Goal: Task Accomplishment & Management: Manage account settings

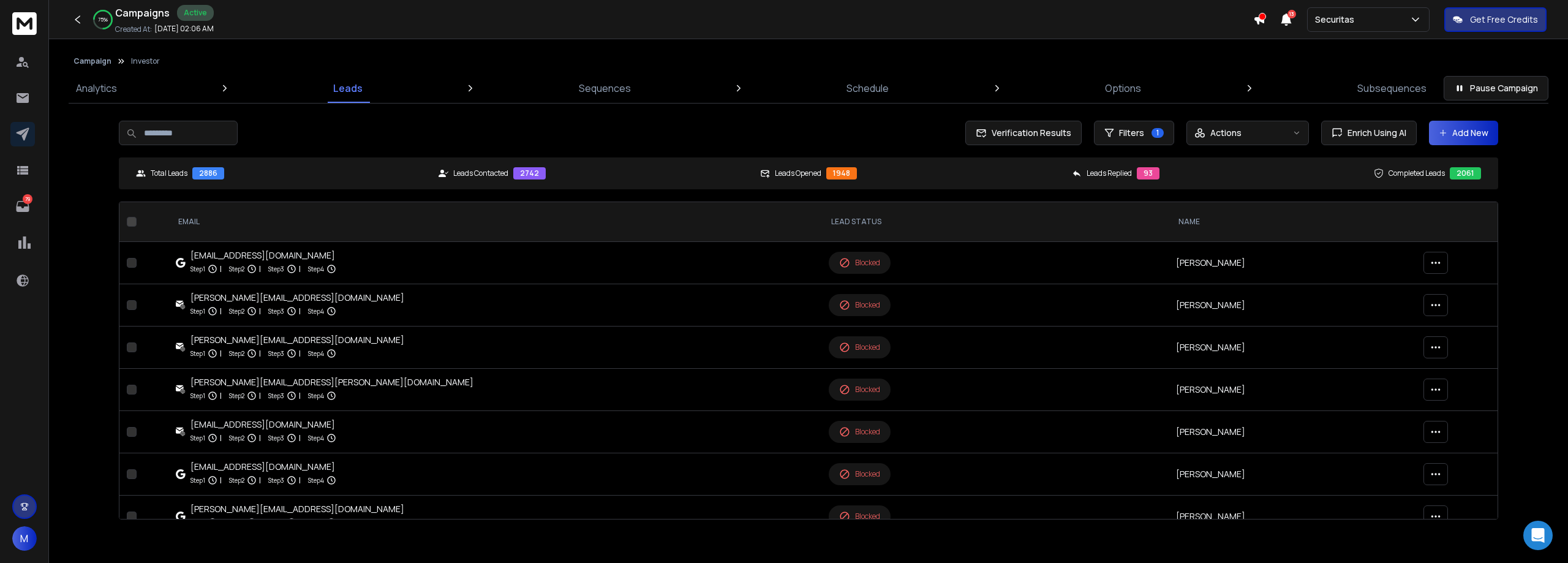
scroll to position [1846, 0]
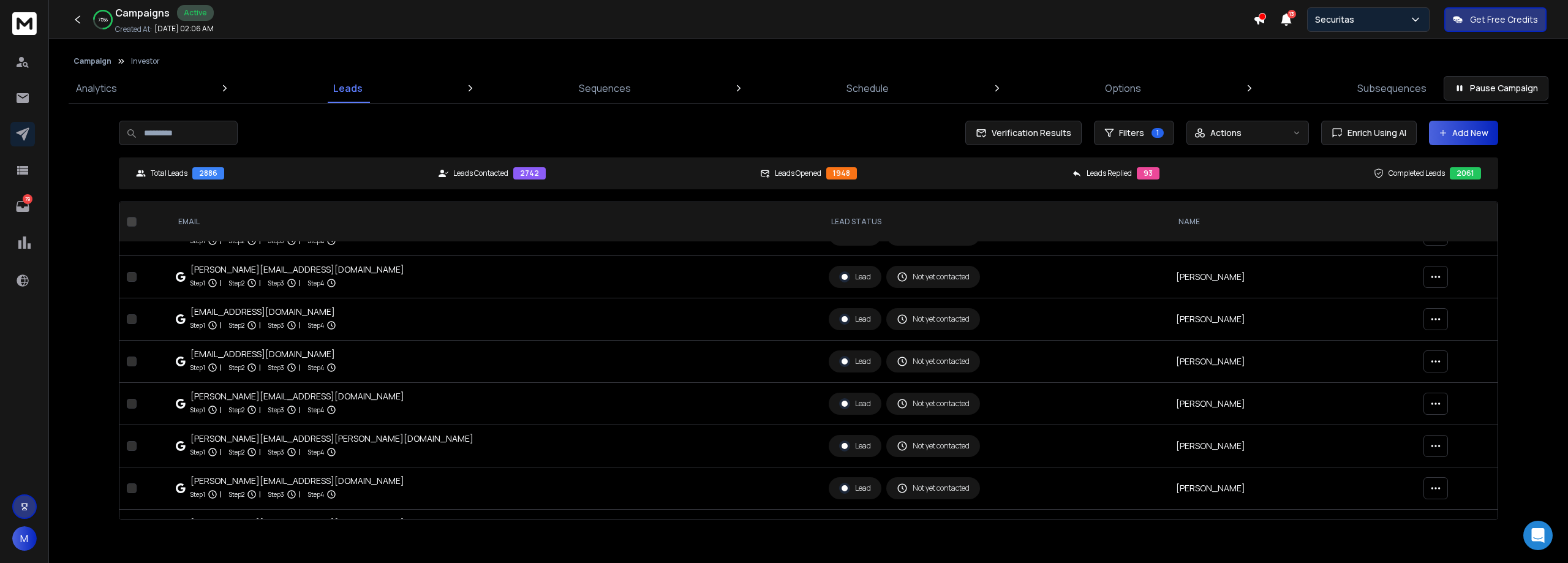
click at [1342, 19] on p "Securitas" at bounding box center [1337, 19] width 44 height 13
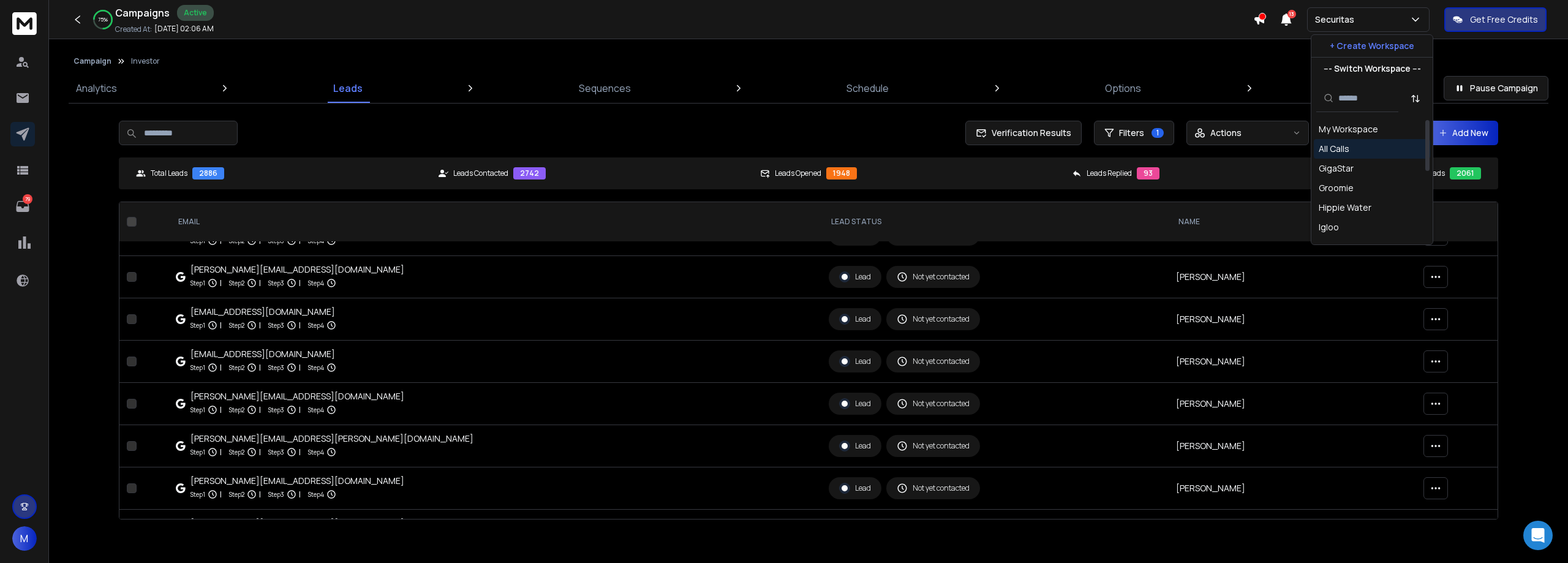
click at [1364, 152] on div "All Calls" at bounding box center [1371, 149] width 116 height 19
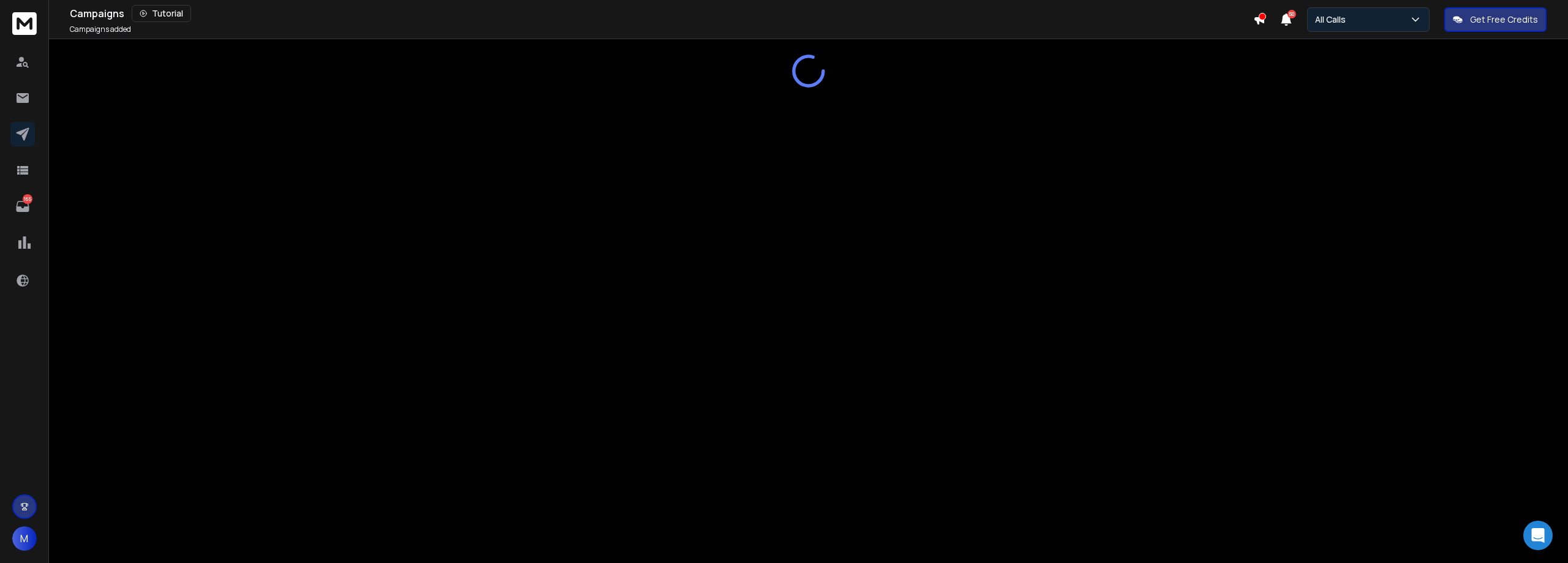
click at [1388, 14] on div "All Calls" at bounding box center [1368, 19] width 106 height 13
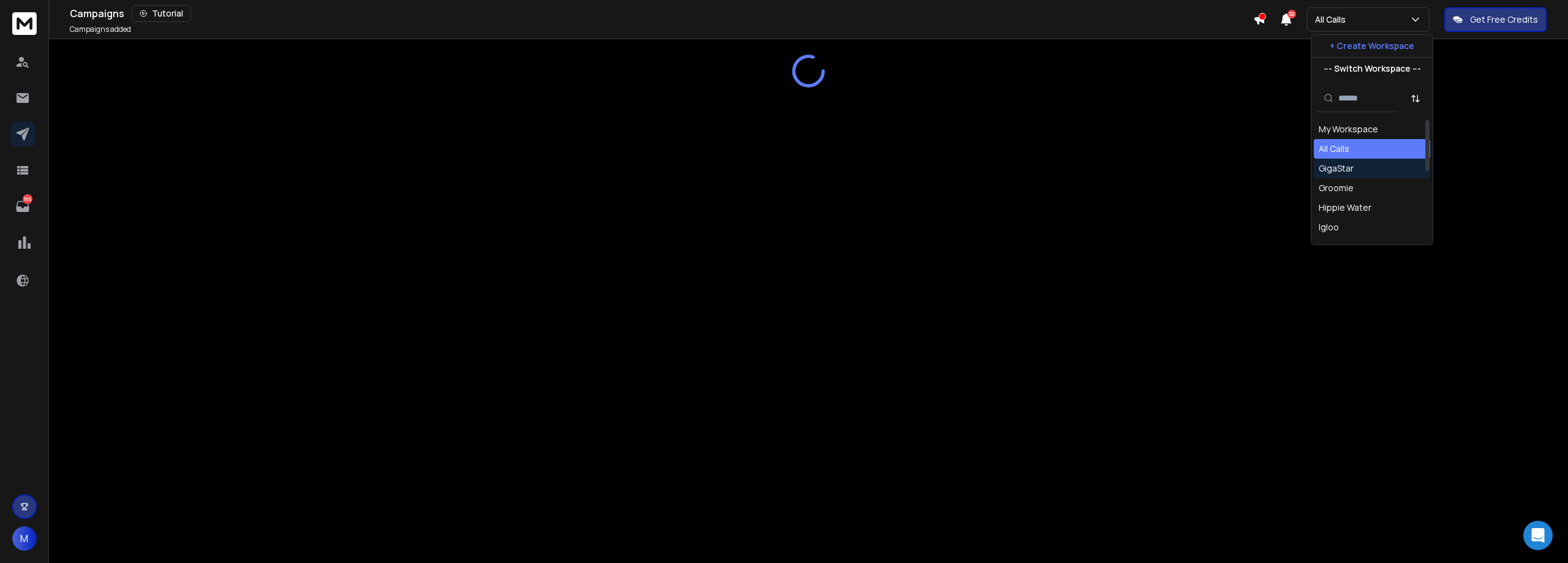
click at [1356, 169] on div "GigaStar" at bounding box center [1371, 168] width 116 height 19
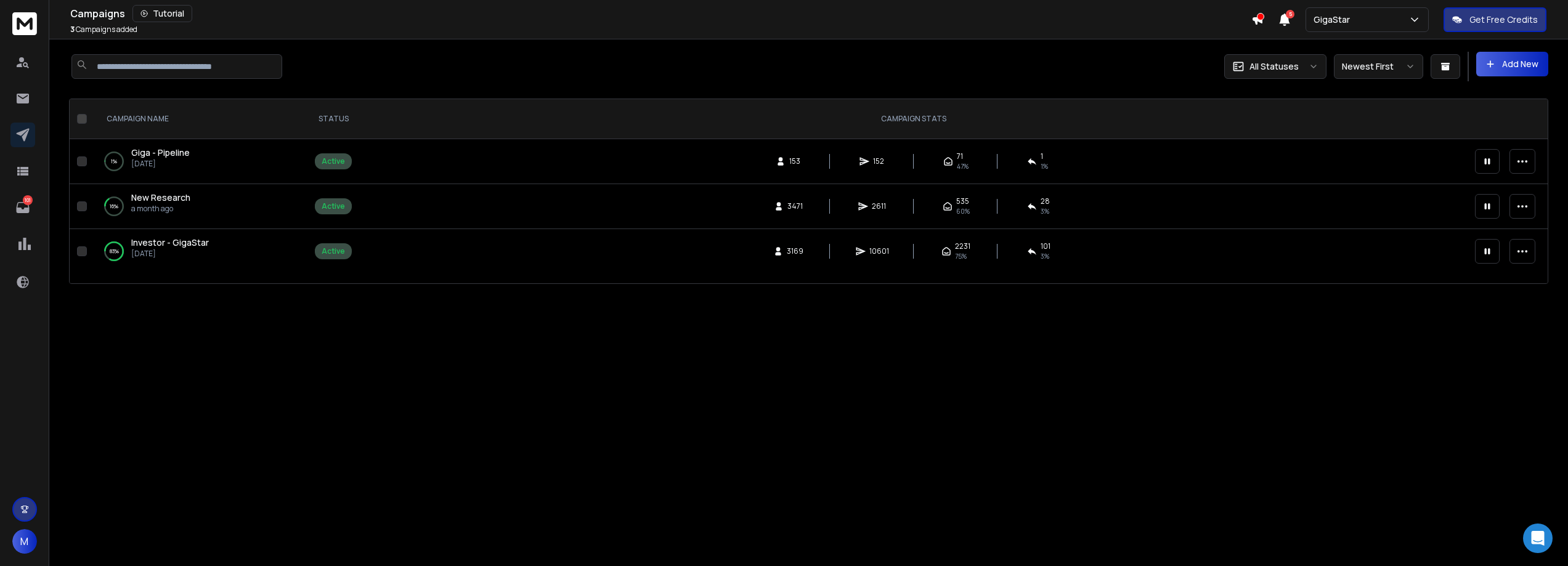
click at [240, 150] on div "1 % Giga - Pipeline [DATE]" at bounding box center [199, 161] width 191 height 29
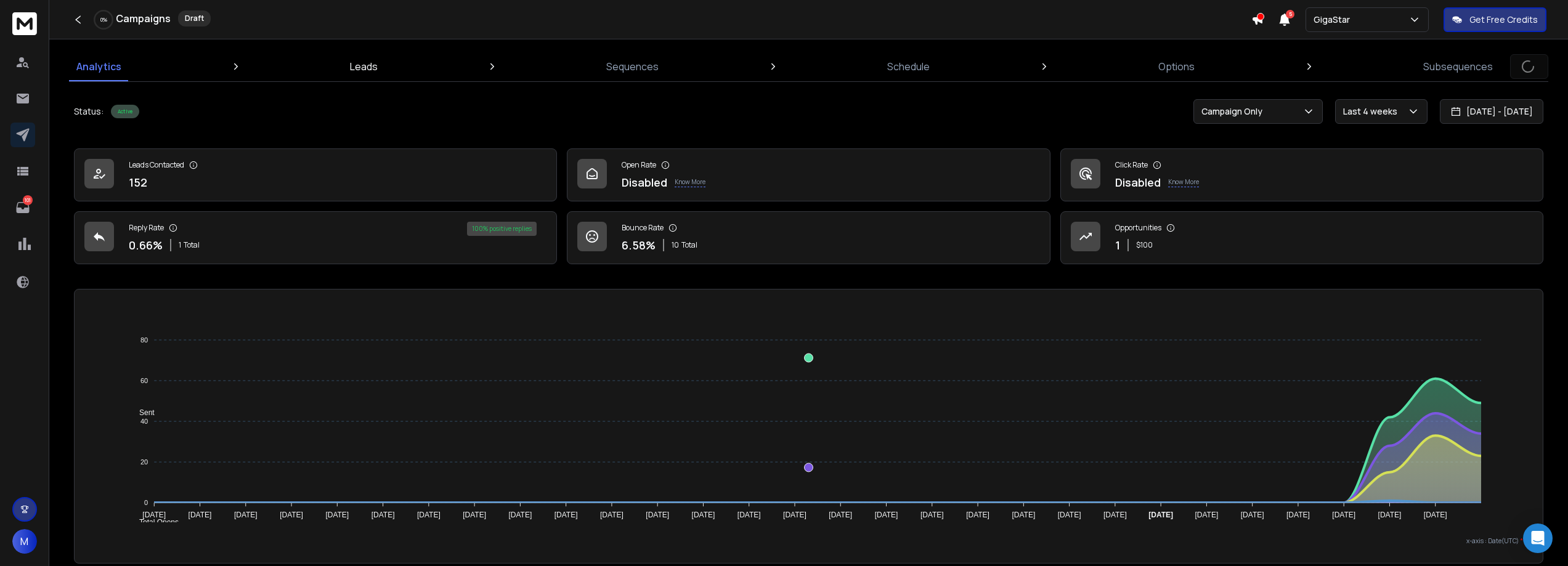
click at [354, 65] on p "Leads" at bounding box center [364, 66] width 28 height 15
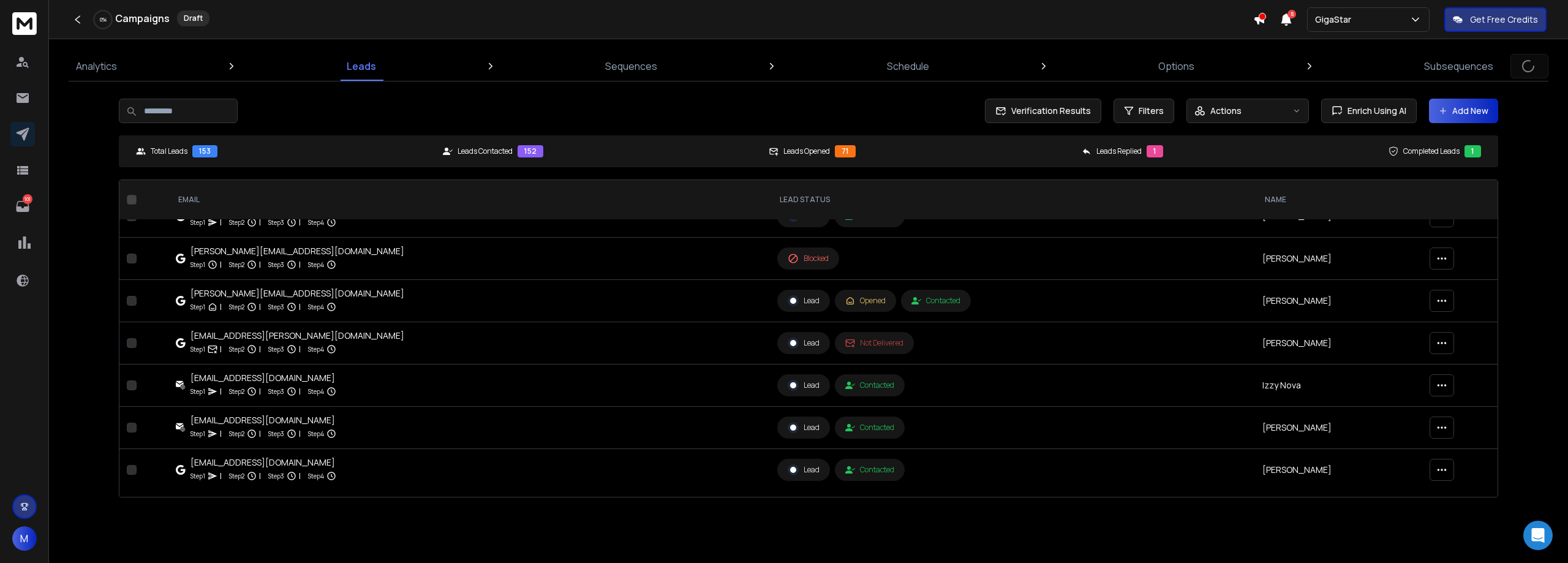
scroll to position [1846, 0]
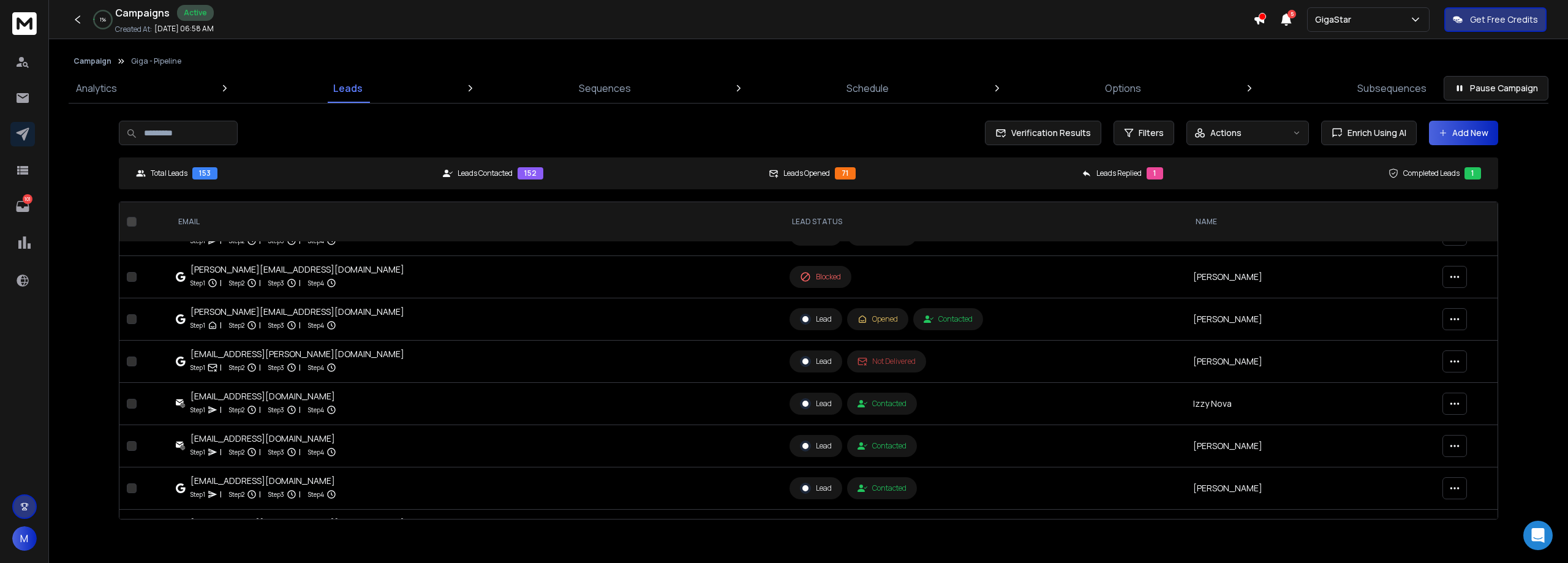
click at [203, 133] on input at bounding box center [178, 133] width 119 height 24
paste input "**********"
type input "**********"
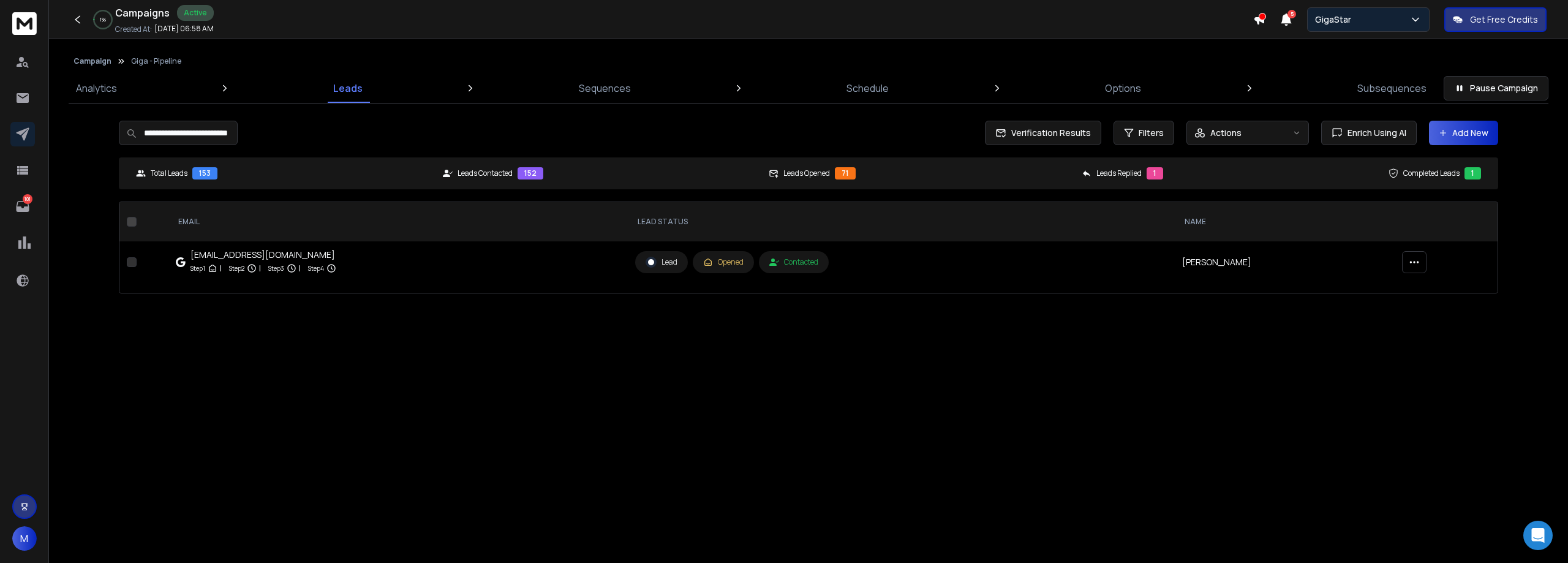
click at [1348, 27] on button "GigaStar" at bounding box center [1368, 19] width 122 height 24
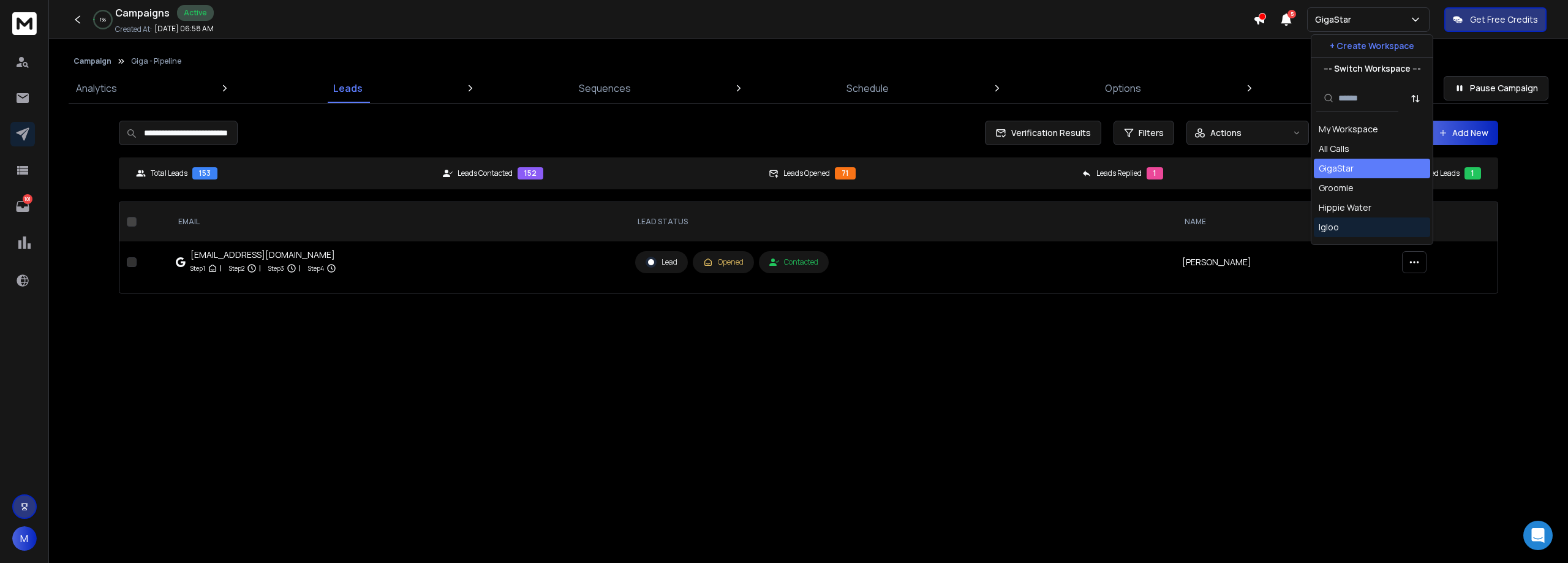
click at [1418, 266] on button "button" at bounding box center [1414, 262] width 24 height 22
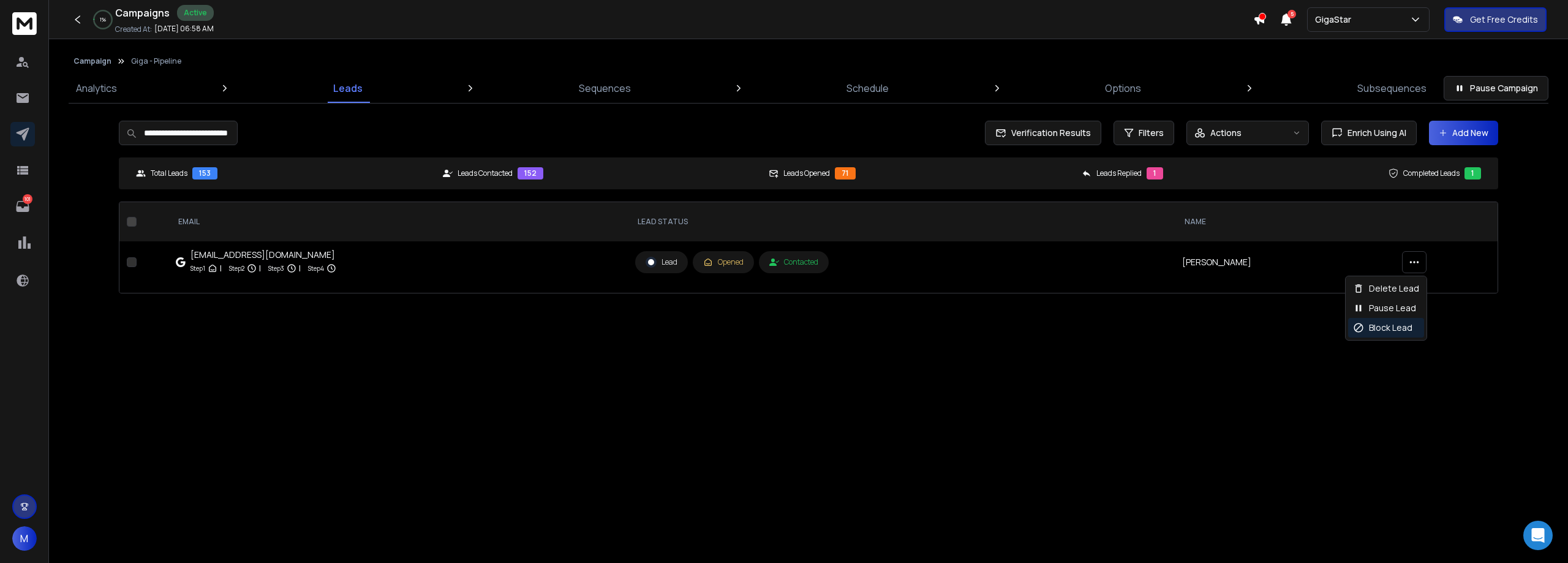
click at [1402, 335] on div "Block Lead" at bounding box center [1385, 328] width 76 height 19
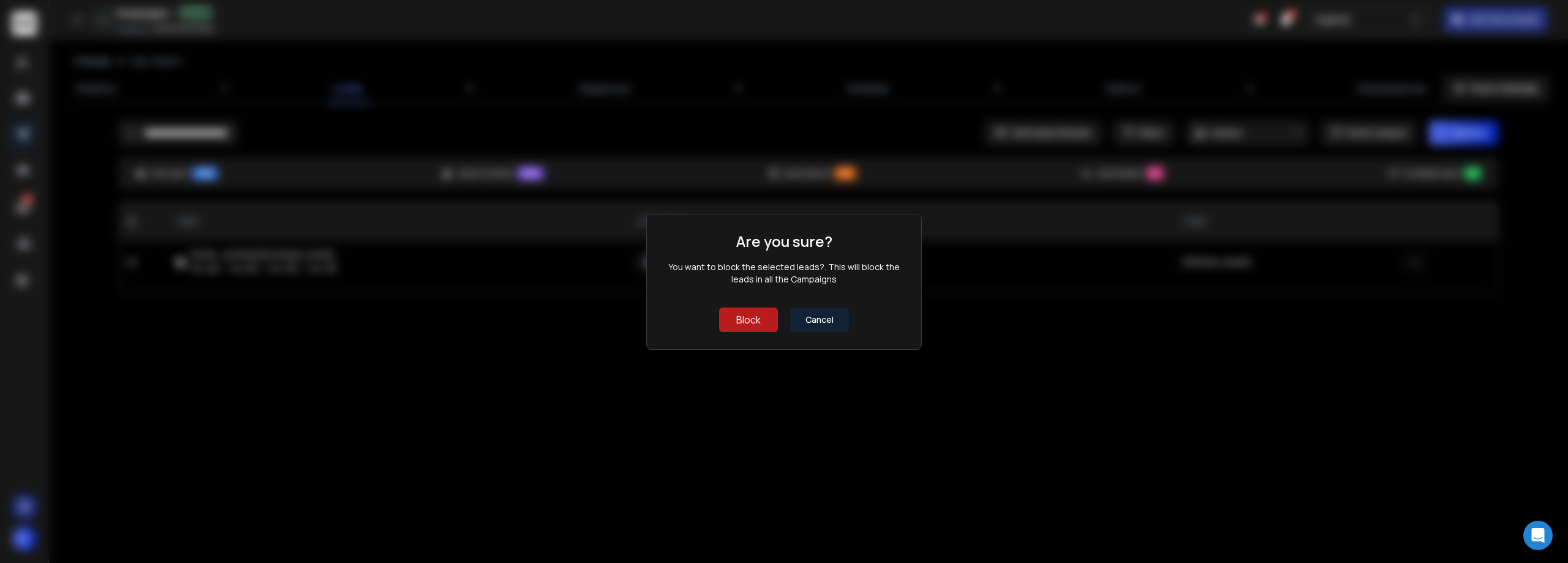
click at [759, 309] on button "Block" at bounding box center [748, 320] width 59 height 24
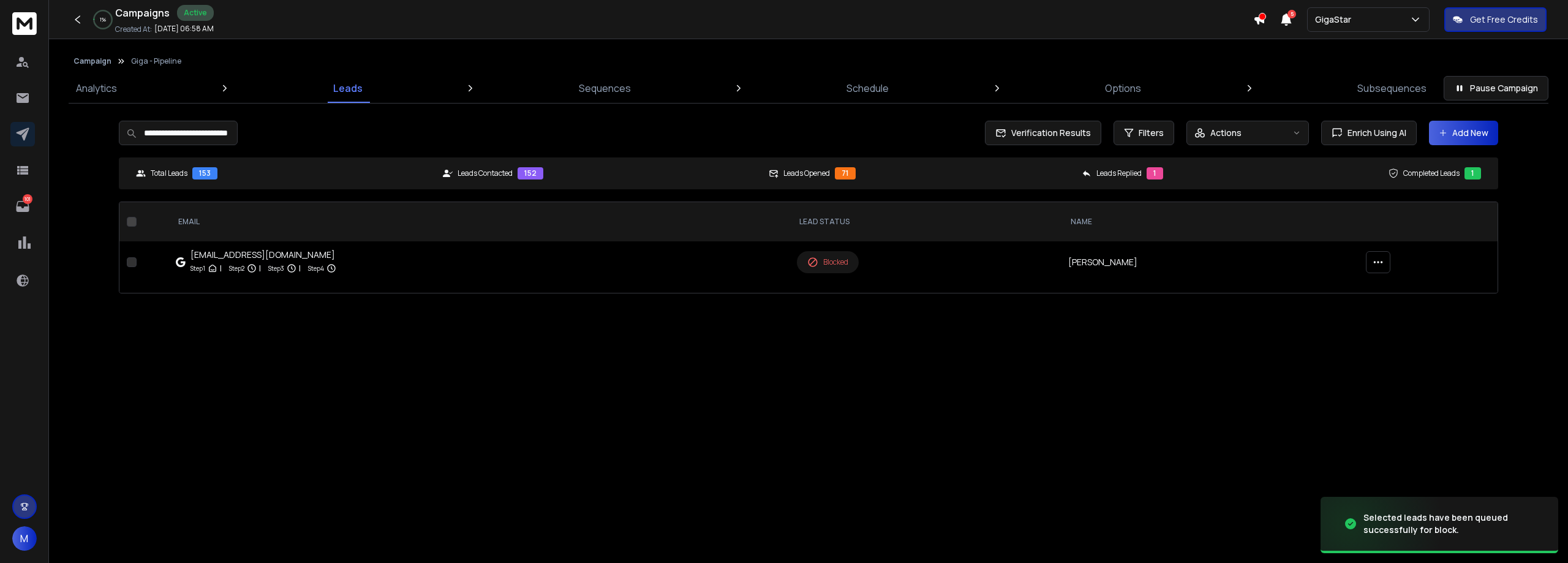
drag, startPoint x: 165, startPoint y: 135, endPoint x: 75, endPoint y: 122, distance: 90.9
click at [75, 122] on div "**********" at bounding box center [809, 201] width 1470 height 161
type input "**********"
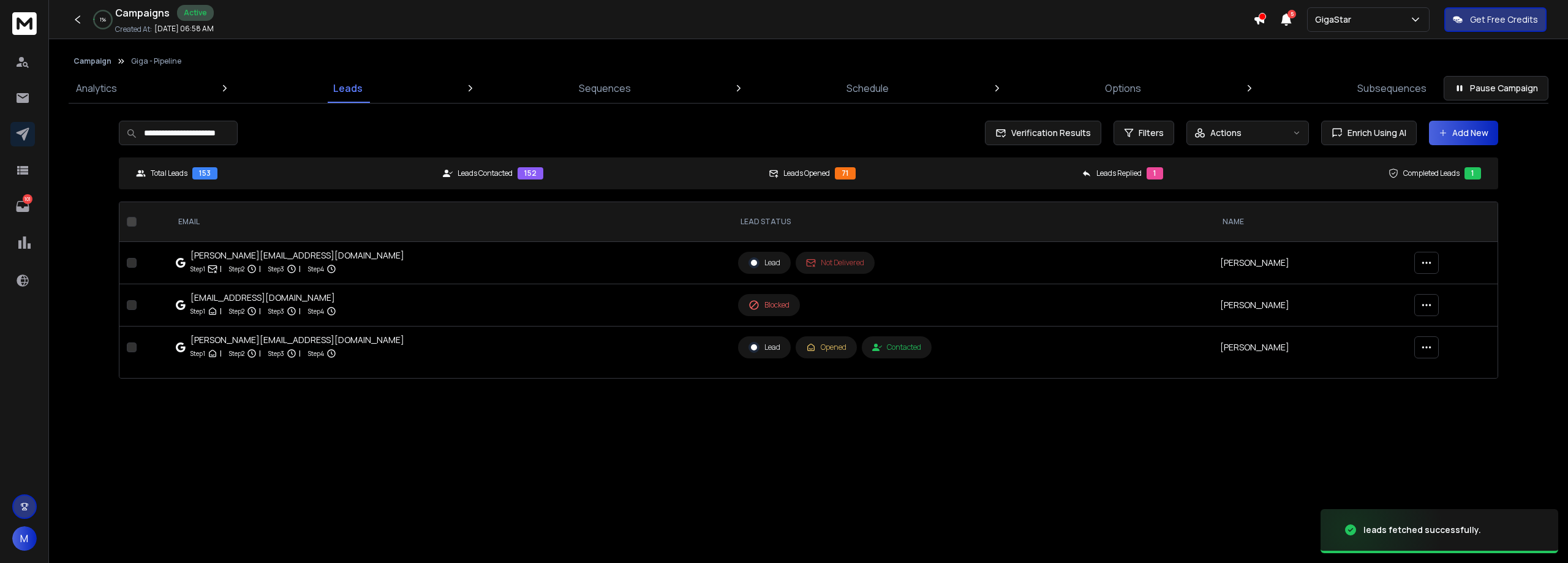
click at [1421, 345] on icon "button" at bounding box center [1426, 348] width 11 height 11
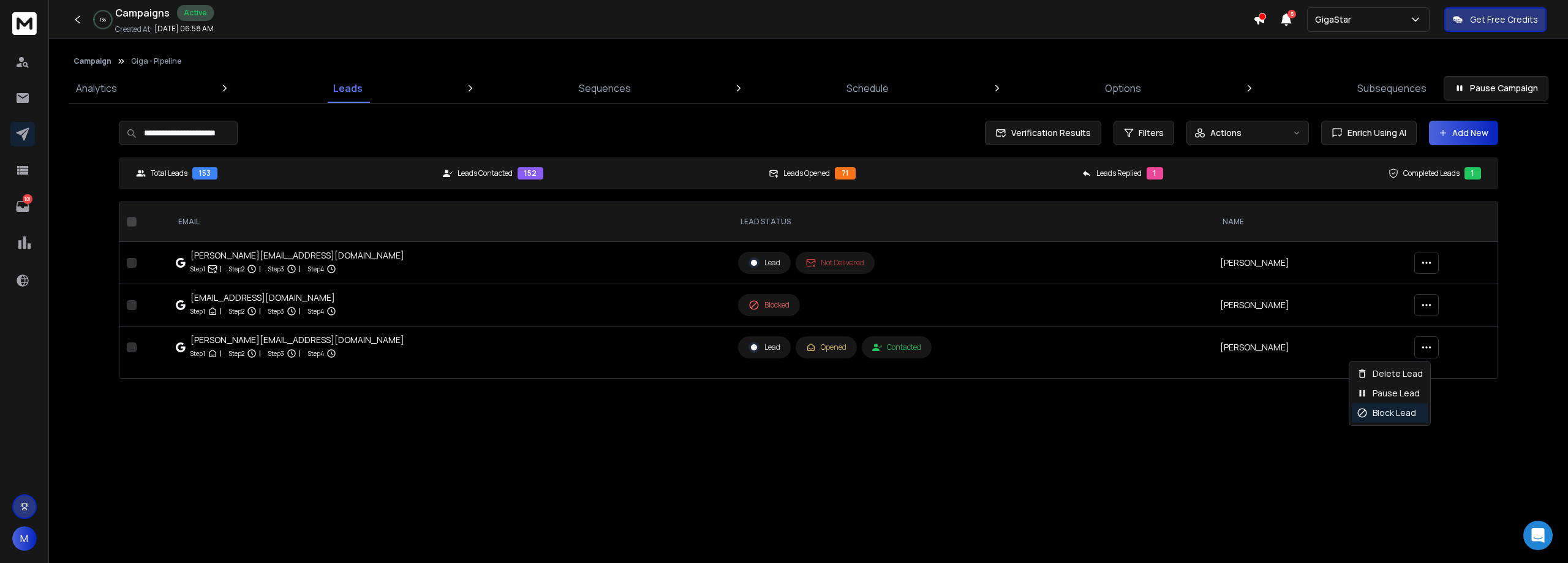
click at [1384, 407] on p "Block Lead" at bounding box center [1394, 413] width 44 height 13
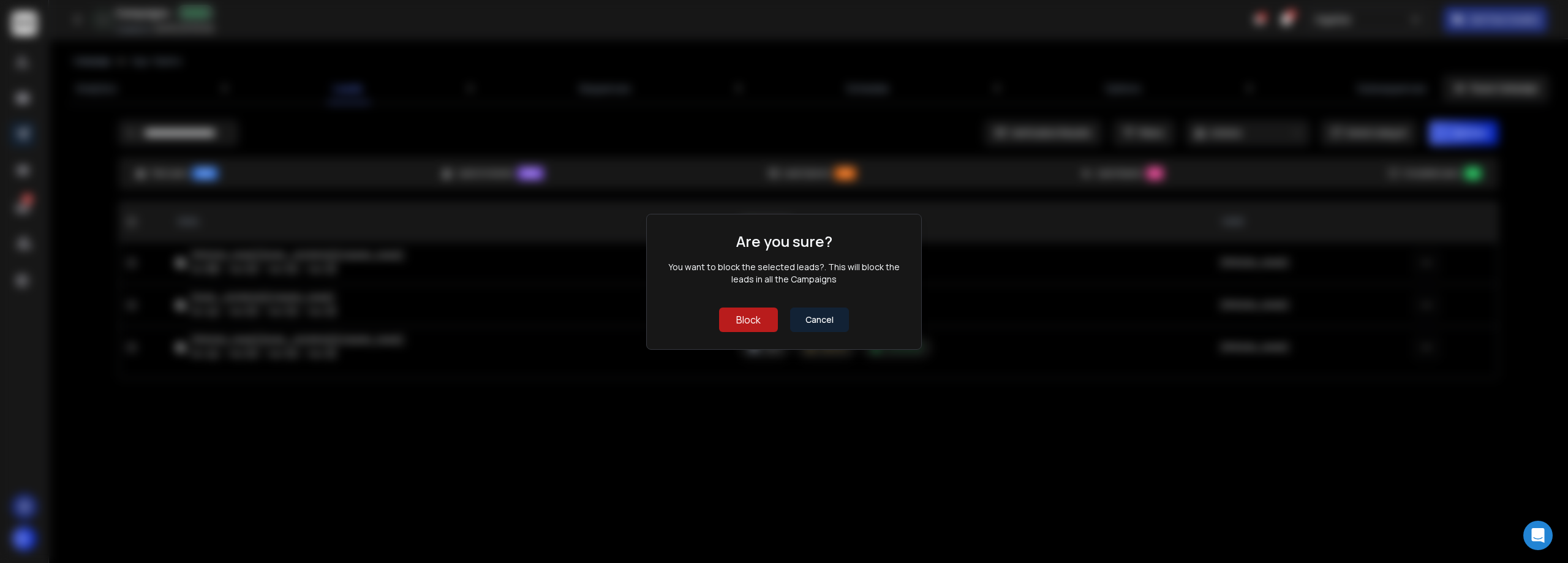
click at [767, 313] on button "Block" at bounding box center [748, 320] width 59 height 24
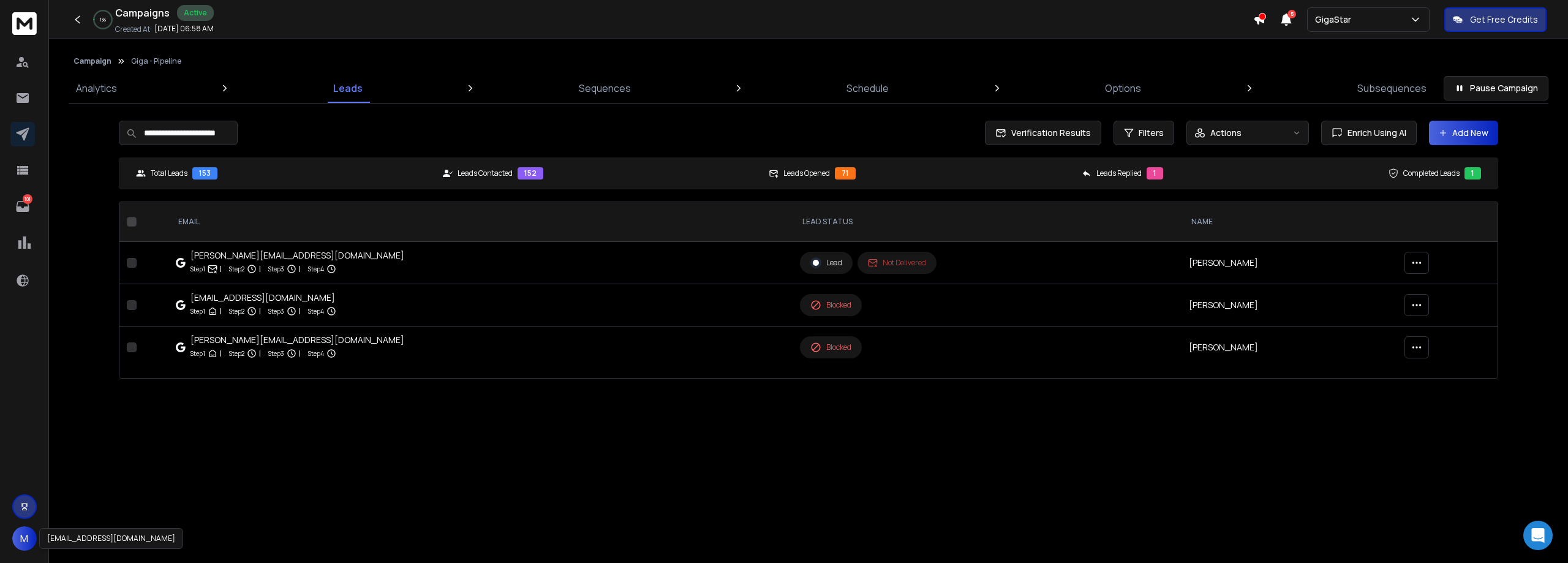
click at [28, 535] on span "M" at bounding box center [24, 538] width 24 height 24
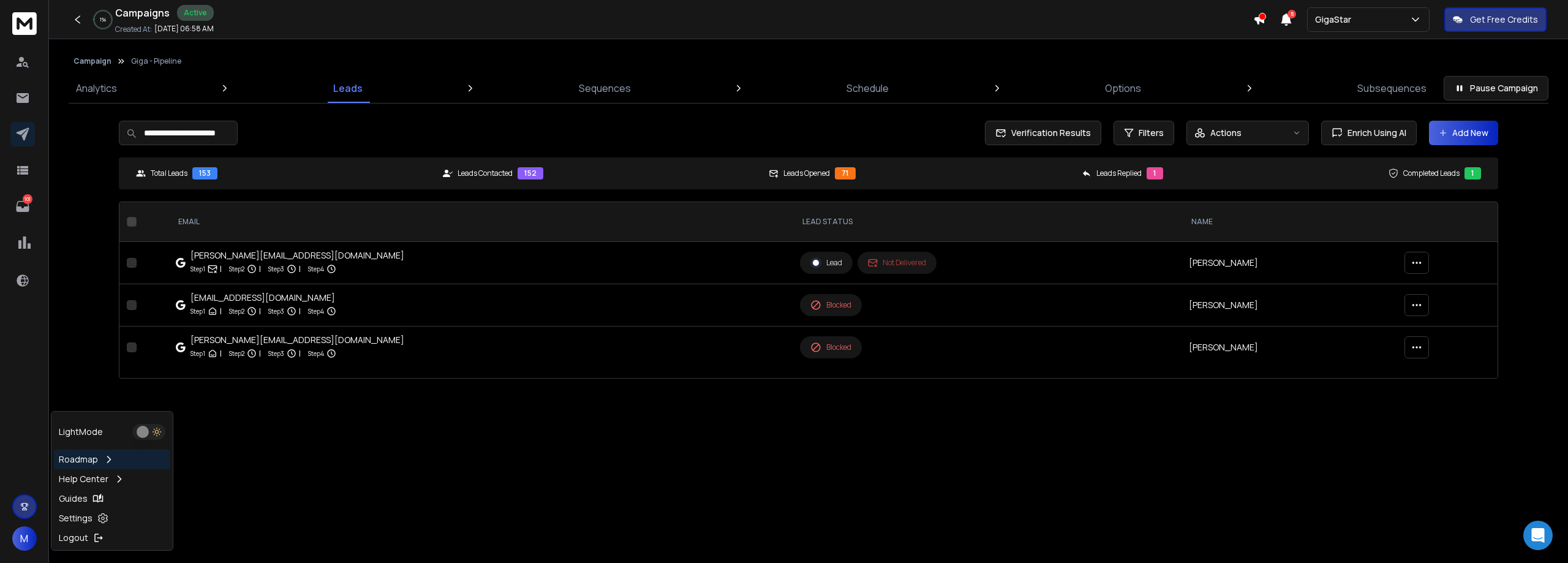
click at [209, 133] on input "**********" at bounding box center [178, 133] width 119 height 24
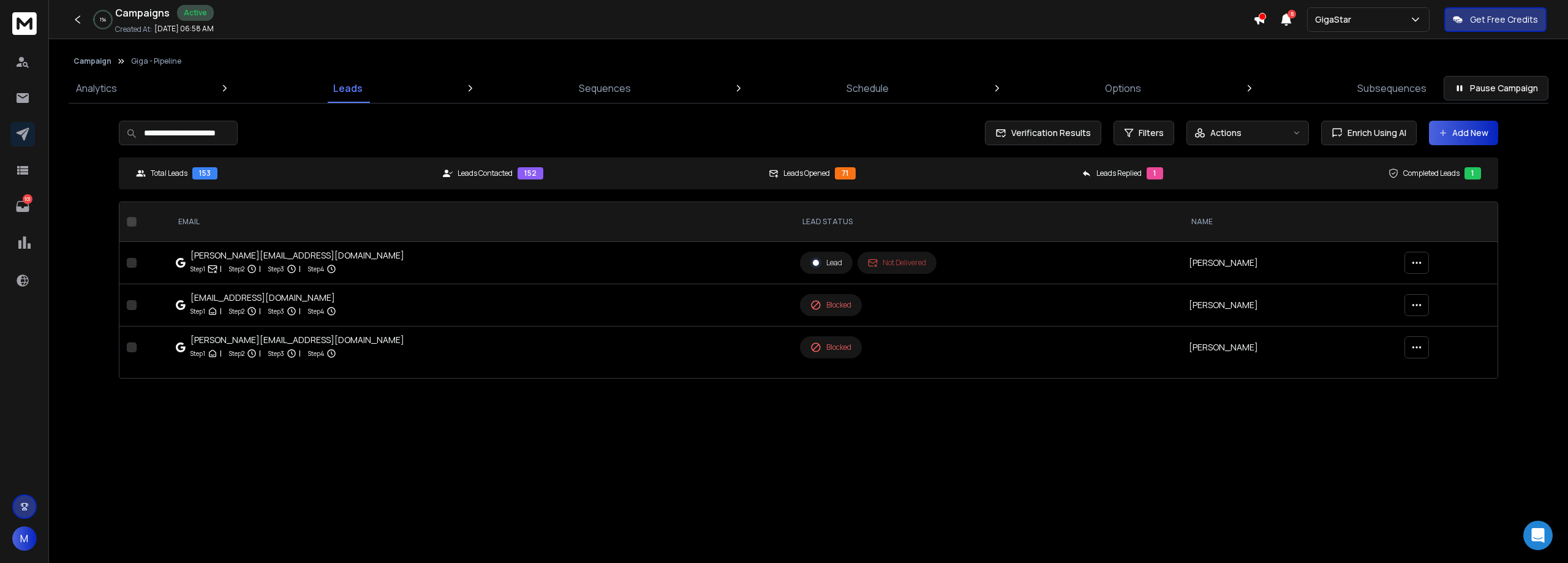
scroll to position [0, 7]
drag, startPoint x: 151, startPoint y: 133, endPoint x: 538, endPoint y: 140, distance: 387.1
click at [538, 140] on div "**********" at bounding box center [809, 133] width 1380 height 24
click at [21, 535] on span "M" at bounding box center [24, 538] width 24 height 24
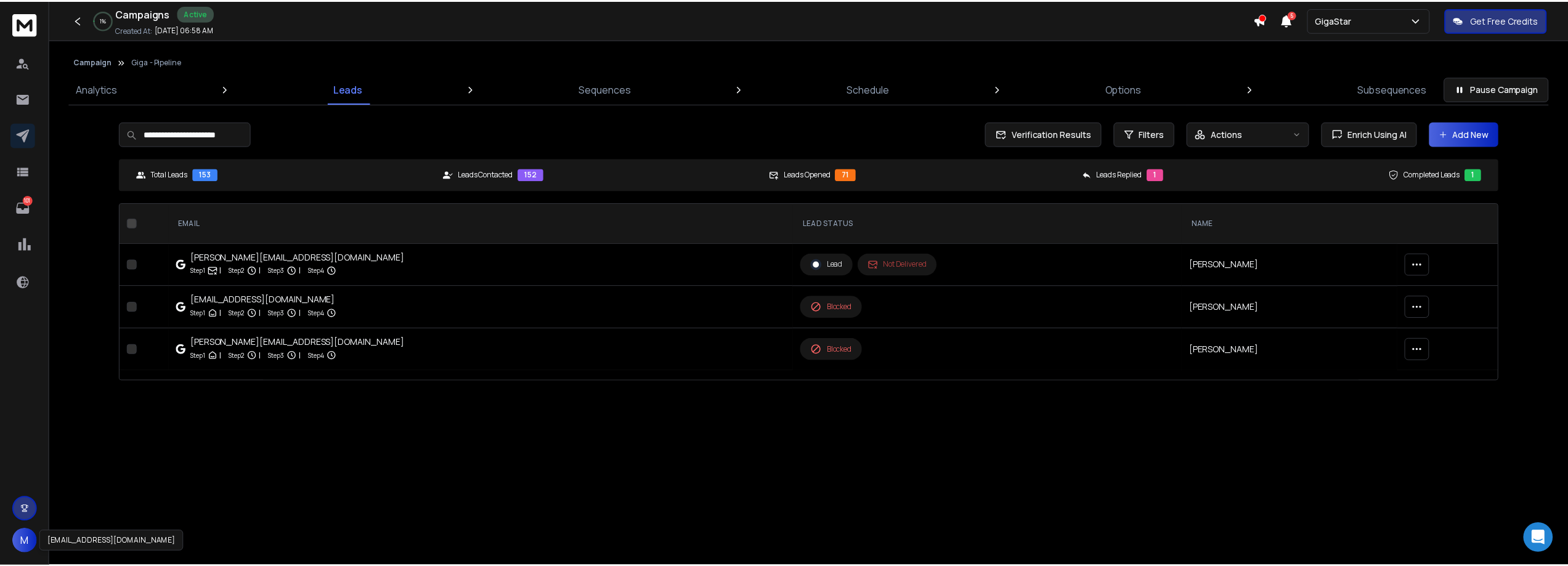
scroll to position [0, 0]
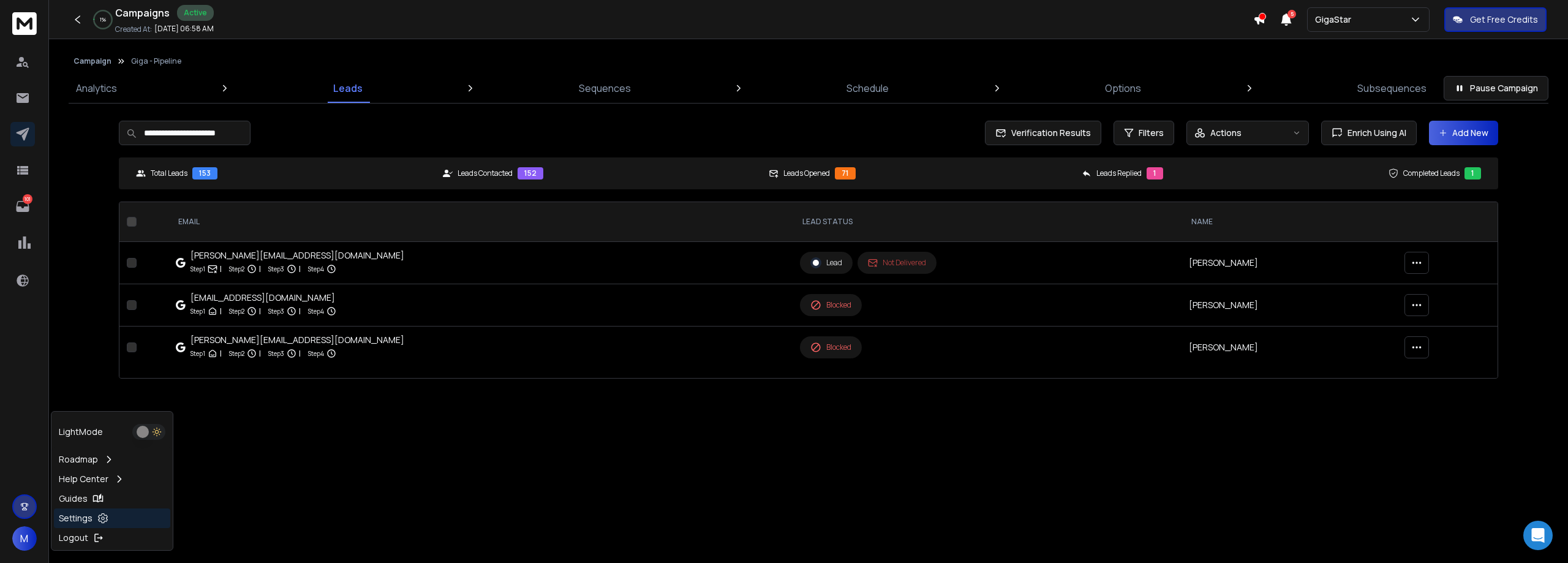
click at [132, 520] on div "Settings" at bounding box center [112, 519] width 116 height 19
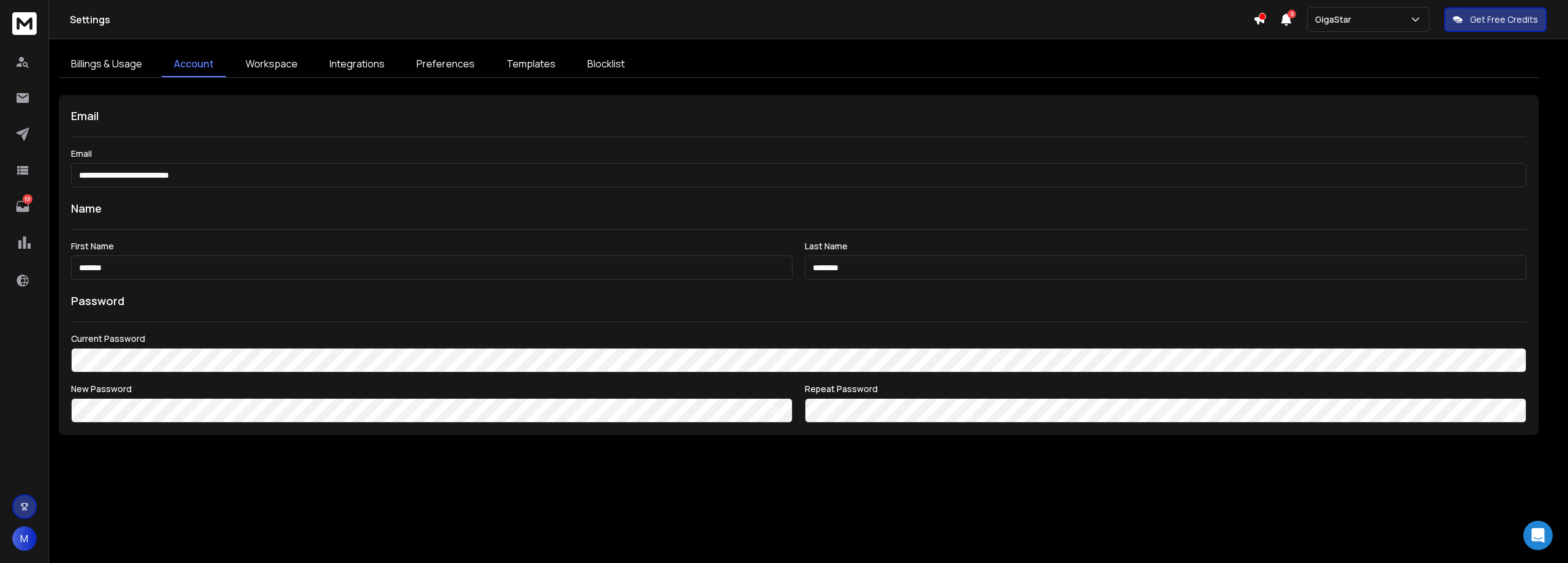
click at [596, 75] on link "Blocklist" at bounding box center [606, 64] width 62 height 26
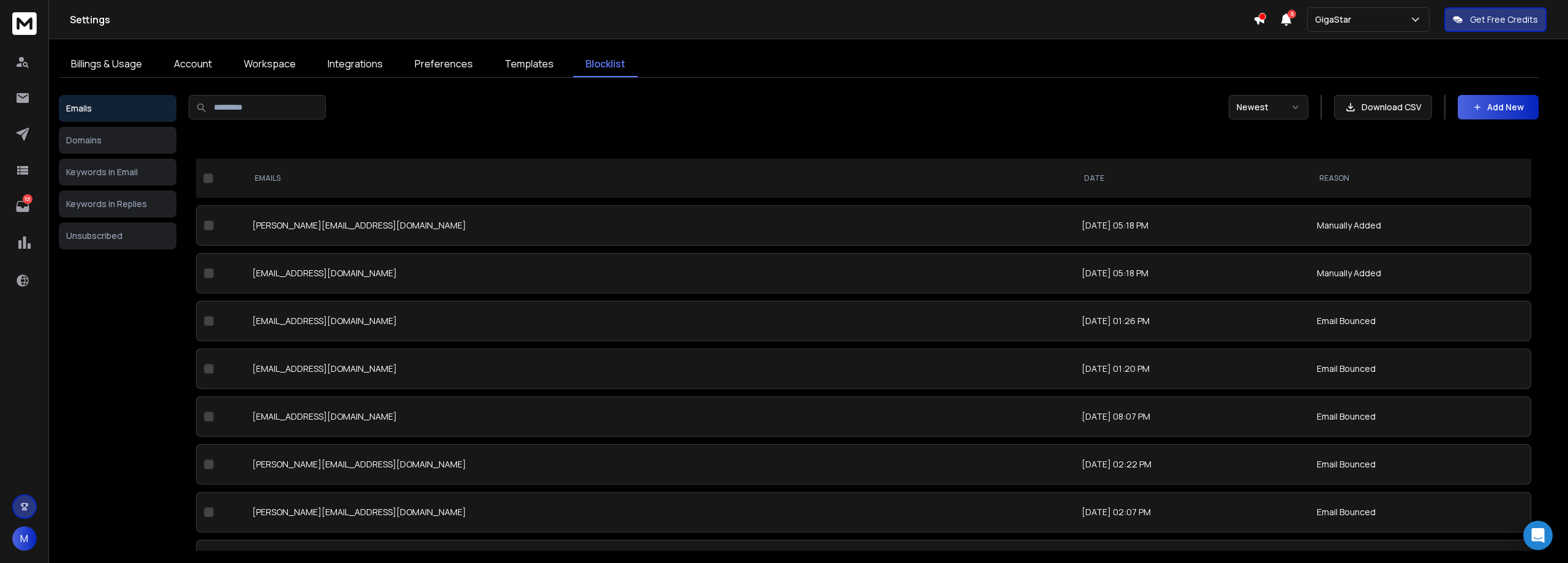
click at [1471, 116] on button "Add New" at bounding box center [1498, 107] width 81 height 24
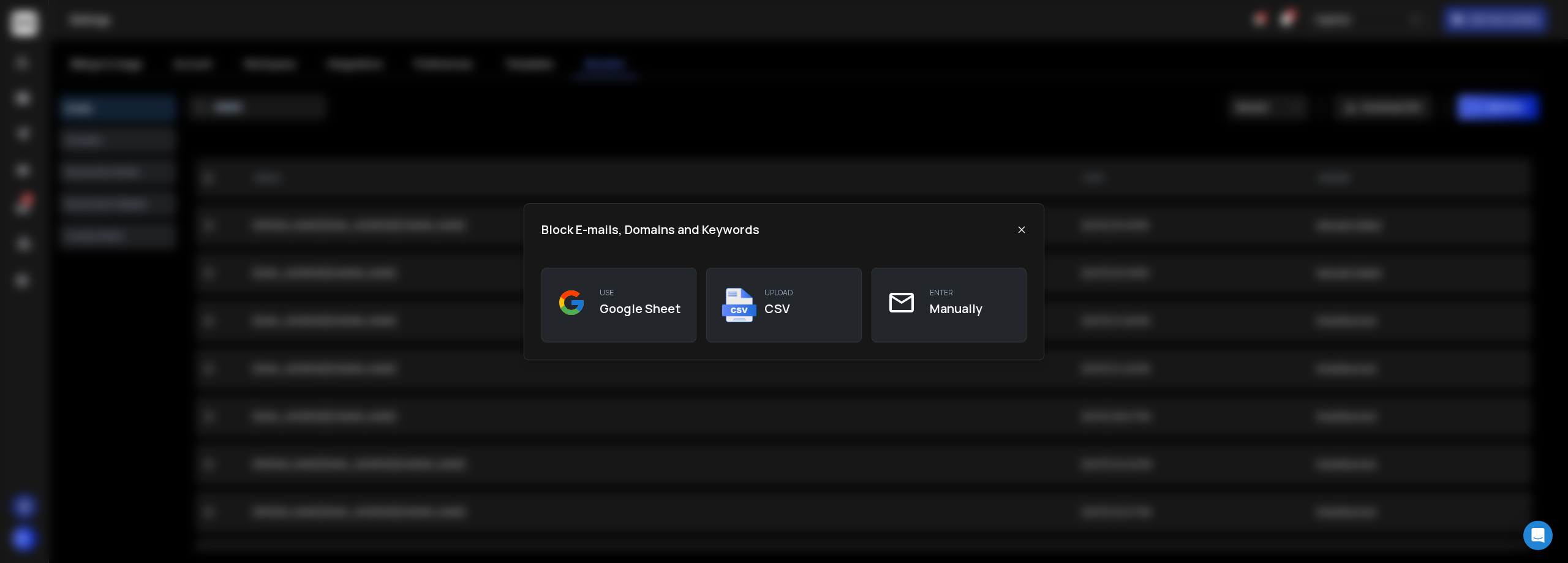
click at [975, 307] on h3 "Manually" at bounding box center [956, 309] width 53 height 17
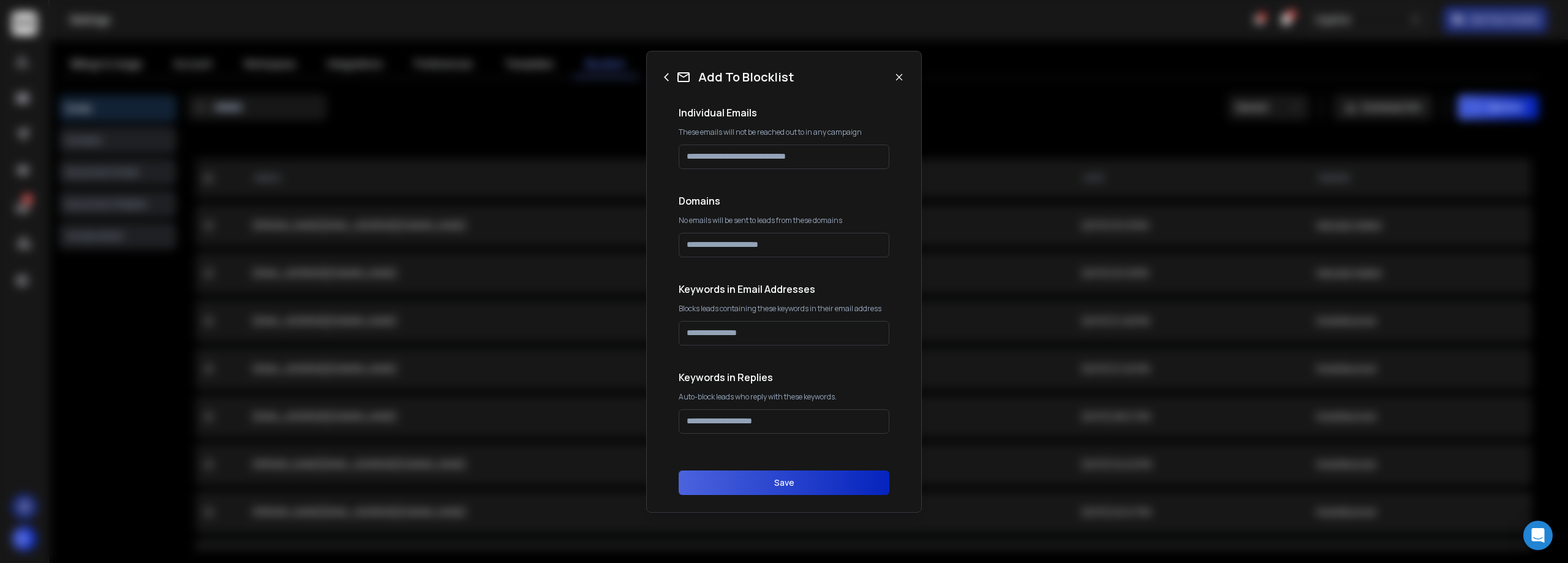
click at [831, 245] on input at bounding box center [784, 245] width 211 height 24
paste input "**********"
type input "**********"
click at [820, 487] on button "Save" at bounding box center [784, 482] width 211 height 24
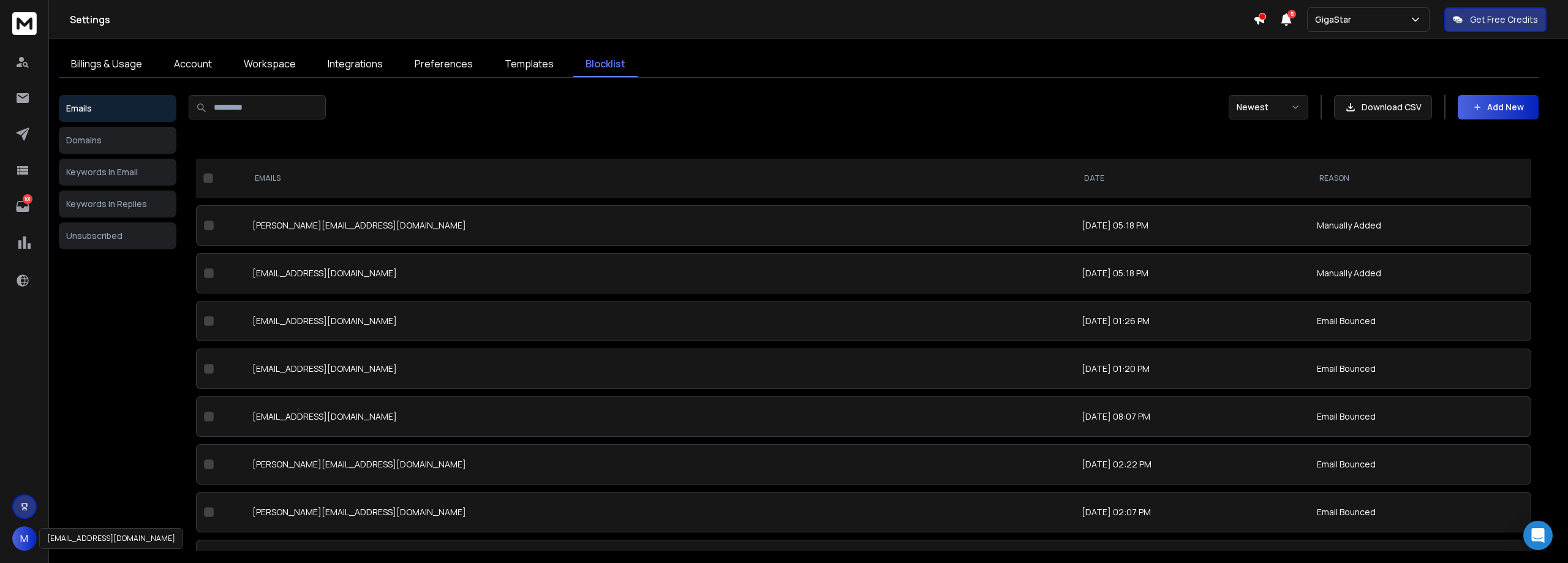
click at [31, 542] on span "M" at bounding box center [24, 538] width 24 height 24
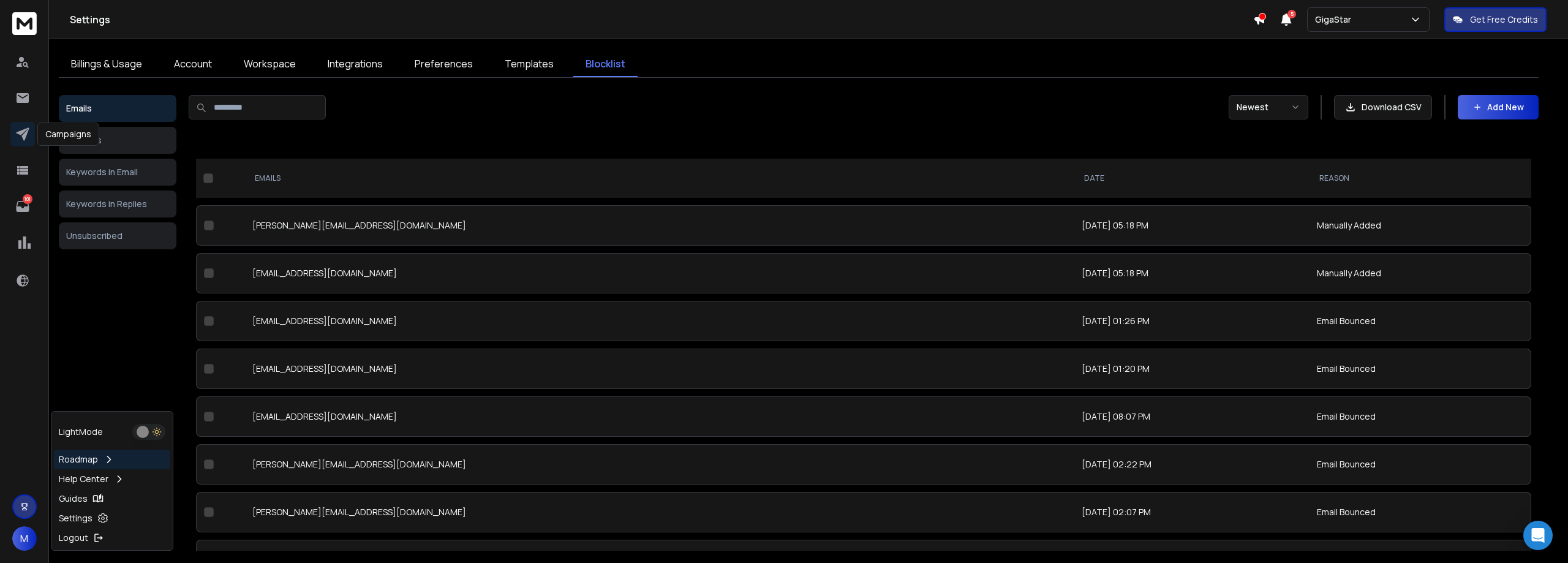
click at [21, 131] on icon at bounding box center [22, 134] width 13 height 13
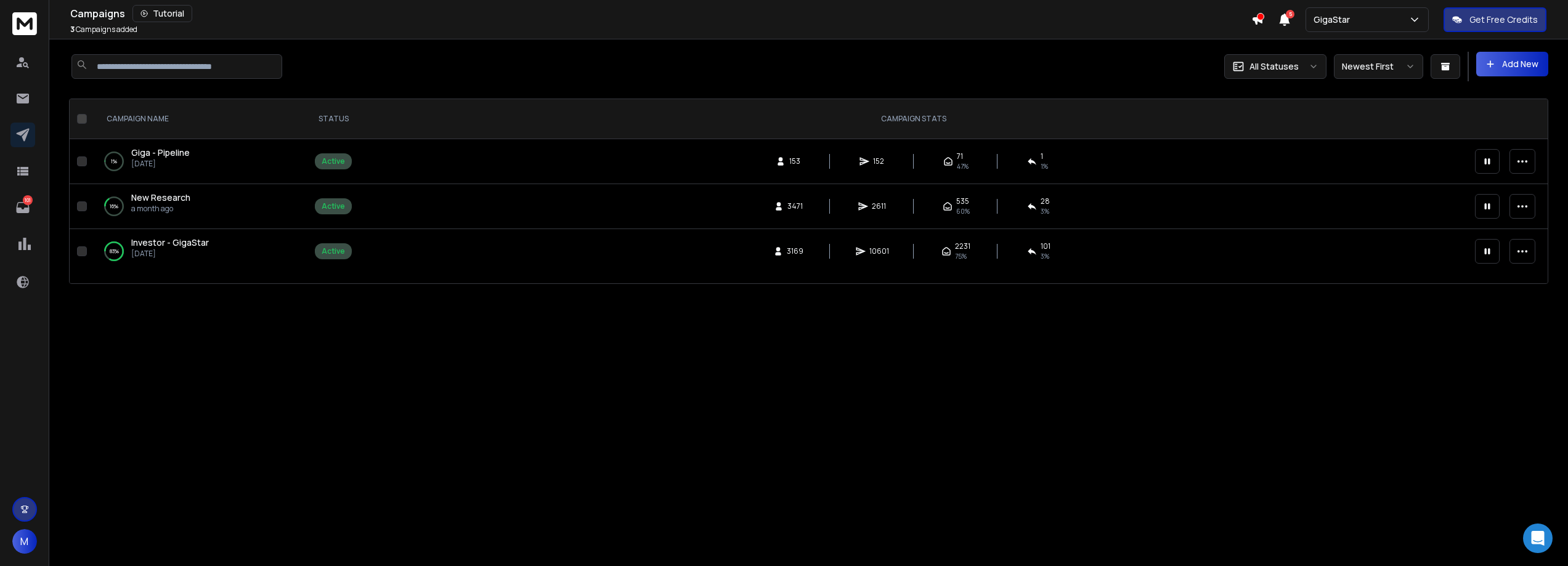
click at [164, 249] on p "[DATE]" at bounding box center [170, 254] width 78 height 10
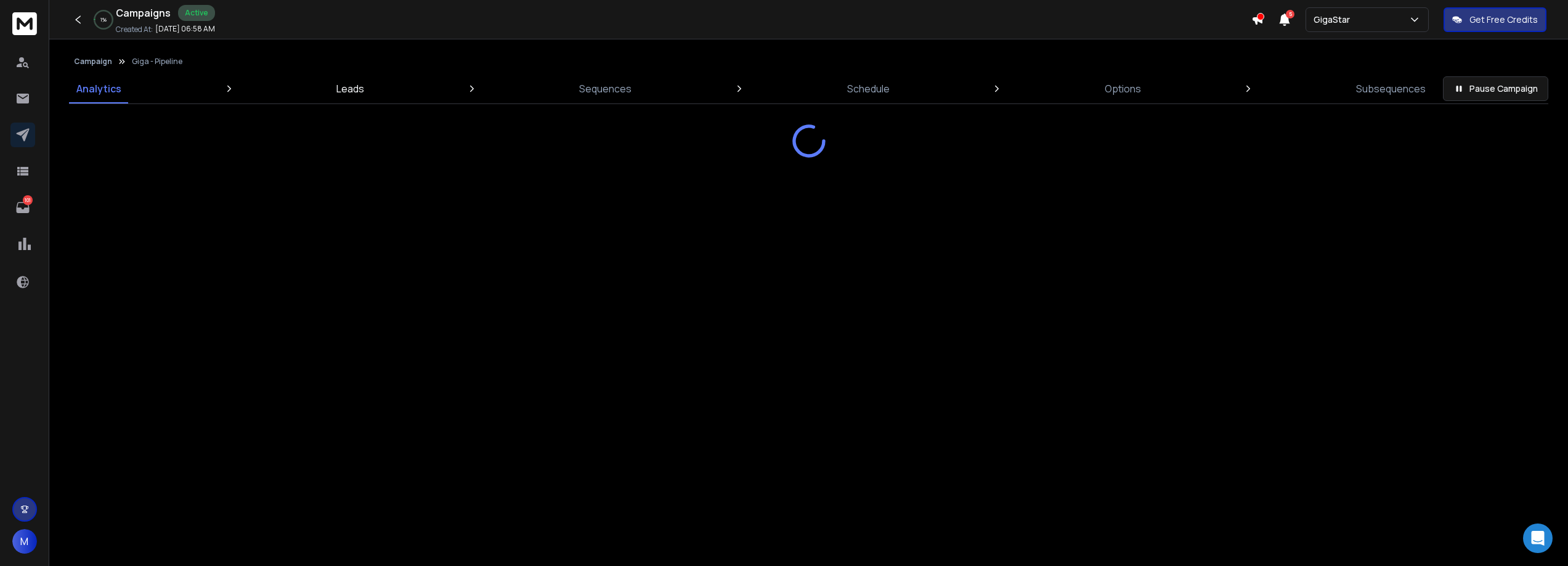
click at [335, 94] on link "Leads" at bounding box center [350, 89] width 43 height 29
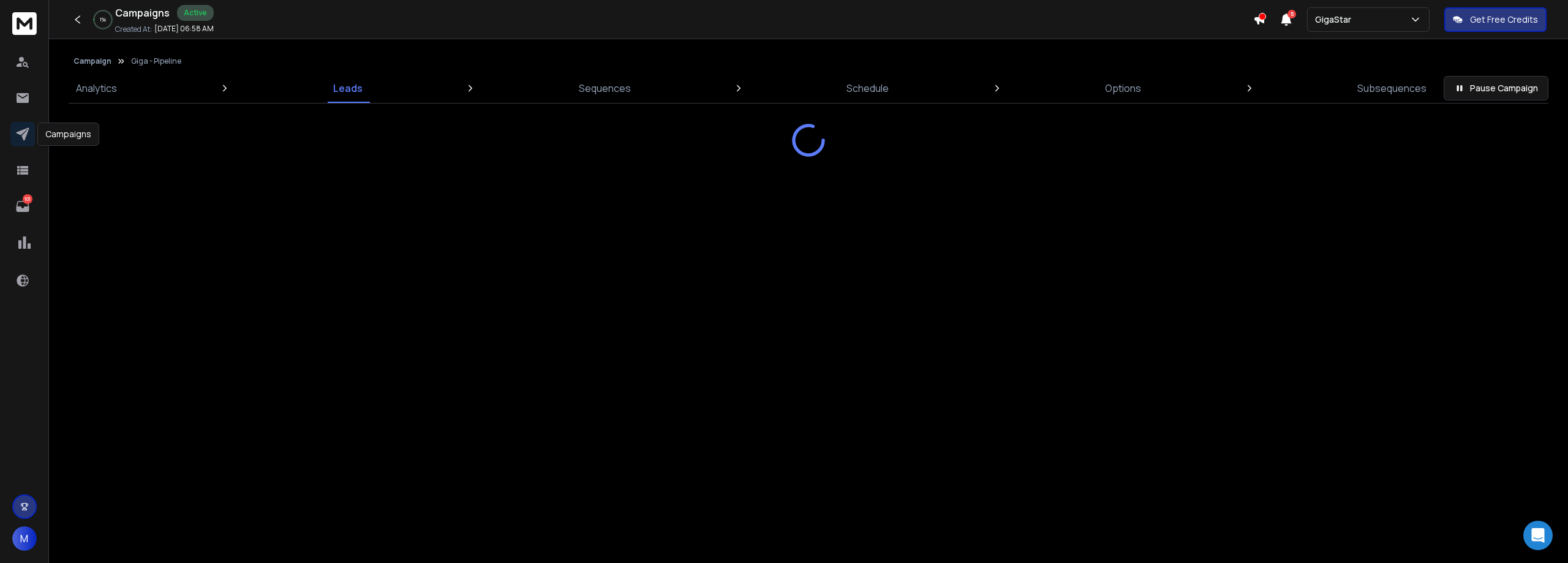
click at [33, 135] on link at bounding box center [22, 133] width 24 height 24
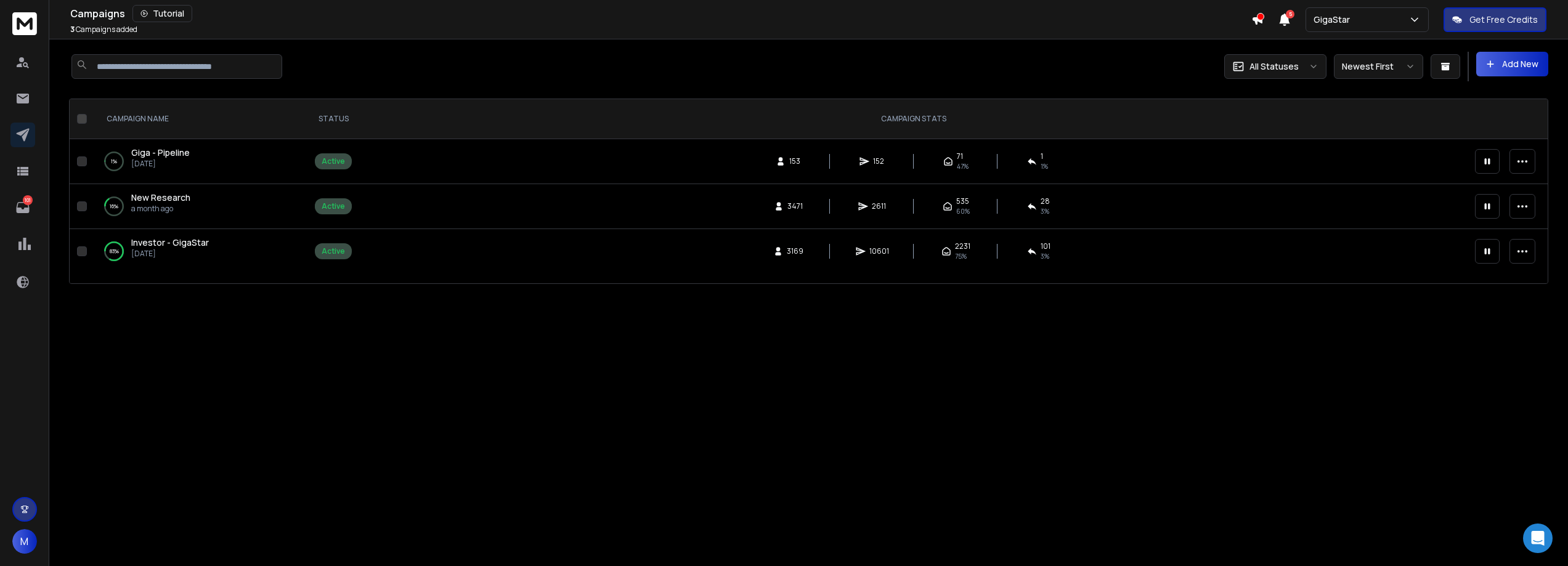
click at [168, 150] on span "Giga - Pipeline" at bounding box center [161, 152] width 59 height 12
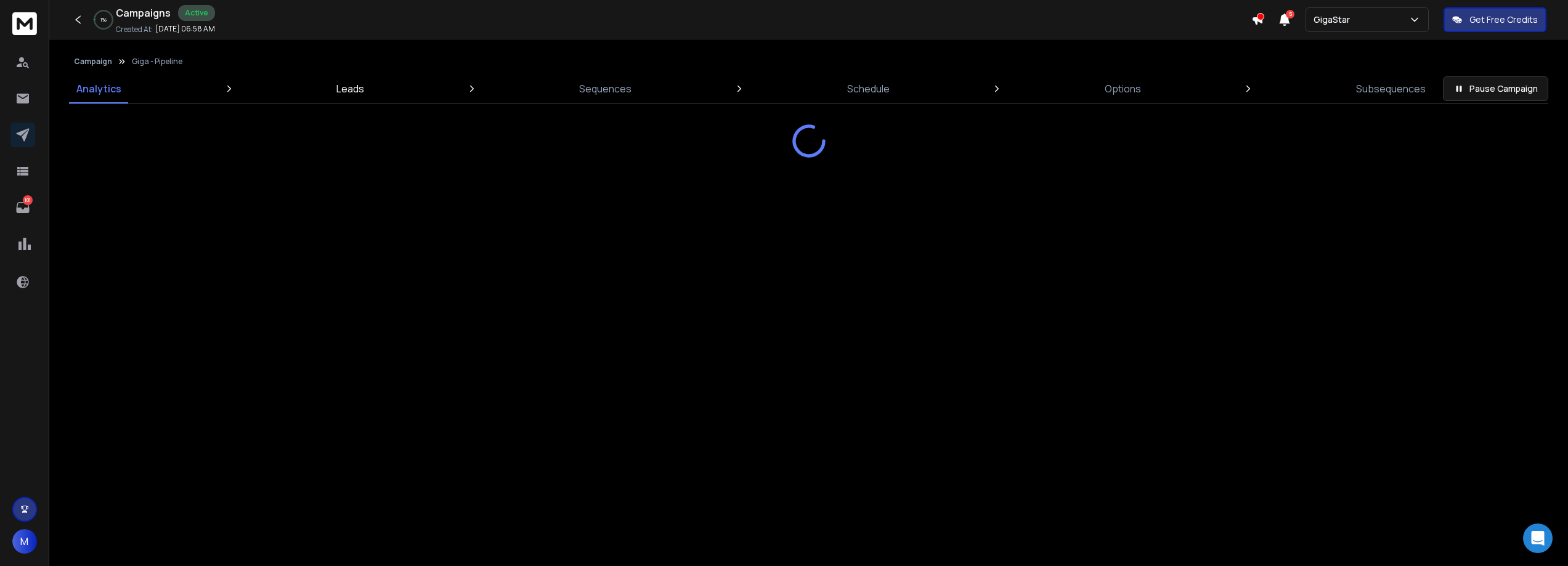
click at [355, 94] on p "Leads" at bounding box center [350, 88] width 28 height 15
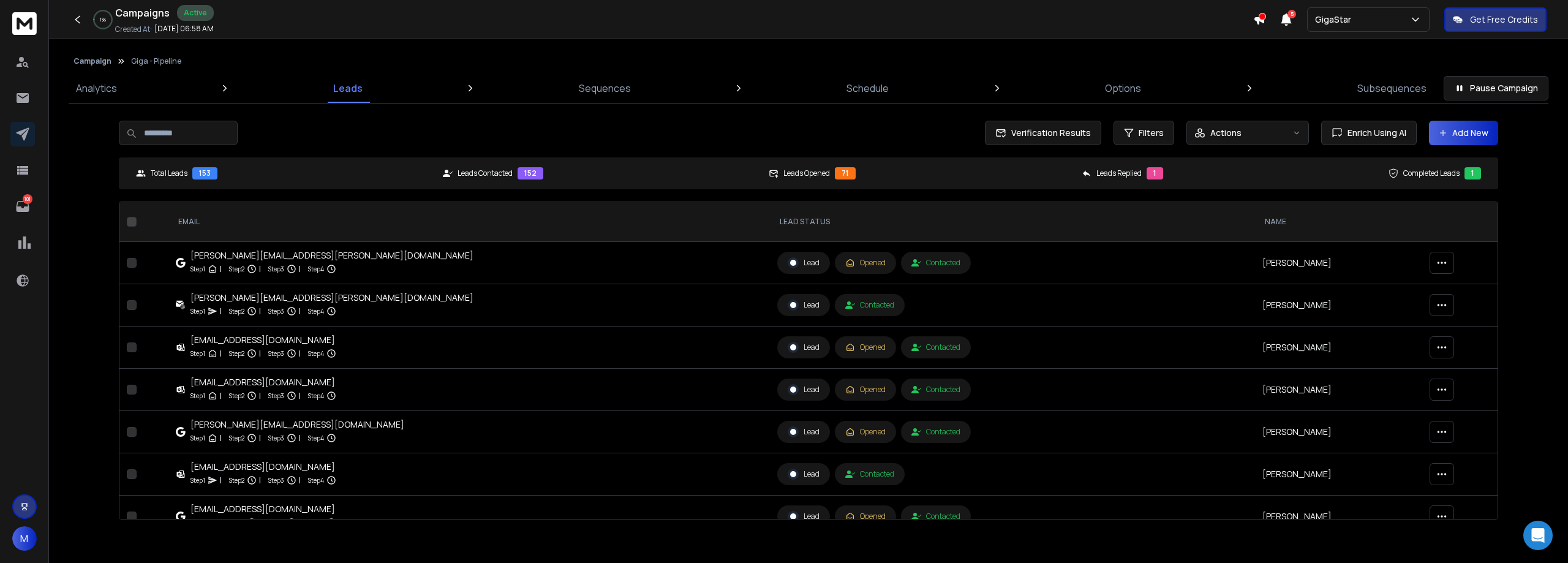
click at [204, 136] on input at bounding box center [178, 133] width 119 height 24
type input "********"
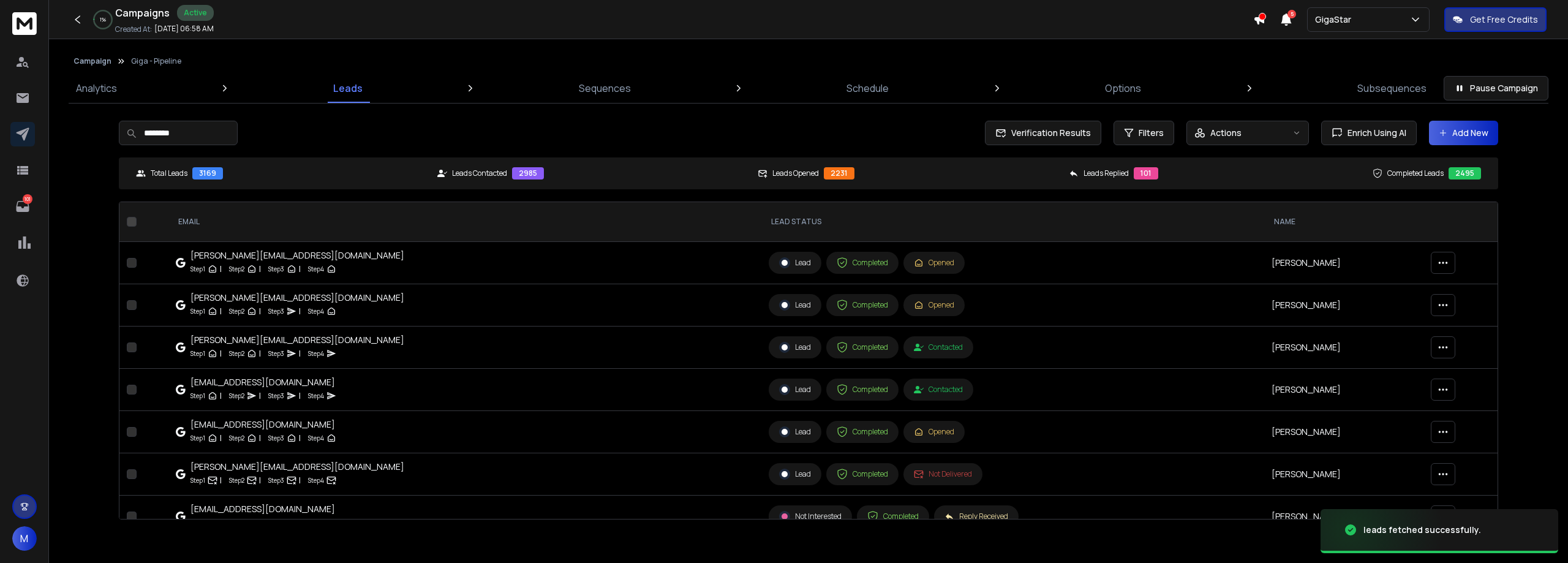
click at [204, 136] on input "********" at bounding box center [178, 133] width 119 height 24
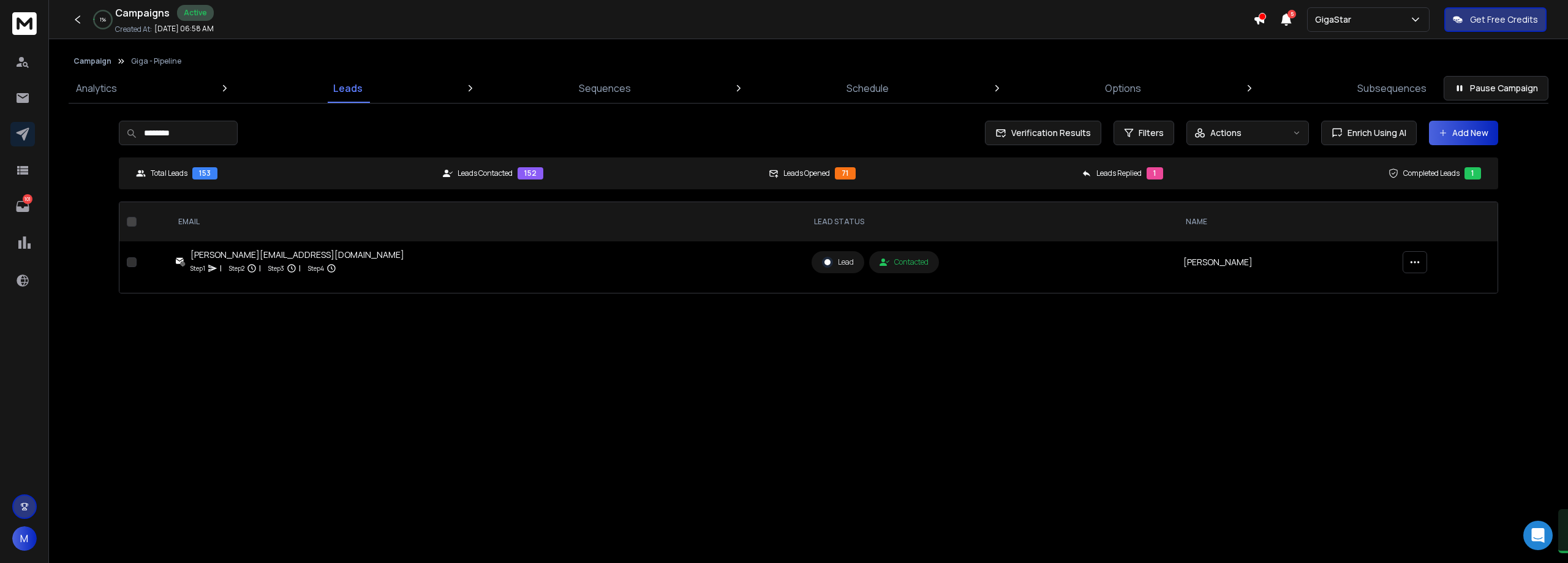
click at [1405, 263] on button "button" at bounding box center [1414, 262] width 24 height 22
click at [1364, 332] on p "Block Lead" at bounding box center [1378, 328] width 44 height 13
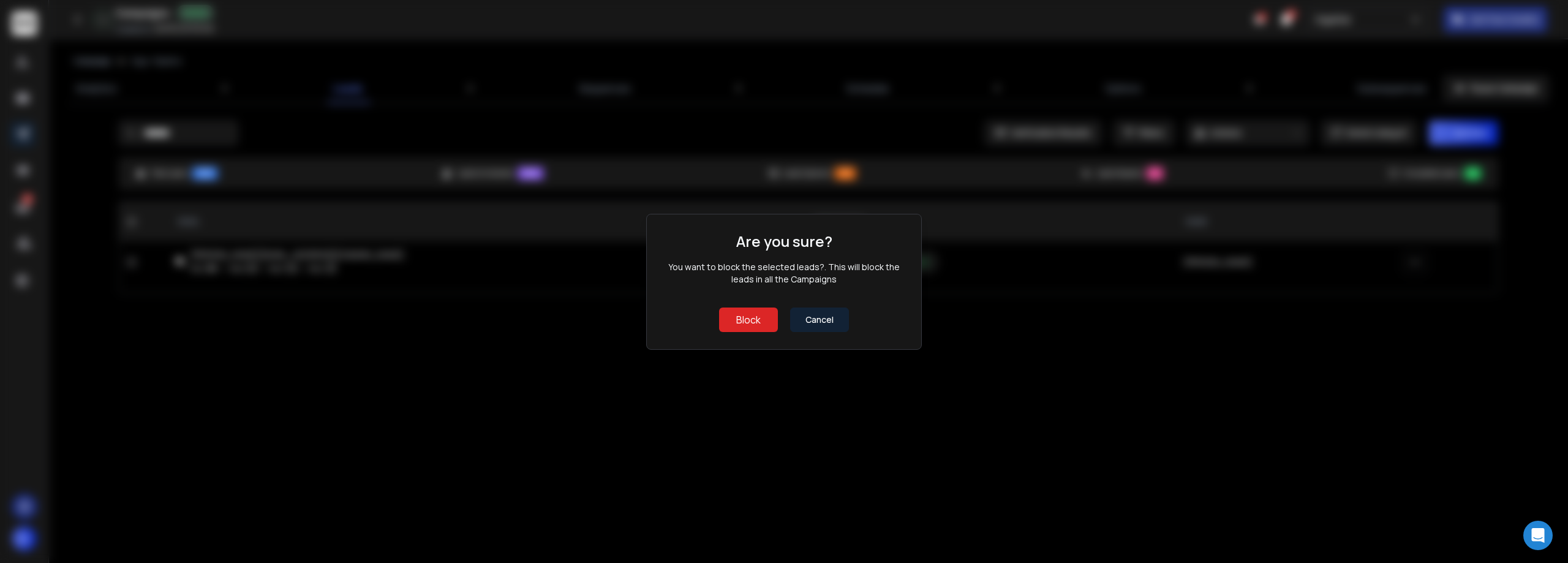
click at [819, 323] on button "Cancel" at bounding box center [819, 320] width 59 height 24
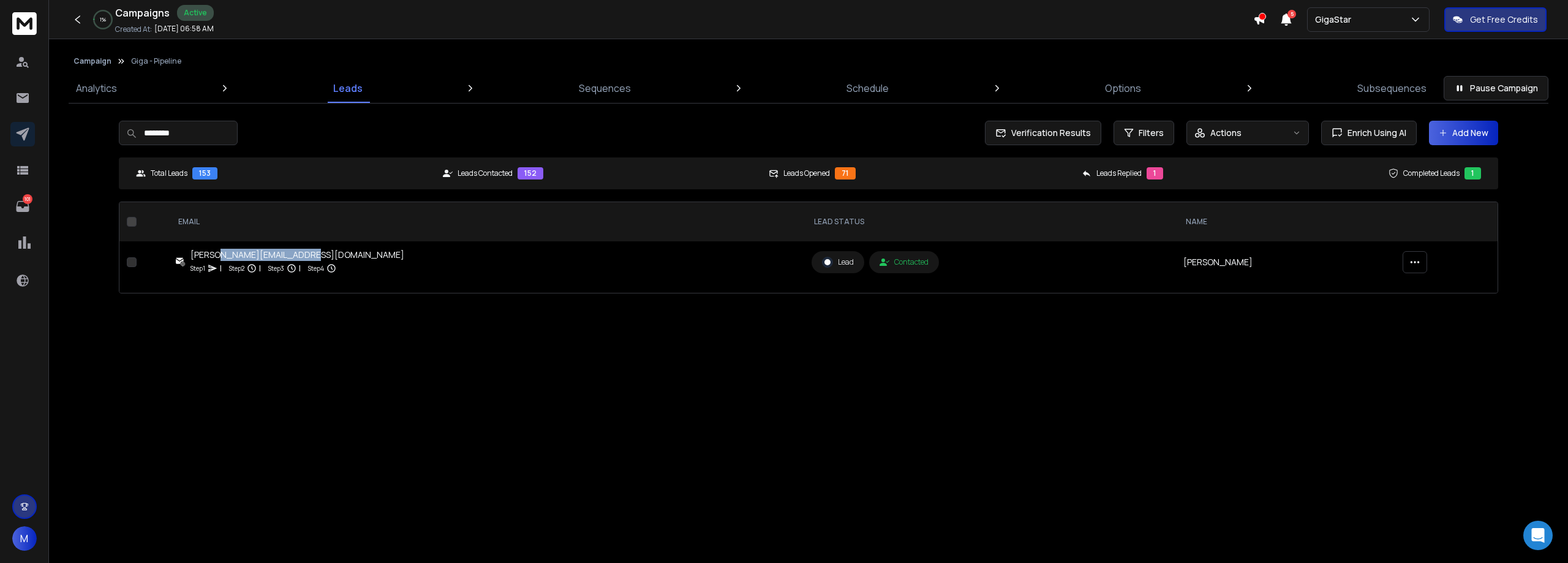
drag, startPoint x: 222, startPoint y: 255, endPoint x: 295, endPoint y: 256, distance: 73.0
click at [295, 256] on div "zanes@volitioncapital.com" at bounding box center [297, 255] width 214 height 13
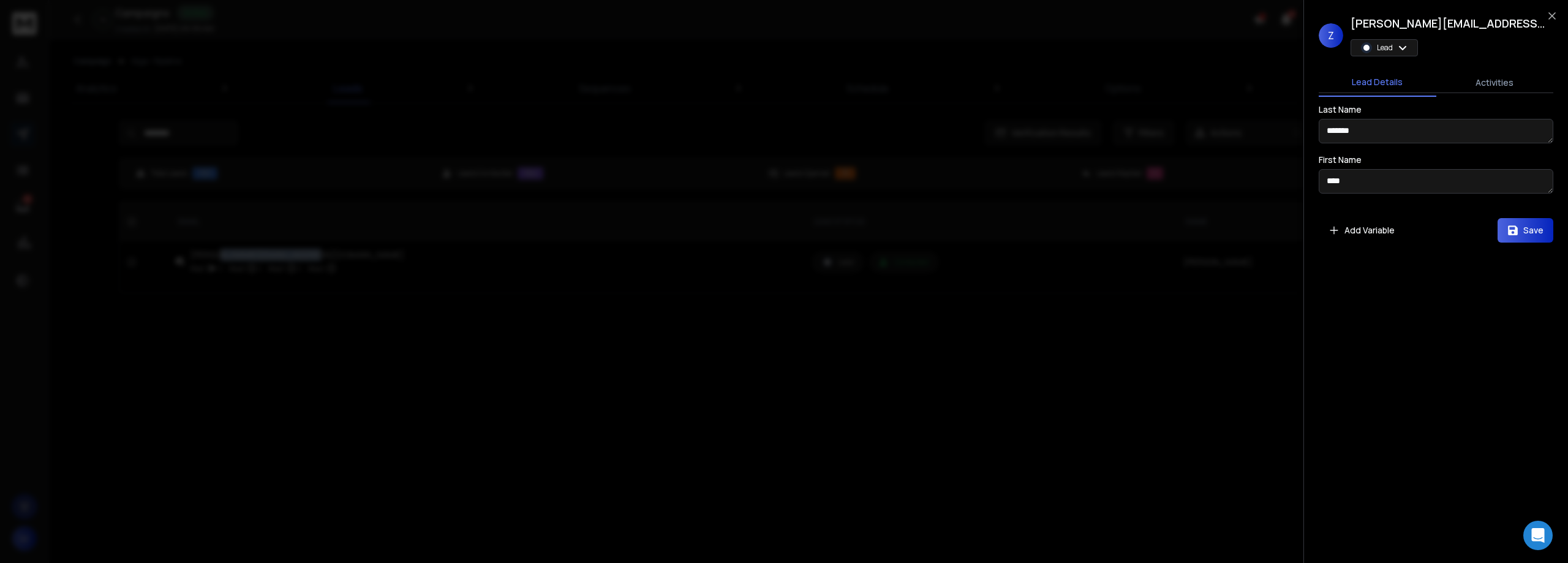
copy div "volitioncapital.com"
click at [1090, 426] on div at bounding box center [784, 282] width 1568 height 563
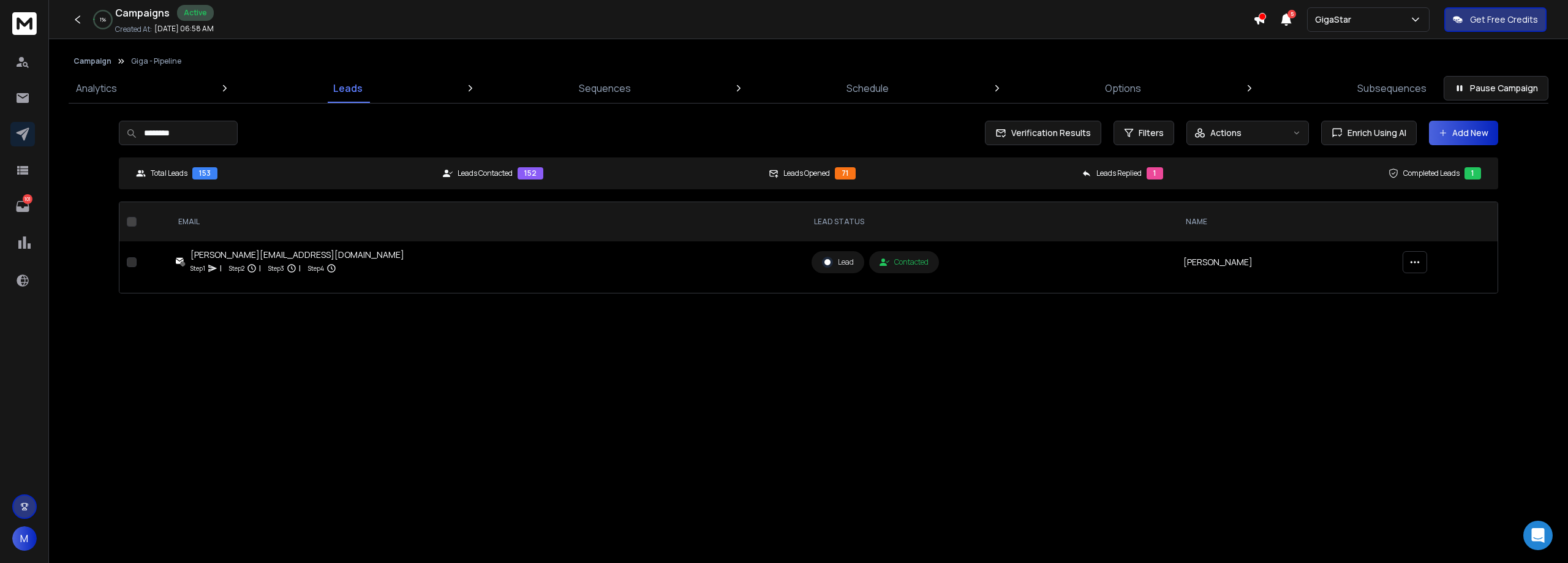
click at [210, 134] on input "********" at bounding box center [178, 133] width 119 height 24
paste input "**********"
type input "**********"
click at [1406, 261] on button "button" at bounding box center [1414, 262] width 24 height 22
click at [1371, 331] on p "Block Lead" at bounding box center [1378, 328] width 44 height 13
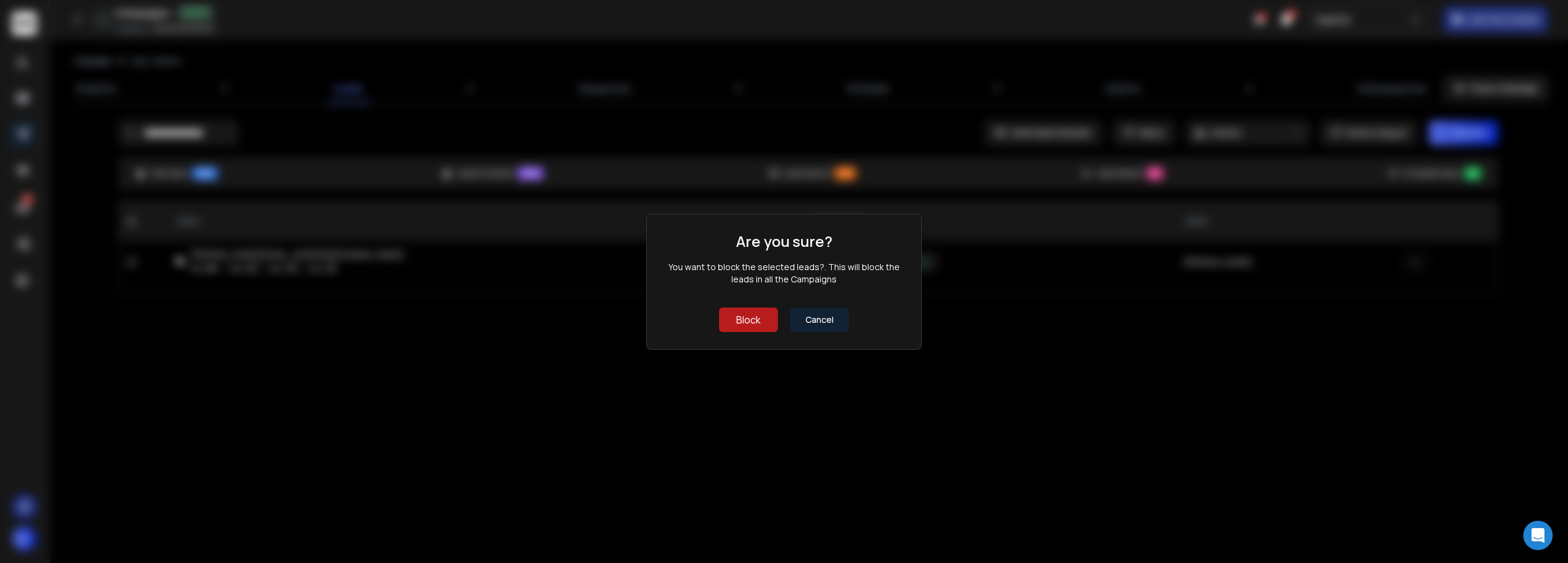
click at [762, 315] on button "Block" at bounding box center [748, 320] width 59 height 24
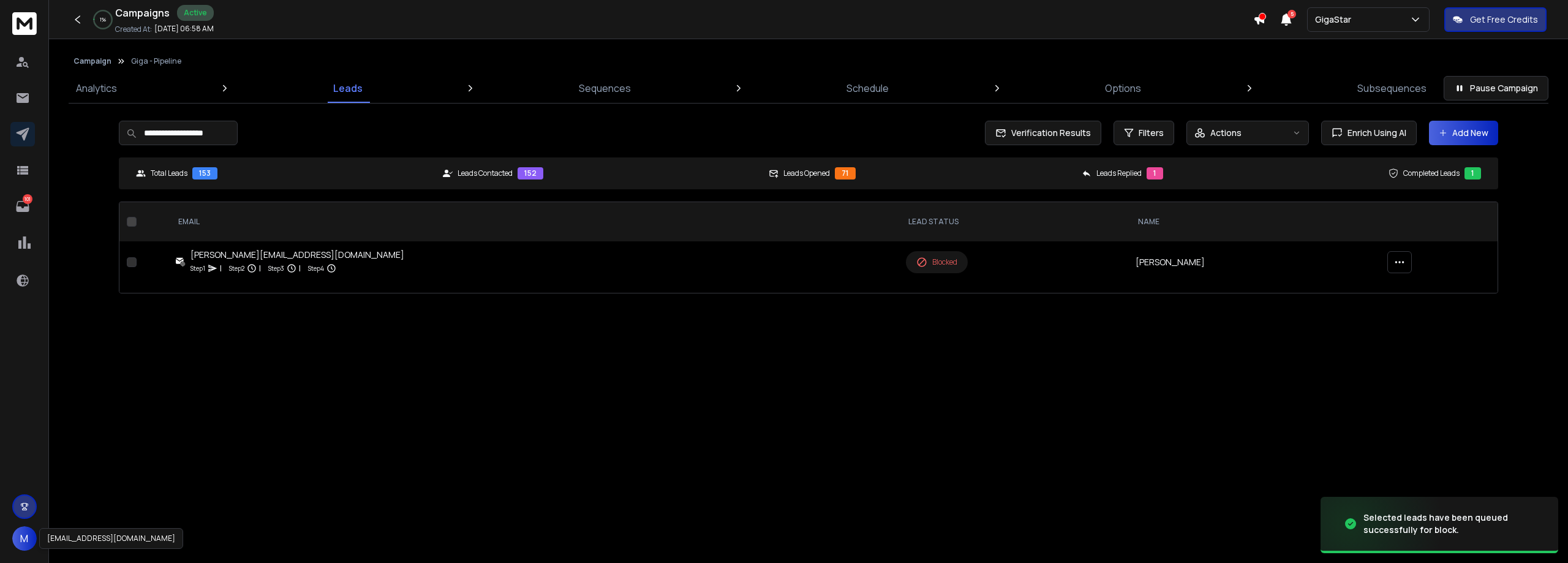
click at [17, 537] on span "M" at bounding box center [24, 538] width 24 height 24
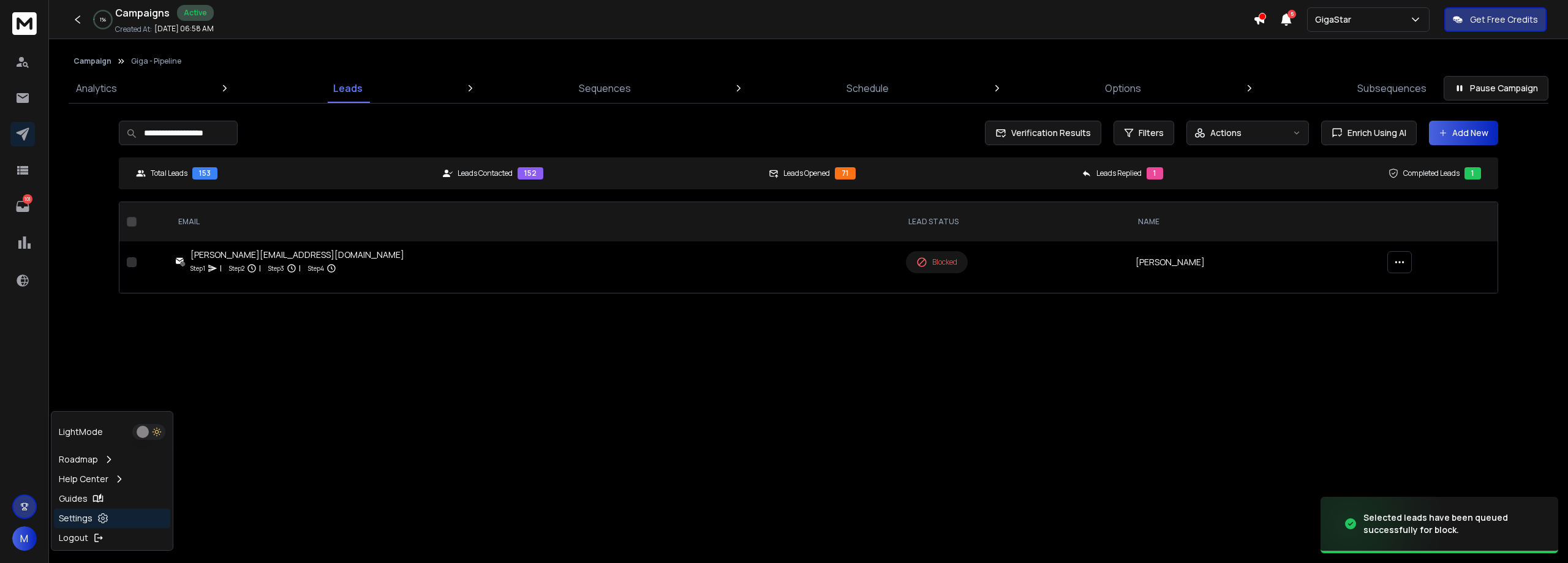
click at [129, 521] on div "Settings" at bounding box center [112, 519] width 116 height 19
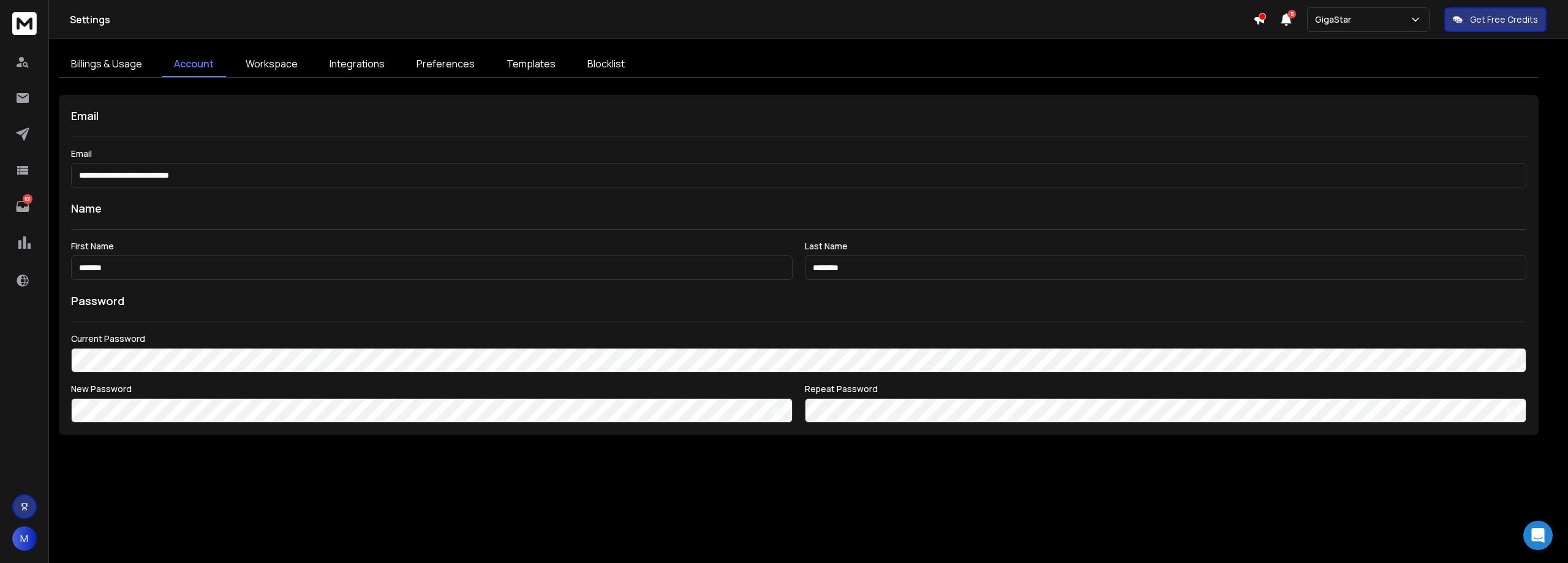
click at [586, 73] on link "Blocklist" at bounding box center [606, 64] width 62 height 26
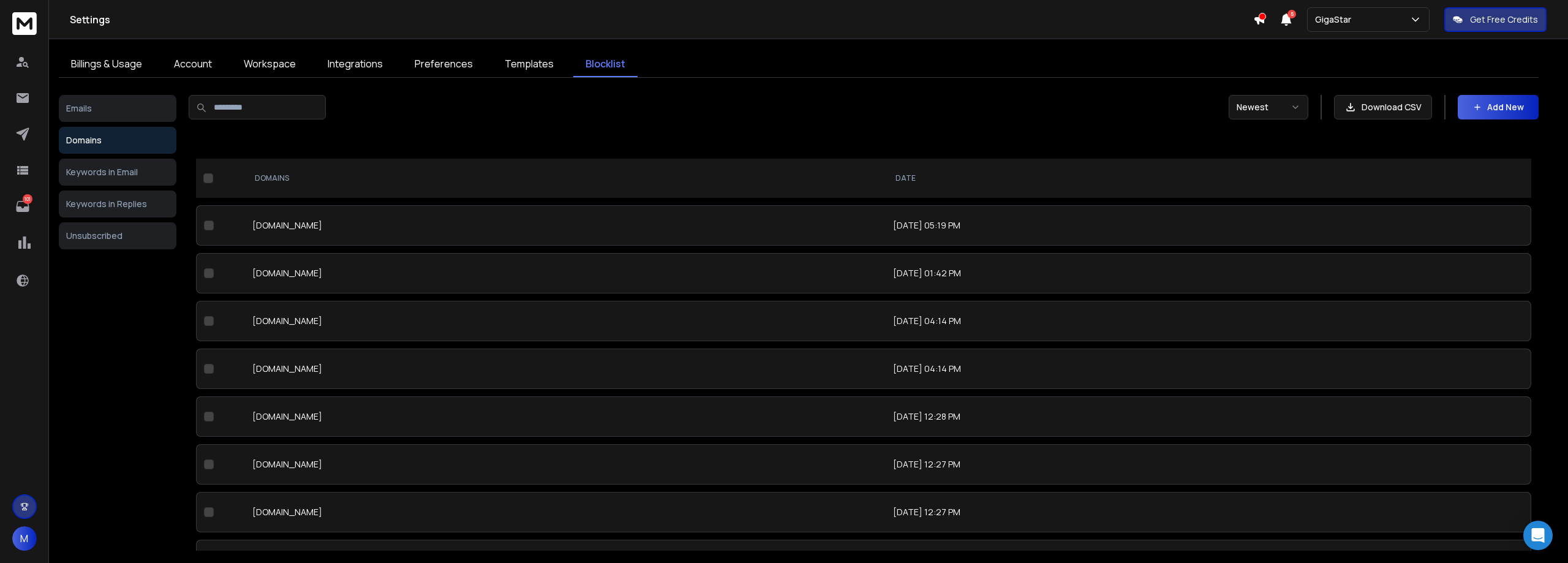
click at [137, 142] on button "Domains" at bounding box center [117, 140] width 117 height 27
click at [1481, 107] on button "Add New" at bounding box center [1498, 107] width 81 height 24
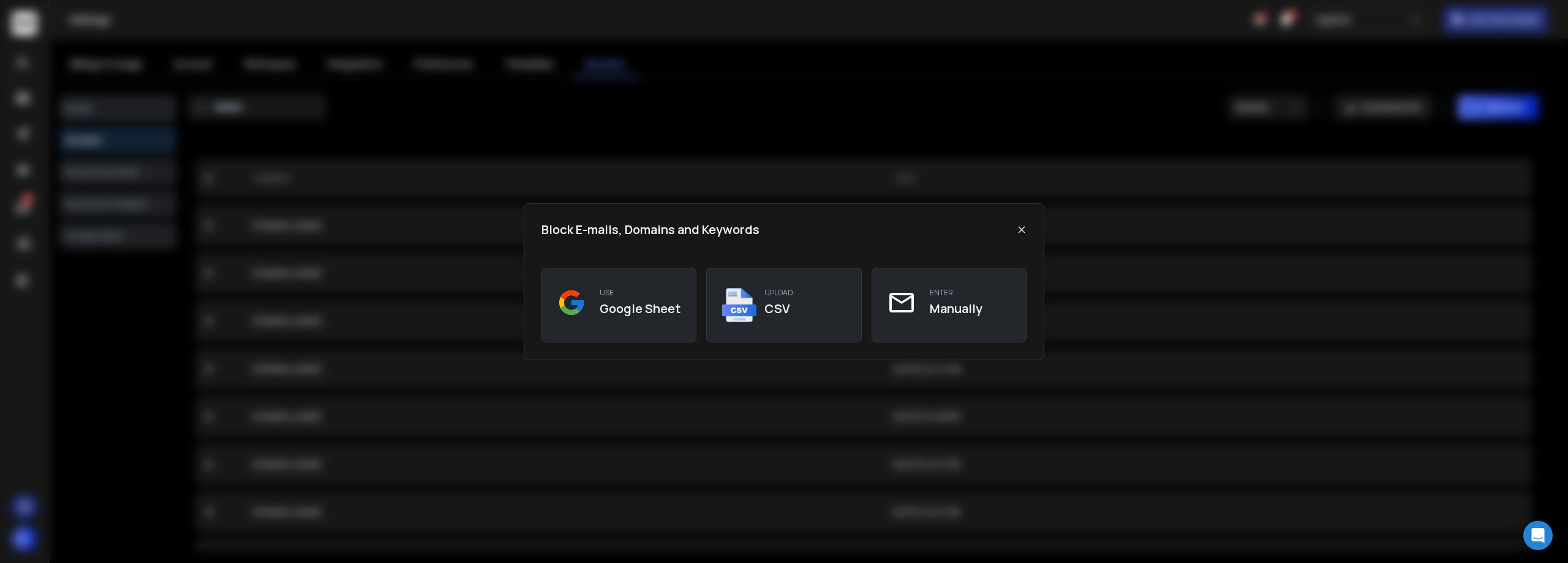
click at [981, 325] on div "enter Manually" at bounding box center [948, 305] width 155 height 75
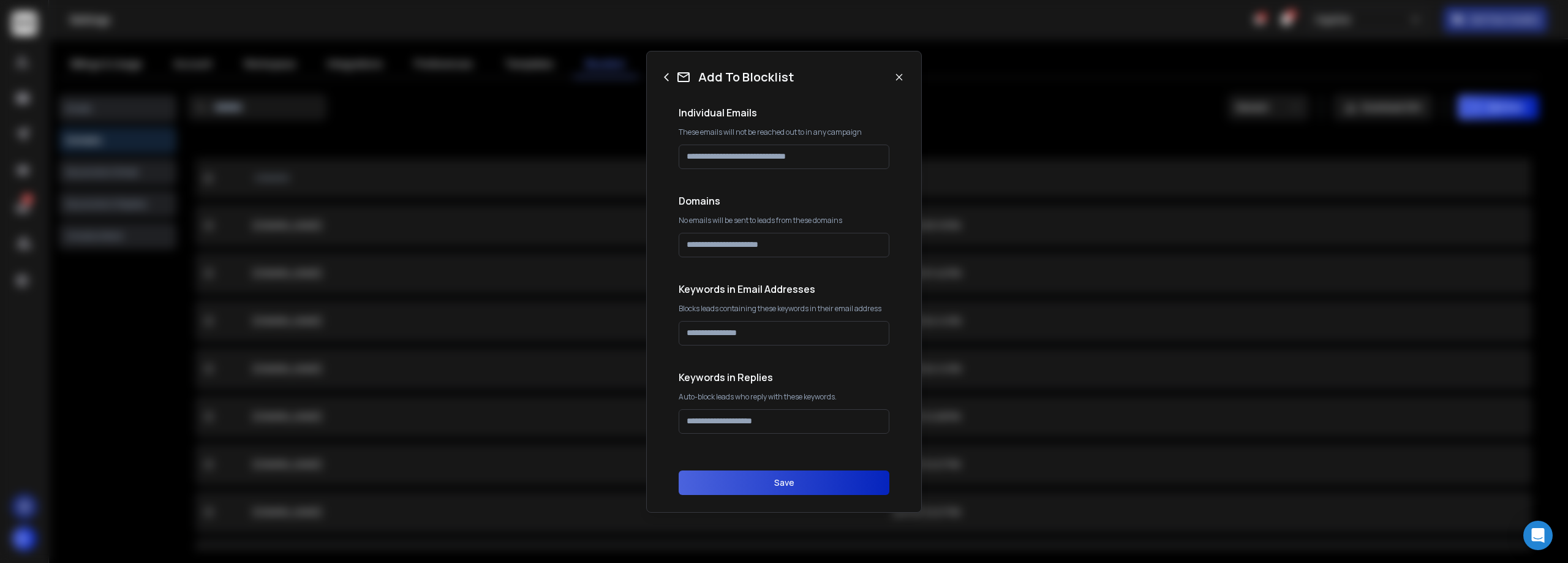
click at [793, 240] on input at bounding box center [784, 245] width 211 height 24
paste input "**********"
type input "**********"
click at [679, 471] on button "Save" at bounding box center [784, 482] width 211 height 24
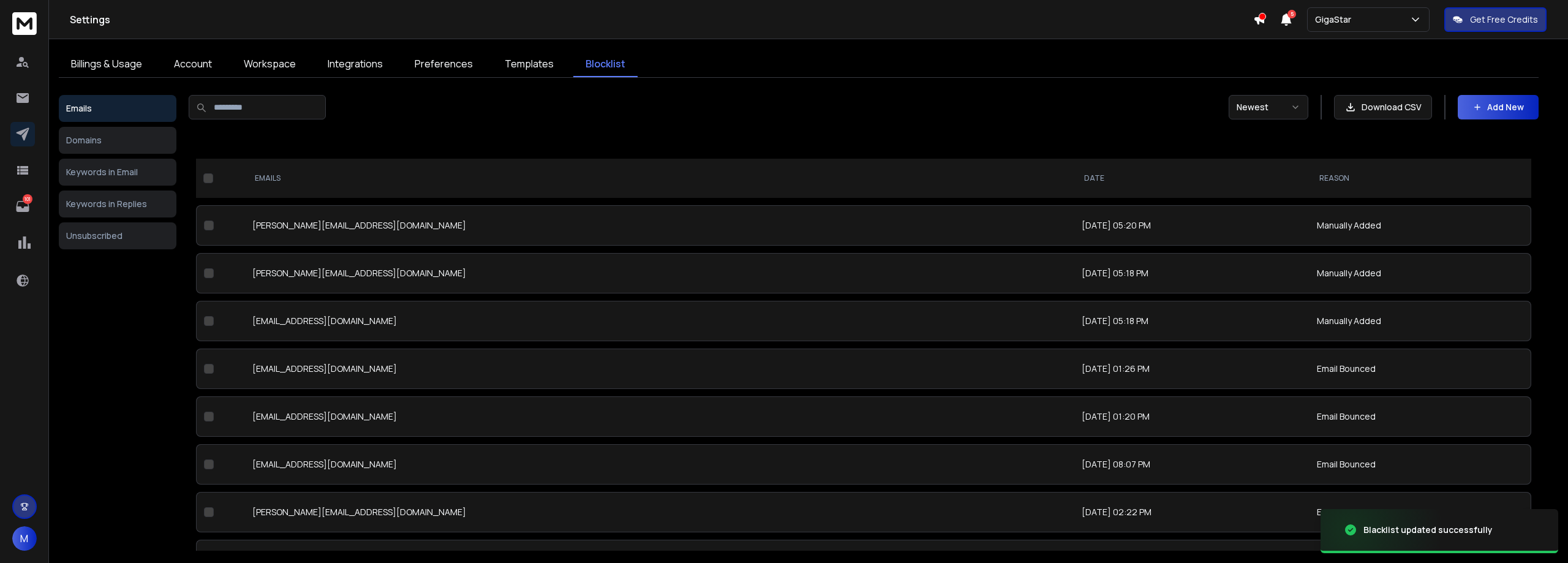
click at [29, 133] on icon at bounding box center [22, 133] width 15 height 15
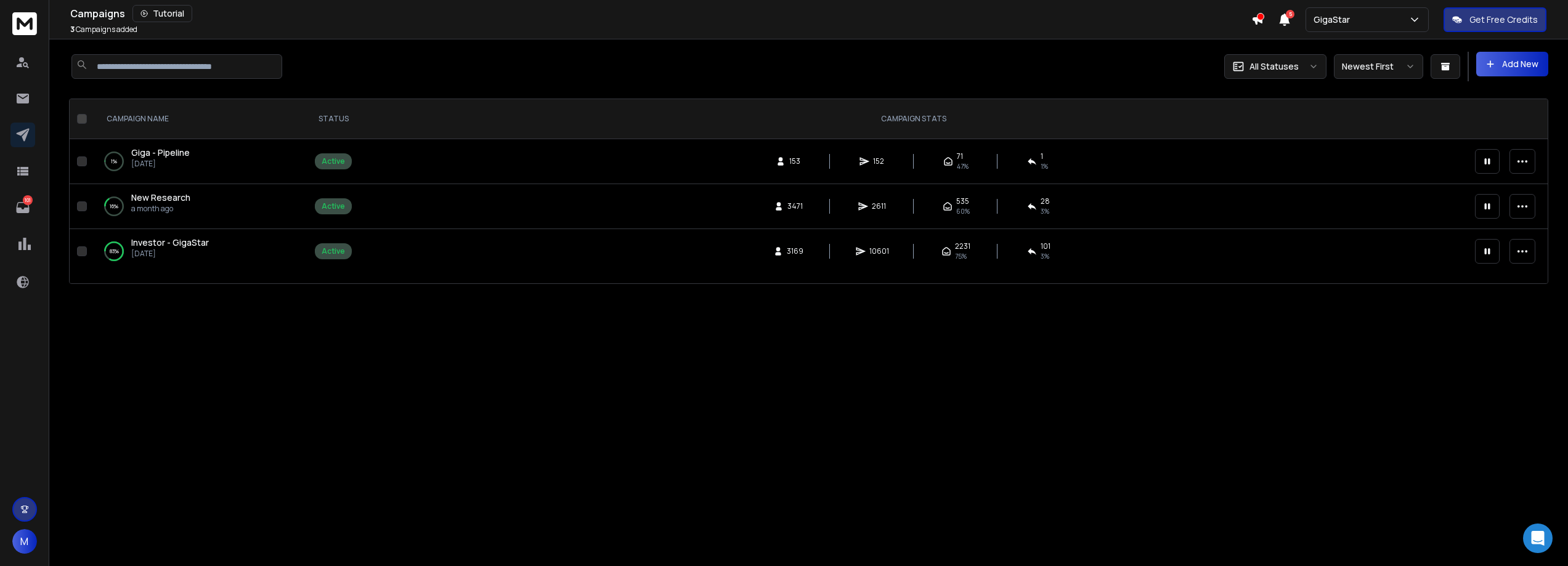
click at [216, 155] on div "1 % Giga - Pipeline 2 days ago" at bounding box center [199, 161] width 191 height 29
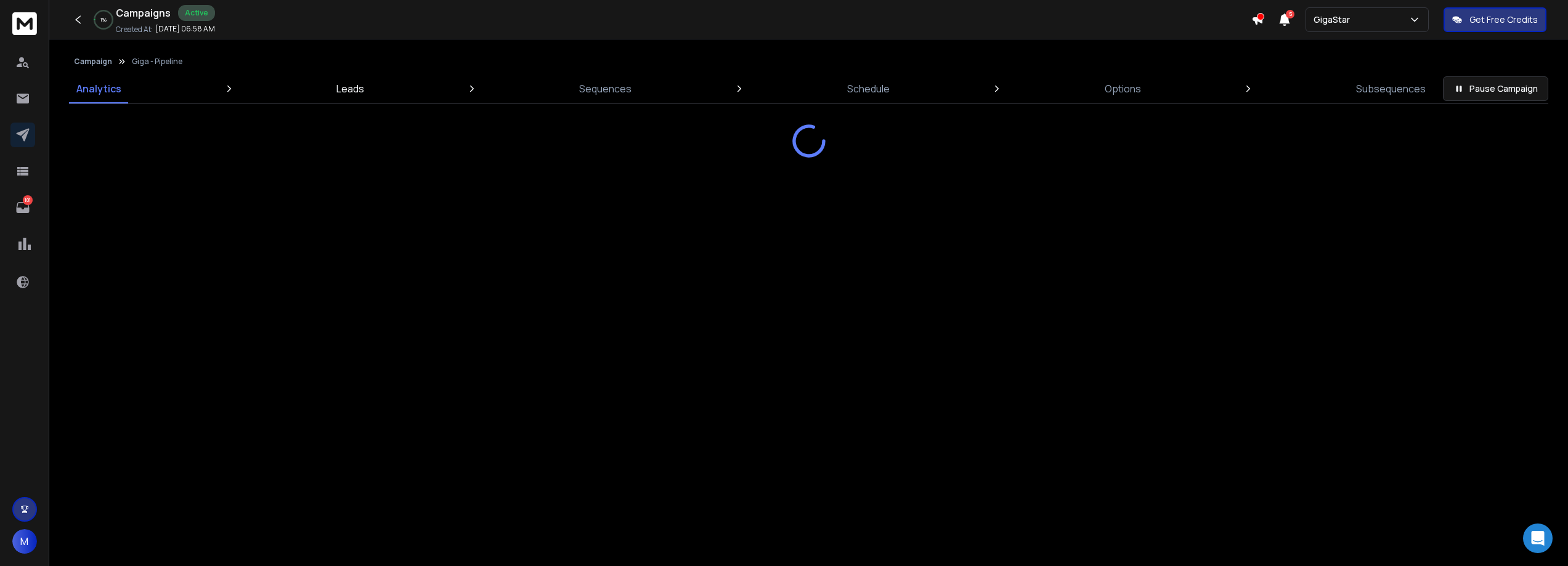
click at [349, 88] on p "Leads" at bounding box center [350, 88] width 28 height 15
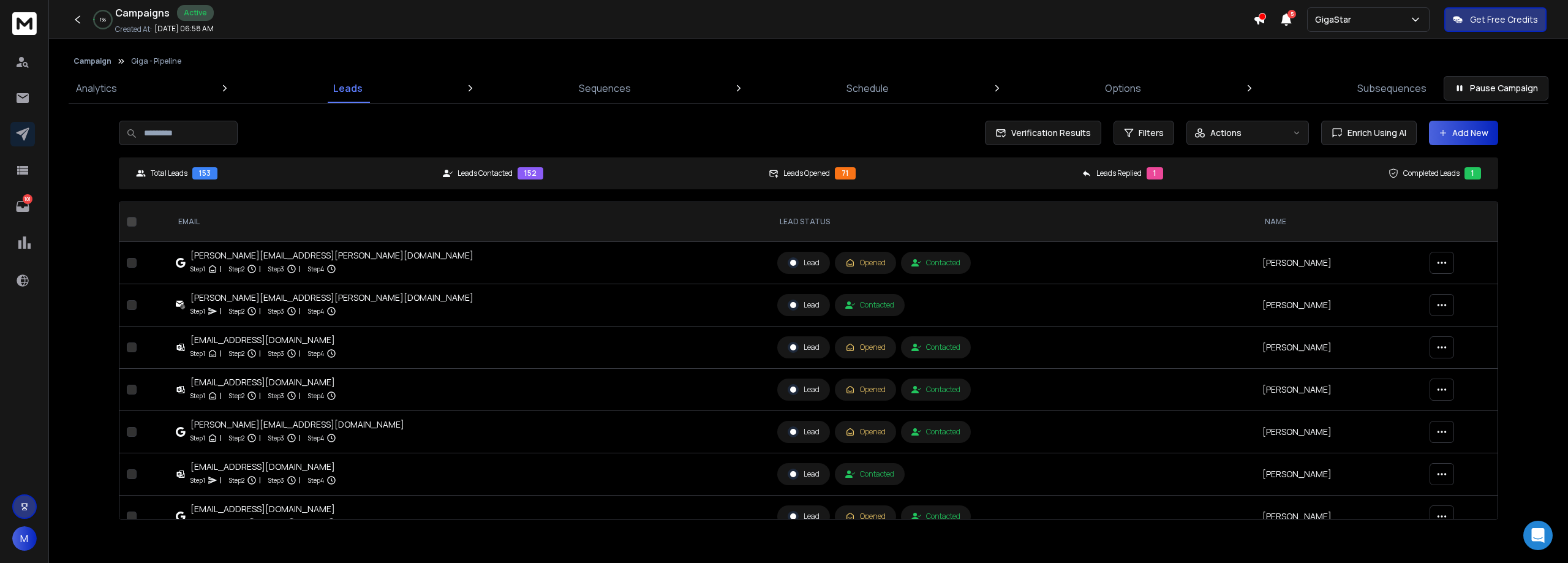
click at [1476, 127] on button "Add New" at bounding box center [1464, 133] width 69 height 24
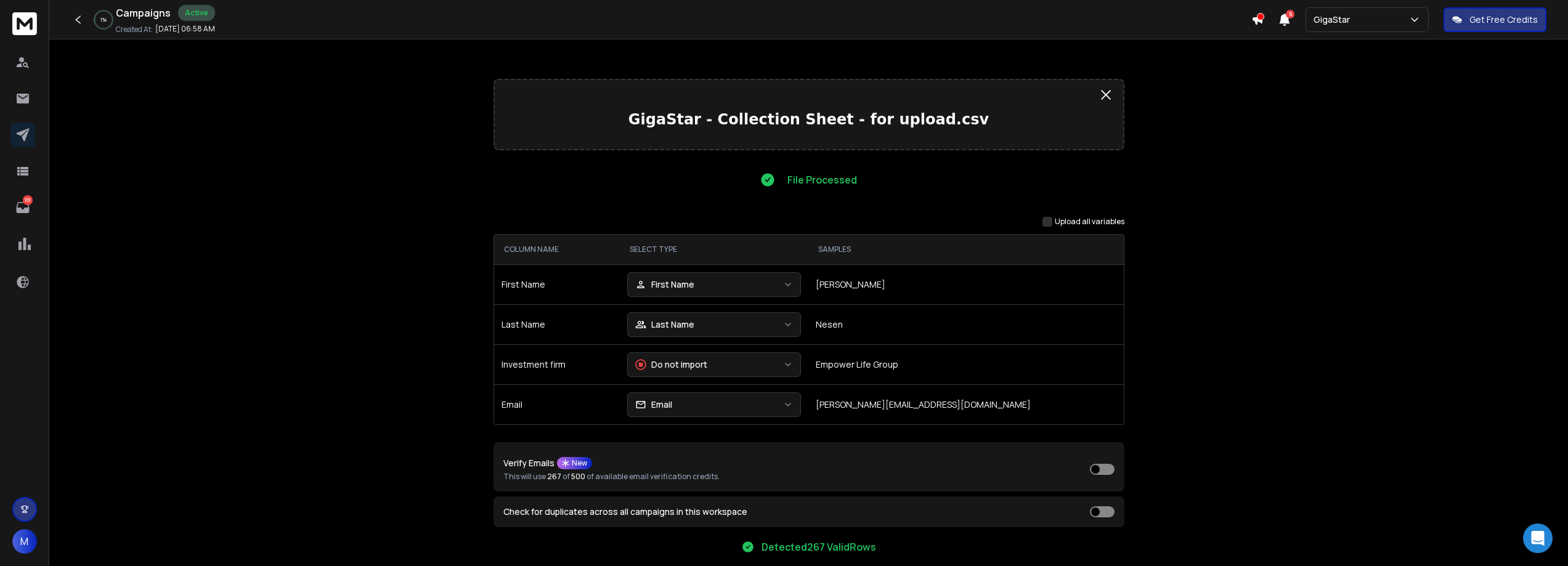
click at [1045, 224] on button "Upload all variables" at bounding box center [1047, 222] width 10 height 10
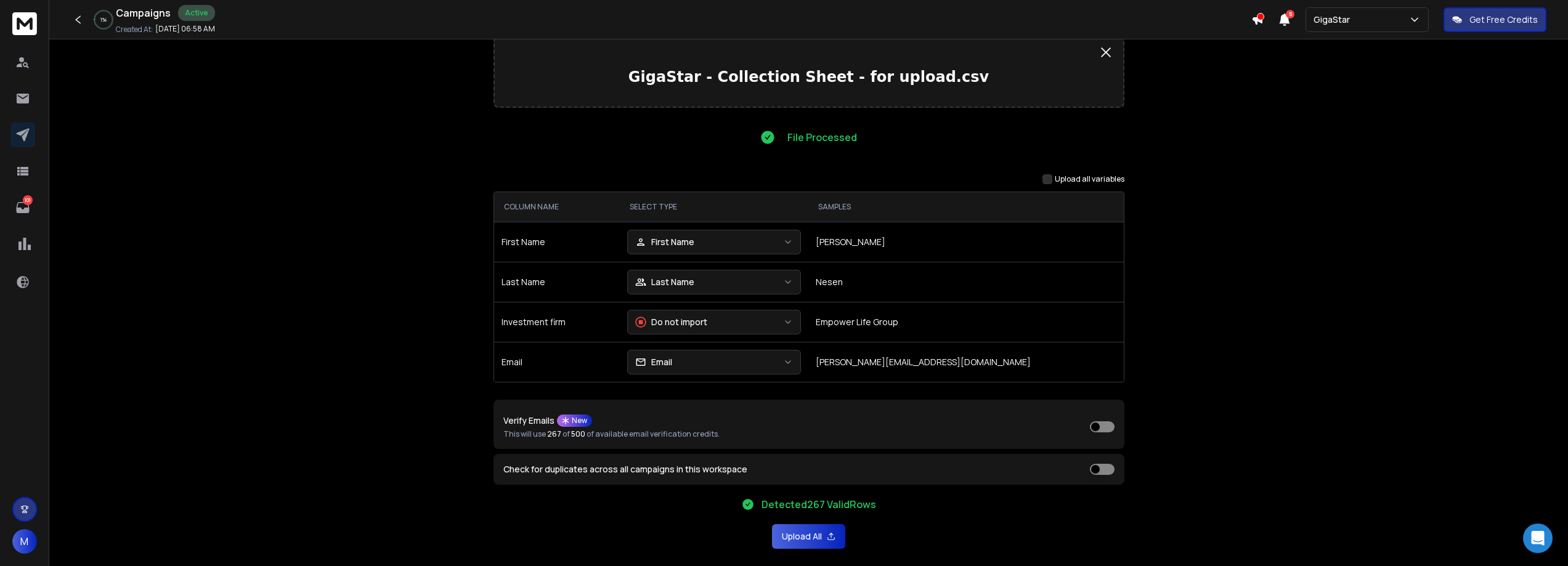
scroll to position [45, 0]
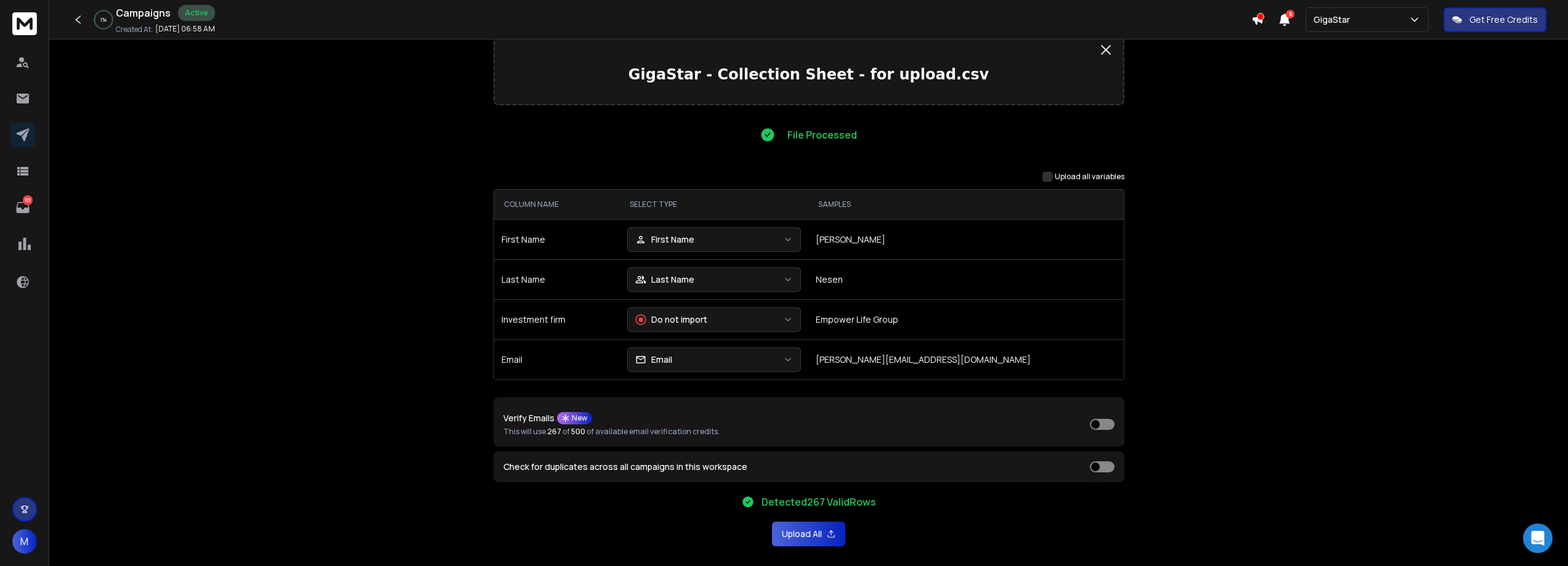
click at [804, 534] on button "Upload All" at bounding box center [808, 534] width 73 height 24
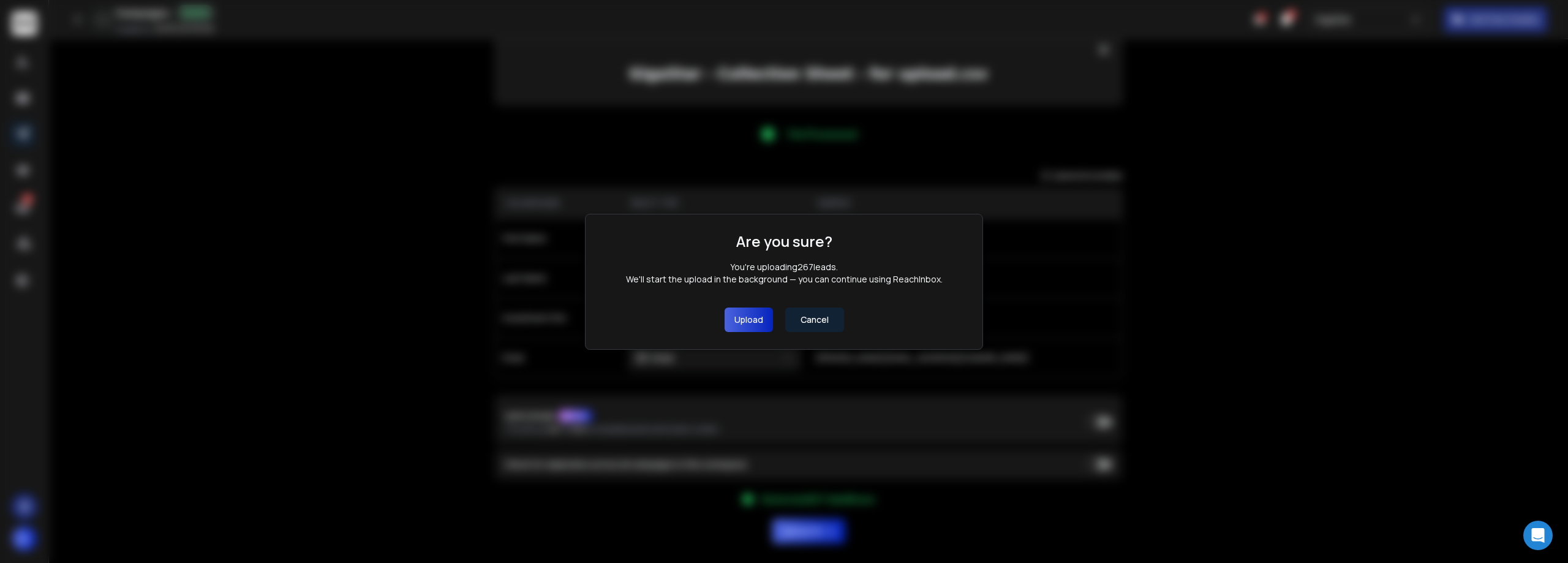
click at [812, 320] on button "Cancel" at bounding box center [814, 320] width 59 height 24
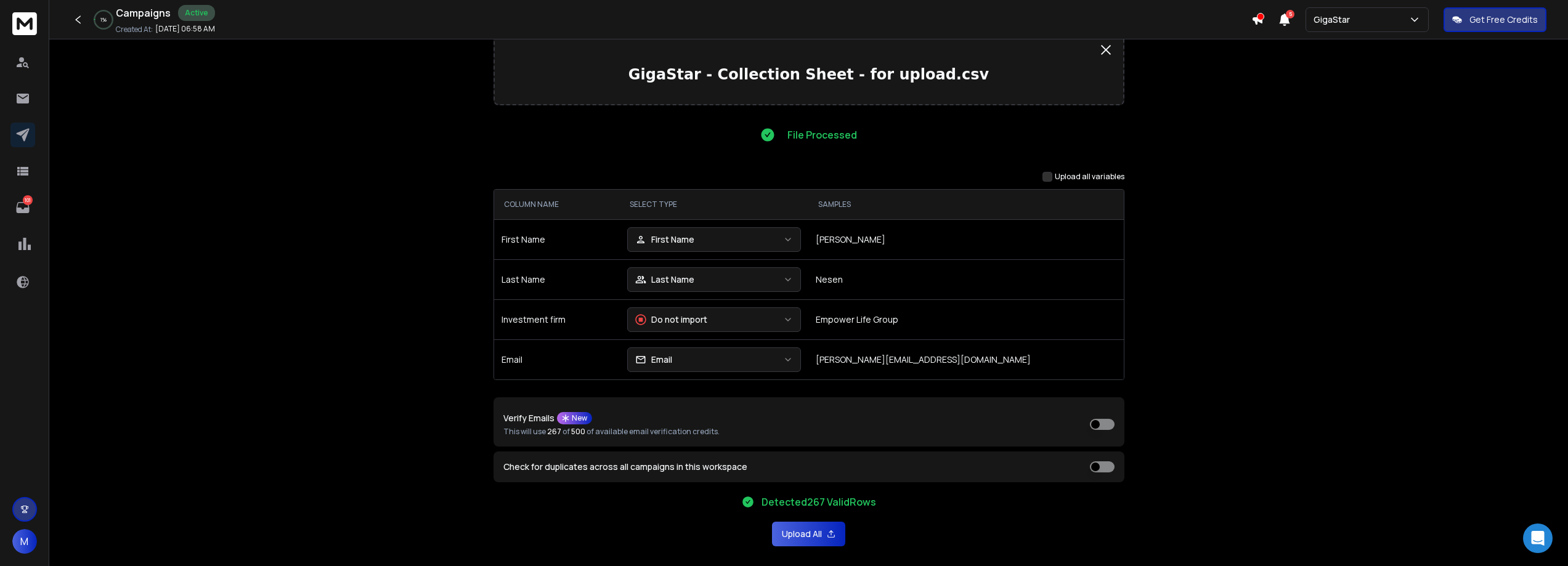
click at [804, 528] on button "Upload All" at bounding box center [808, 534] width 73 height 24
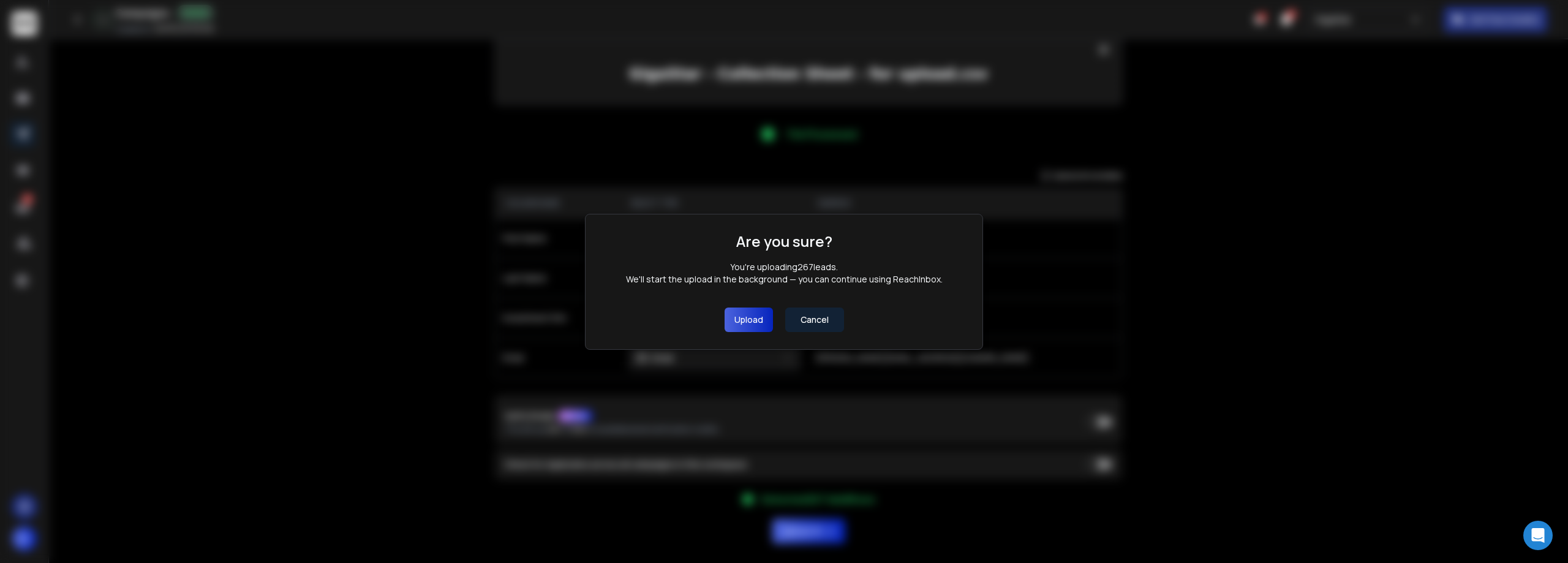
click at [764, 322] on button "Upload" at bounding box center [749, 320] width 49 height 24
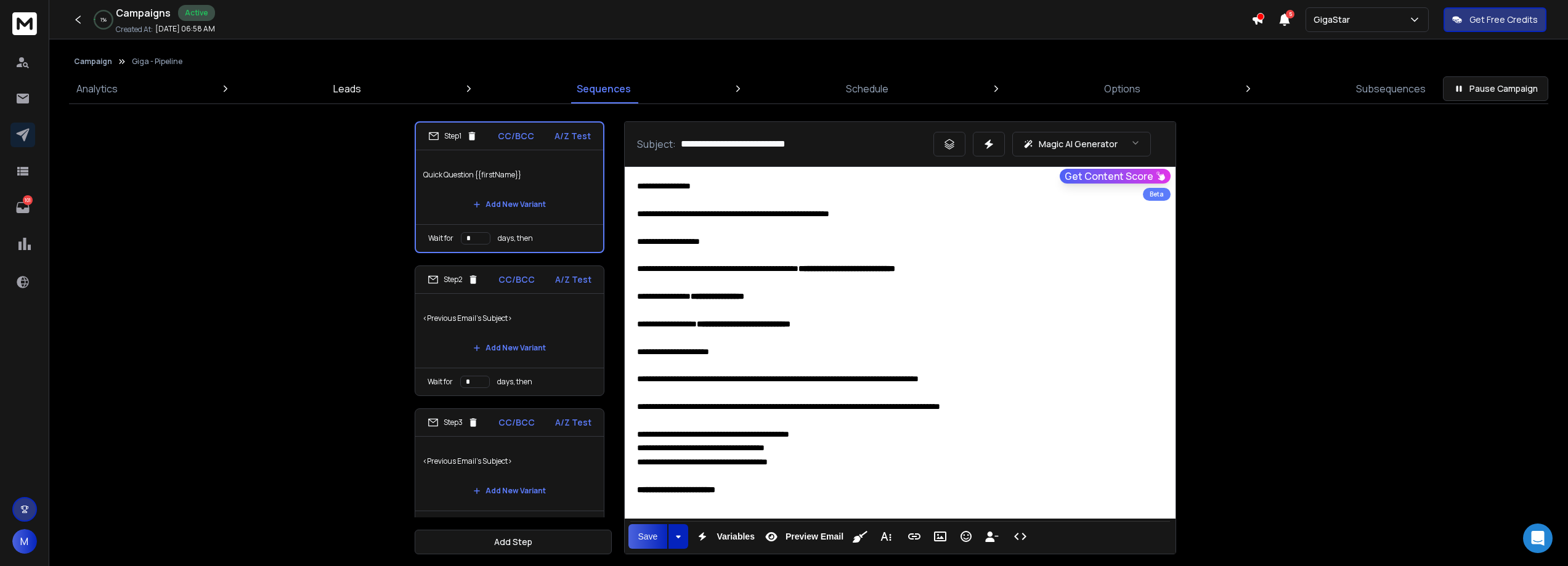
click at [353, 82] on p "Leads" at bounding box center [347, 88] width 28 height 15
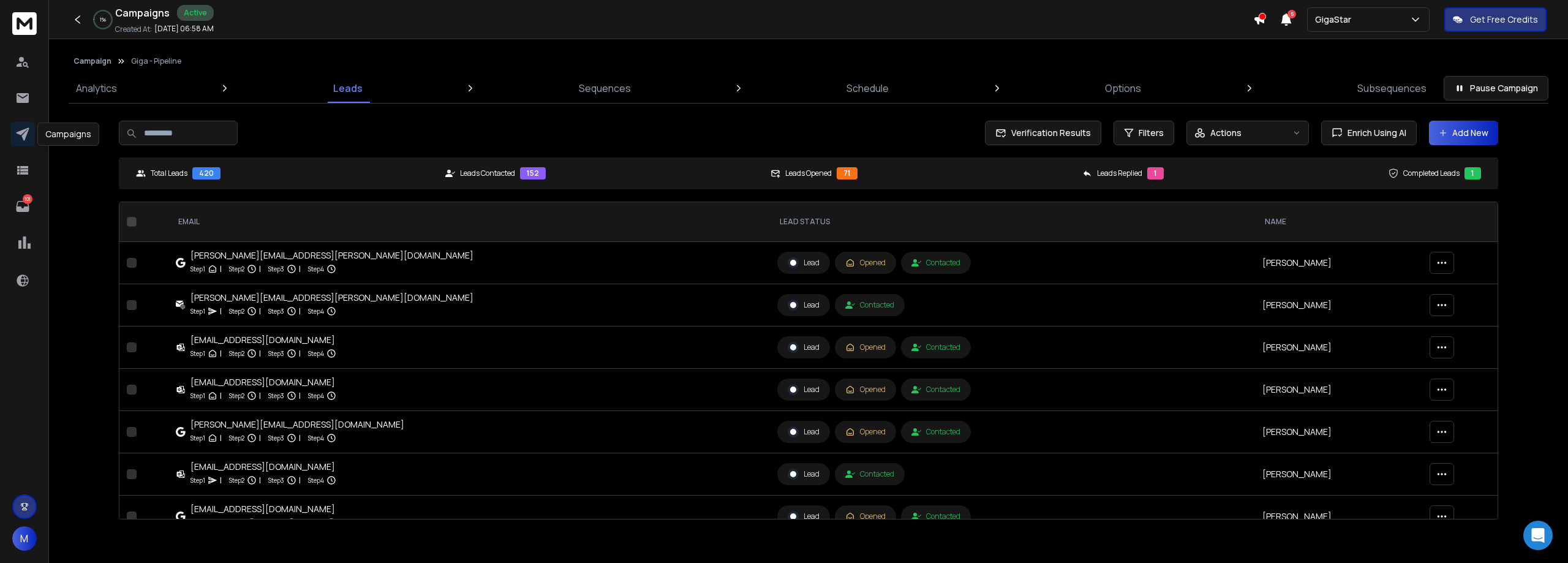
click at [26, 133] on icon at bounding box center [22, 134] width 13 height 13
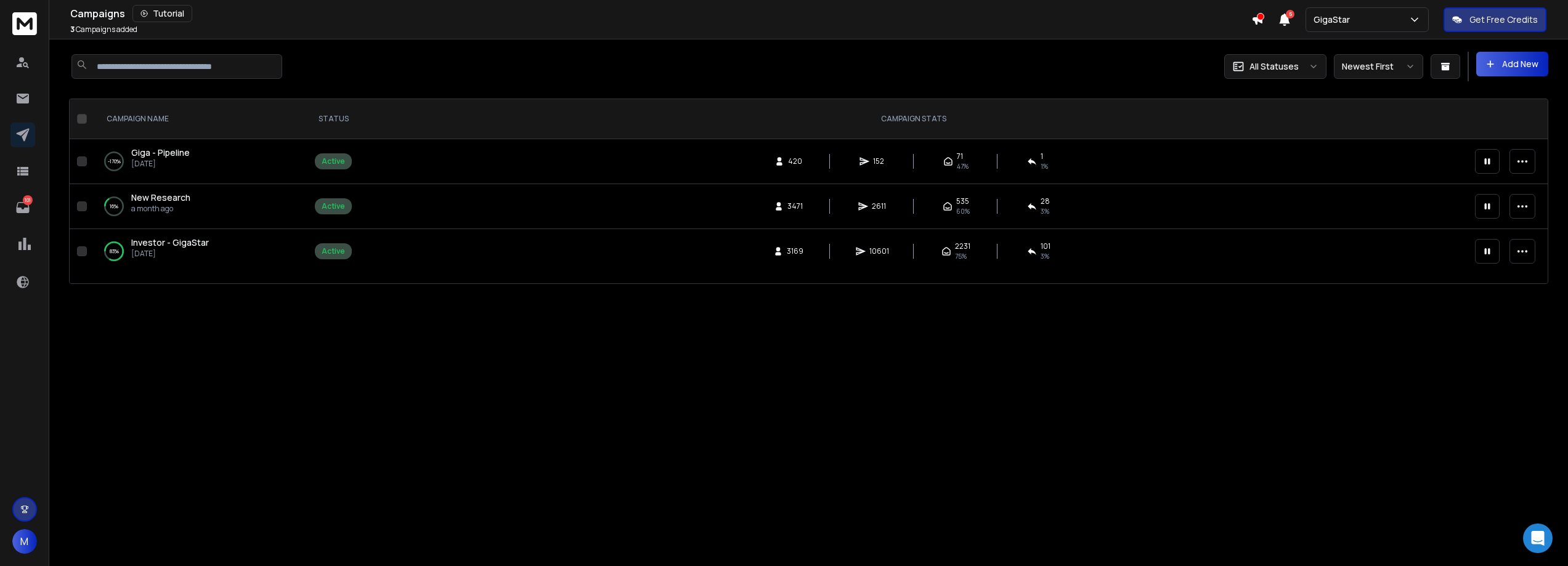
click at [170, 215] on div "New Research a month ago" at bounding box center [161, 206] width 59 height 29
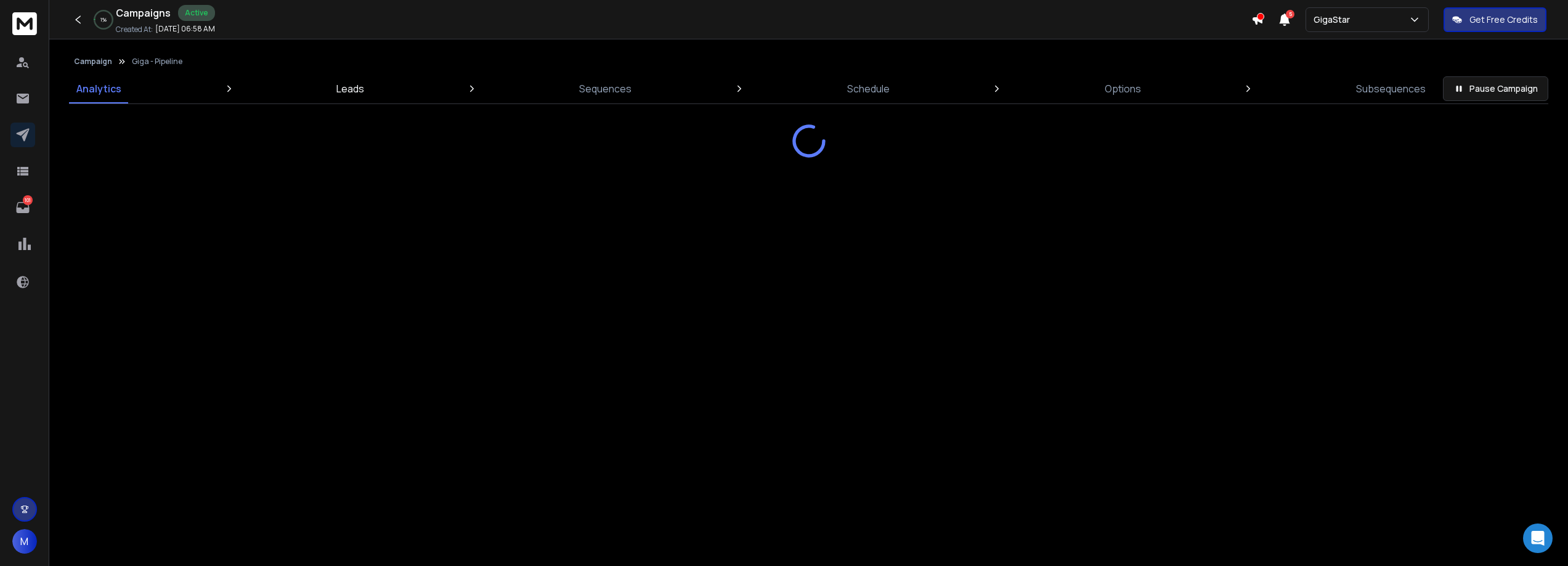
click at [370, 81] on link "Leads" at bounding box center [350, 89] width 43 height 29
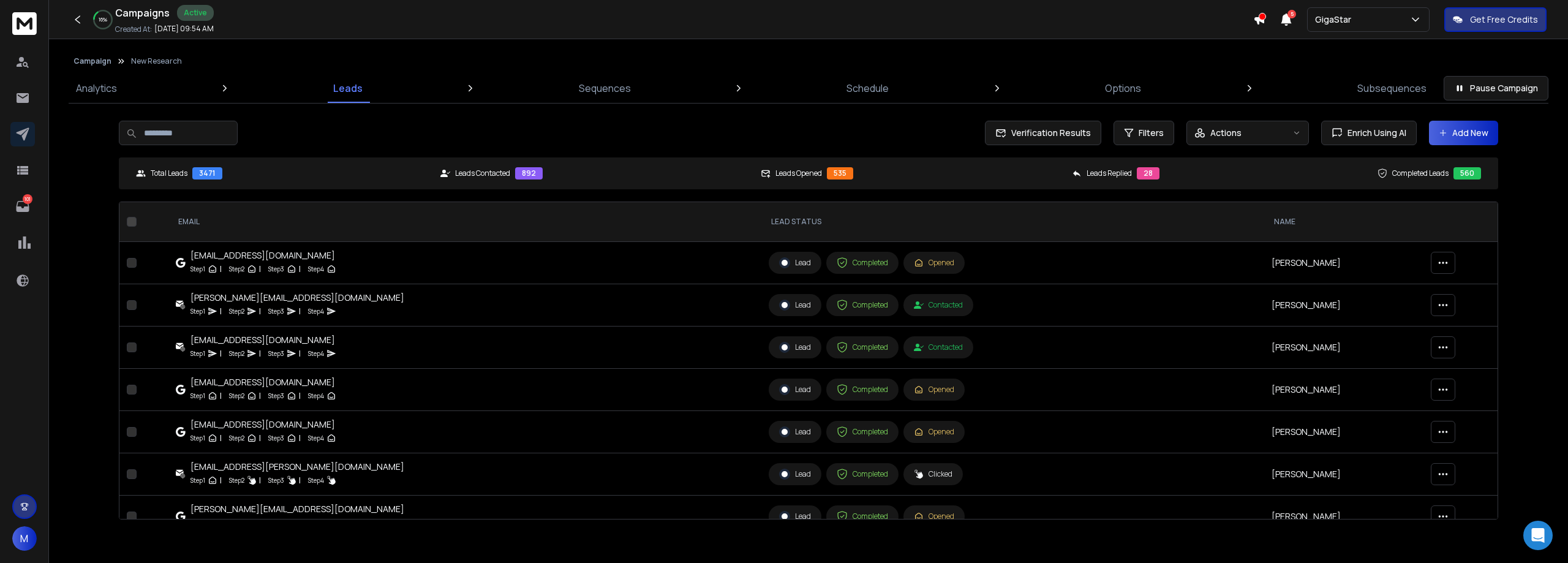
click at [209, 136] on input at bounding box center [178, 133] width 119 height 24
type input "********"
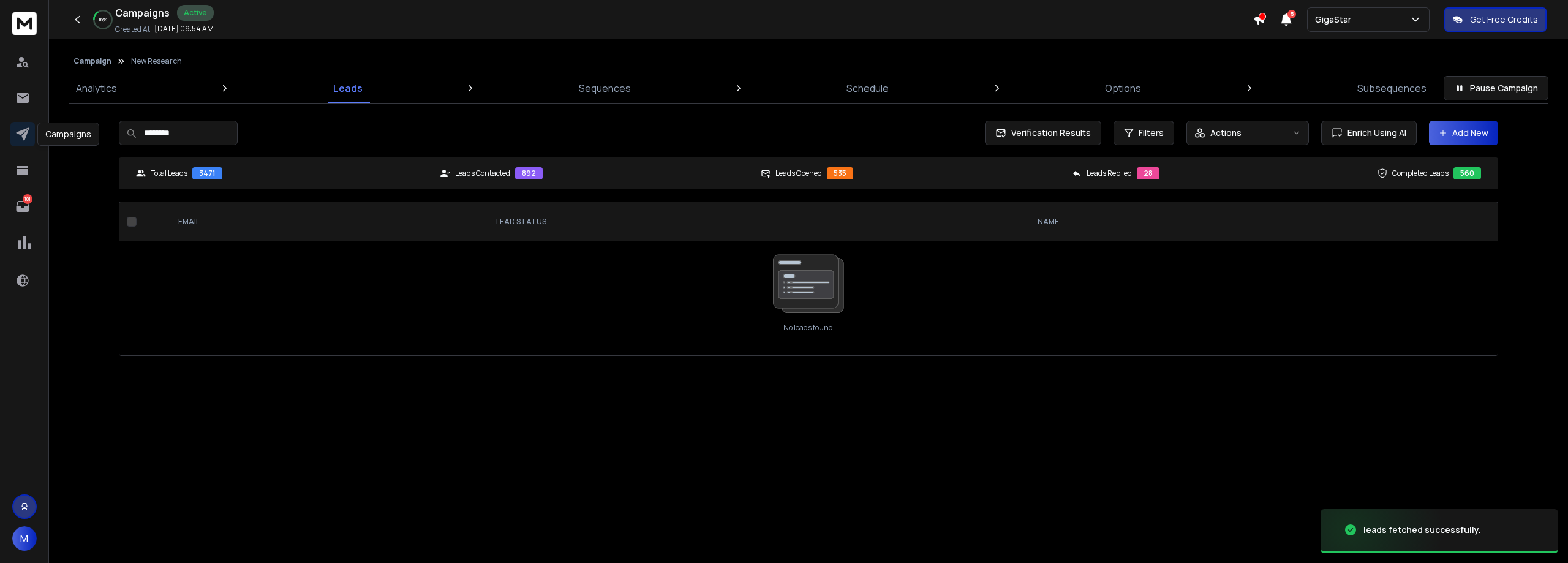
click at [29, 136] on icon at bounding box center [22, 133] width 15 height 15
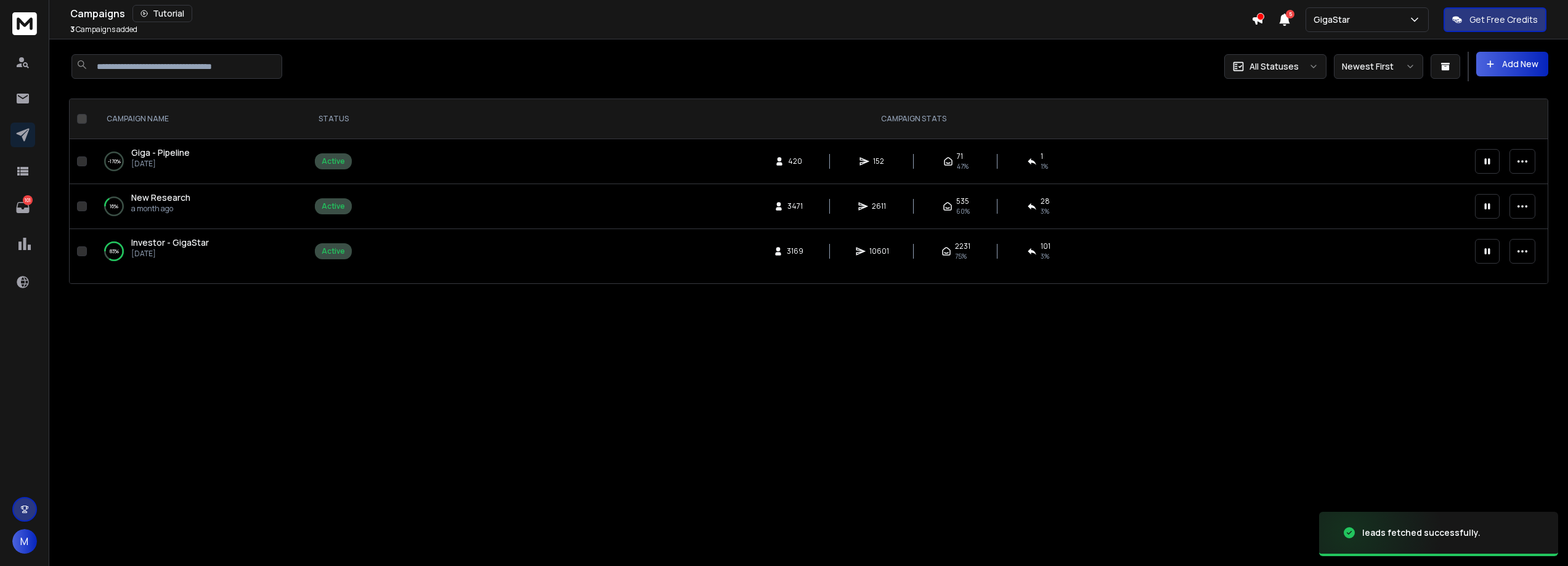
click at [157, 259] on div "Investor - GigaStar 3 months ago" at bounding box center [170, 252] width 78 height 29
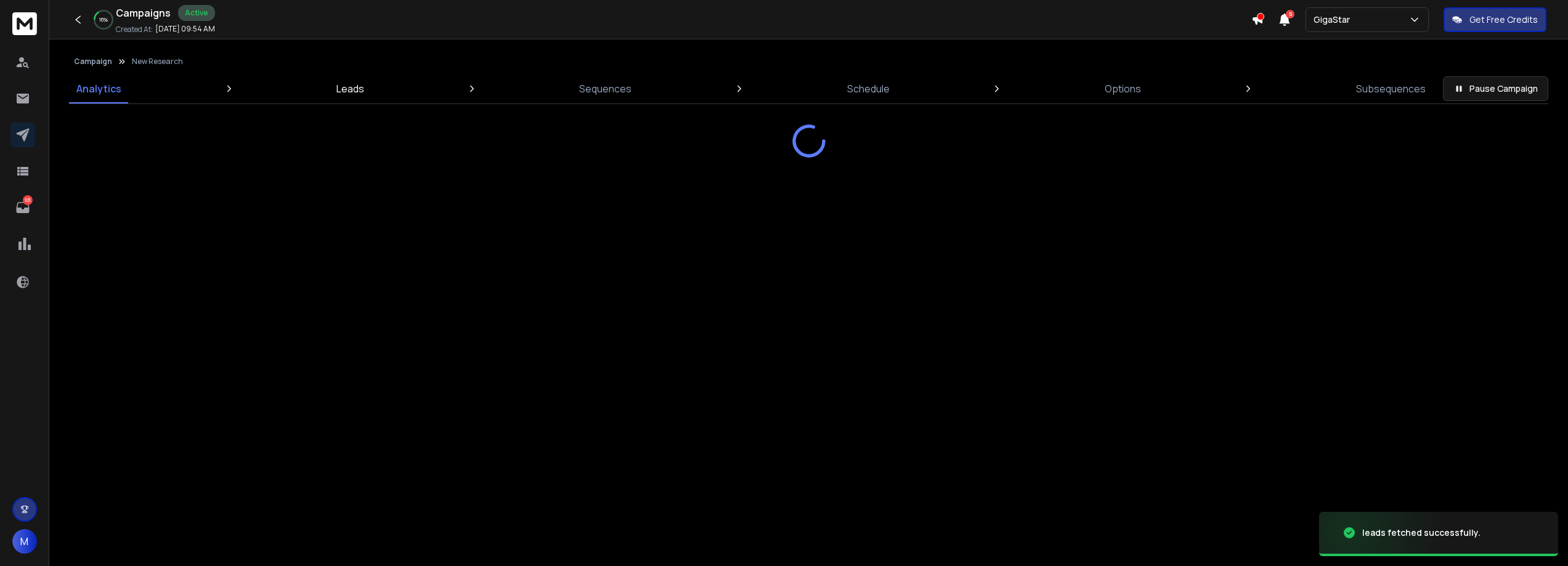
click at [363, 100] on link "Leads" at bounding box center [350, 89] width 43 height 29
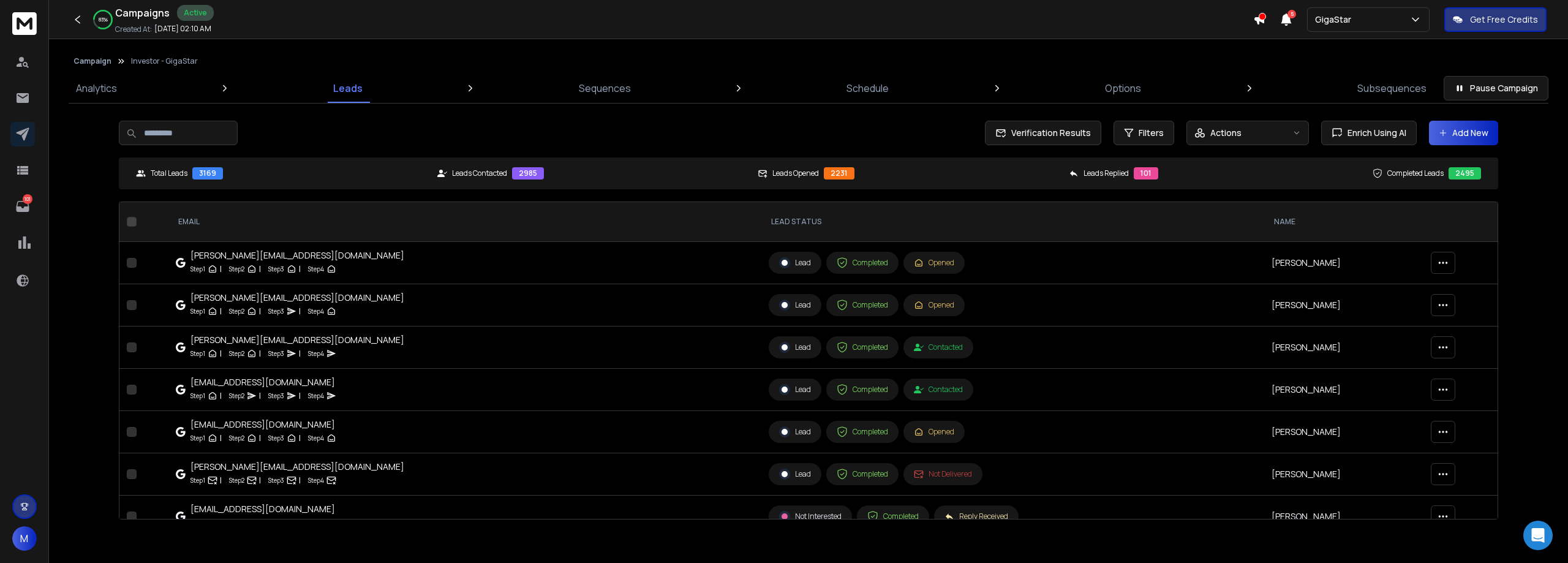
click at [190, 129] on input at bounding box center [178, 133] width 119 height 24
type input "********"
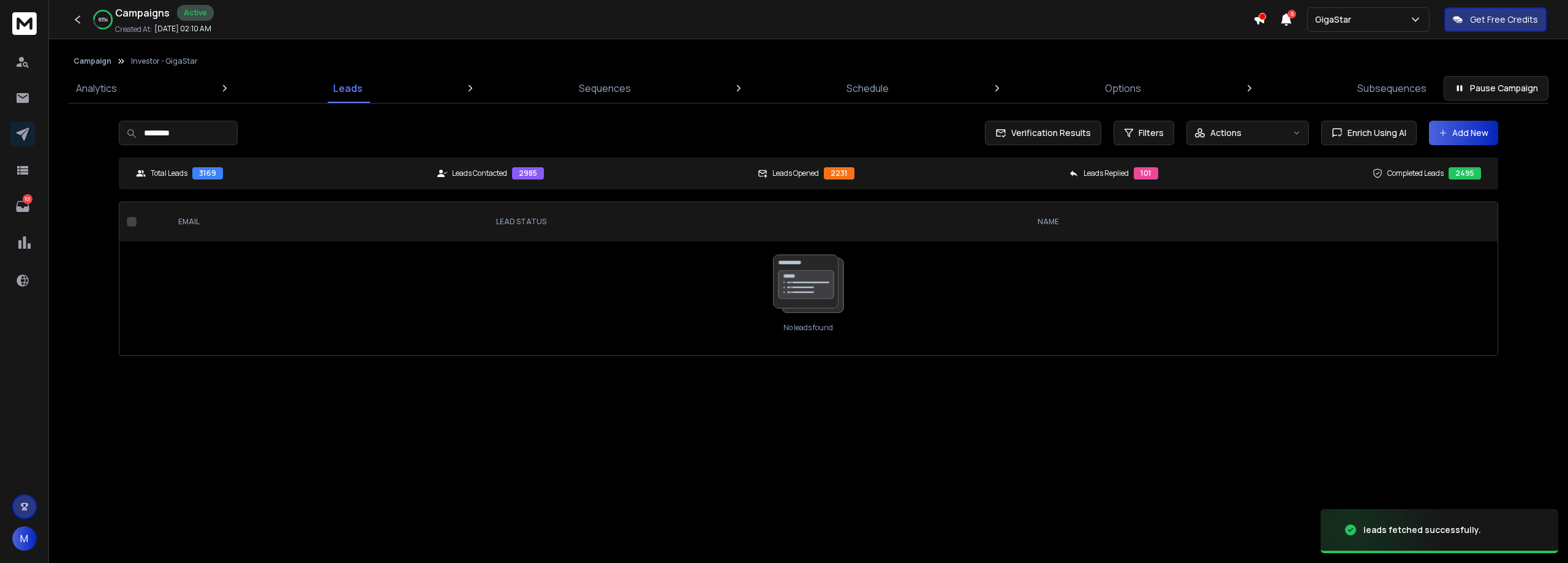
click at [190, 129] on input "********" at bounding box center [178, 133] width 119 height 24
type input "**********"
click at [190, 129] on input "**********" at bounding box center [178, 133] width 119 height 24
click at [21, 136] on icon at bounding box center [22, 133] width 15 height 15
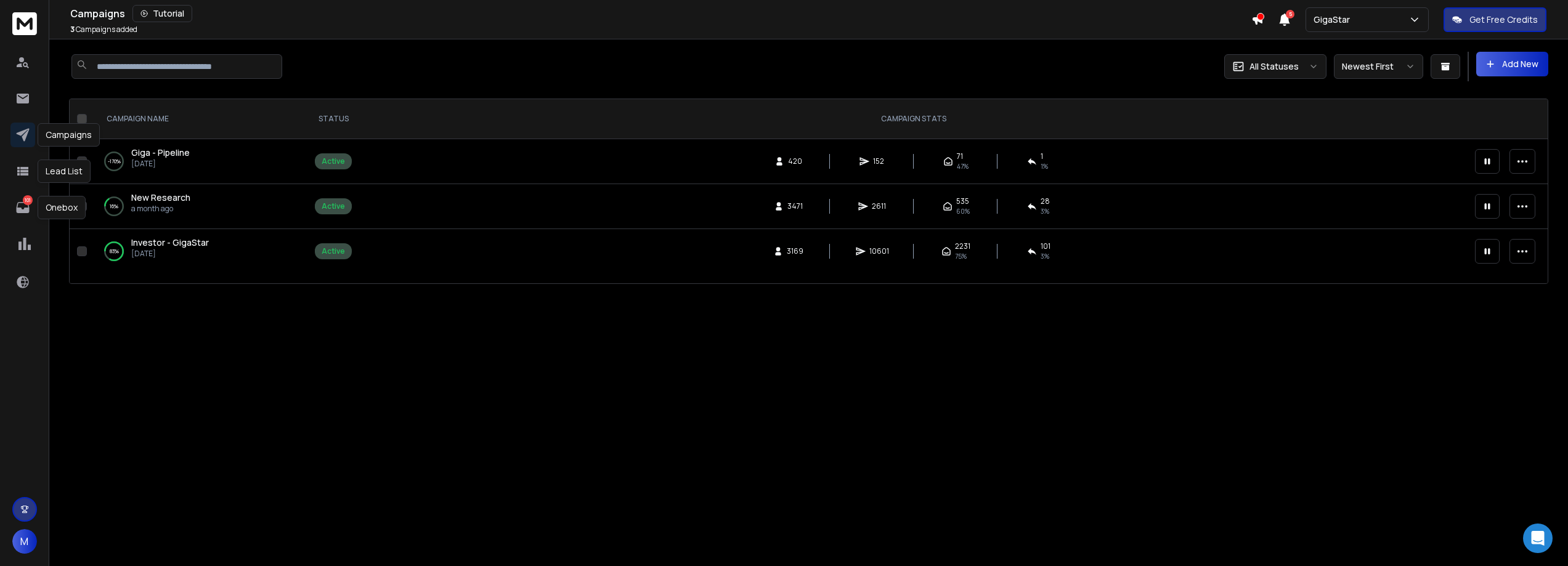
click at [21, 132] on icon at bounding box center [22, 135] width 13 height 13
click at [150, 242] on span "Investor - GigaStar" at bounding box center [170, 242] width 78 height 12
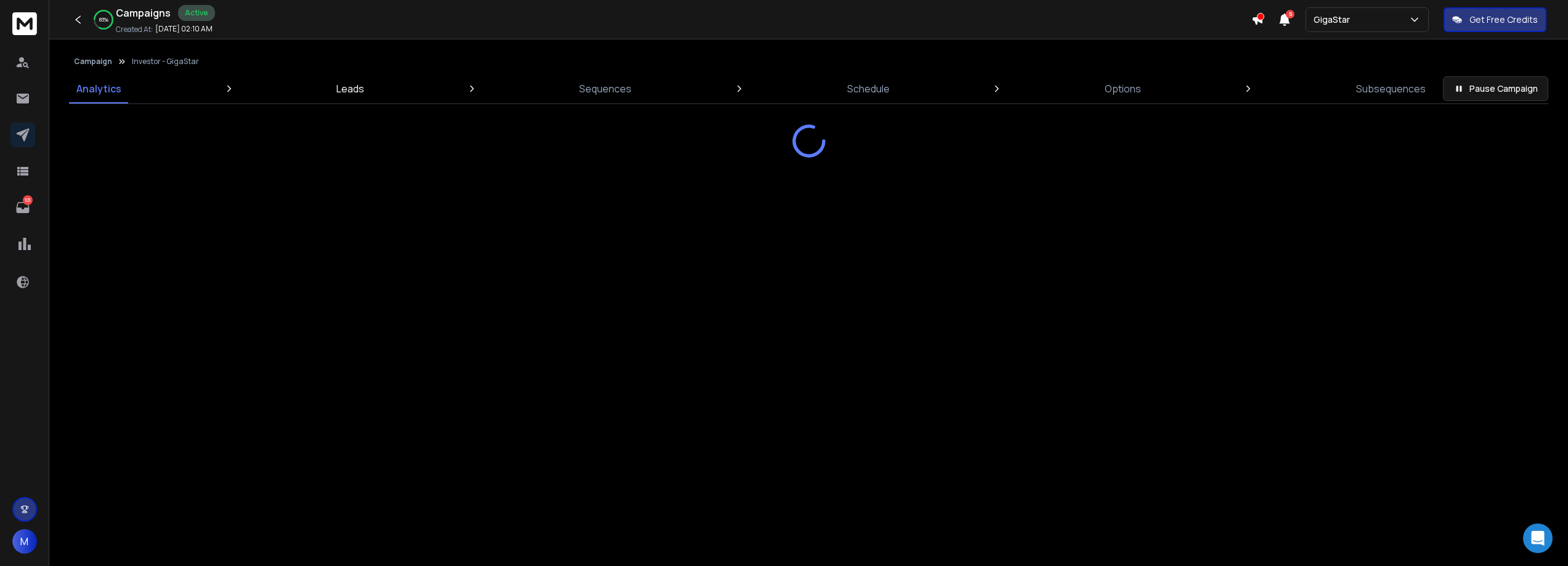
click at [345, 98] on link "Leads" at bounding box center [350, 89] width 43 height 29
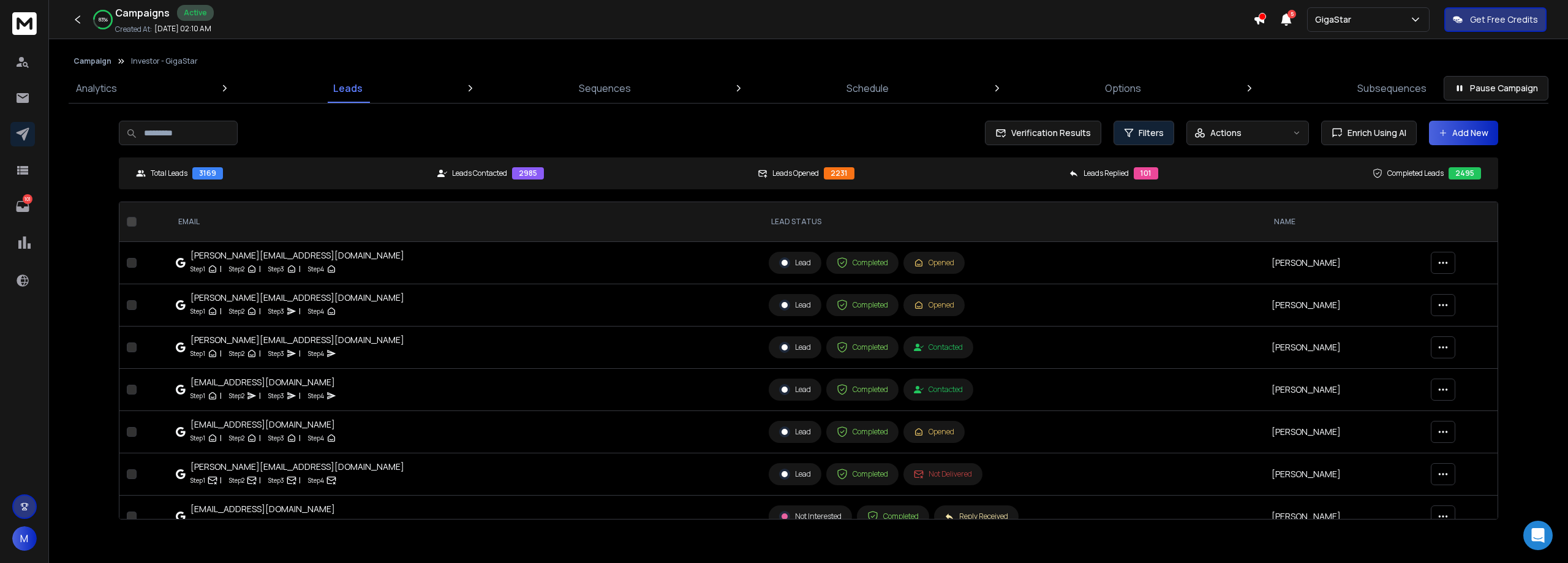
click at [1155, 132] on span "Filters" at bounding box center [1151, 133] width 25 height 13
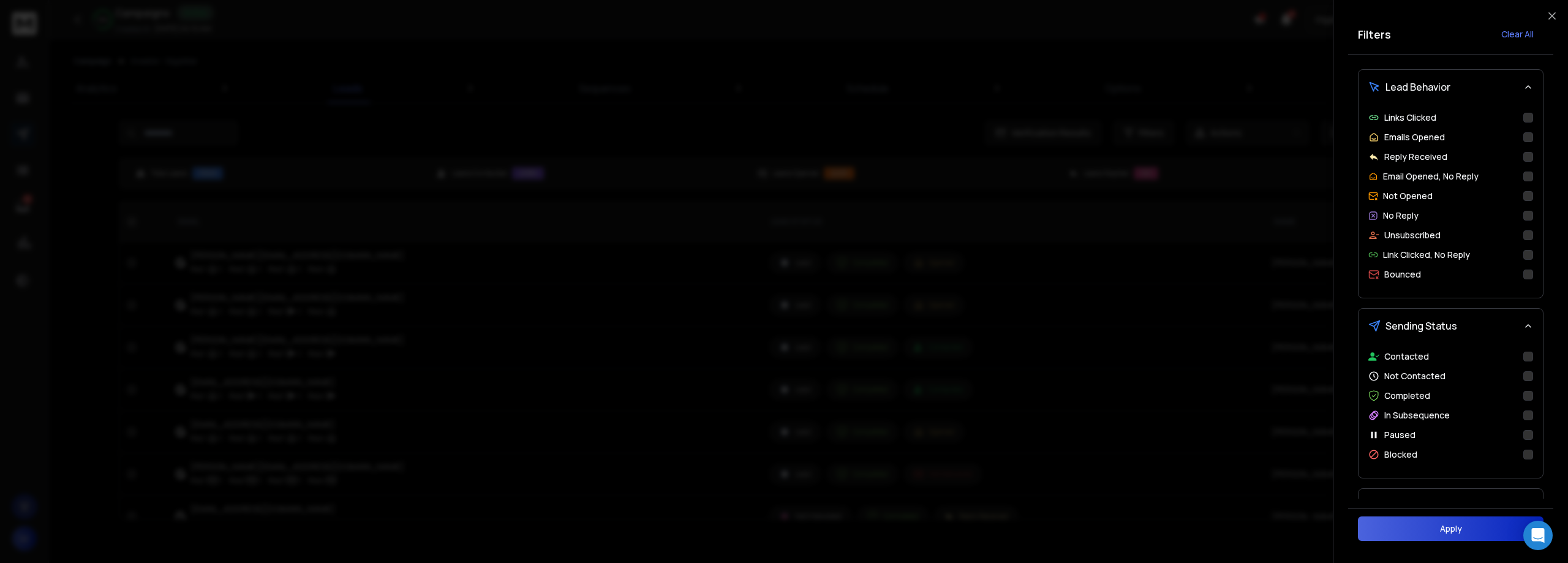
click at [1414, 377] on p "Not Contacted" at bounding box center [1414, 376] width 61 height 13
click at [1523, 377] on button "Not Contacted" at bounding box center [1528, 376] width 10 height 10
click at [1425, 524] on button "Apply" at bounding box center [1450, 528] width 185 height 24
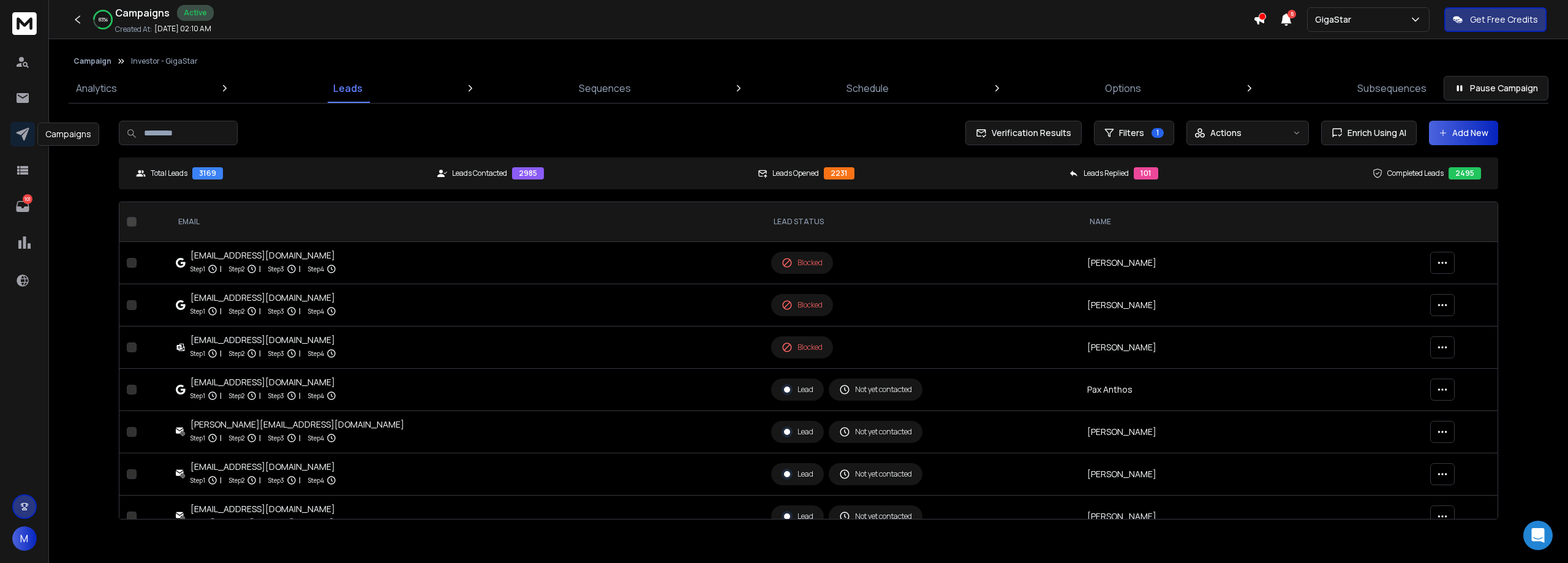
click at [30, 140] on link at bounding box center [22, 133] width 24 height 24
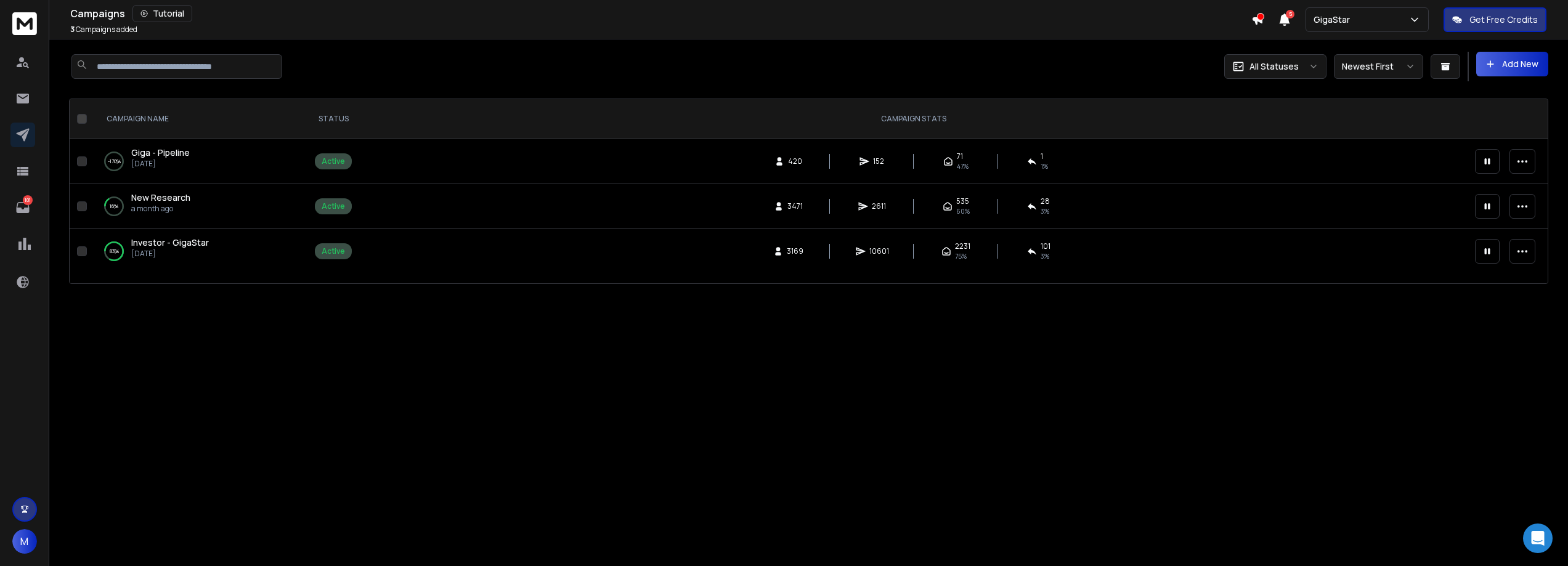
click at [154, 208] on p "a month ago" at bounding box center [161, 209] width 59 height 10
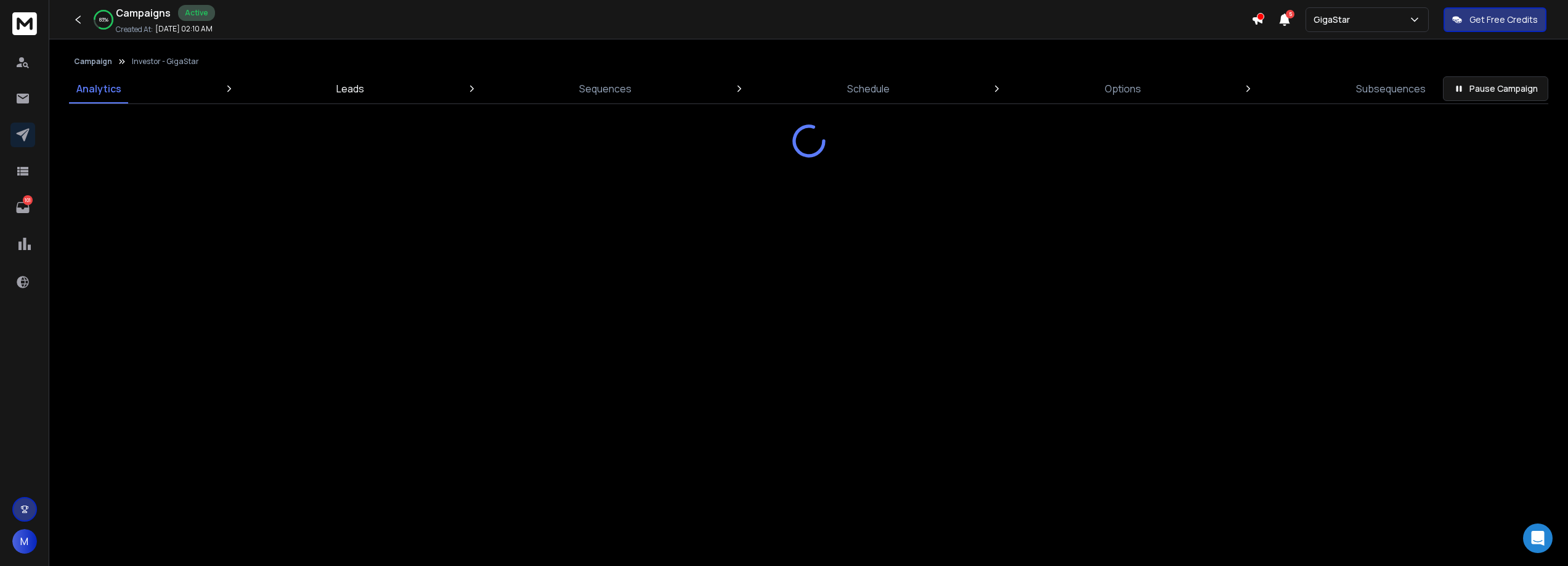
click at [351, 86] on p "Leads" at bounding box center [350, 88] width 28 height 15
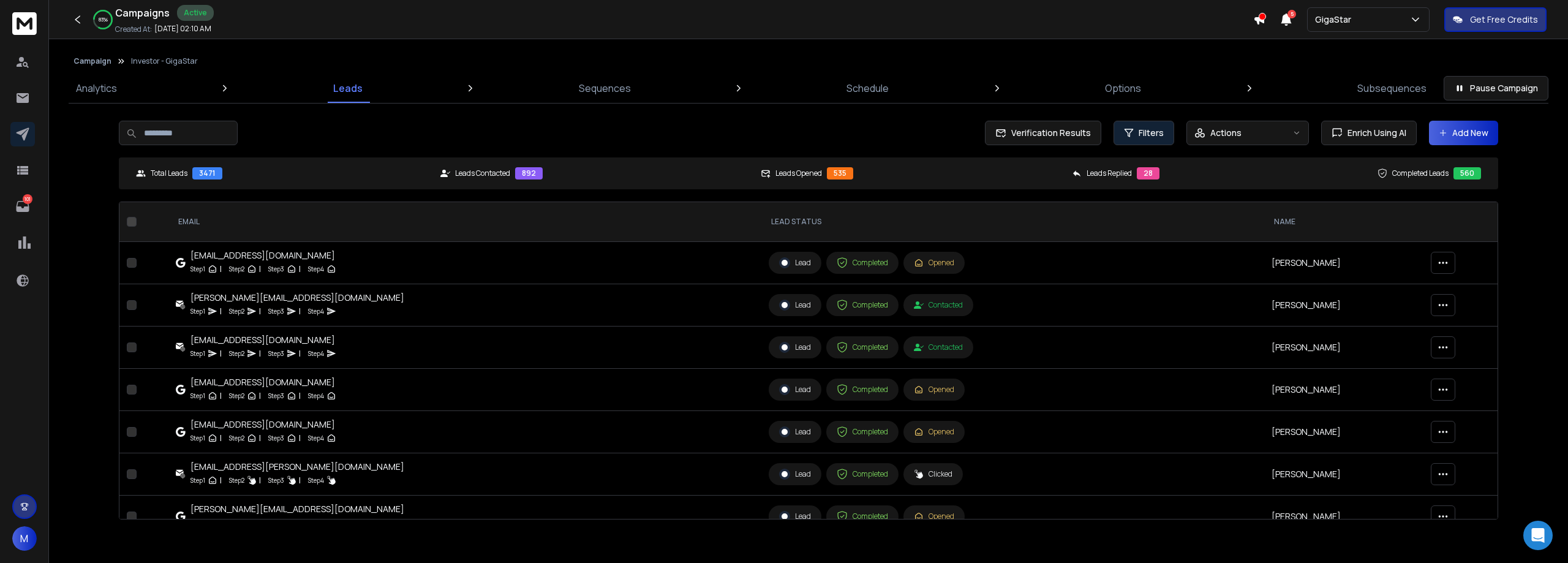
click at [1132, 132] on polygon "button" at bounding box center [1128, 133] width 8 height 8
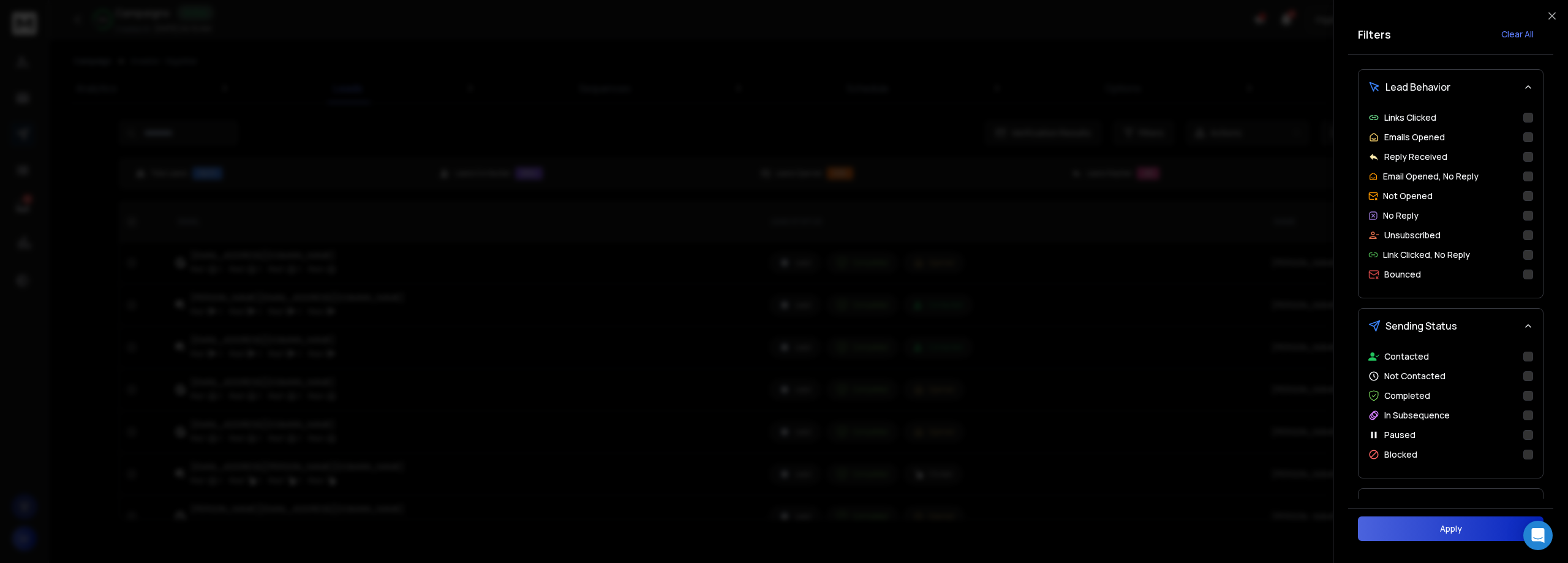
click at [1403, 375] on p "Not Contacted" at bounding box center [1414, 376] width 61 height 13
click at [1523, 375] on button "Not Contacted" at bounding box center [1528, 376] width 10 height 10
click at [1406, 522] on button "Apply" at bounding box center [1450, 528] width 185 height 24
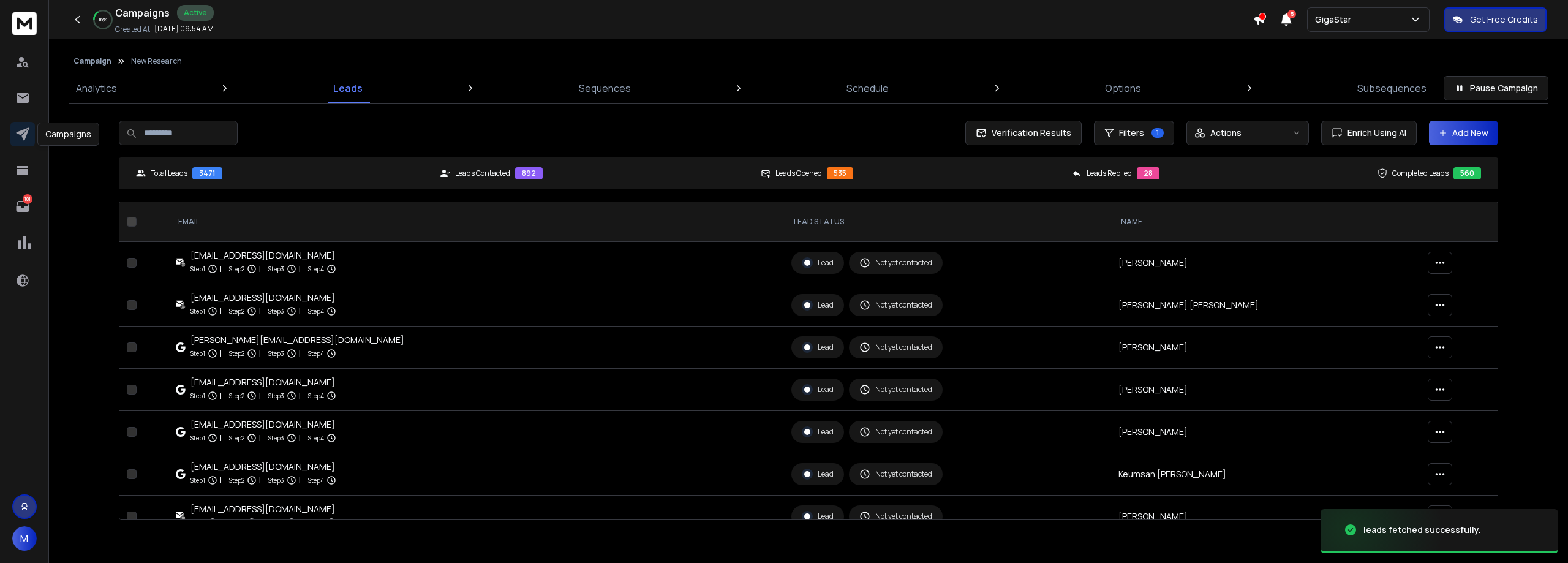
click at [29, 128] on icon at bounding box center [22, 133] width 15 height 15
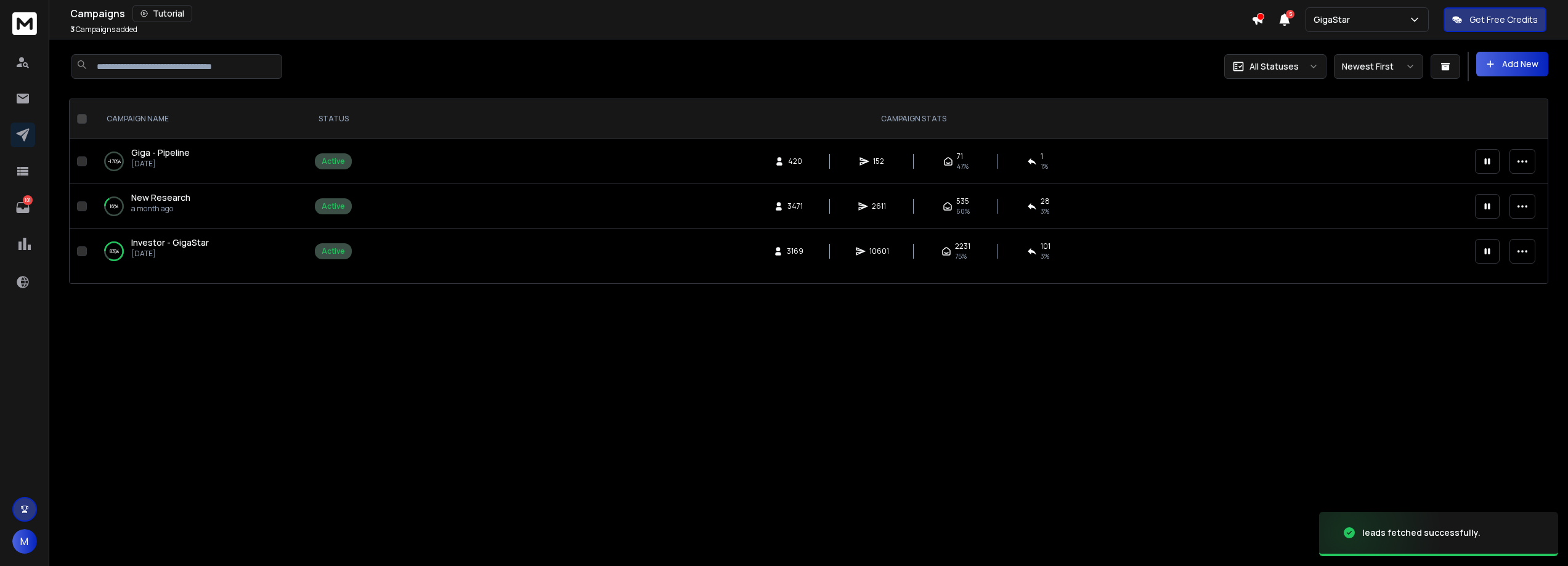
click at [181, 157] on span "Giga - Pipeline" at bounding box center [161, 152] width 59 height 12
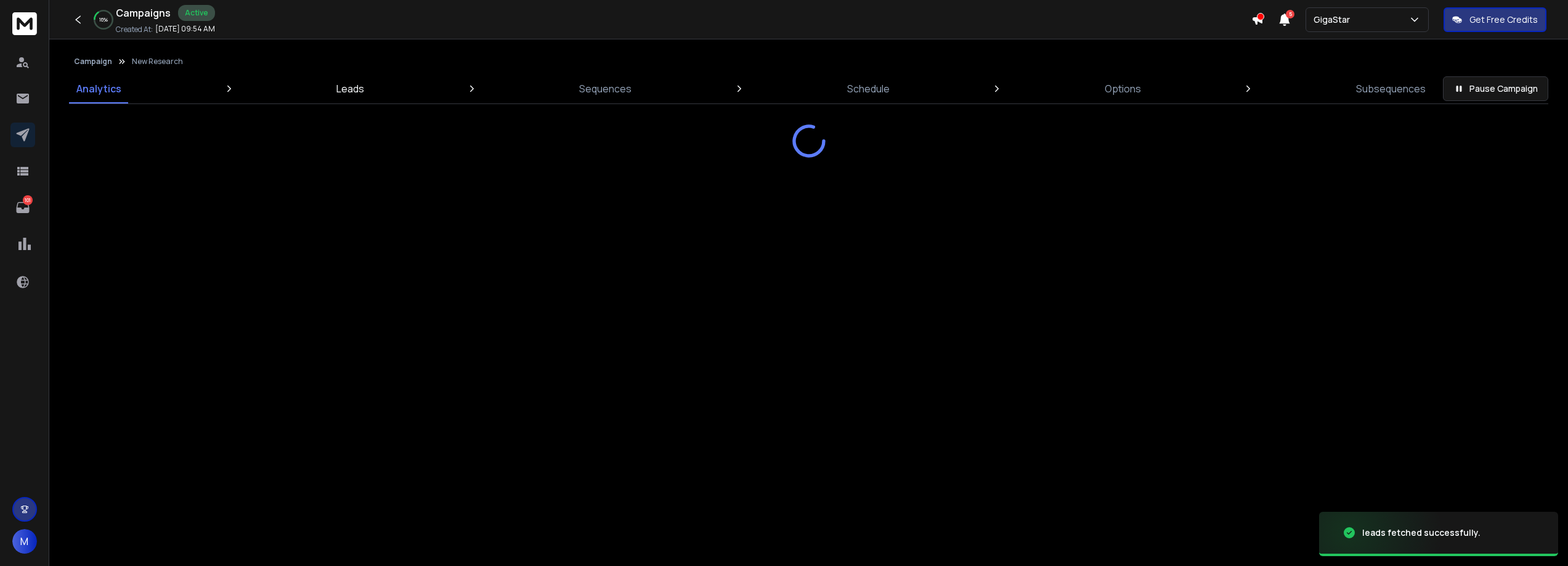
click at [366, 86] on link "Leads" at bounding box center [350, 89] width 43 height 29
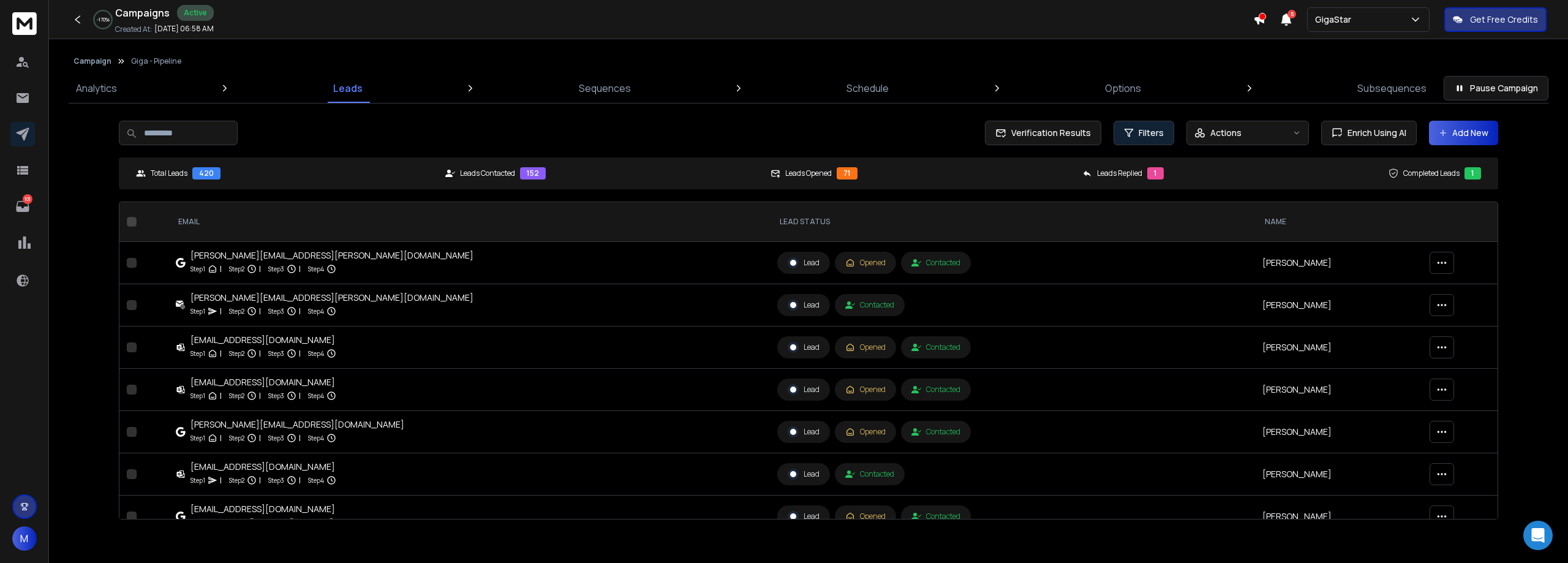
click at [1142, 131] on span "Filters" at bounding box center [1151, 133] width 25 height 13
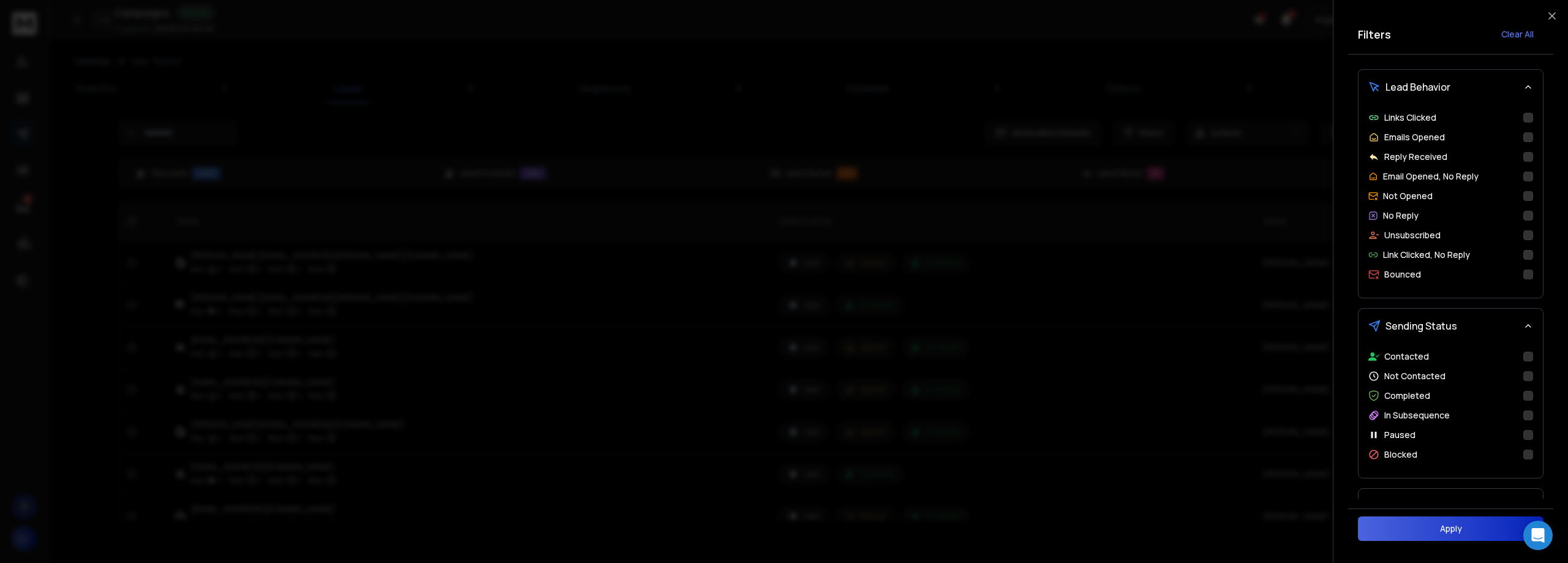
click at [1431, 377] on p "Not Contacted" at bounding box center [1414, 376] width 61 height 13
click at [1523, 377] on button "Not Contacted" at bounding box center [1528, 376] width 10 height 10
click at [1439, 523] on button "Apply" at bounding box center [1450, 528] width 185 height 24
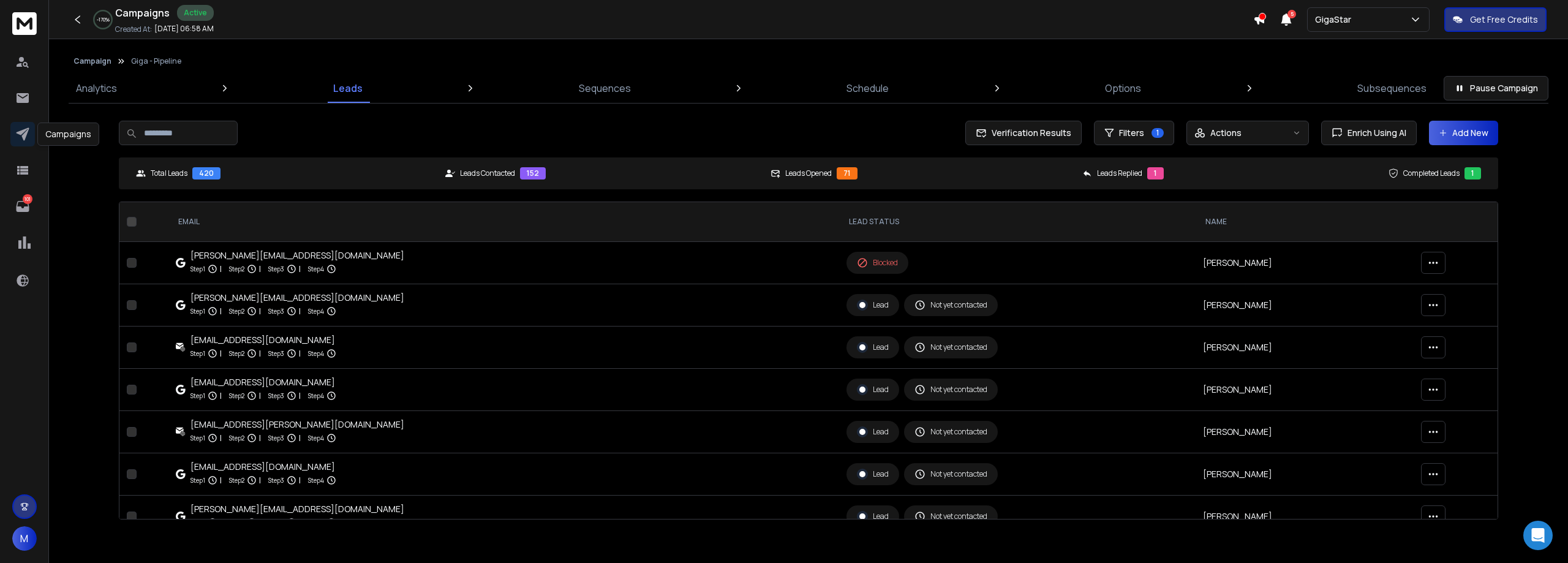
click at [29, 137] on icon at bounding box center [22, 133] width 15 height 15
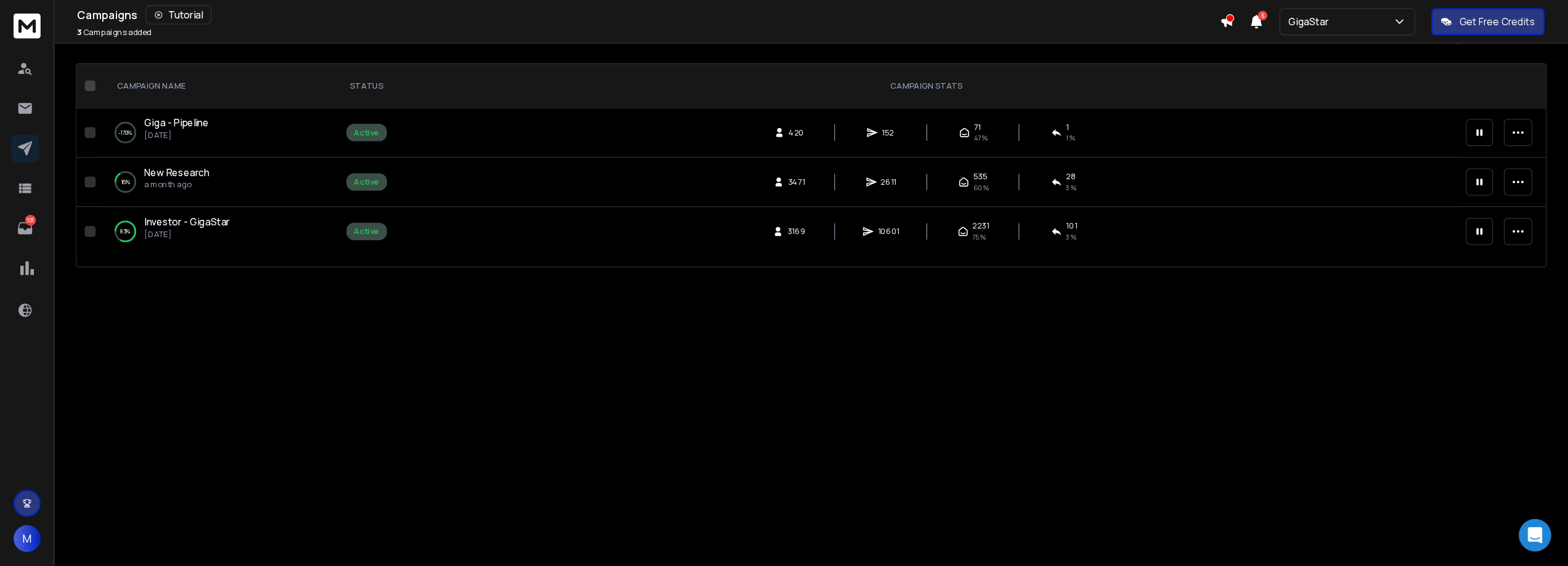
scroll to position [41, 0]
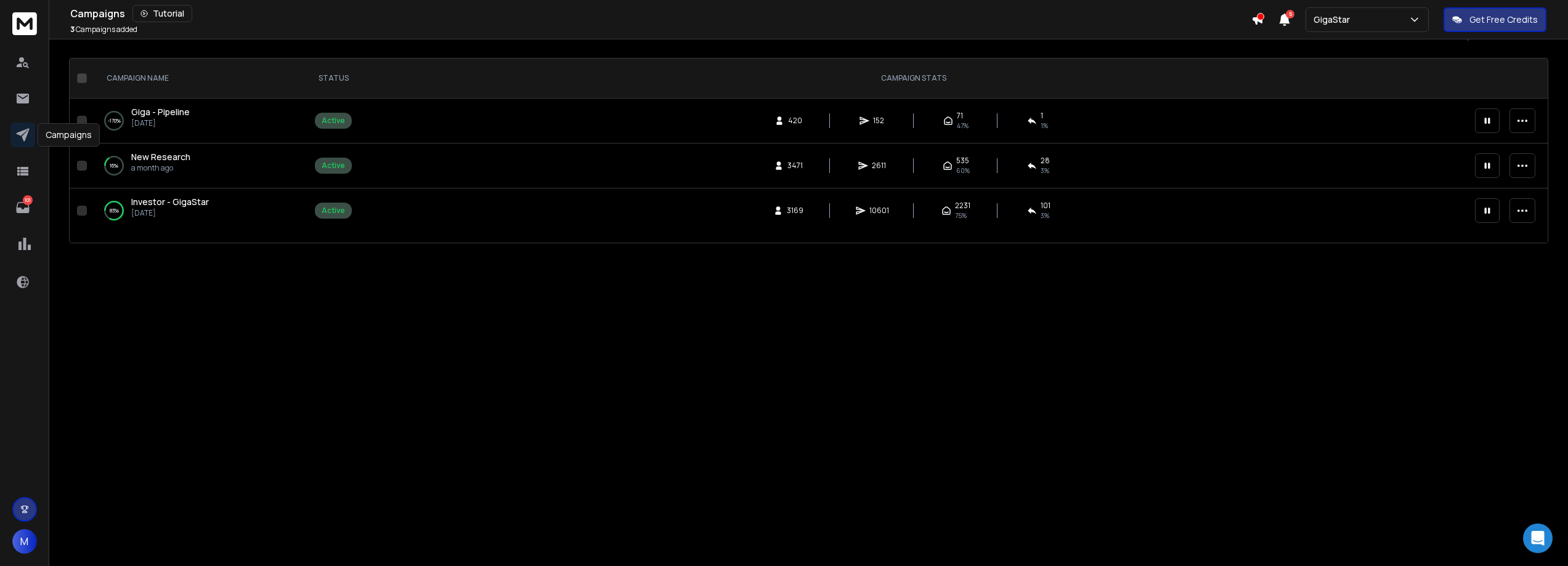
click at [24, 133] on icon at bounding box center [22, 134] width 15 height 15
click at [1358, 24] on div "GigaStar" at bounding box center [1366, 20] width 107 height 13
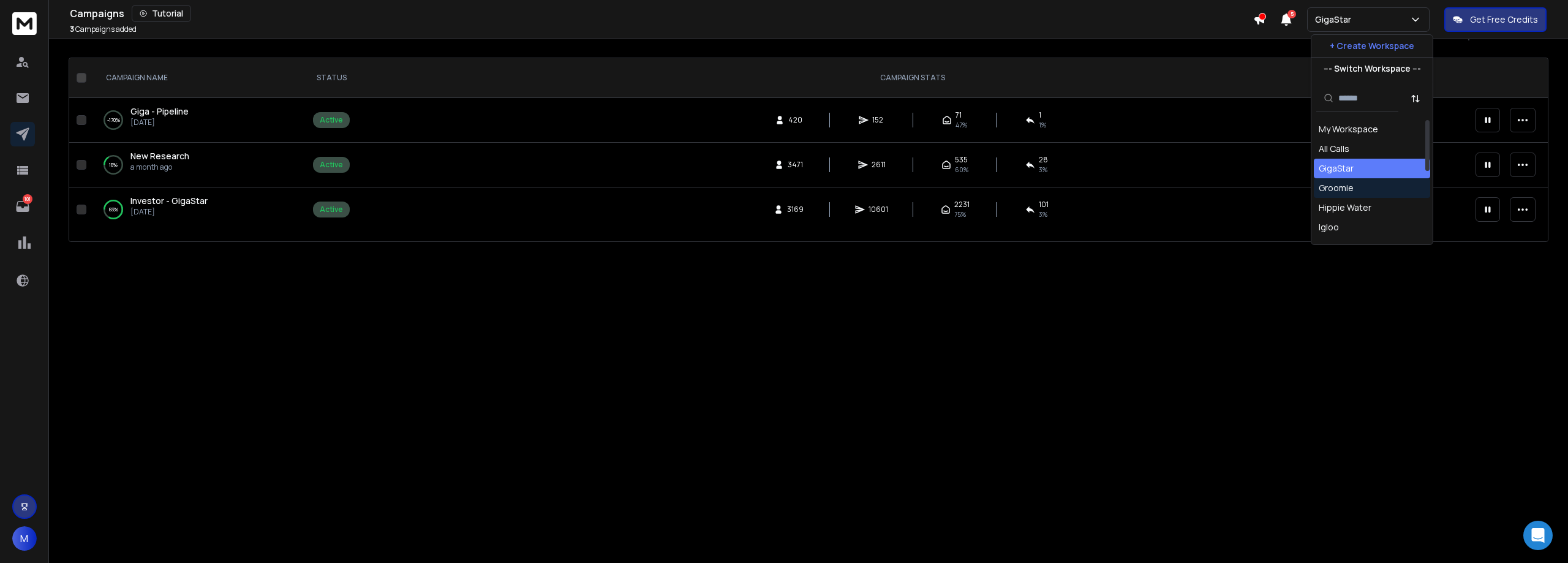
click at [1360, 186] on div "Groomie" at bounding box center [1371, 188] width 116 height 19
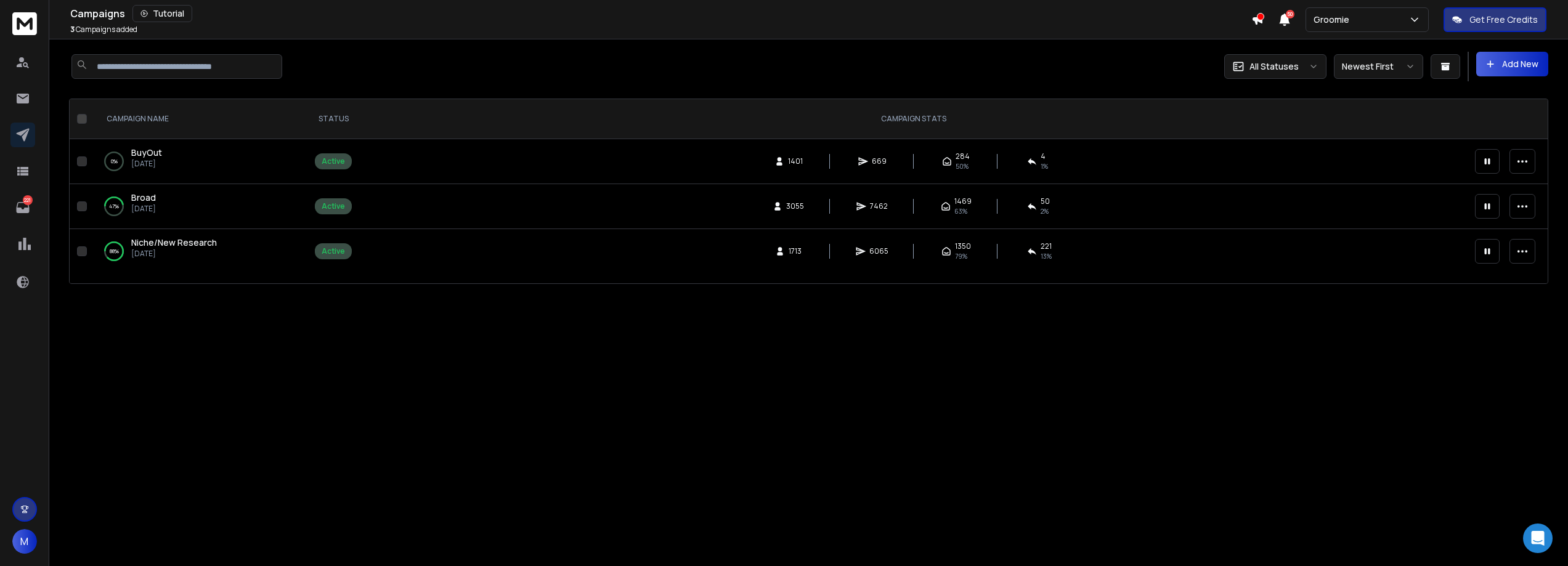
click at [163, 247] on span "Niche/New Research" at bounding box center [174, 242] width 86 height 12
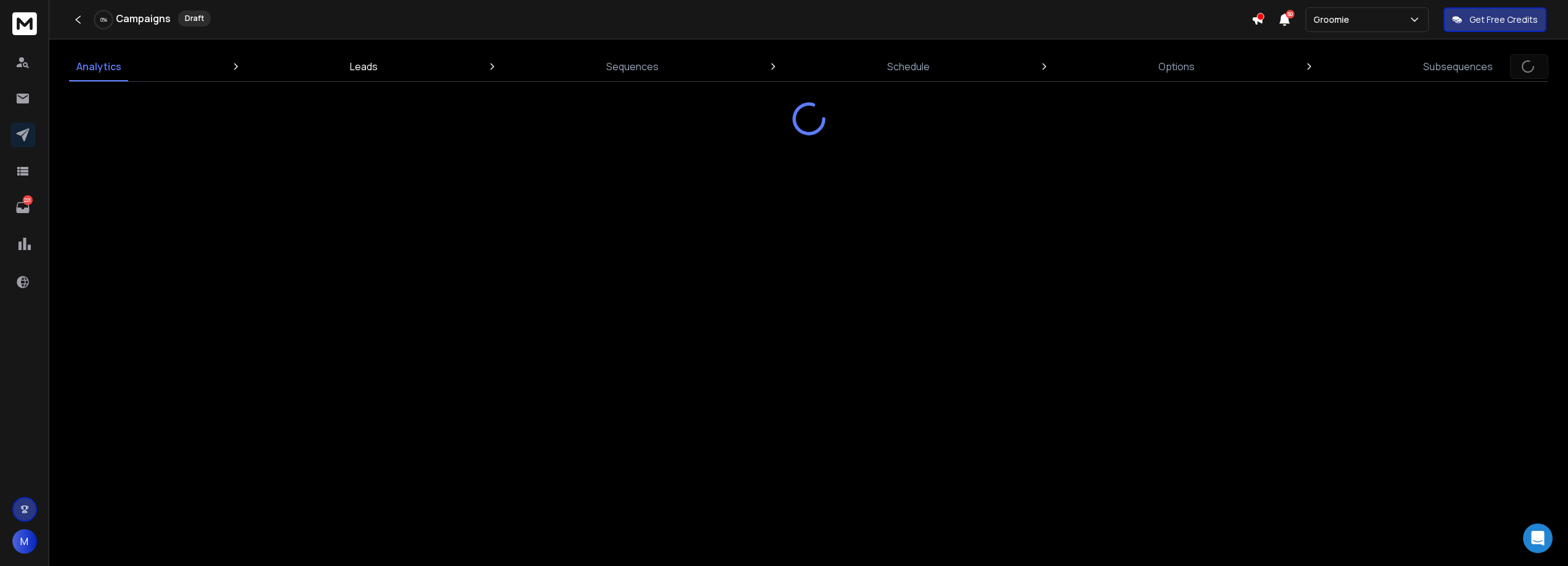
click at [362, 75] on link "Leads" at bounding box center [363, 66] width 43 height 29
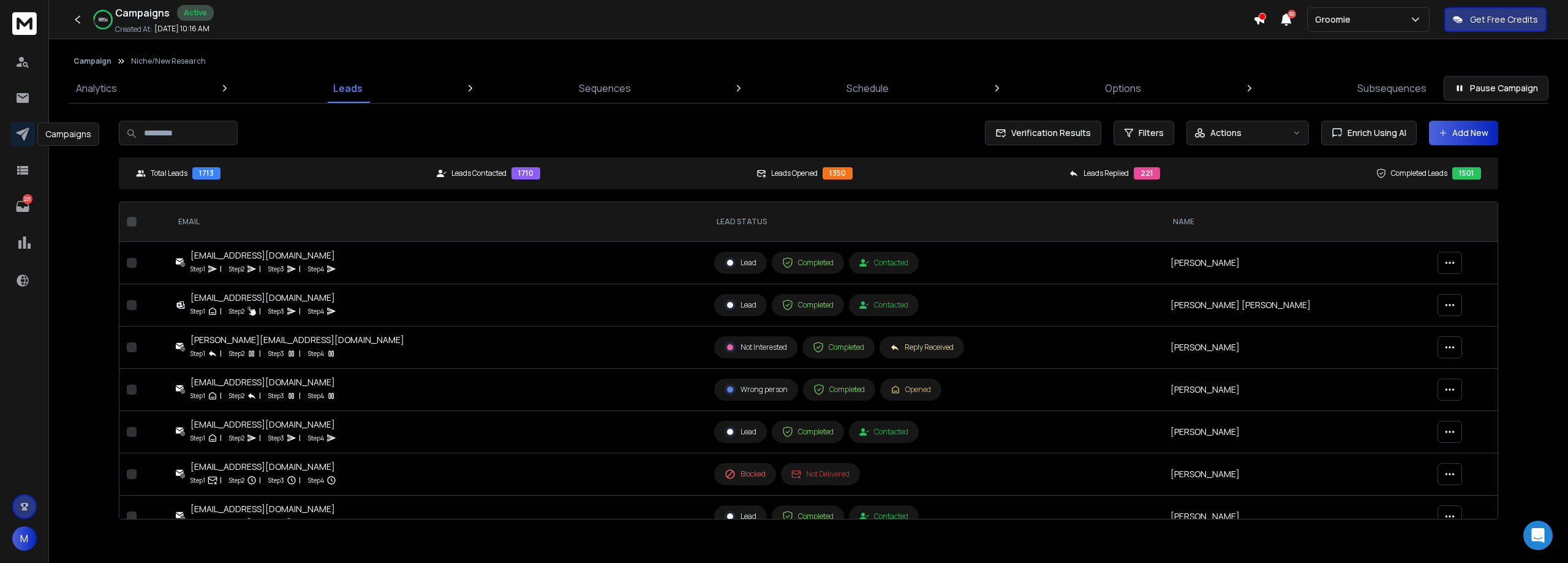
click at [24, 139] on icon at bounding box center [22, 134] width 13 height 13
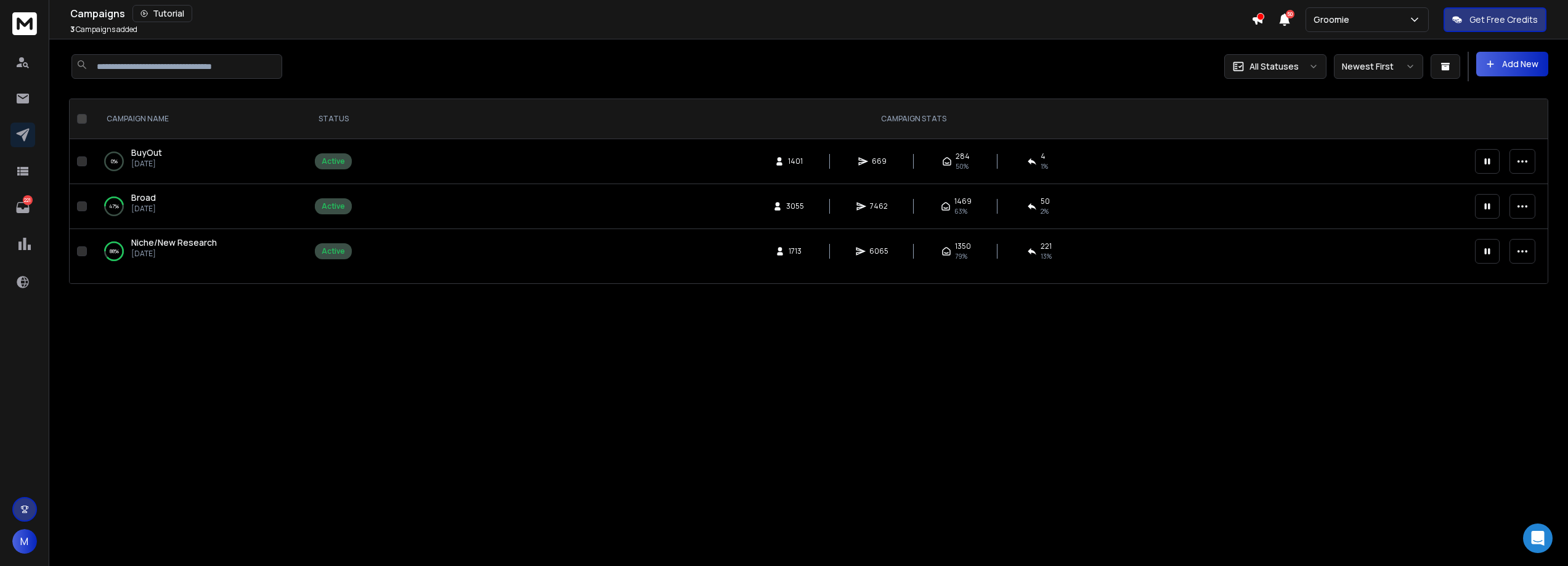
click at [196, 206] on div "47 % Broad 2 months ago" at bounding box center [199, 206] width 191 height 29
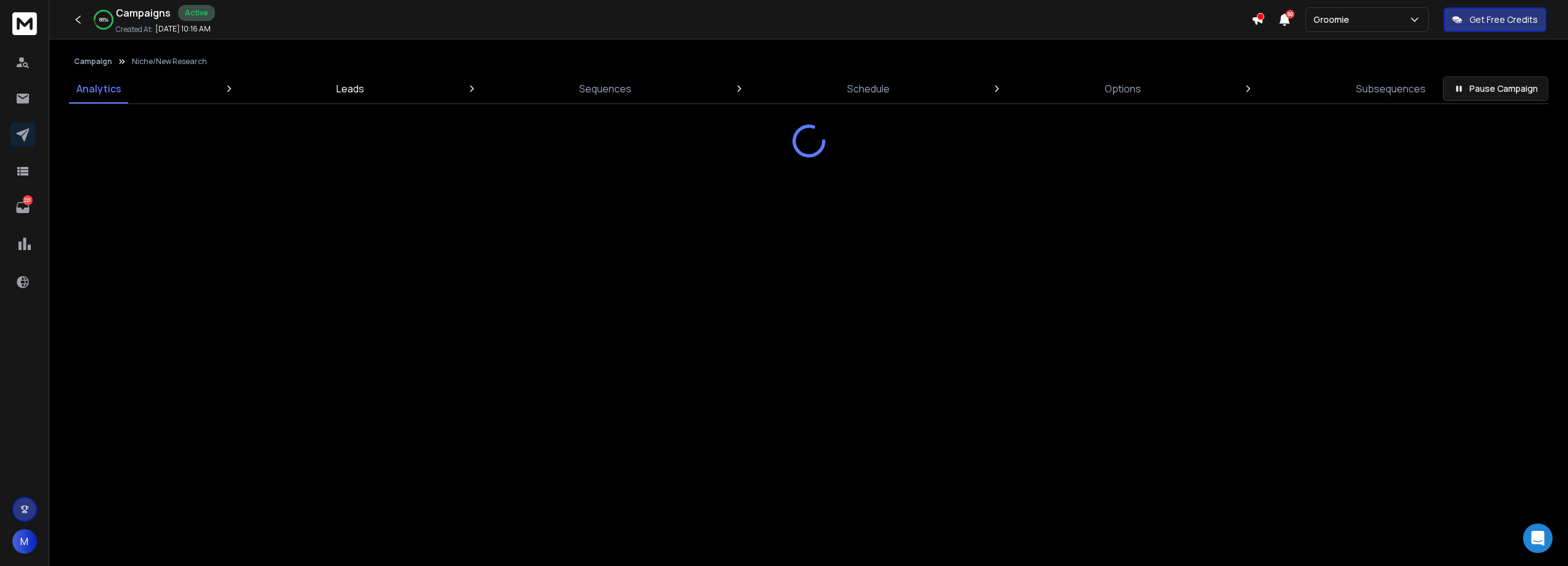
click at [342, 89] on p "Leads" at bounding box center [350, 88] width 28 height 15
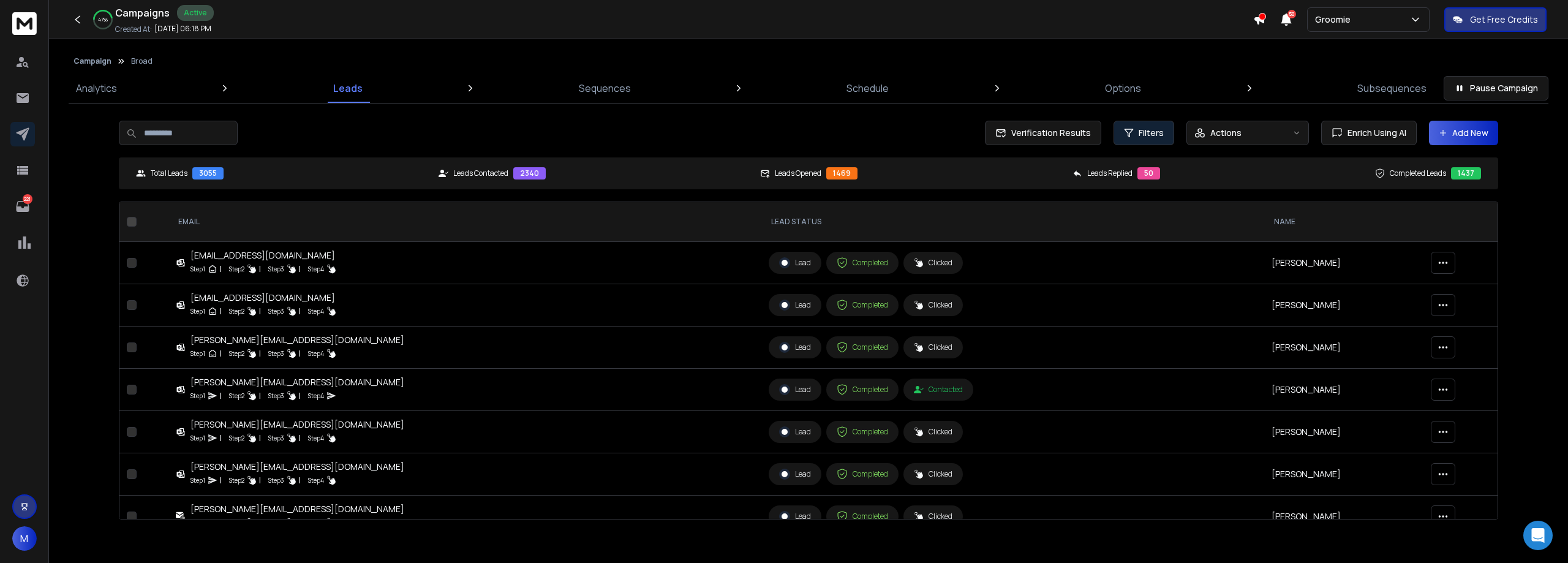
click at [1147, 136] on span "Filters" at bounding box center [1151, 133] width 25 height 13
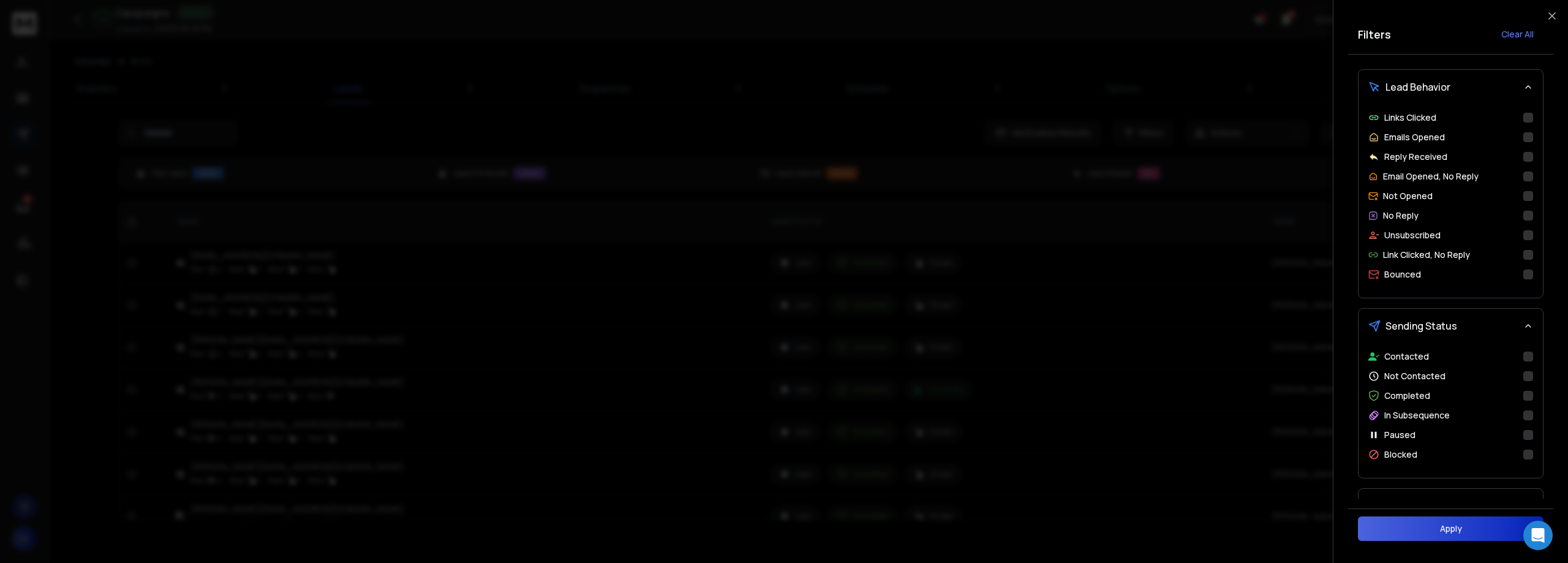
click at [1402, 375] on p "Not Contacted" at bounding box center [1414, 376] width 61 height 13
click at [1523, 375] on button "Not Contacted" at bounding box center [1528, 376] width 10 height 10
click at [1430, 537] on button "Apply" at bounding box center [1450, 528] width 185 height 24
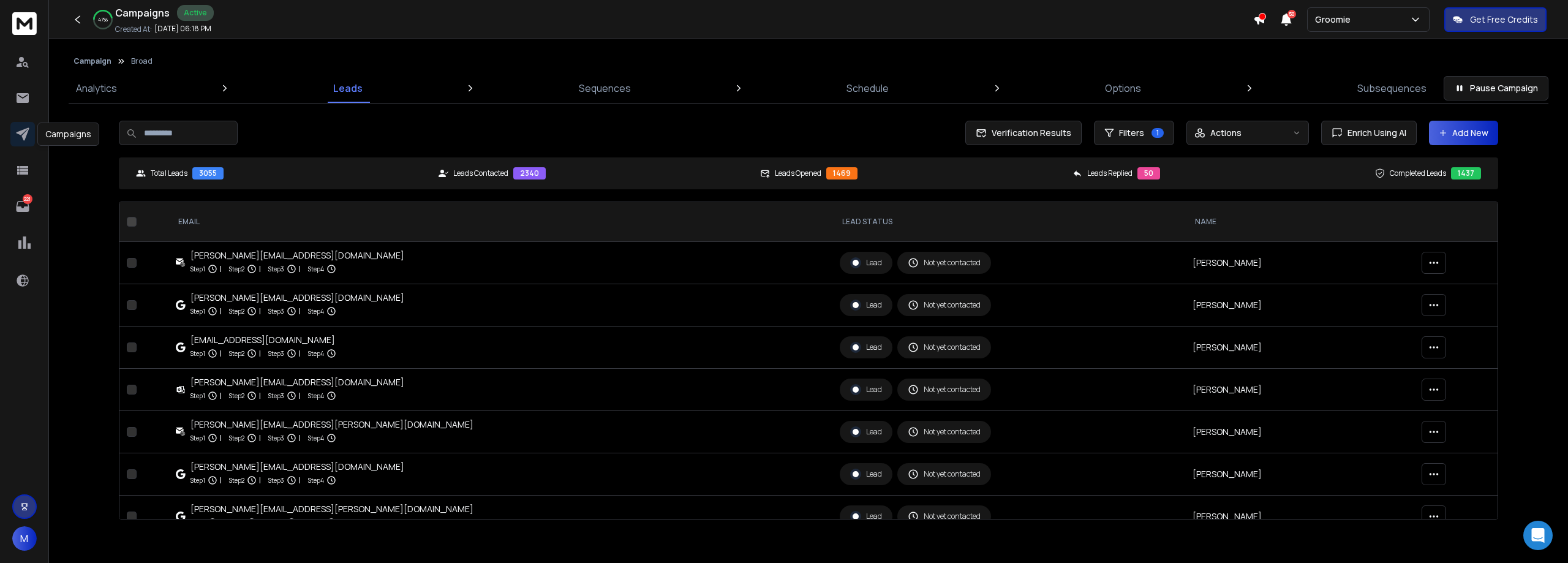
click at [23, 135] on icon at bounding box center [22, 134] width 13 height 13
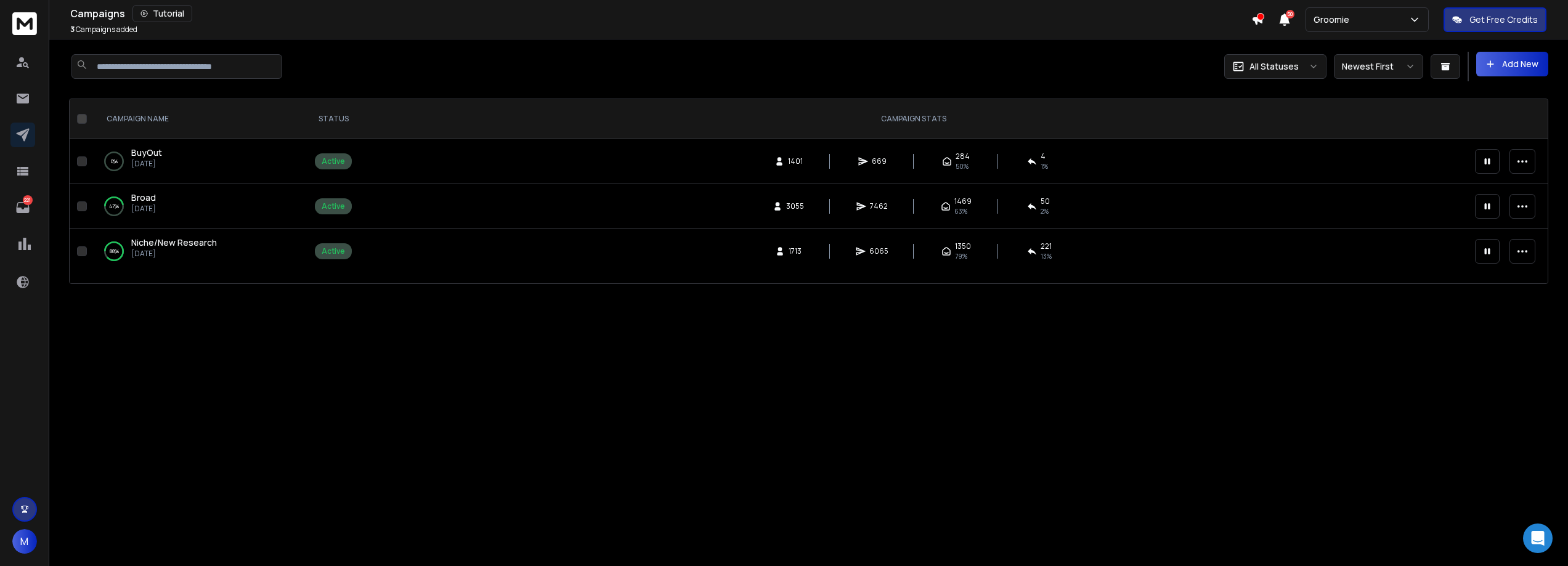
click at [192, 157] on div "0 % BuyOut 8 days ago" at bounding box center [199, 161] width 191 height 29
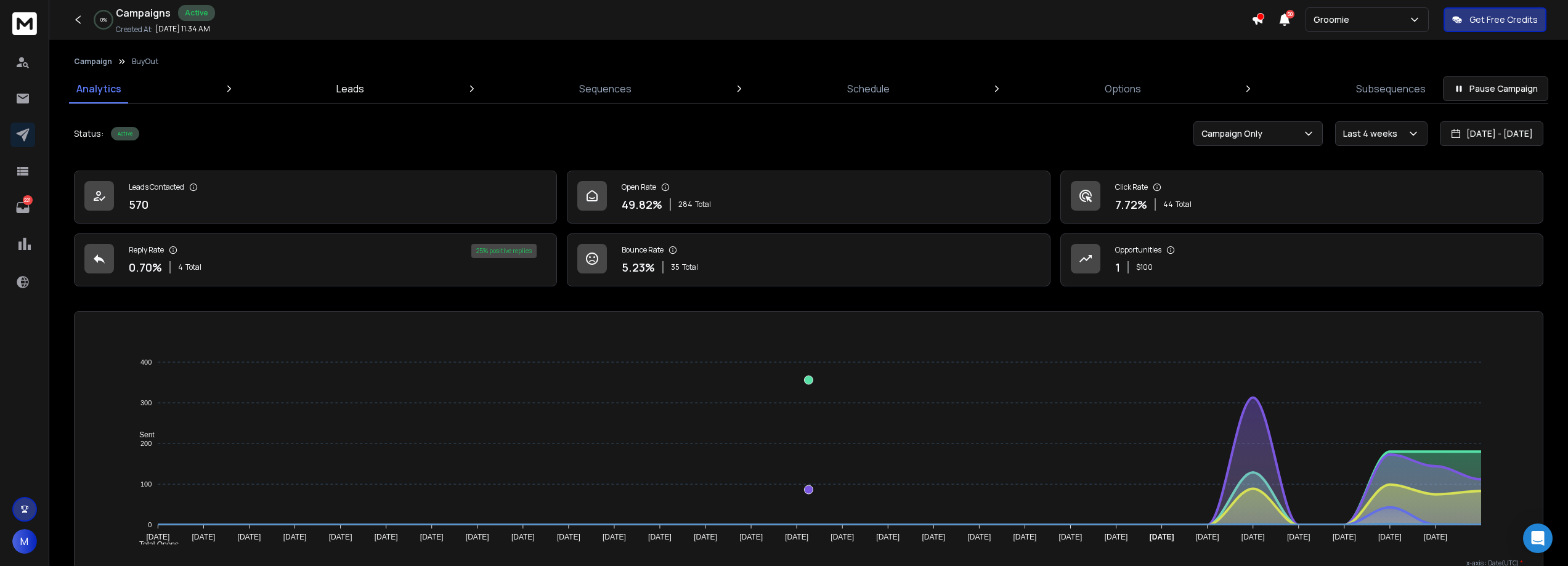
click at [337, 86] on p "Leads" at bounding box center [350, 88] width 28 height 15
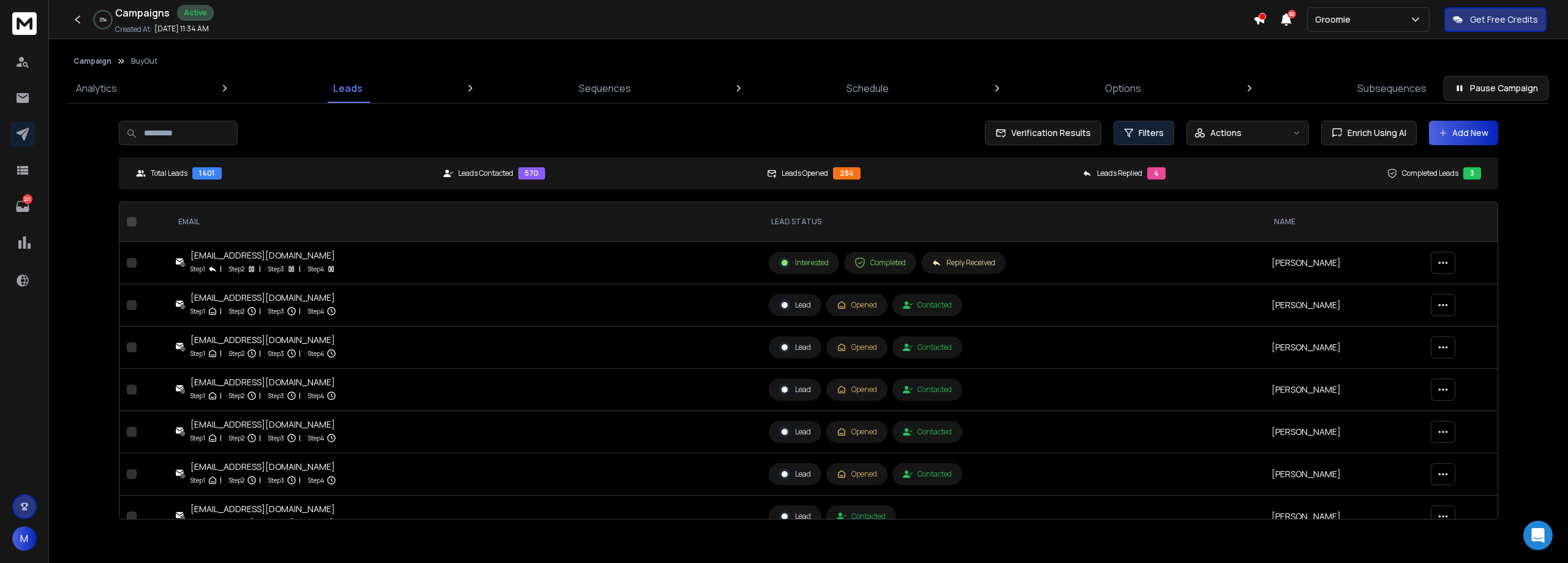
click at [1145, 126] on button "Filters" at bounding box center [1144, 133] width 60 height 24
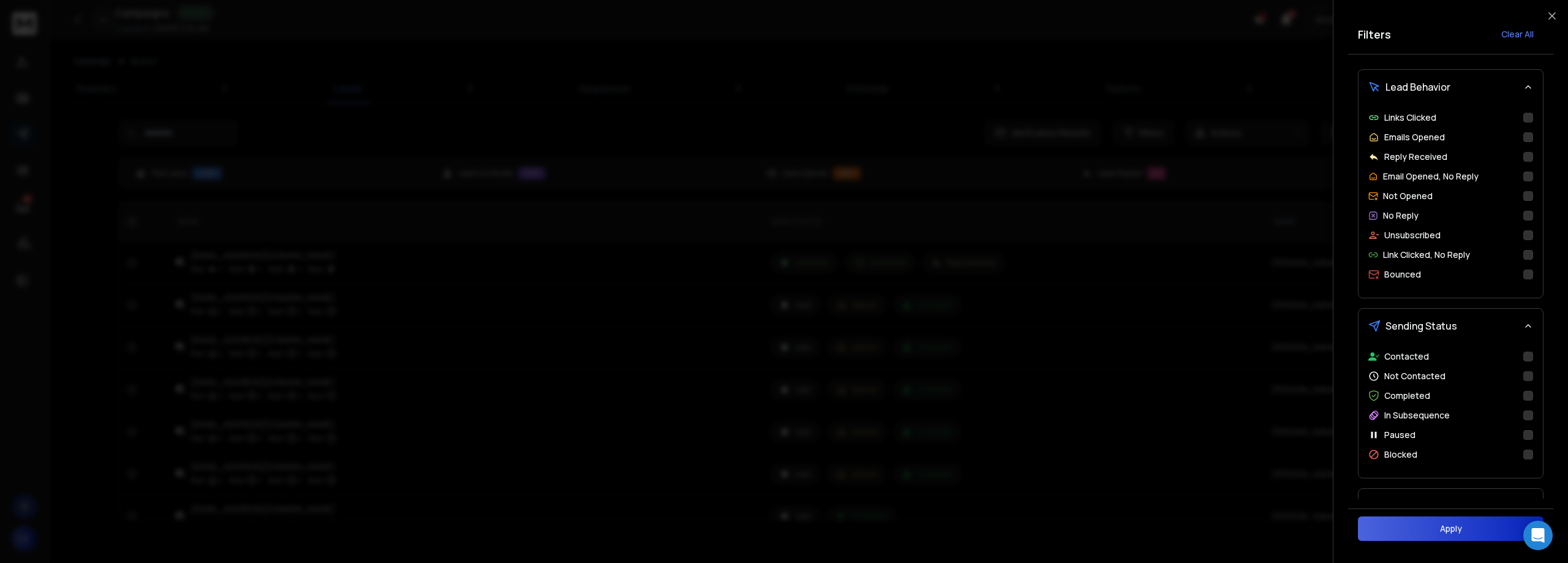
click at [1406, 375] on p "Not Contacted" at bounding box center [1414, 376] width 61 height 13
click at [1523, 375] on button "Not Contacted" at bounding box center [1528, 376] width 10 height 10
click at [1421, 530] on button "Apply" at bounding box center [1450, 528] width 185 height 24
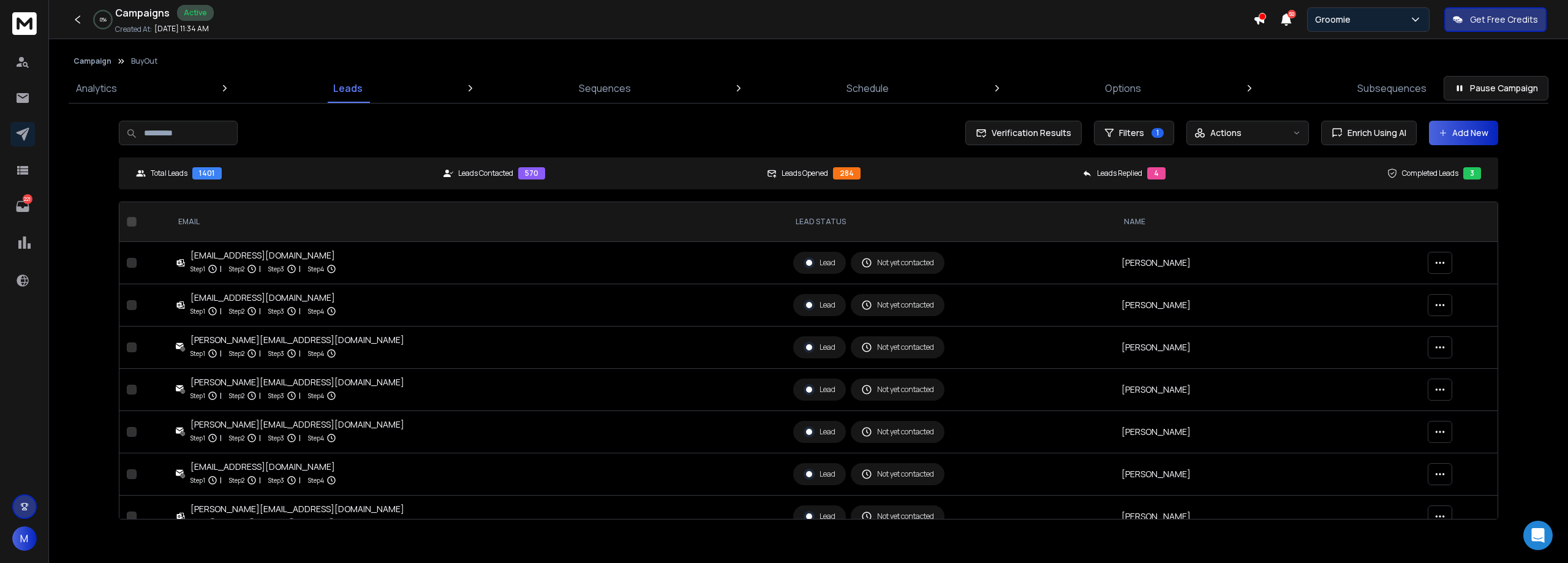
click at [1383, 17] on div "Groomie" at bounding box center [1368, 19] width 106 height 13
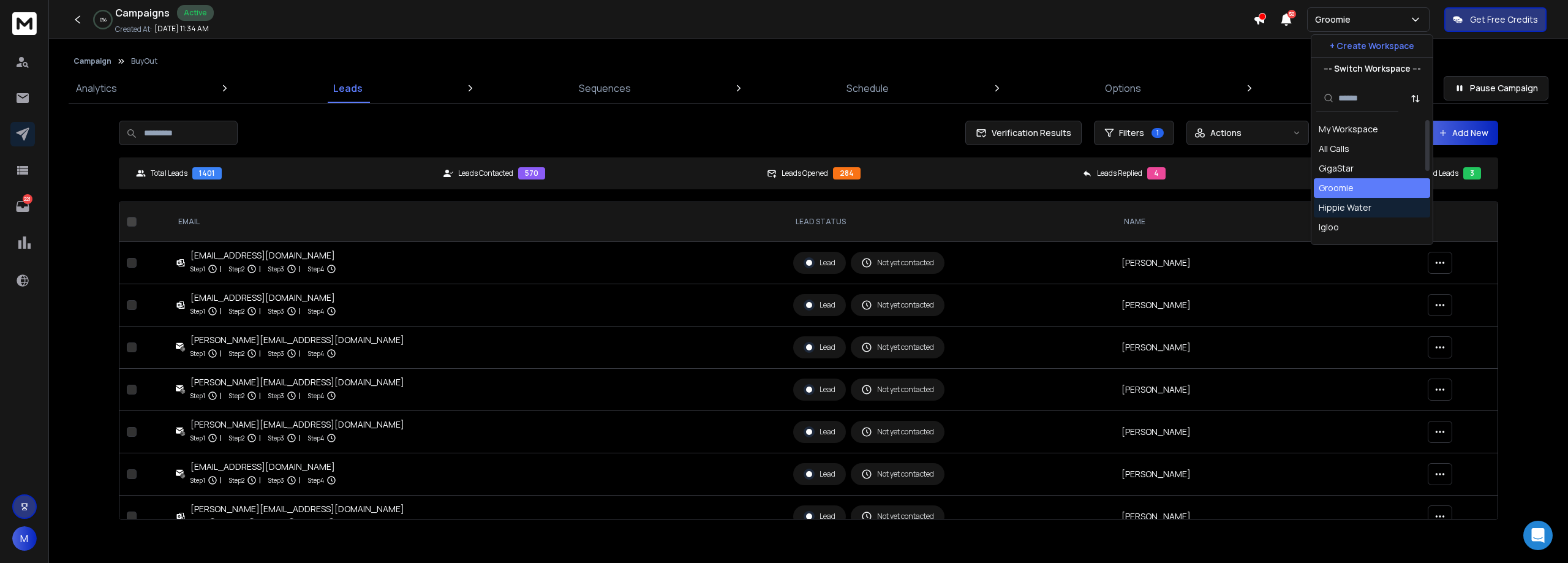
click at [1371, 212] on div "Hippie Water" at bounding box center [1371, 208] width 116 height 19
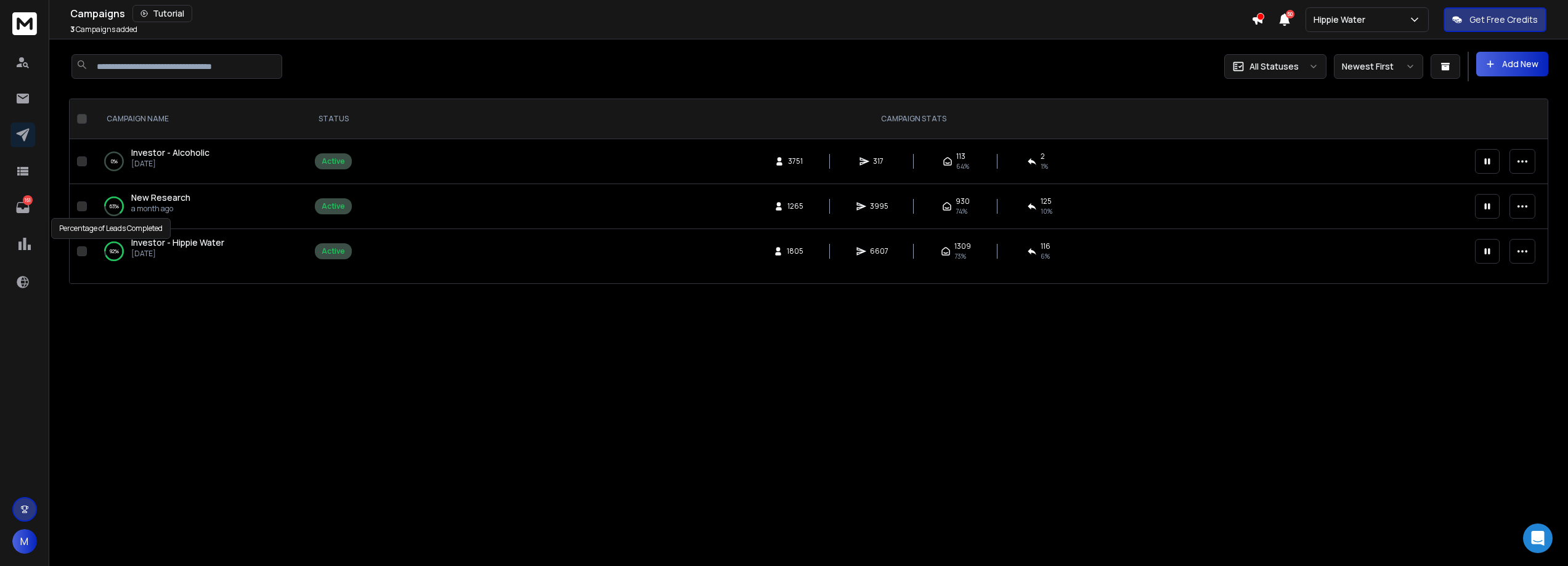
click at [145, 252] on p "[DATE]" at bounding box center [177, 254] width 93 height 10
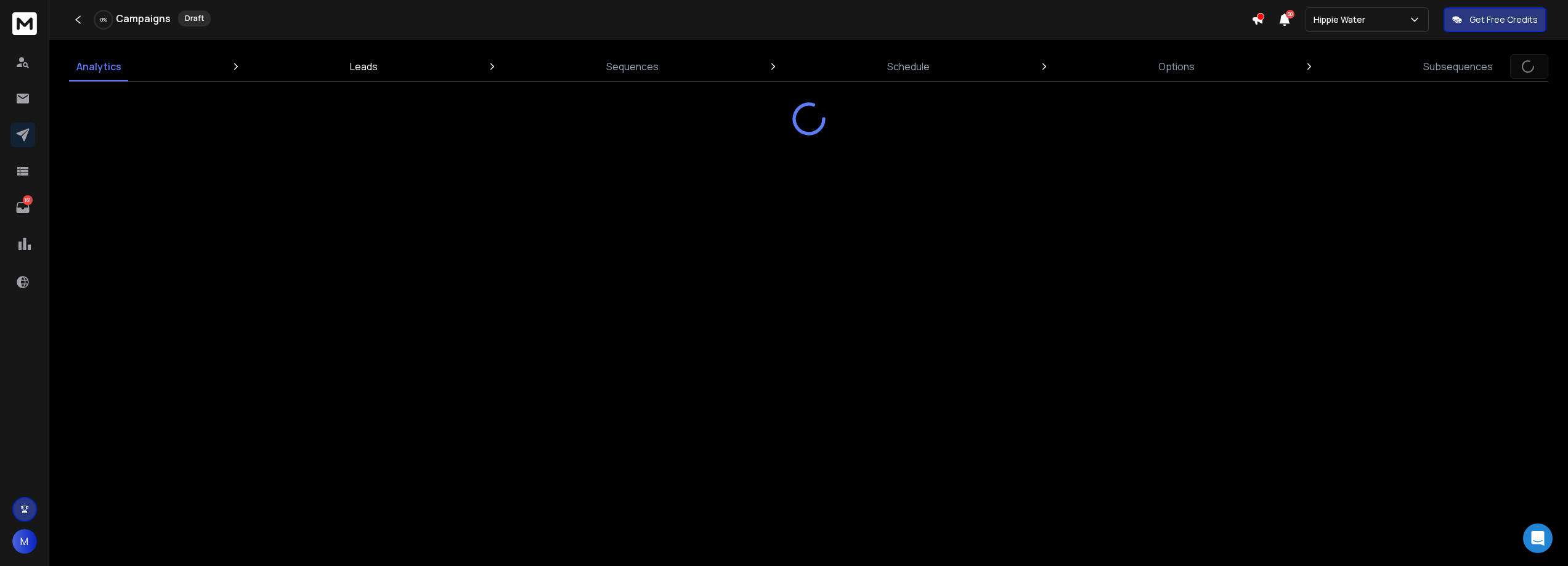
click at [363, 60] on p "Leads" at bounding box center [364, 66] width 28 height 15
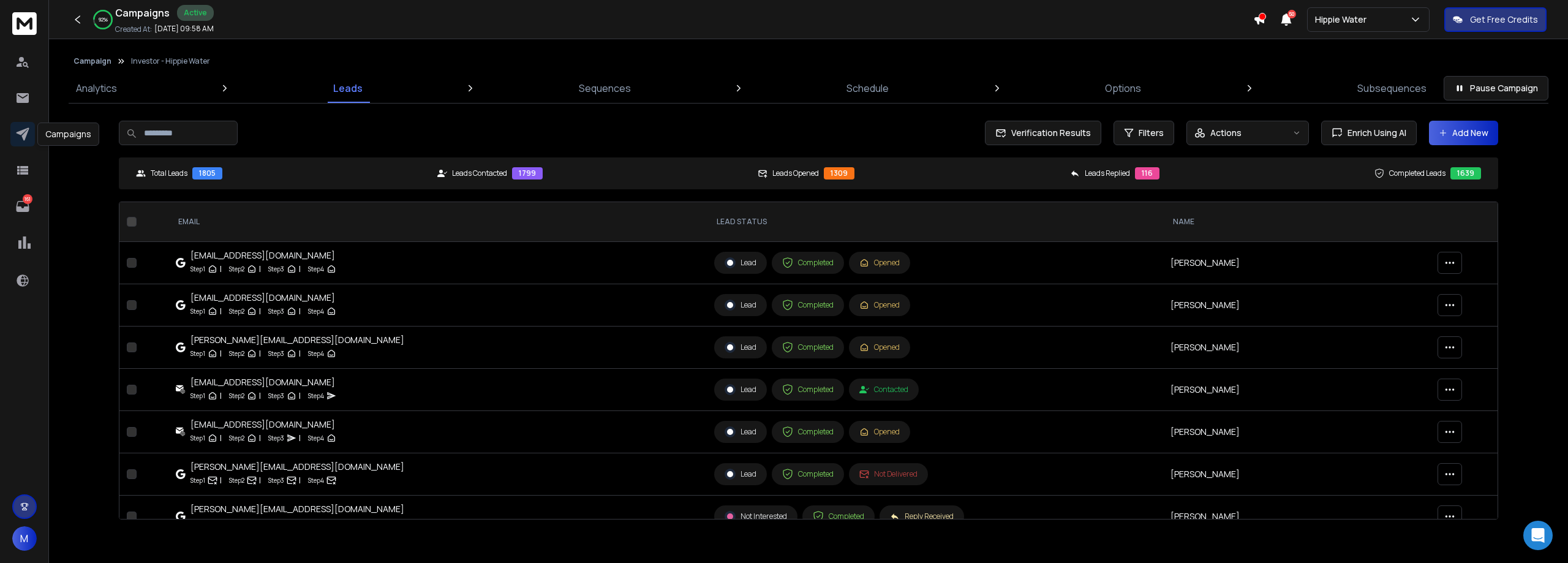
click at [31, 142] on link at bounding box center [22, 133] width 24 height 24
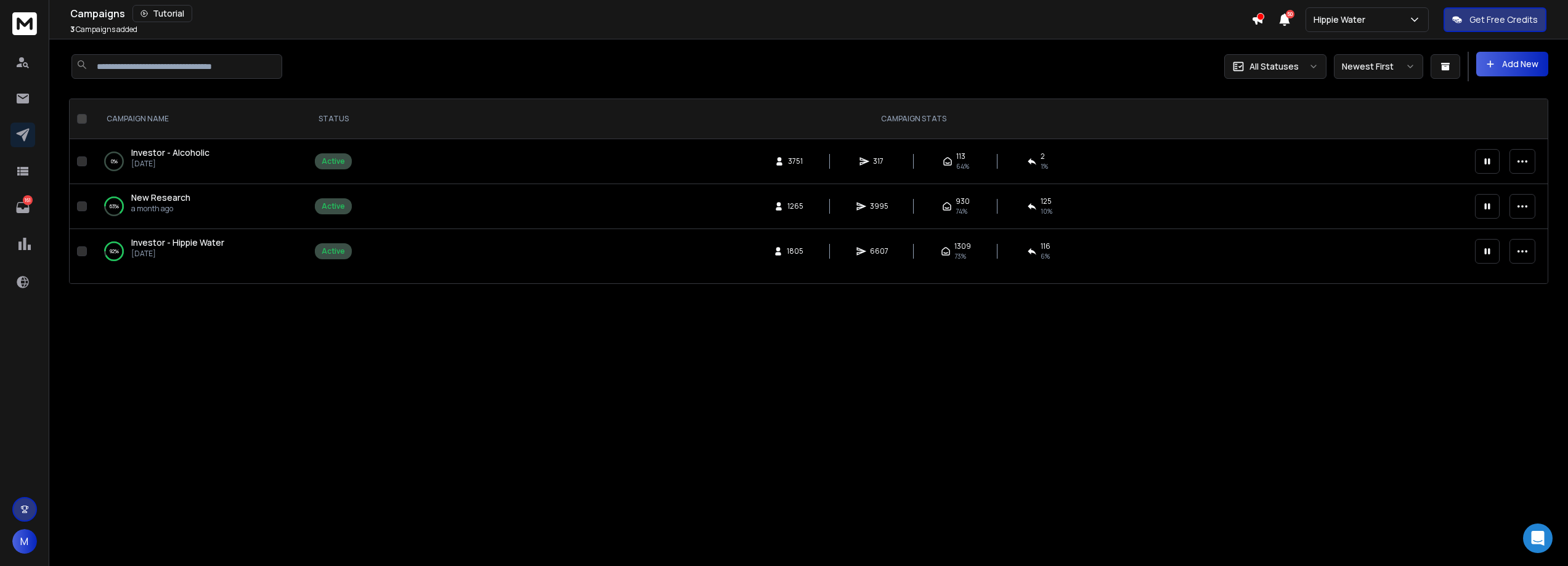
click at [187, 201] on span "New Research" at bounding box center [161, 197] width 59 height 12
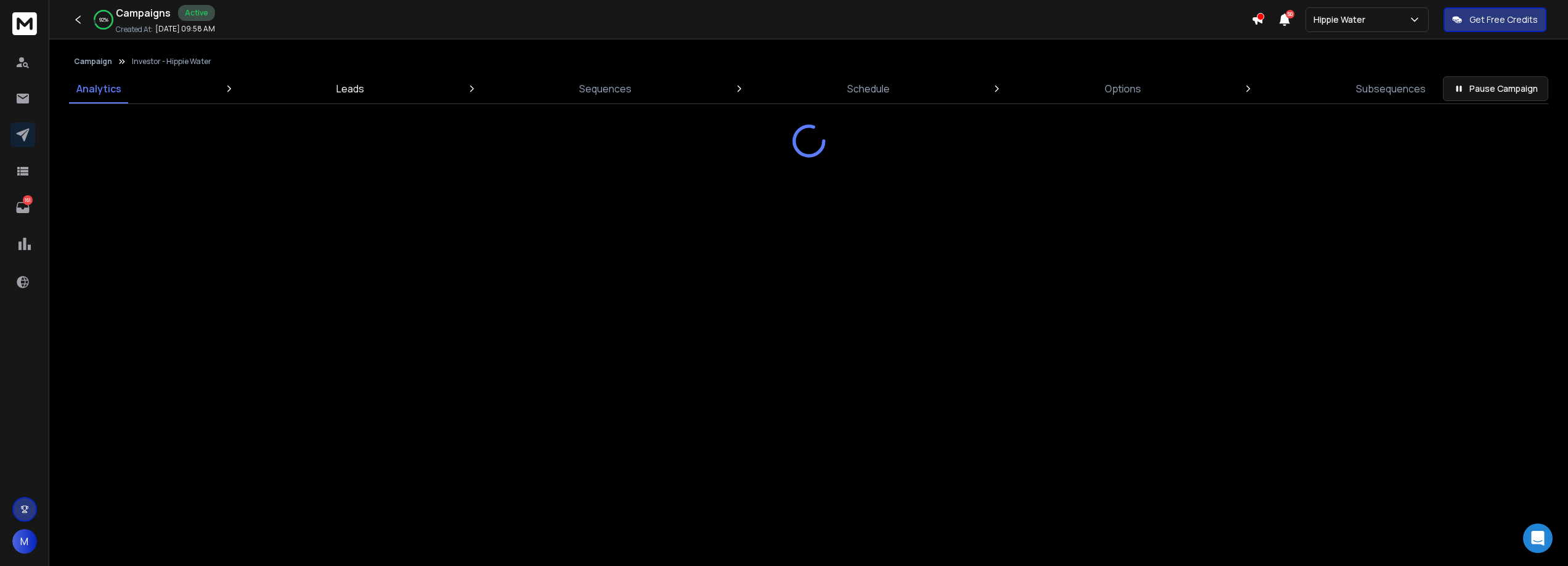
click at [356, 85] on p "Leads" at bounding box center [350, 88] width 28 height 15
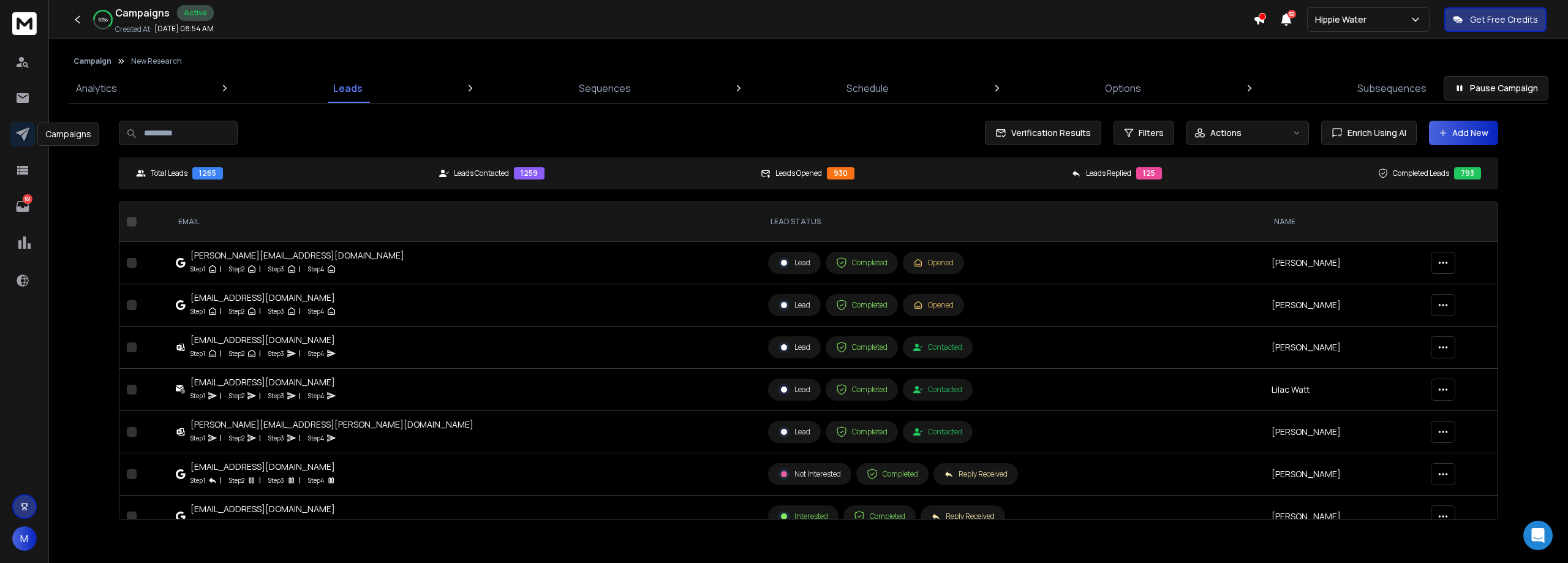
click at [26, 125] on link at bounding box center [22, 133] width 24 height 24
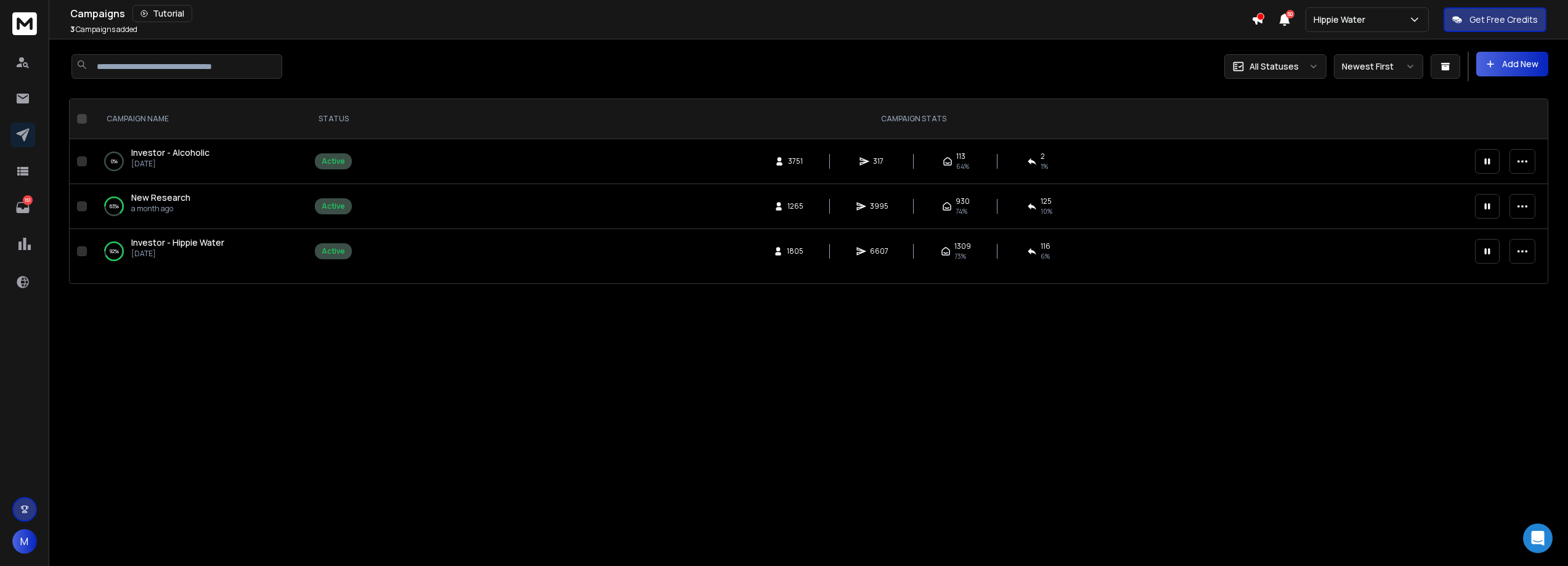
click at [185, 164] on p "7 days ago" at bounding box center [170, 164] width 78 height 10
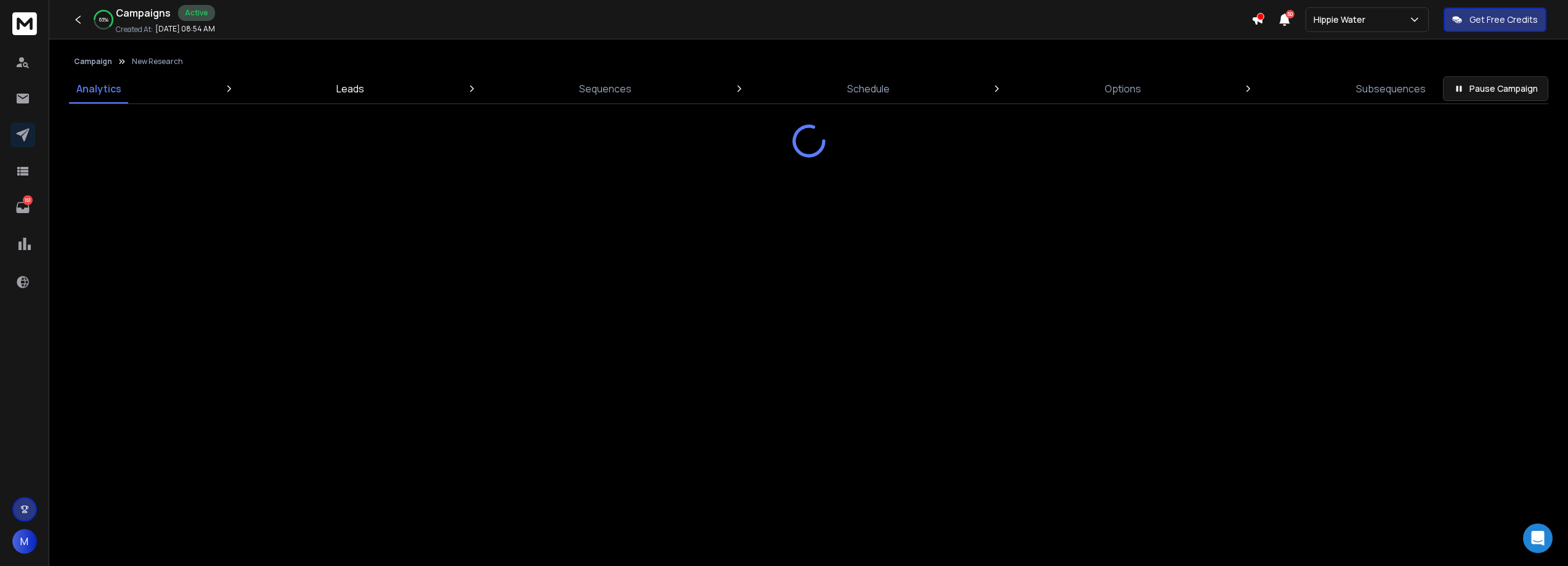
click at [347, 95] on p "Leads" at bounding box center [350, 88] width 28 height 15
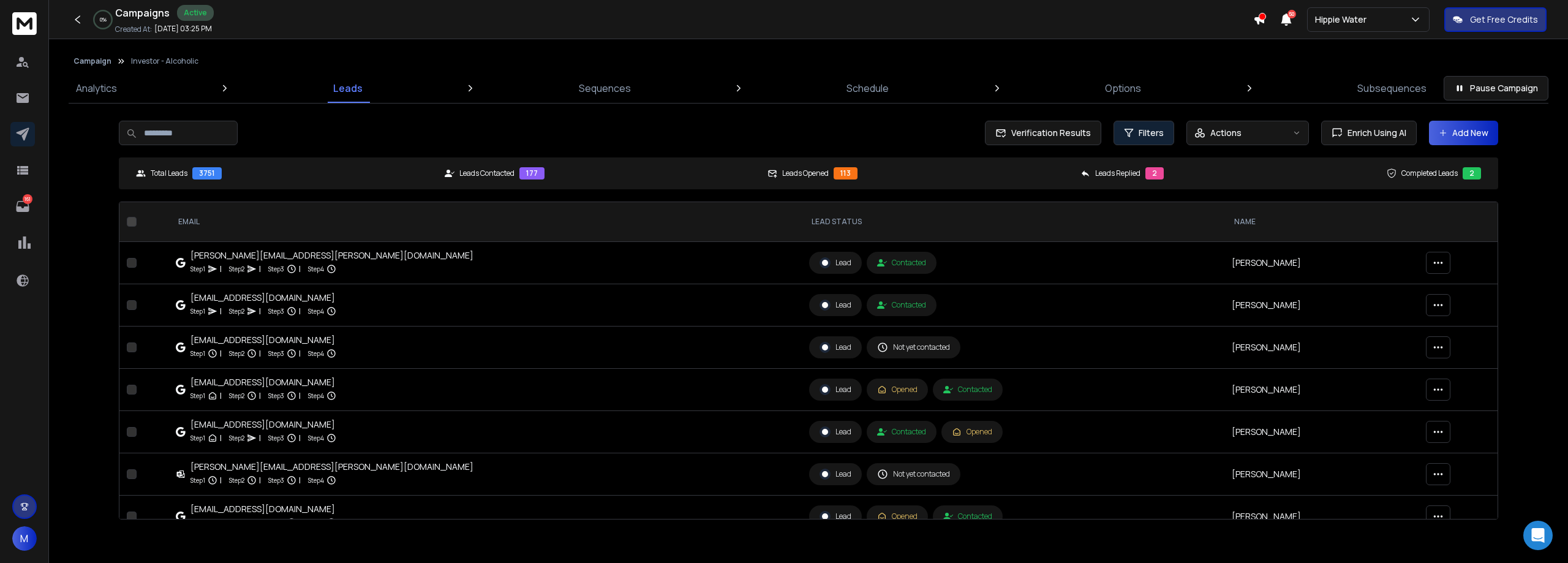
click at [1137, 134] on button "Filters" at bounding box center [1144, 133] width 60 height 24
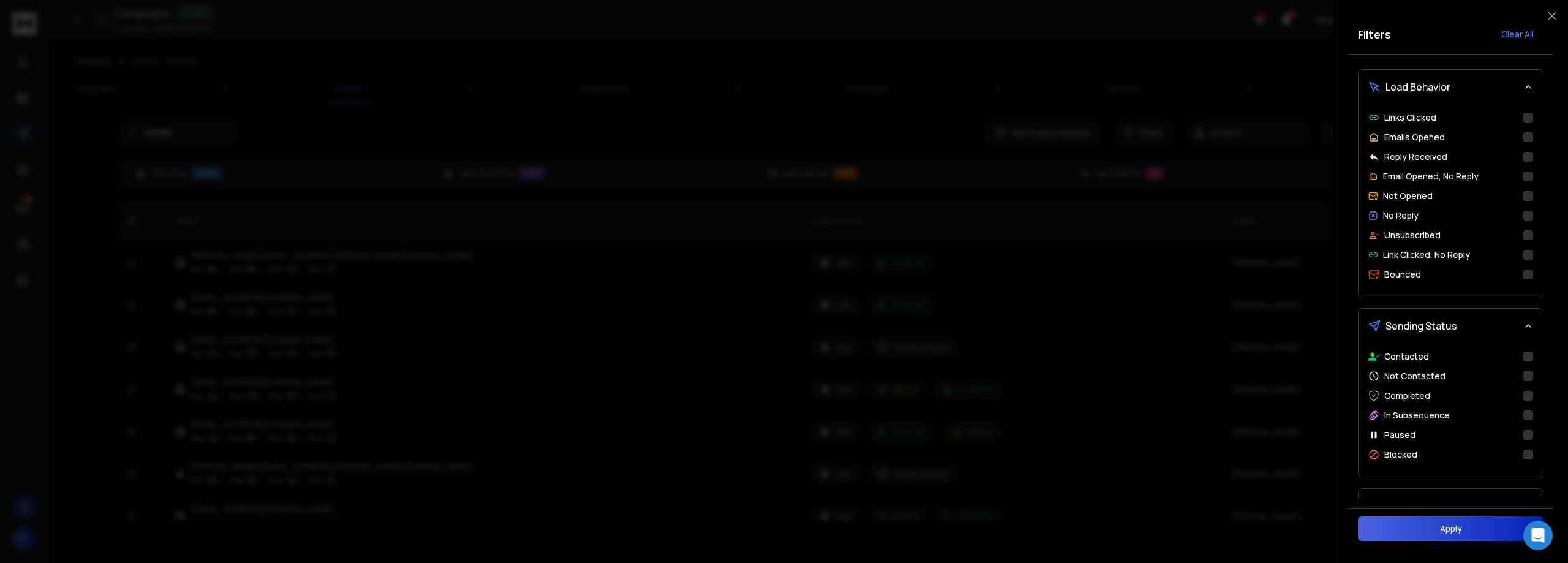
click at [1395, 378] on p "Not Contacted" at bounding box center [1414, 376] width 61 height 13
click at [1523, 378] on button "Not Contacted" at bounding box center [1528, 376] width 10 height 10
click at [1400, 520] on button "Apply" at bounding box center [1450, 528] width 185 height 24
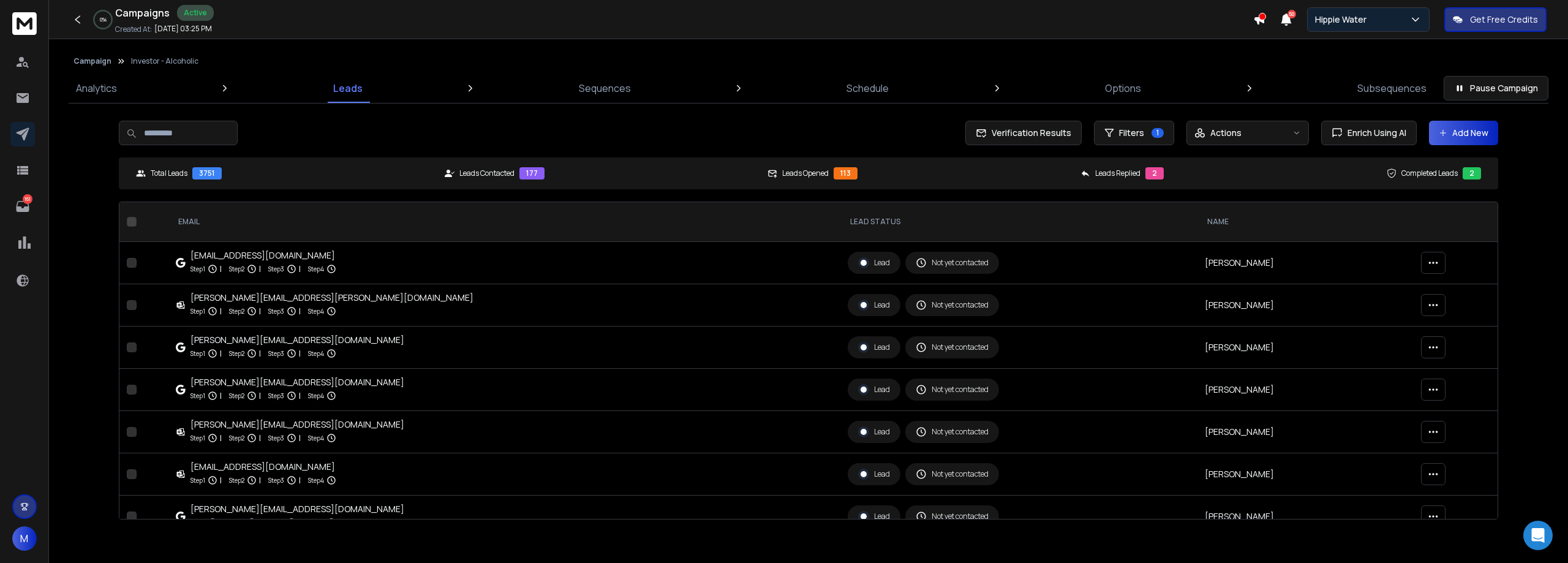
click at [1368, 23] on p "Hippie Water" at bounding box center [1343, 19] width 56 height 13
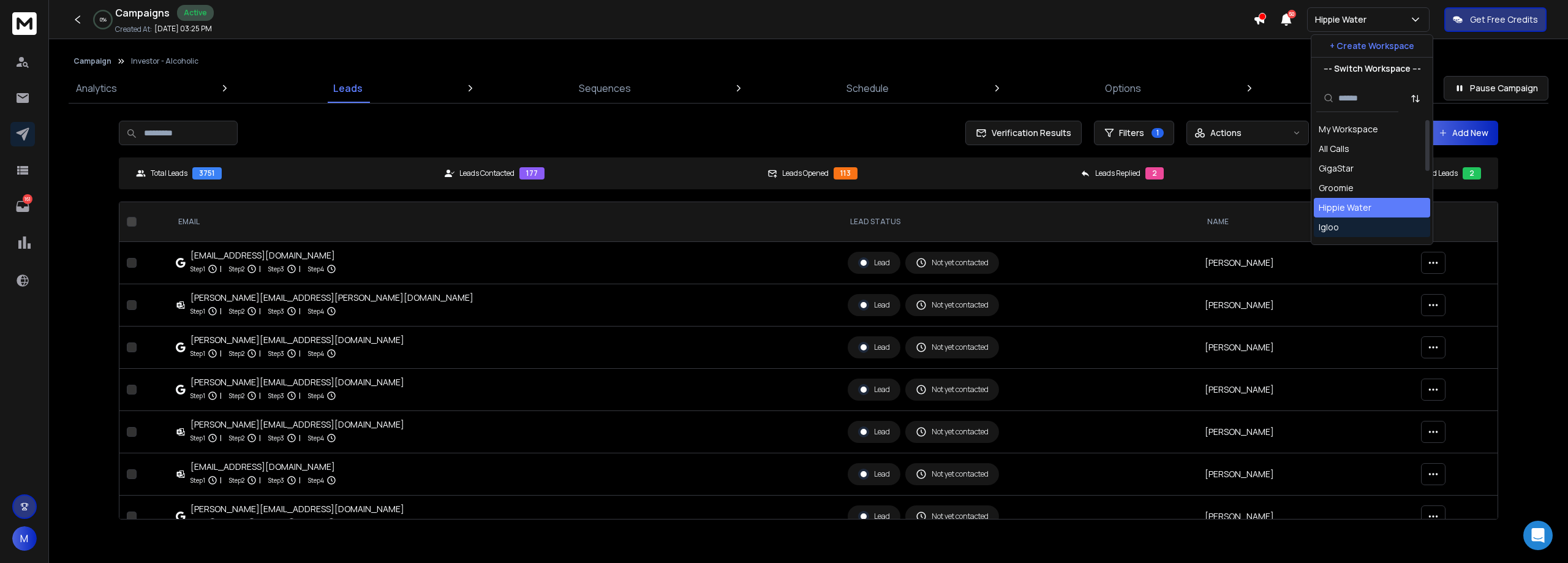
click at [1362, 228] on div "Igloo" at bounding box center [1371, 227] width 116 height 19
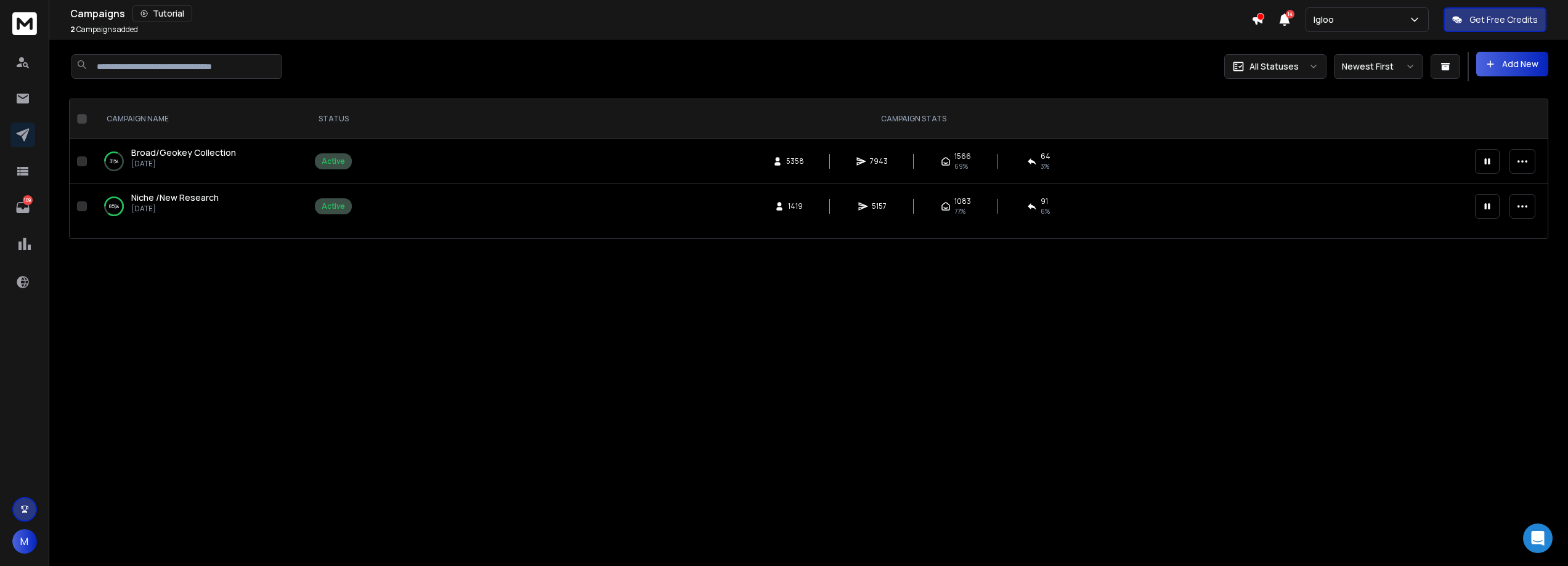
click at [209, 220] on div "Niche /New Research [DATE]" at bounding box center [175, 206] width 87 height 29
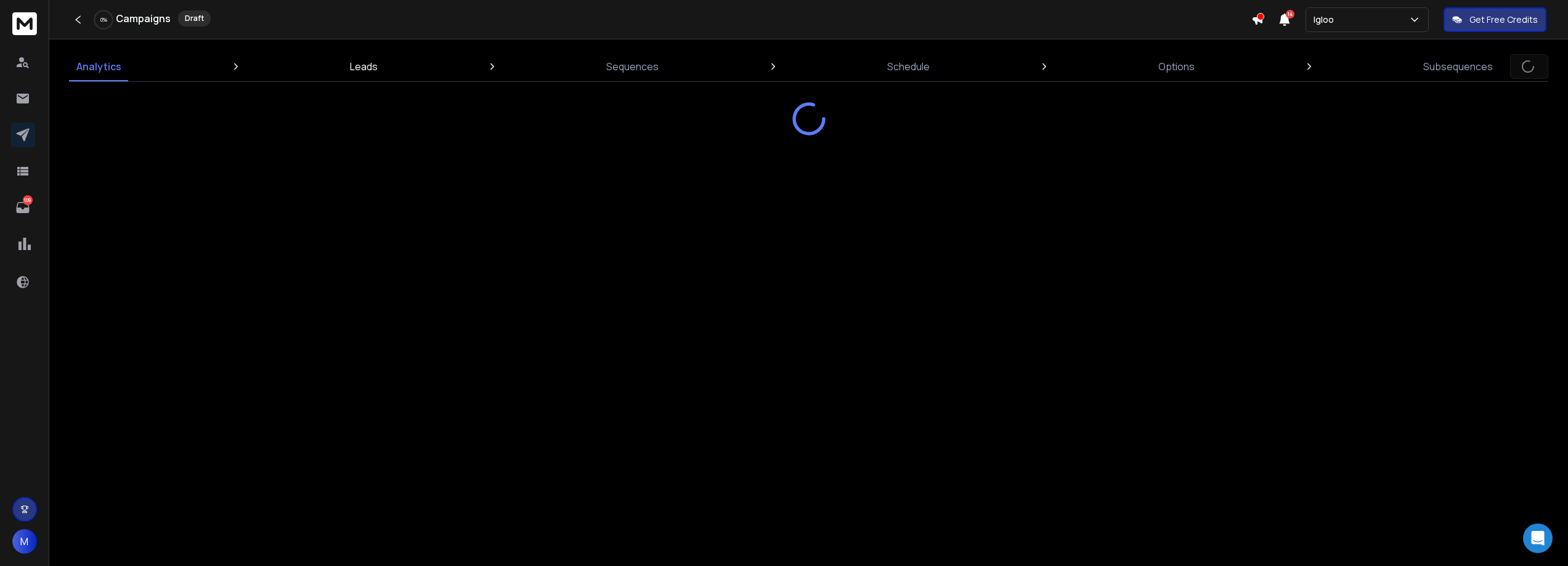
click at [346, 71] on link "Leads" at bounding box center [363, 66] width 43 height 29
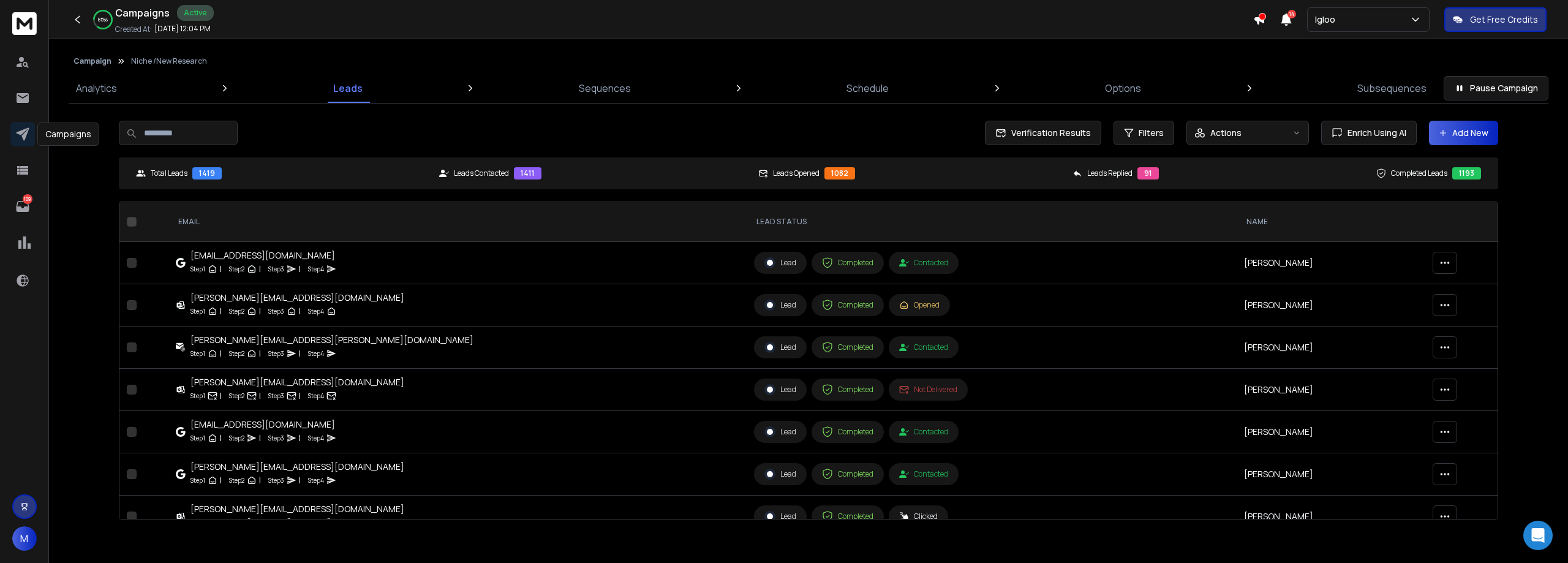
click at [23, 133] on icon at bounding box center [22, 133] width 15 height 15
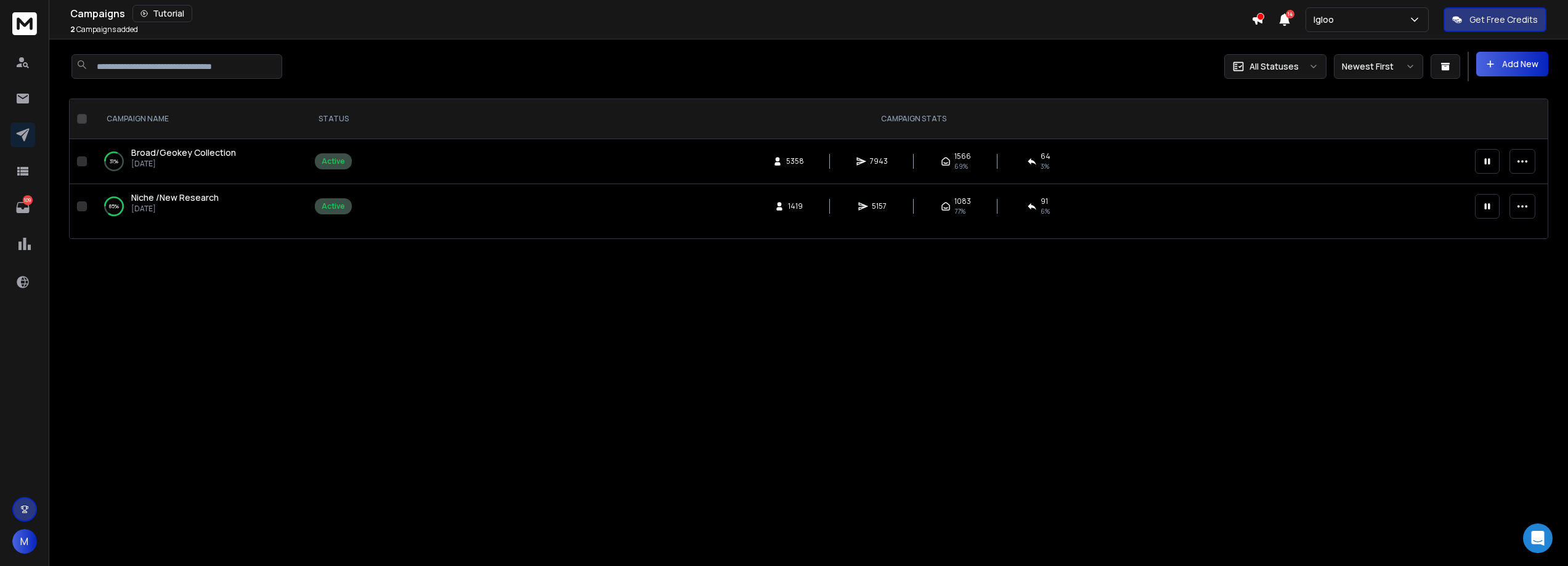
click at [191, 172] on div "Broad/Geokey Collection 3 months ago" at bounding box center [184, 161] width 105 height 29
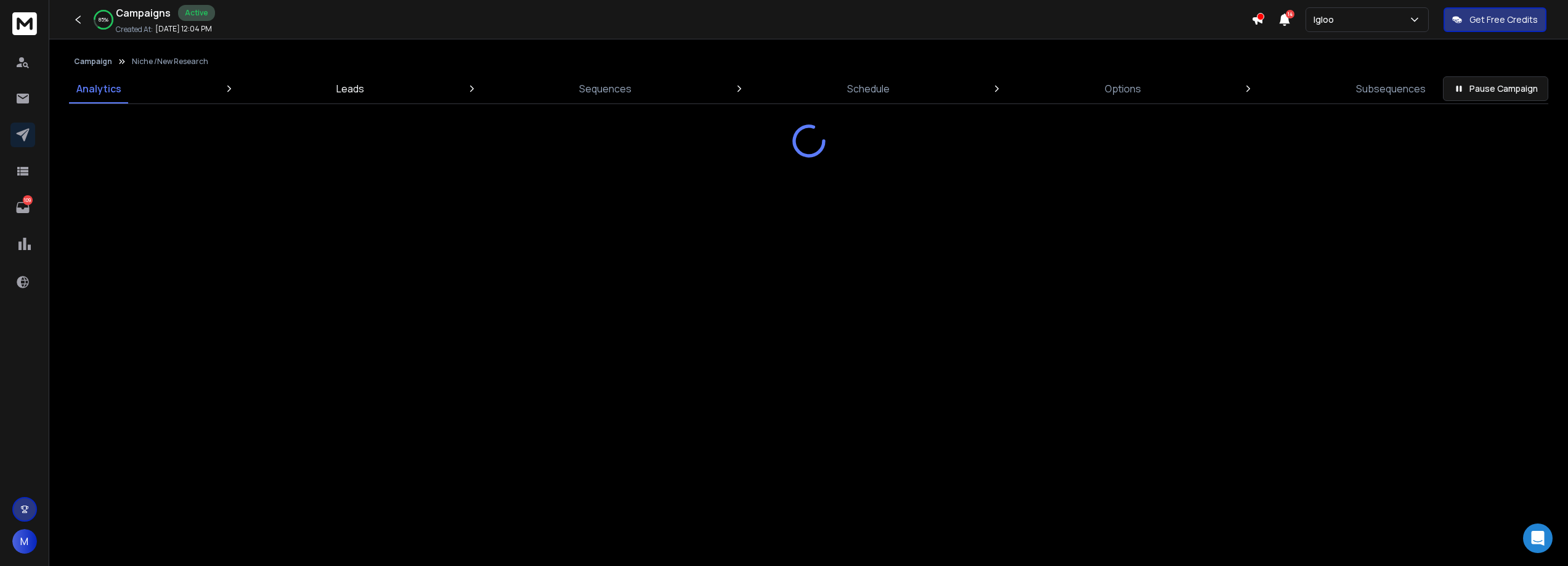
click at [361, 94] on p "Leads" at bounding box center [350, 88] width 28 height 15
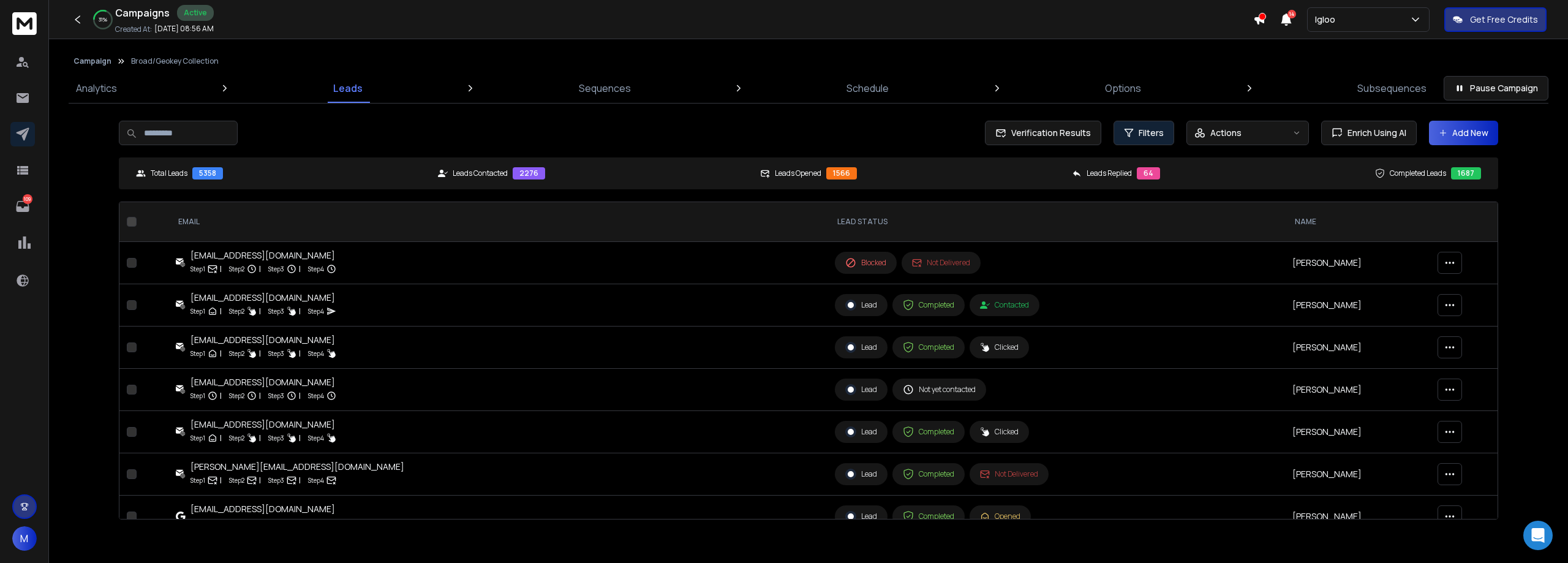
click at [1150, 137] on span "Filters" at bounding box center [1151, 133] width 25 height 13
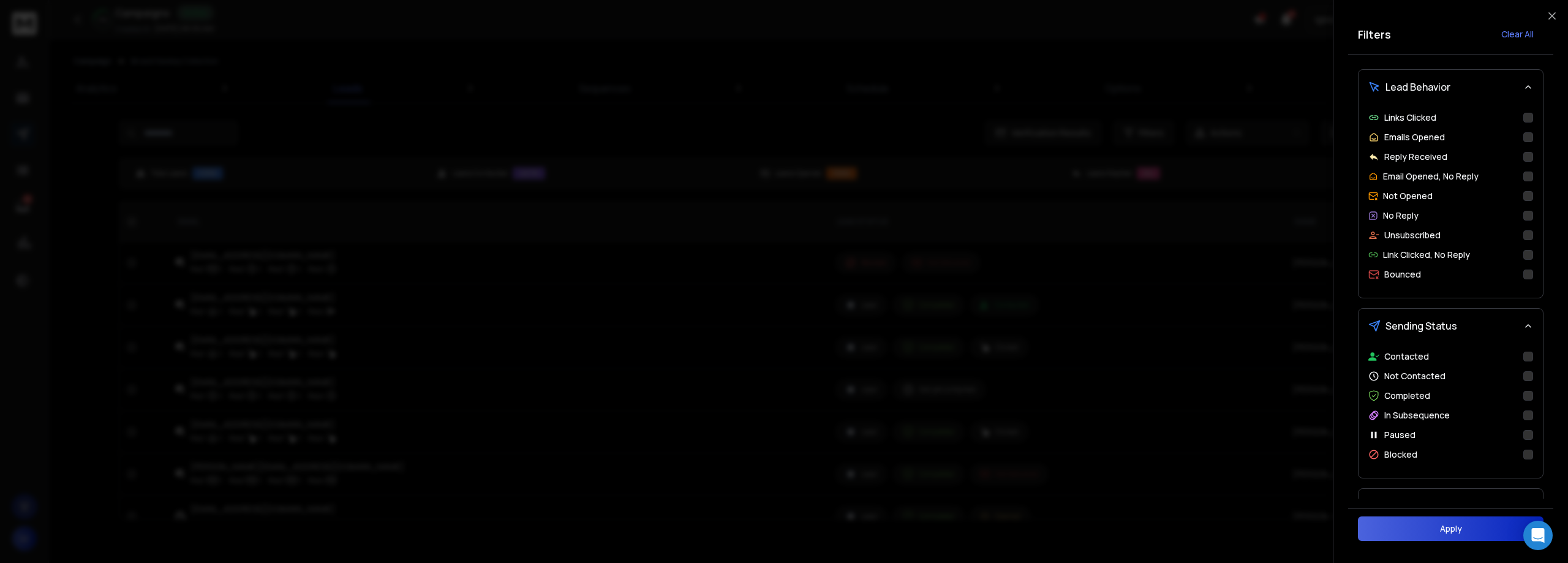
click at [1408, 378] on p "Not Contacted" at bounding box center [1414, 376] width 61 height 13
click at [1523, 378] on button "Not Contacted" at bounding box center [1528, 376] width 10 height 10
click at [1405, 522] on button "Apply" at bounding box center [1450, 528] width 185 height 24
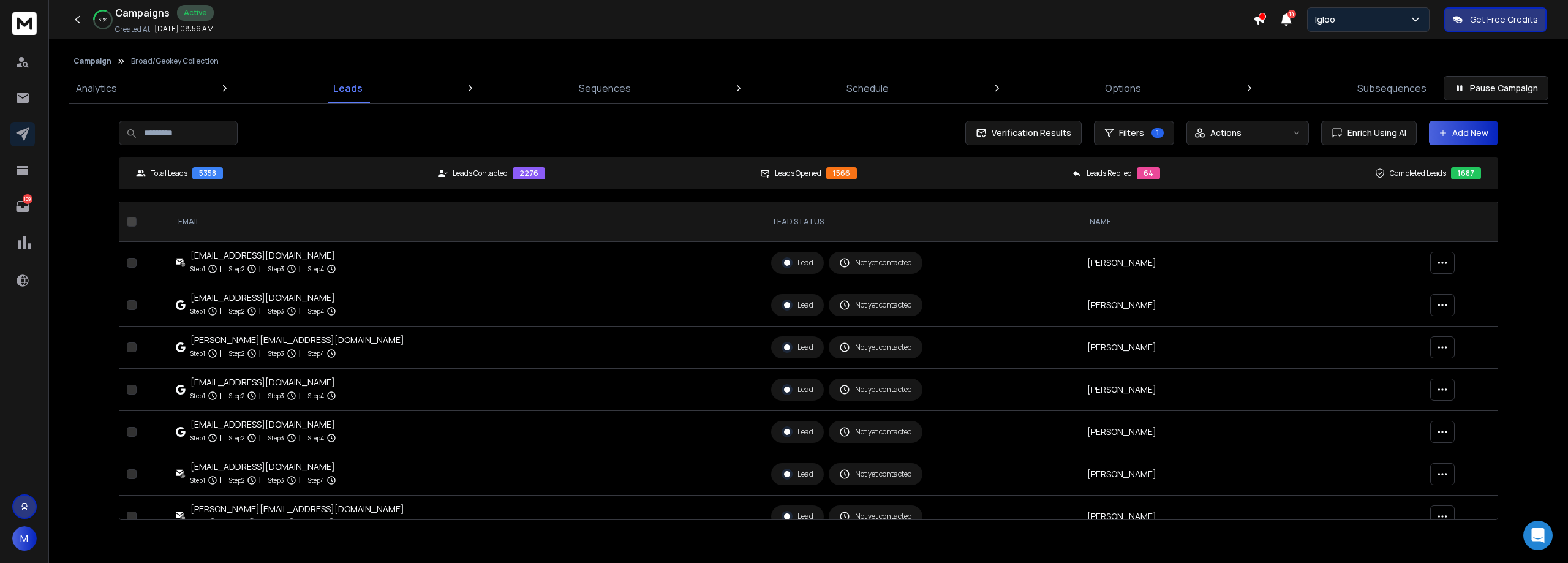
click at [1369, 16] on div "Igloo" at bounding box center [1368, 19] width 106 height 13
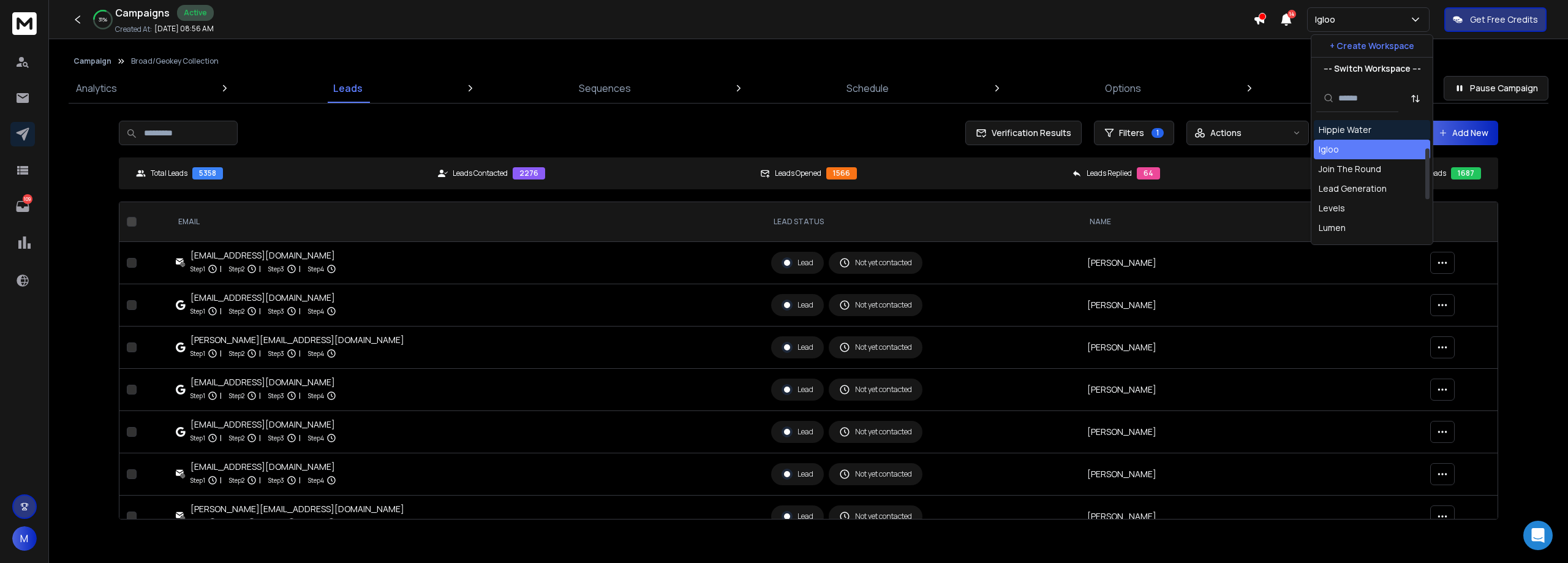
scroll to position [81, 0]
click at [1371, 197] on div "Levels" at bounding box center [1371, 204] width 116 height 19
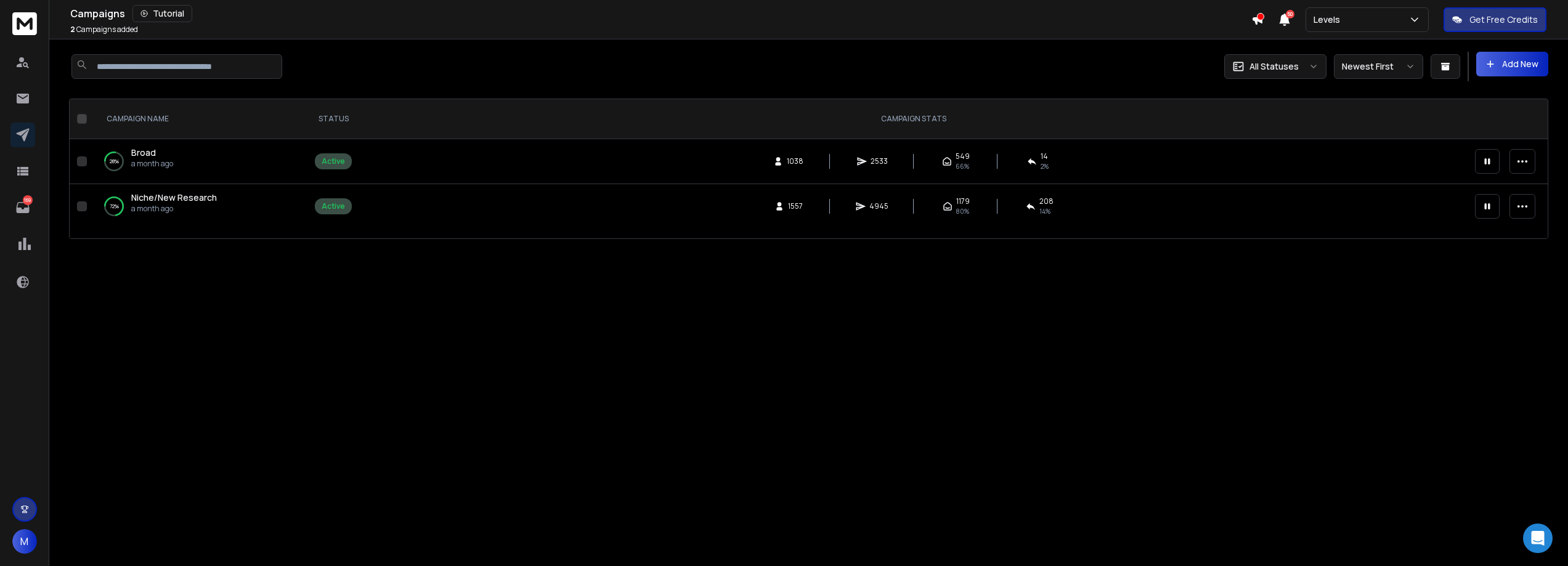
click at [218, 202] on div "72 % Niche/New Research a month ago" at bounding box center [199, 206] width 191 height 29
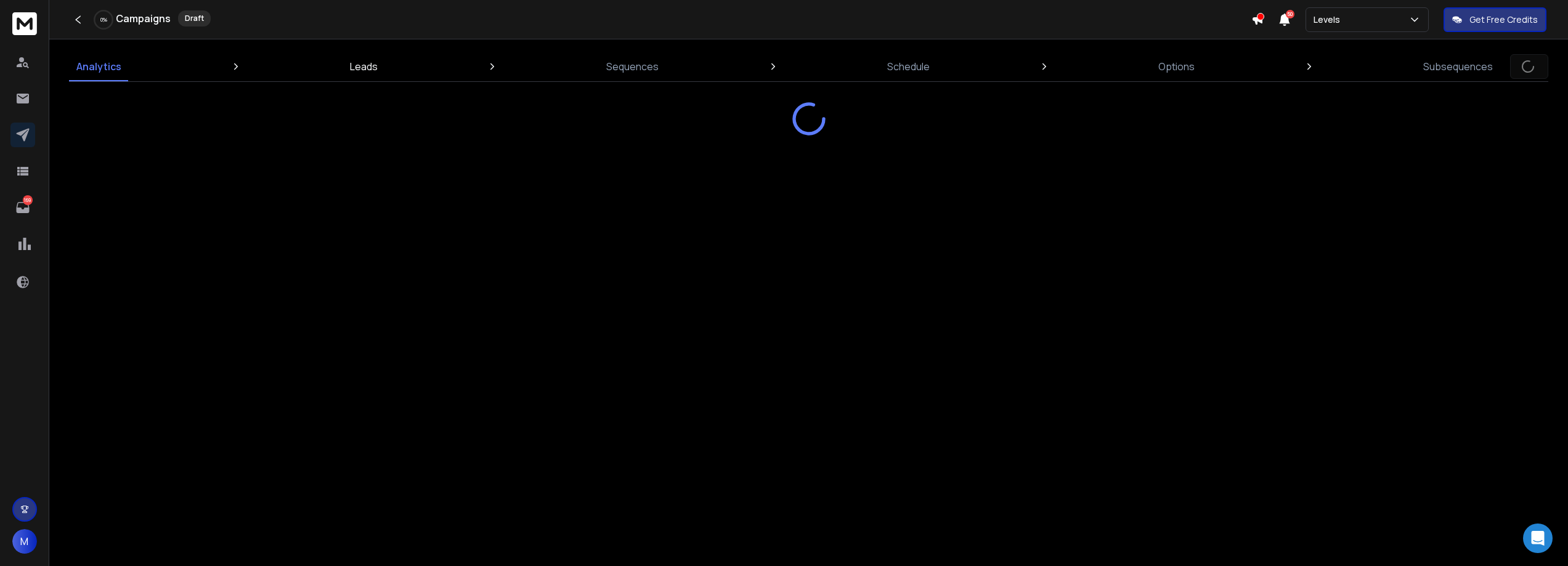
click at [357, 76] on link "Leads" at bounding box center [363, 66] width 43 height 29
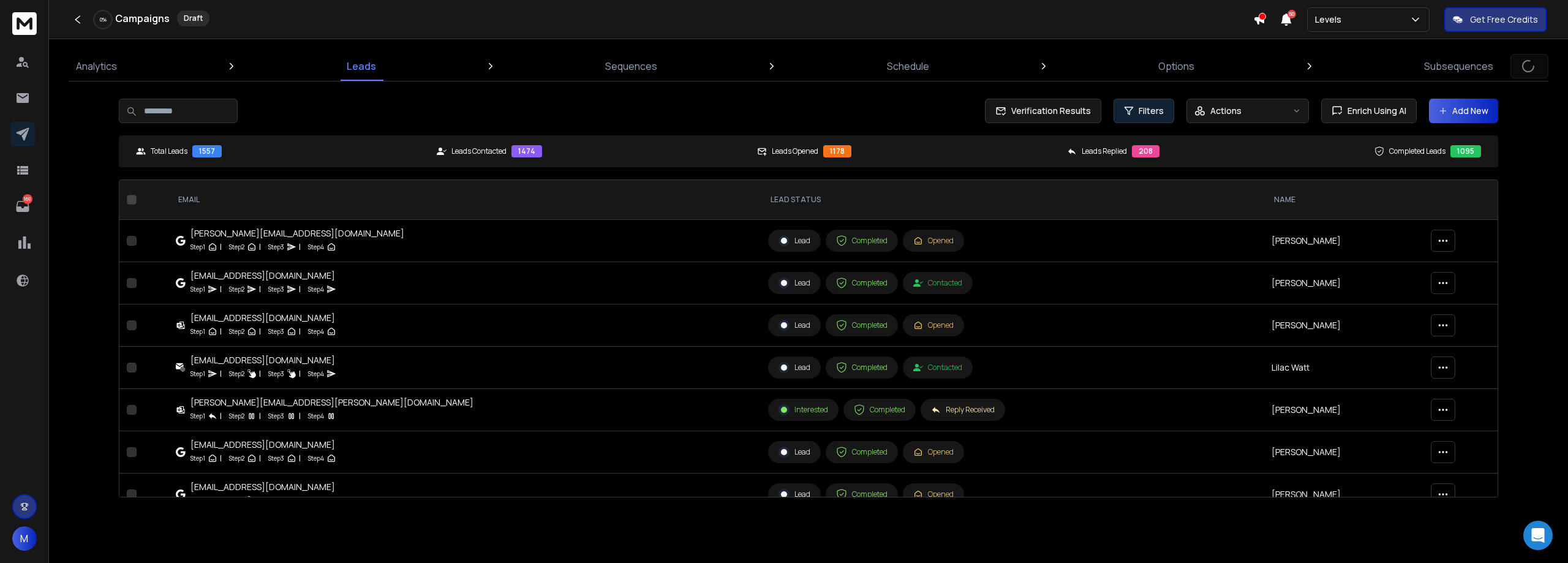
click at [1139, 106] on span "Filters" at bounding box center [1151, 111] width 25 height 13
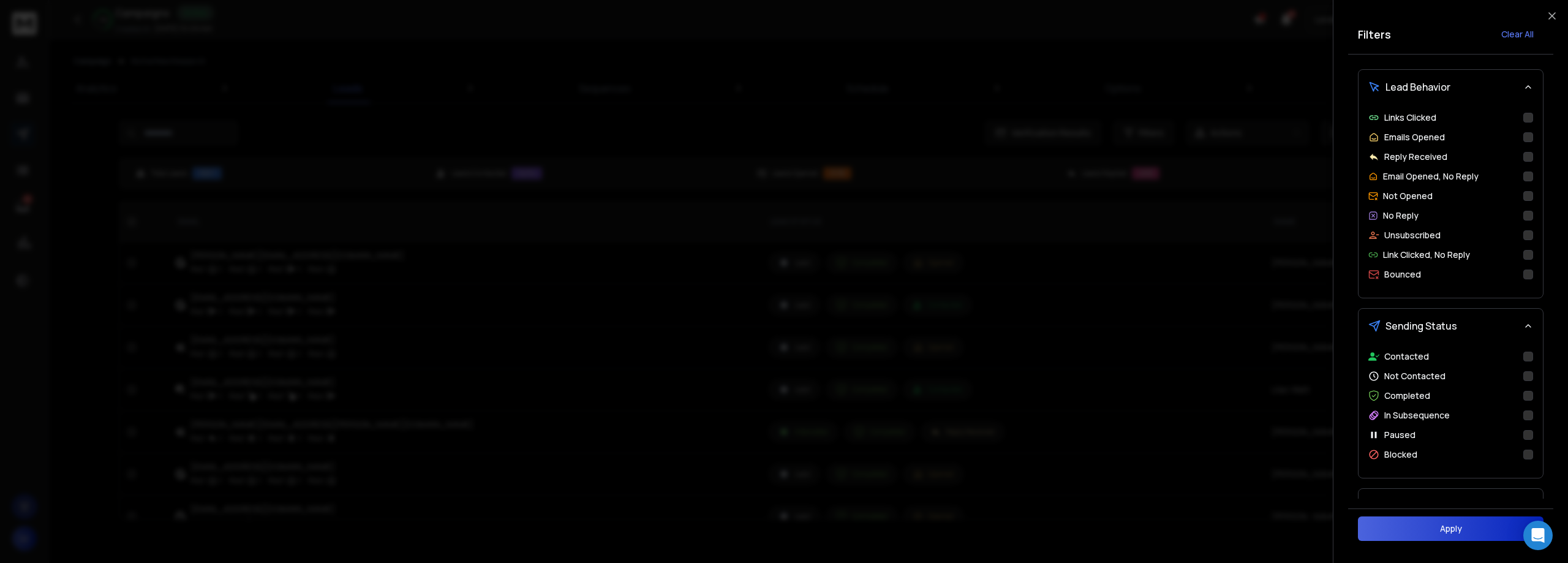
click at [1429, 372] on p "Not Contacted" at bounding box center [1414, 376] width 61 height 13
click at [1523, 372] on button "Not Contacted" at bounding box center [1528, 376] width 10 height 10
click at [1422, 530] on button "Apply" at bounding box center [1450, 528] width 185 height 24
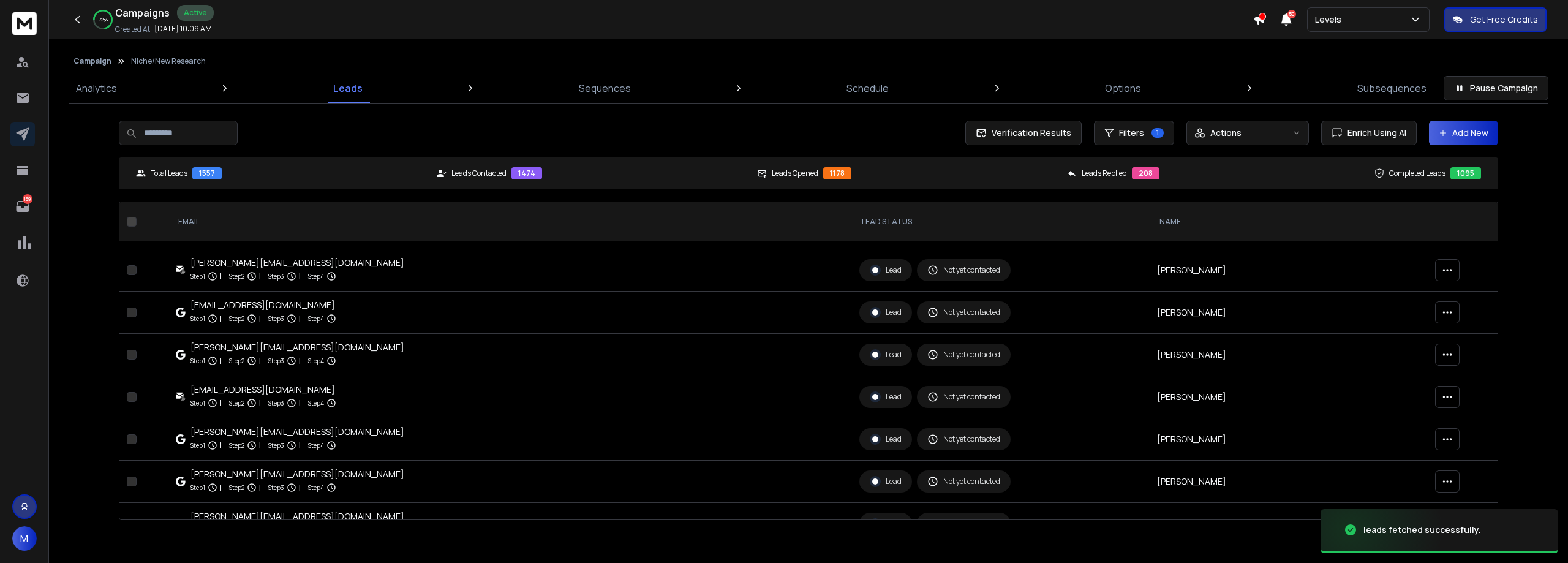
scroll to position [1062, 0]
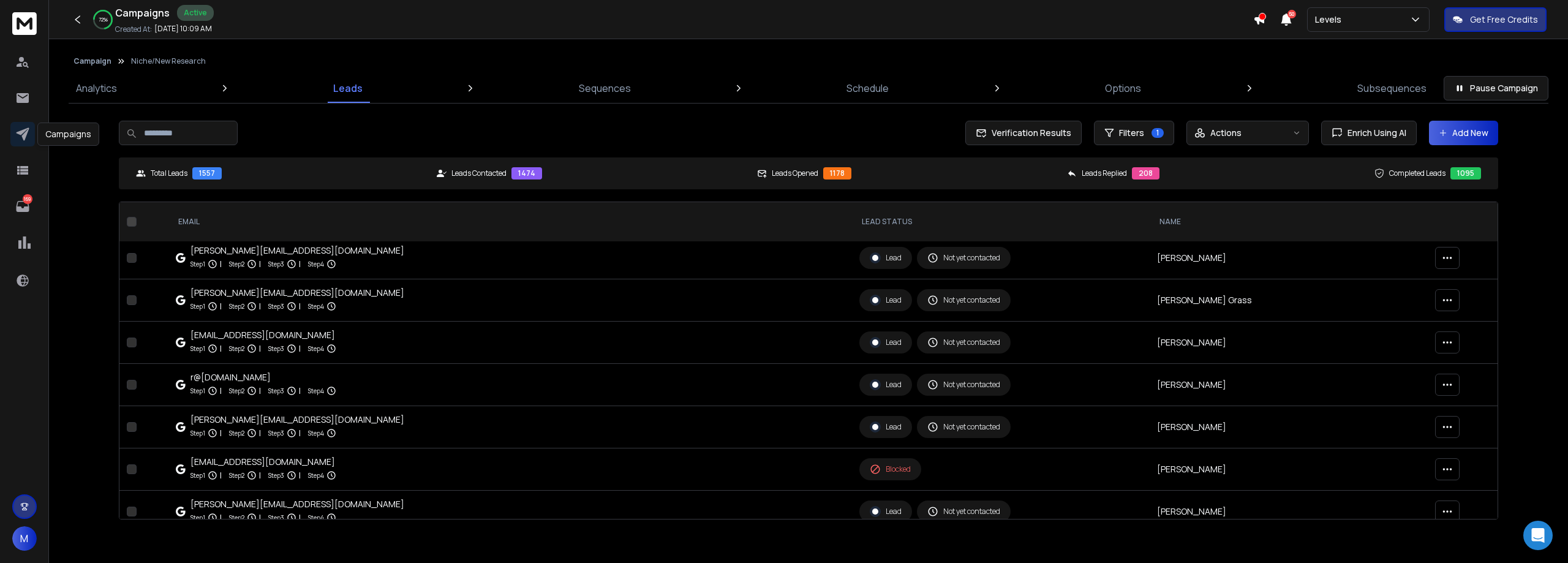
click at [28, 133] on icon at bounding box center [22, 133] width 15 height 15
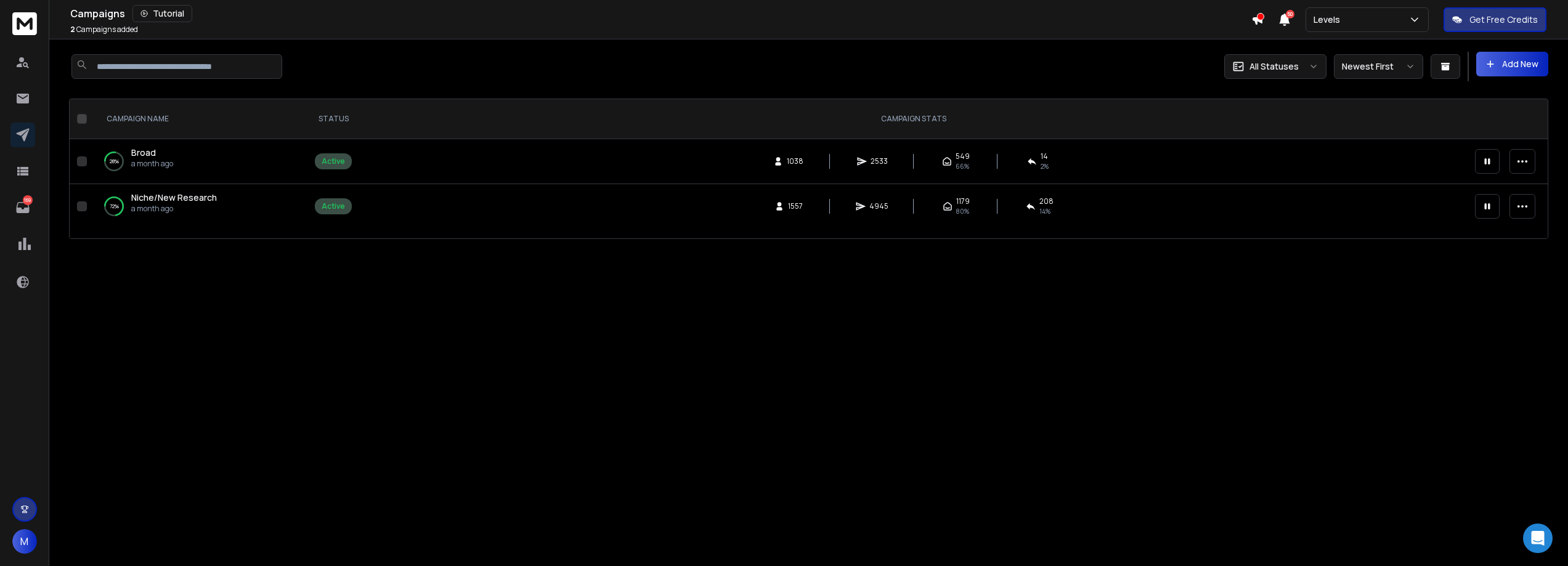
click at [201, 157] on div "28 % Broad a month ago" at bounding box center [199, 161] width 191 height 29
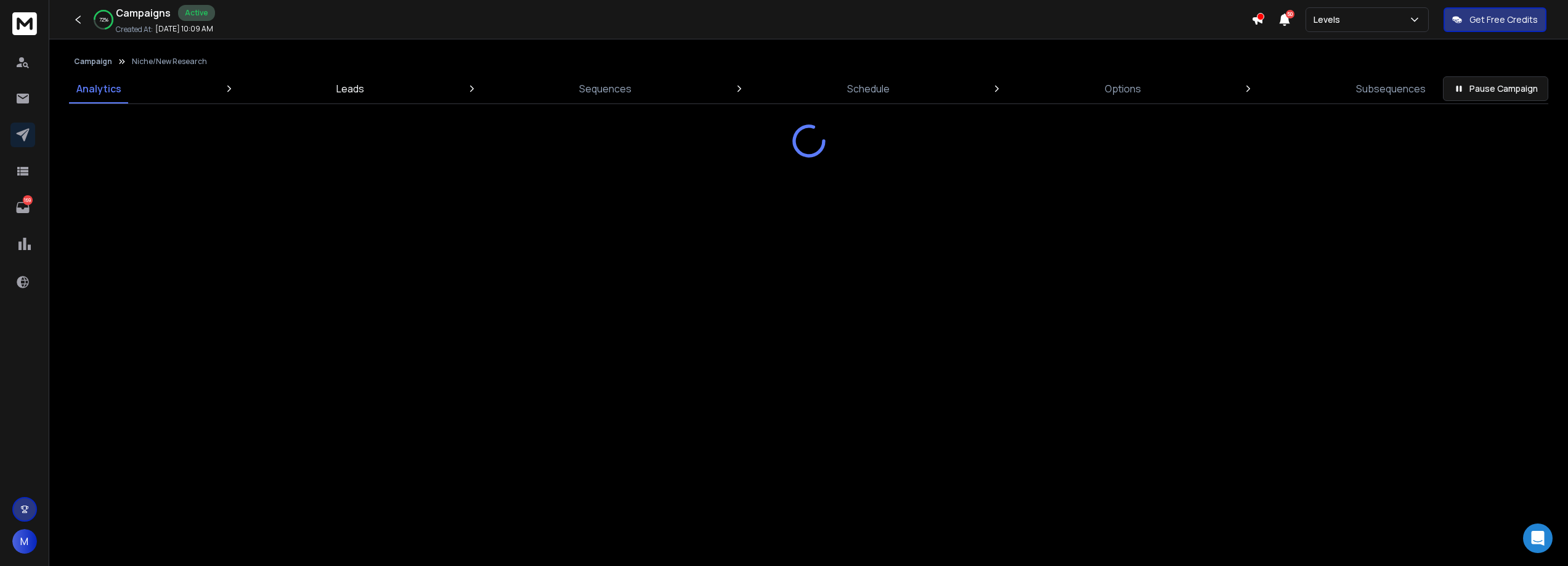
drag, startPoint x: 330, startPoint y: 87, endPoint x: 348, endPoint y: 93, distance: 19.0
click at [331, 87] on link "Leads" at bounding box center [350, 89] width 43 height 29
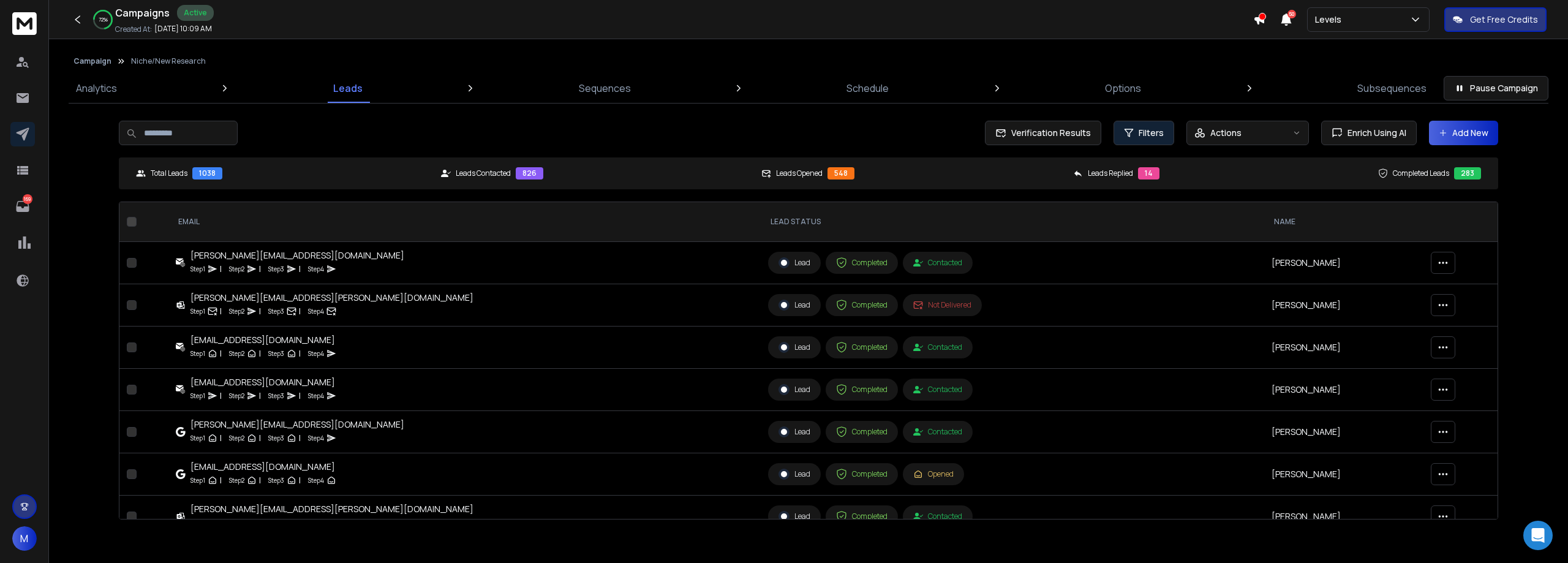
click at [1134, 129] on icon "button" at bounding box center [1129, 133] width 10 height 10
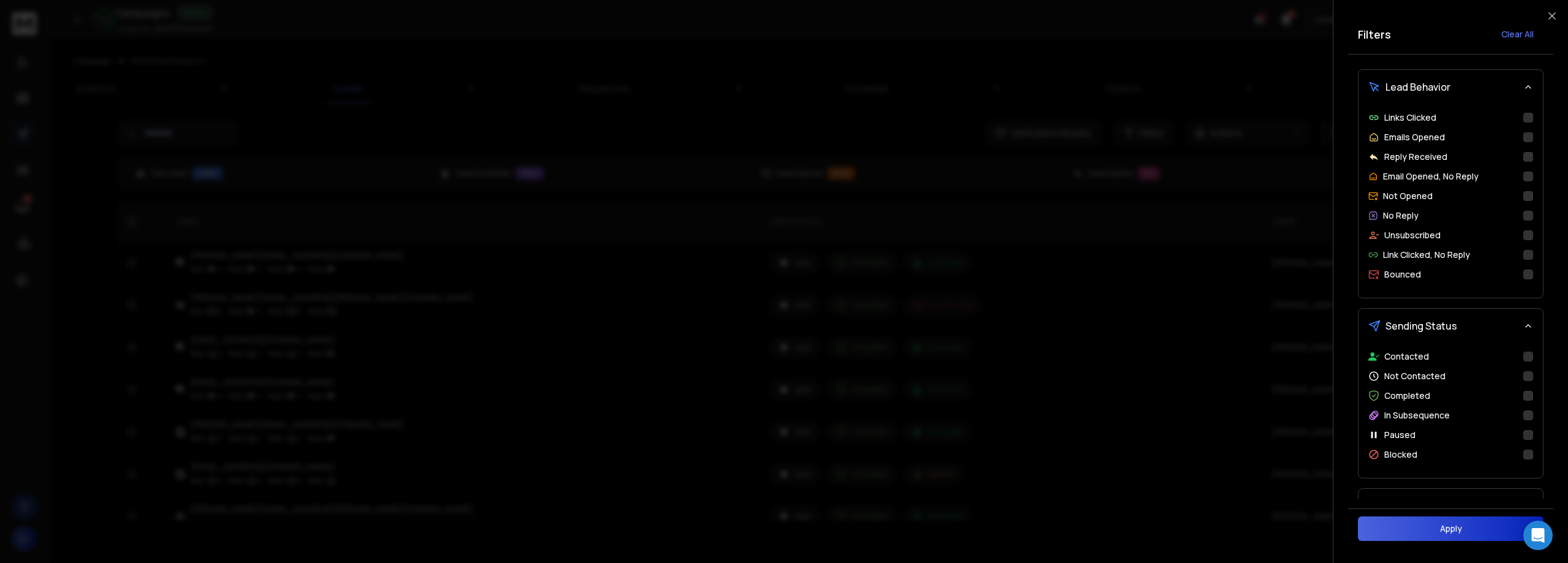
click at [1424, 373] on p "Not Contacted" at bounding box center [1414, 376] width 61 height 13
click at [1523, 373] on button "Not Contacted" at bounding box center [1528, 376] width 10 height 10
click at [1421, 525] on button "Apply" at bounding box center [1450, 528] width 185 height 24
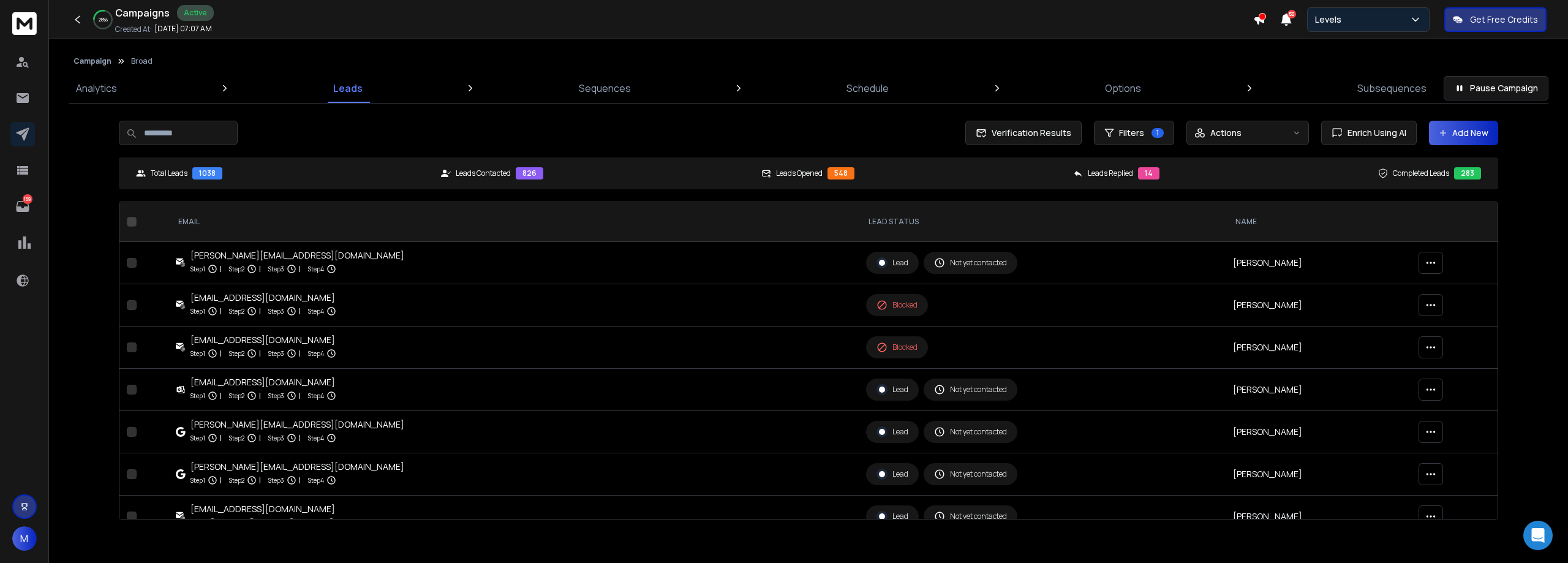
click at [1337, 24] on p "Levels" at bounding box center [1330, 19] width 31 height 13
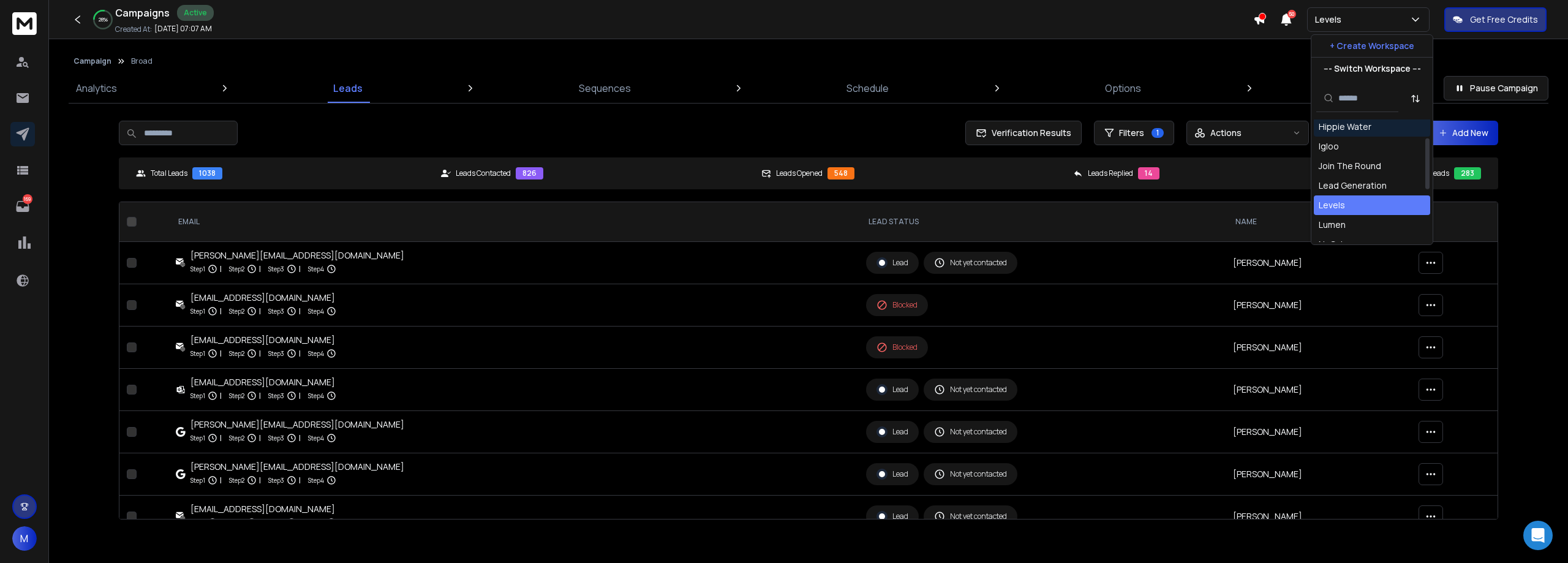
scroll to position [81, 0]
click at [1389, 219] on div "Lumen" at bounding box center [1371, 225] width 116 height 19
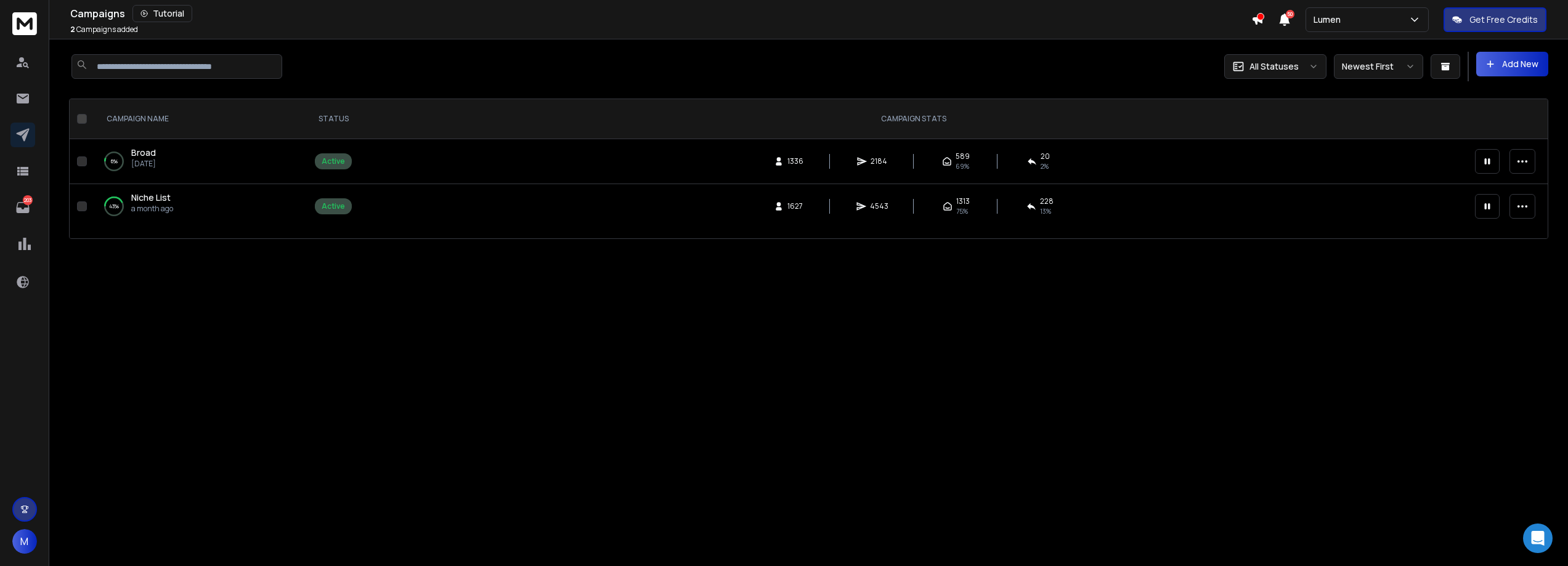
click at [206, 205] on div "43 % Niche List a month ago" at bounding box center [199, 206] width 191 height 29
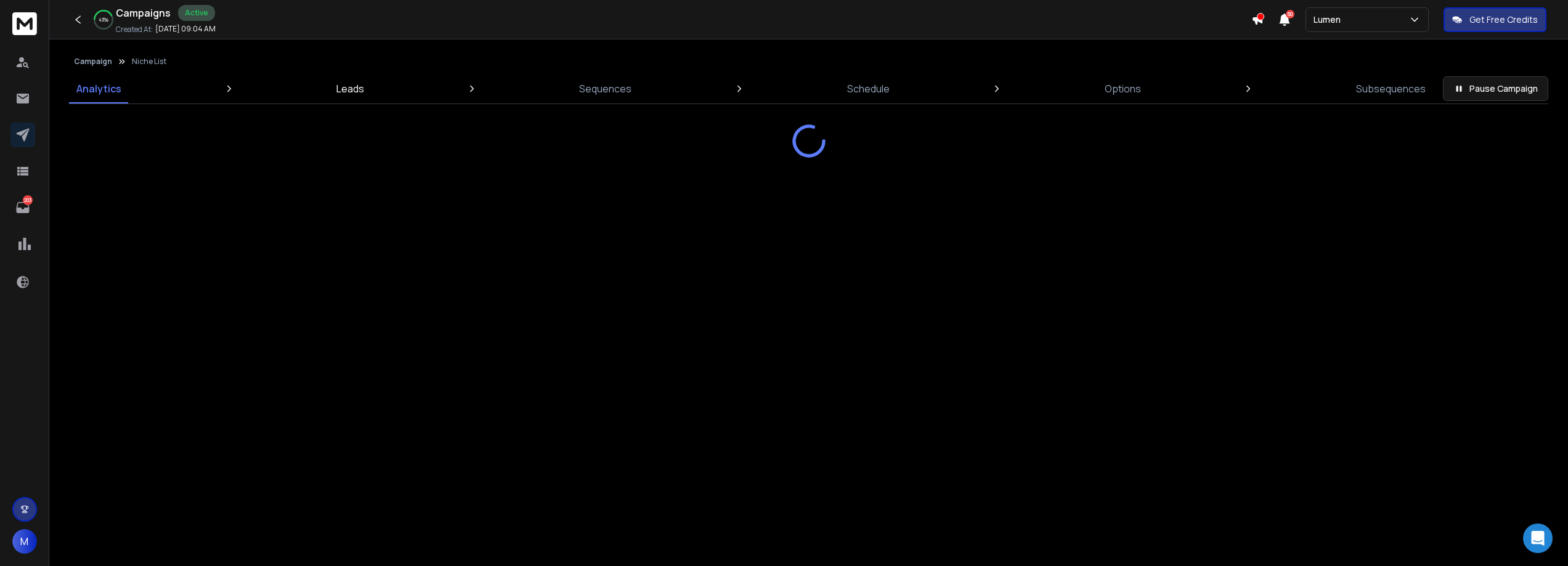
click at [371, 87] on link "Leads" at bounding box center [350, 89] width 43 height 29
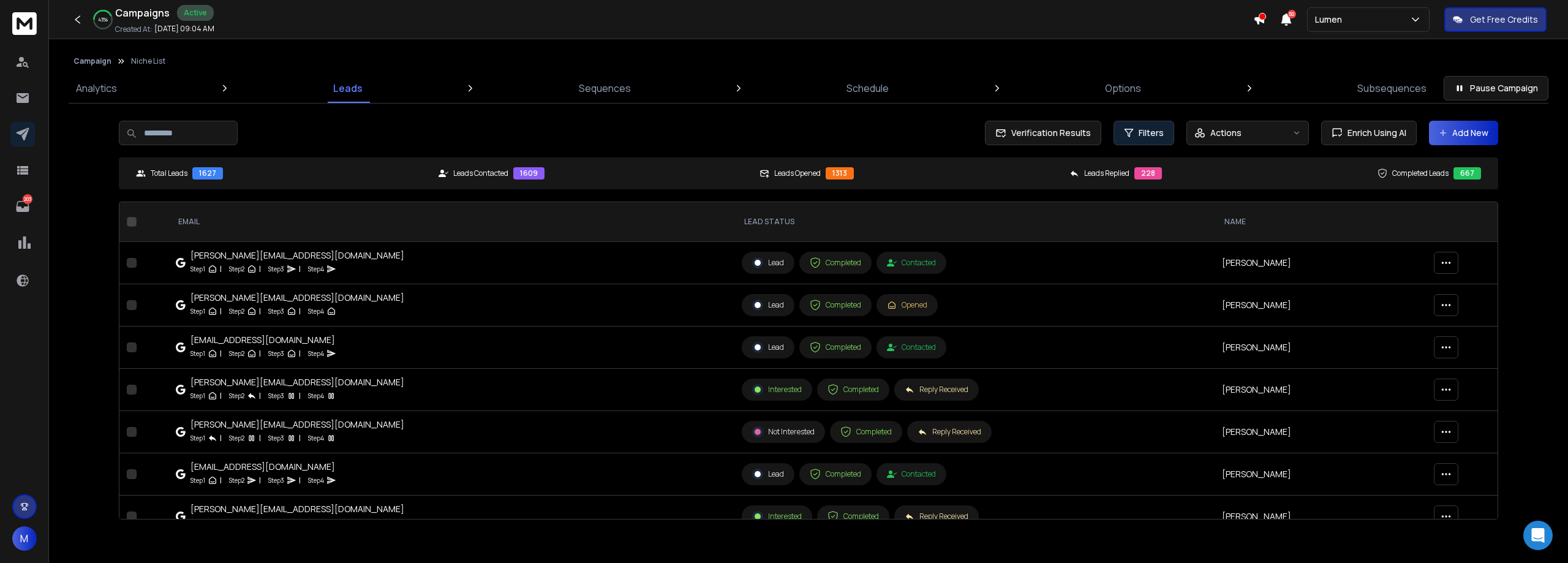
click at [1150, 138] on span "Filters" at bounding box center [1151, 133] width 25 height 13
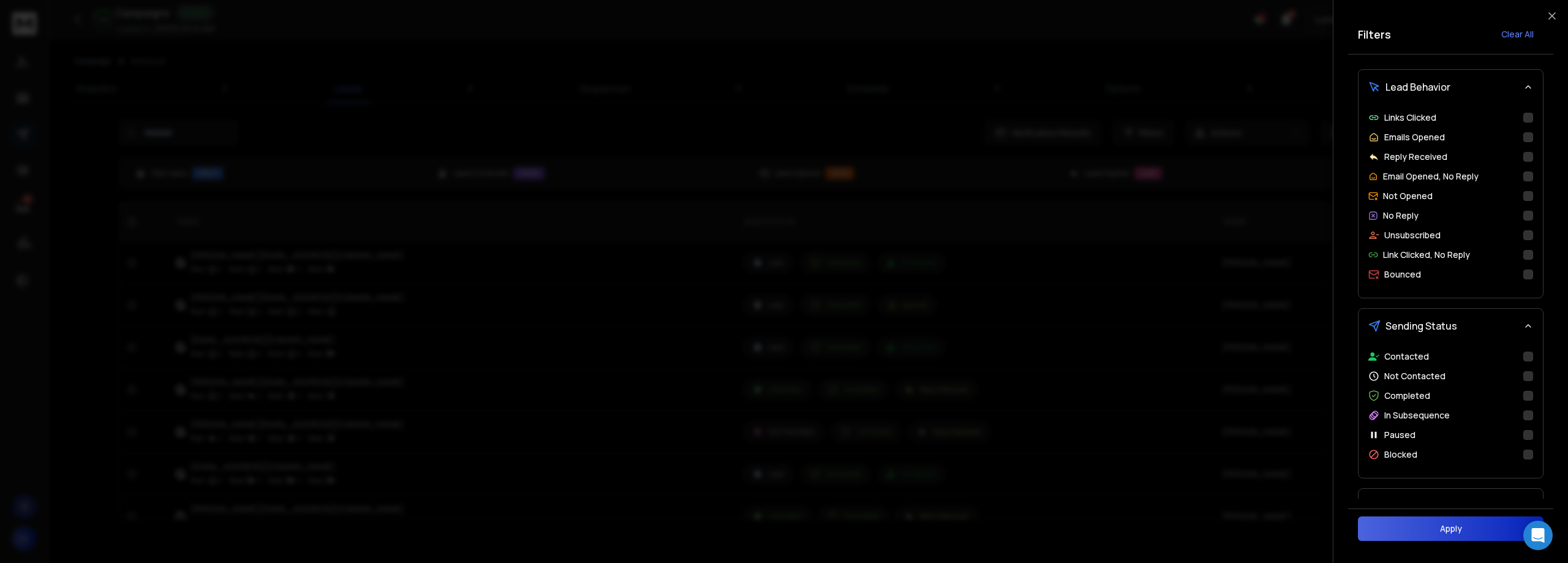
click at [1423, 375] on p "Not Contacted" at bounding box center [1414, 376] width 61 height 13
click at [1523, 375] on button "Not Contacted" at bounding box center [1528, 376] width 10 height 10
click at [1441, 519] on button "Apply" at bounding box center [1450, 528] width 185 height 24
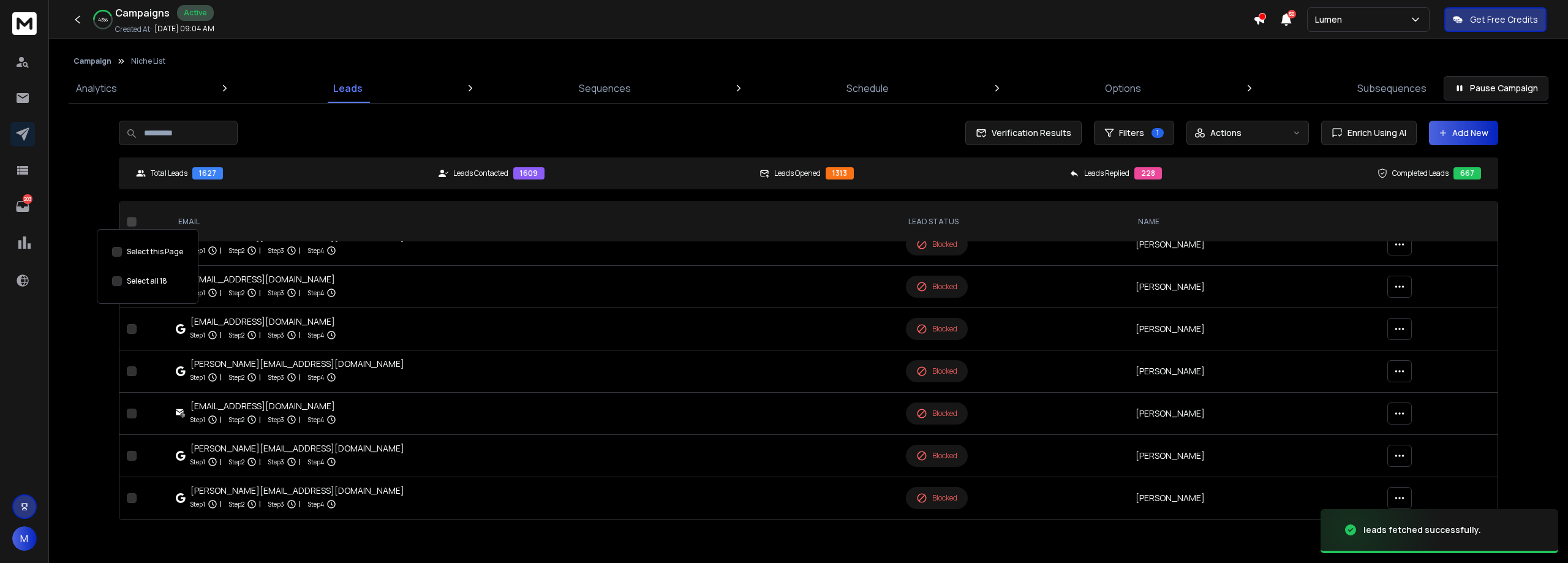
scroll to position [493, 0]
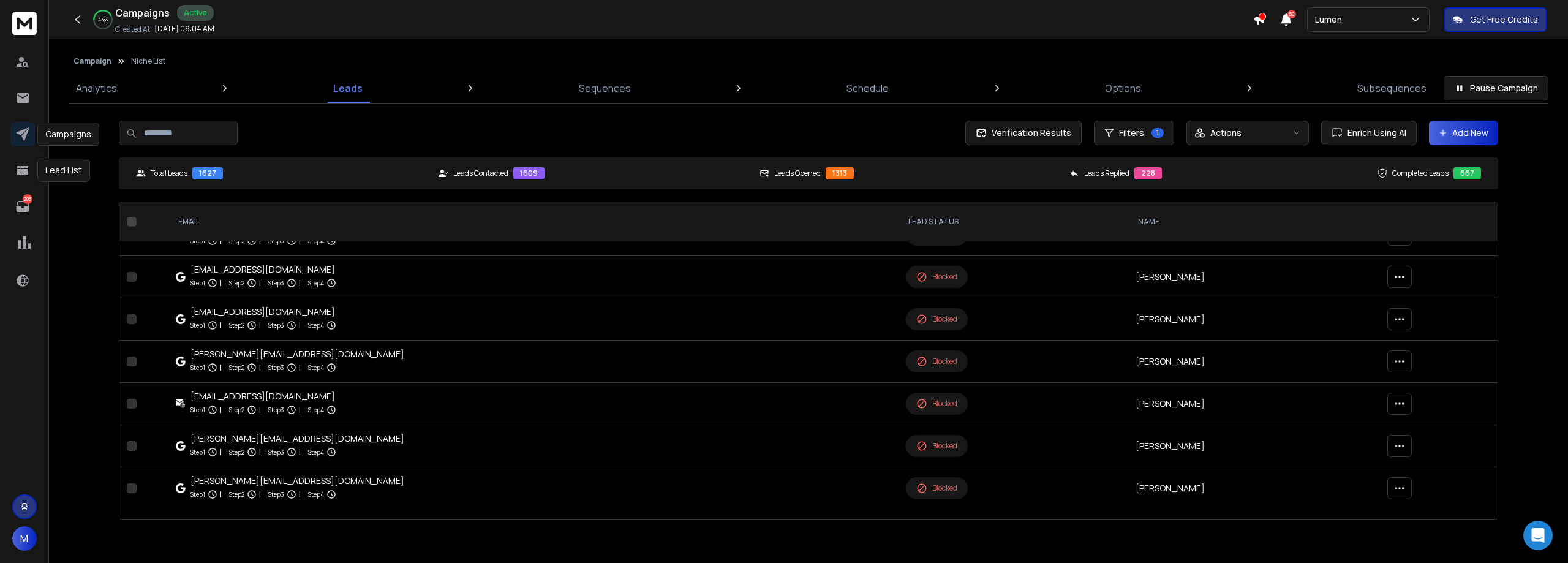
click at [25, 134] on icon at bounding box center [22, 134] width 13 height 13
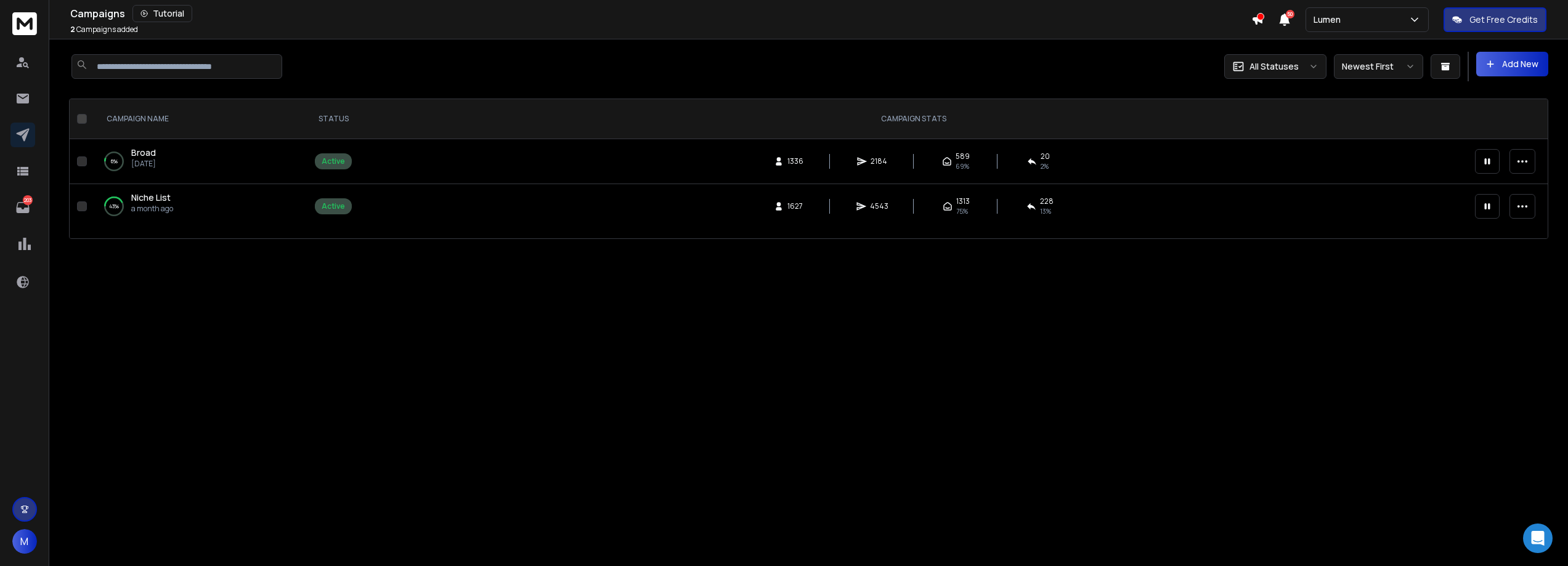
click at [185, 169] on div "6 % Broad 23 days ago" at bounding box center [199, 161] width 191 height 29
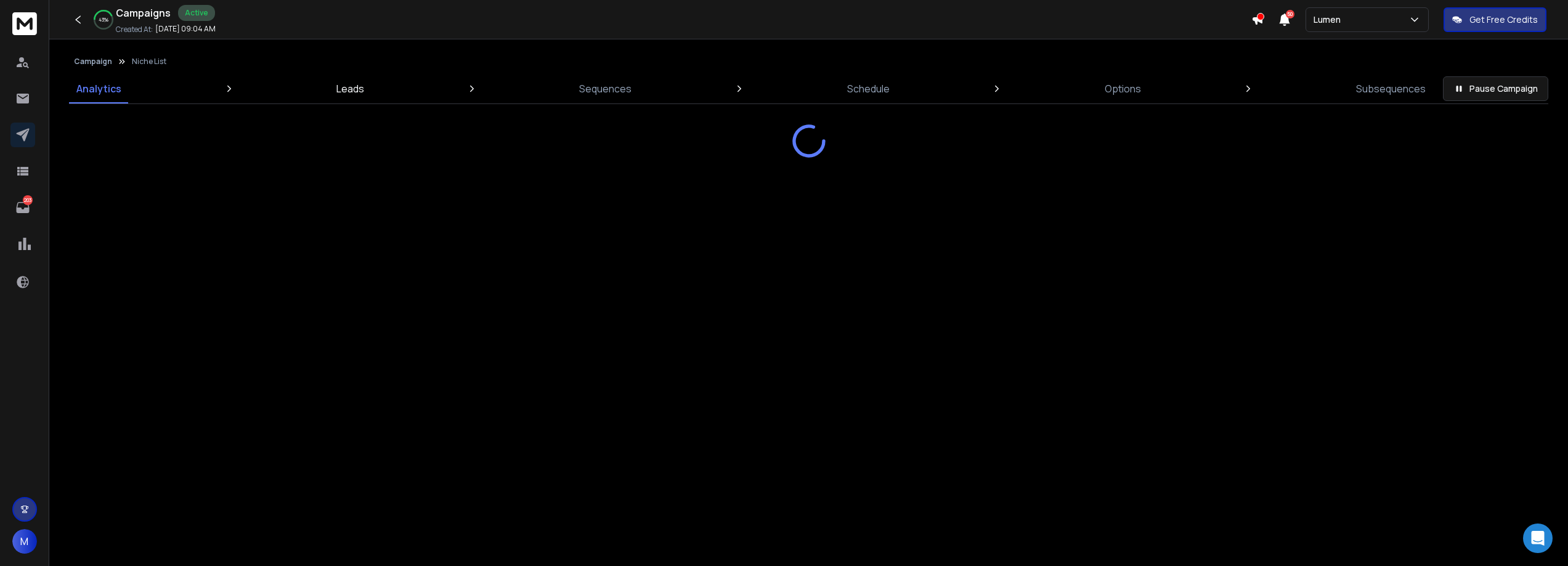
click at [351, 96] on p "Leads" at bounding box center [350, 88] width 28 height 15
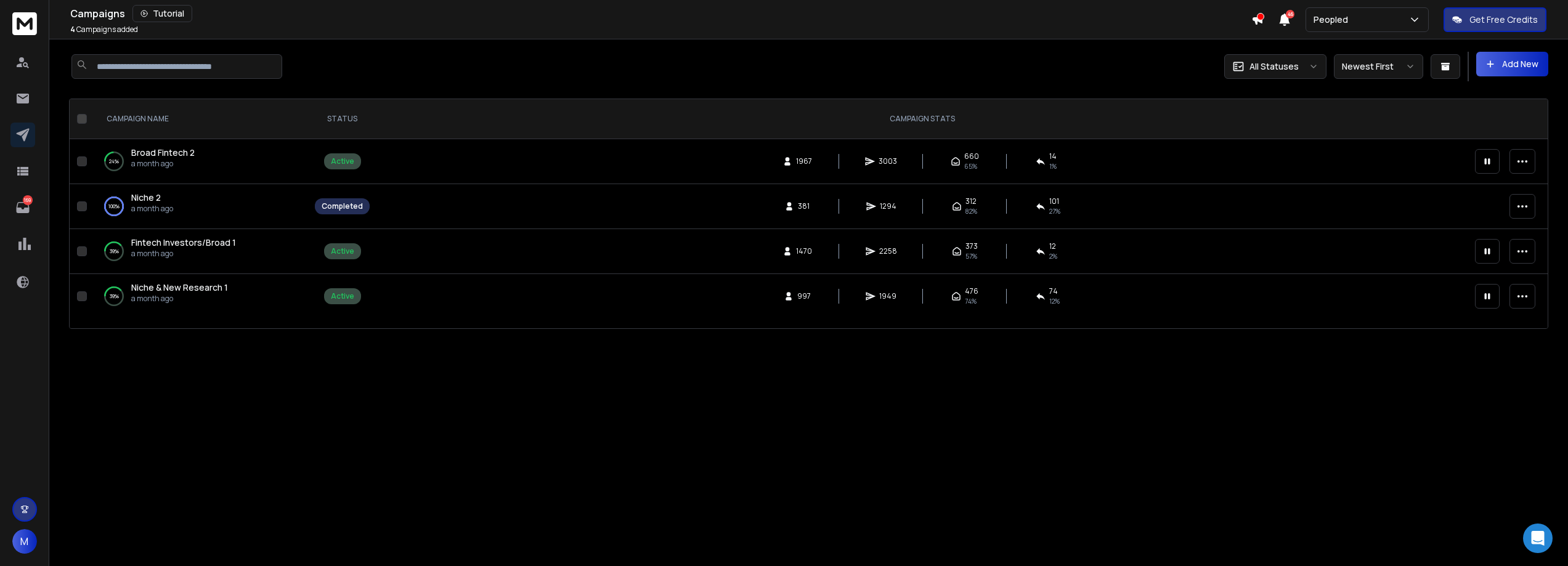
click at [162, 298] on p "a month ago" at bounding box center [180, 298] width 96 height 10
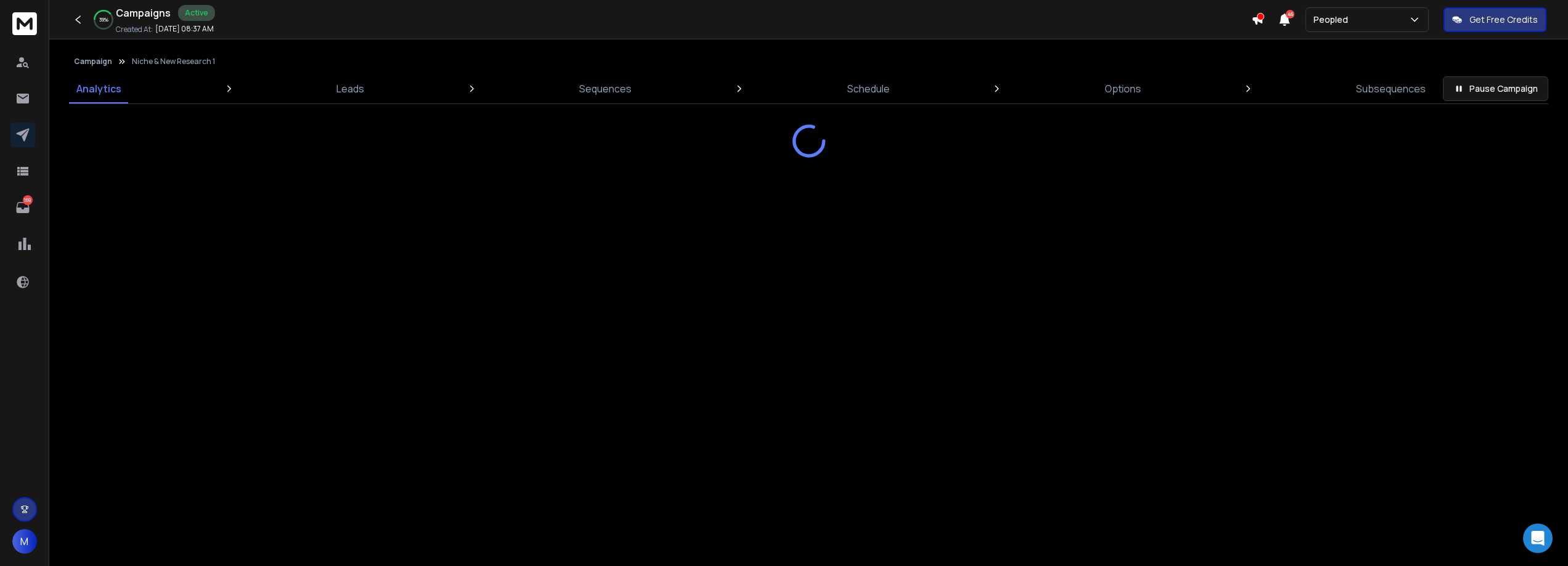
click at [363, 65] on div "Campaign Niche & New Research 1" at bounding box center [808, 61] width 1469 height 10
drag, startPoint x: 325, startPoint y: 86, endPoint x: 335, endPoint y: 87, distance: 10.0
click at [326, 87] on div "Analytics Leads Sequences Schedule Options Subsequences" at bounding box center [751, 89] width 1364 height 29
click at [335, 88] on link "Leads" at bounding box center [350, 89] width 43 height 29
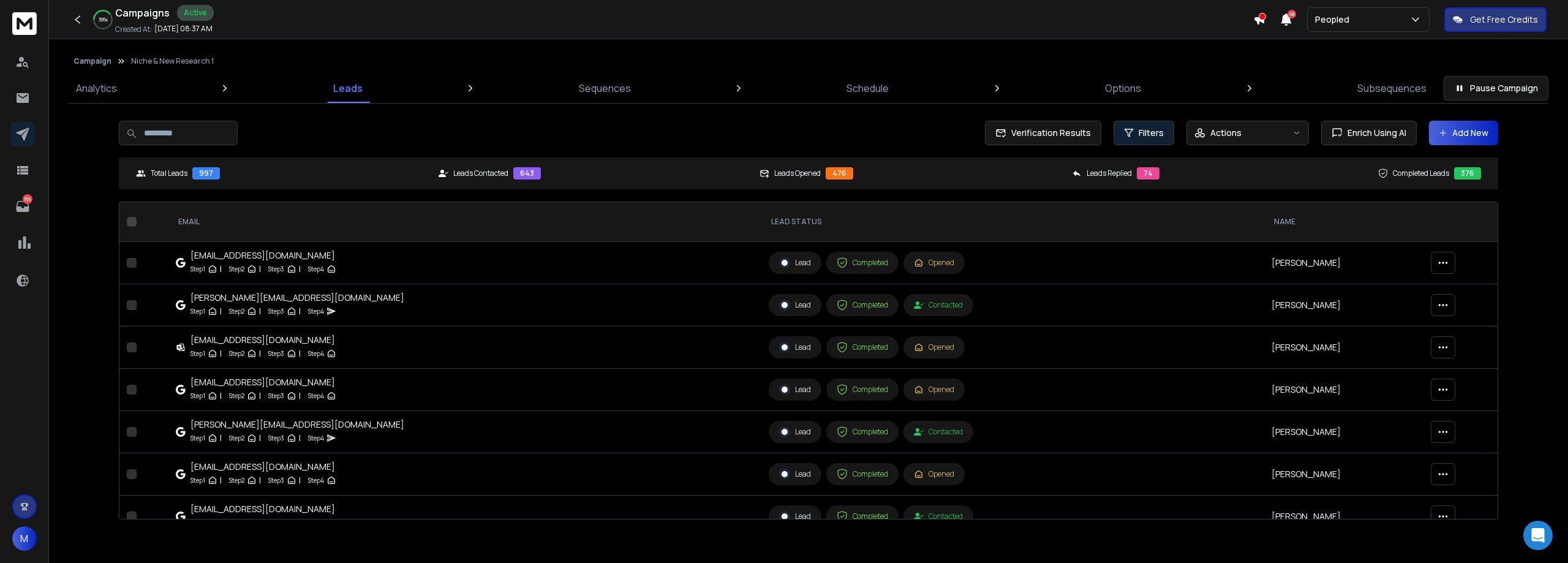
click at [1139, 122] on button "Filters" at bounding box center [1144, 133] width 60 height 24
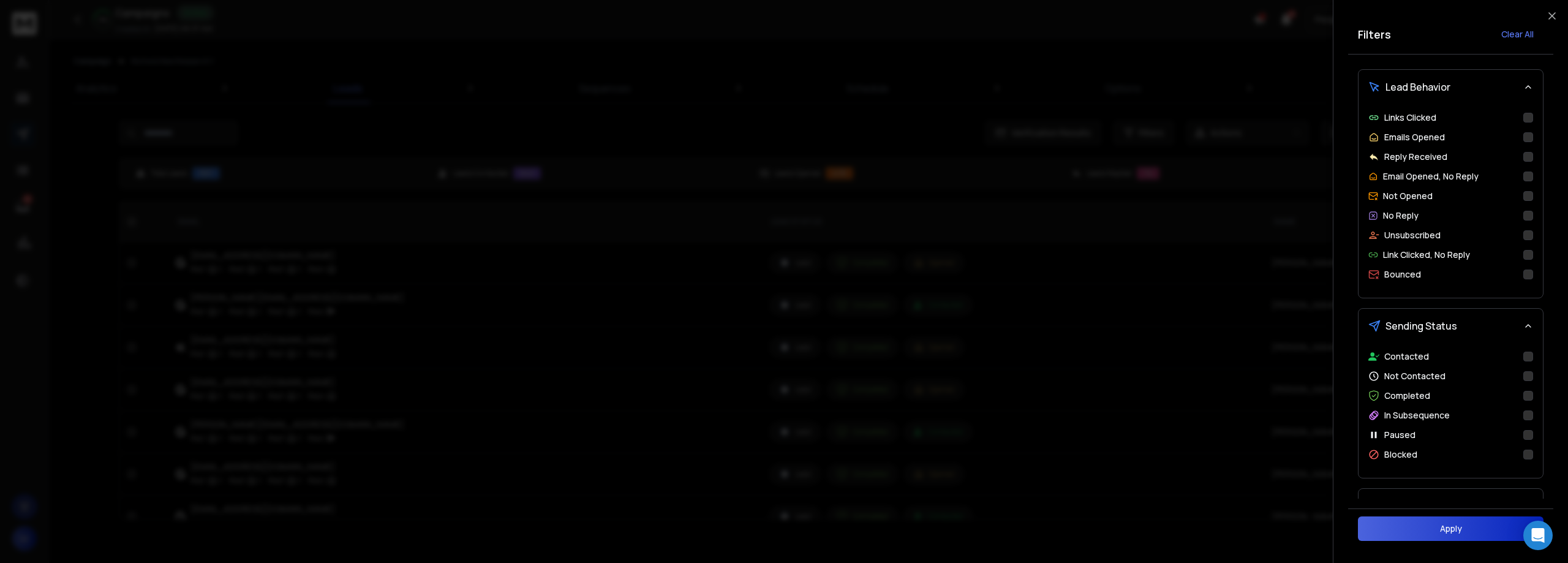
click at [1433, 373] on p "Not Contacted" at bounding box center [1414, 376] width 61 height 13
click at [1523, 373] on button "Not Contacted" at bounding box center [1528, 376] width 10 height 10
click at [1402, 545] on div "Apply" at bounding box center [1450, 528] width 205 height 40
click at [1398, 535] on button "Apply" at bounding box center [1450, 528] width 185 height 24
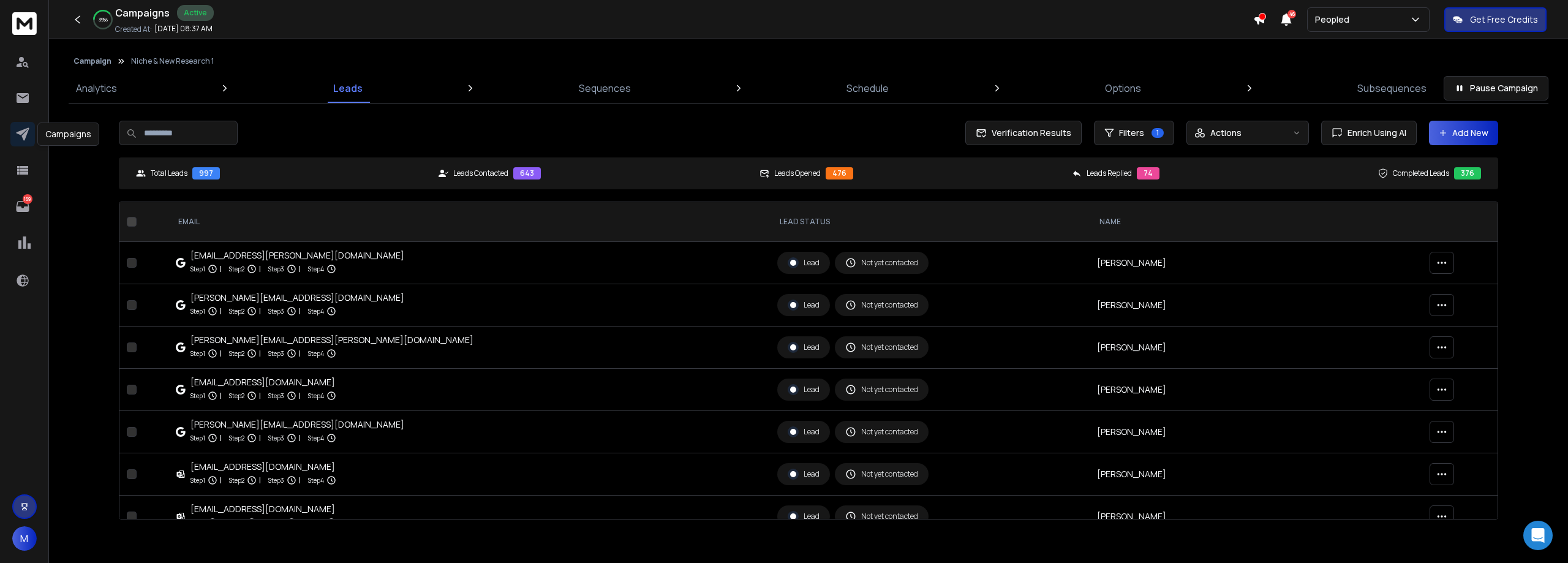
click at [29, 140] on icon at bounding box center [22, 133] width 15 height 15
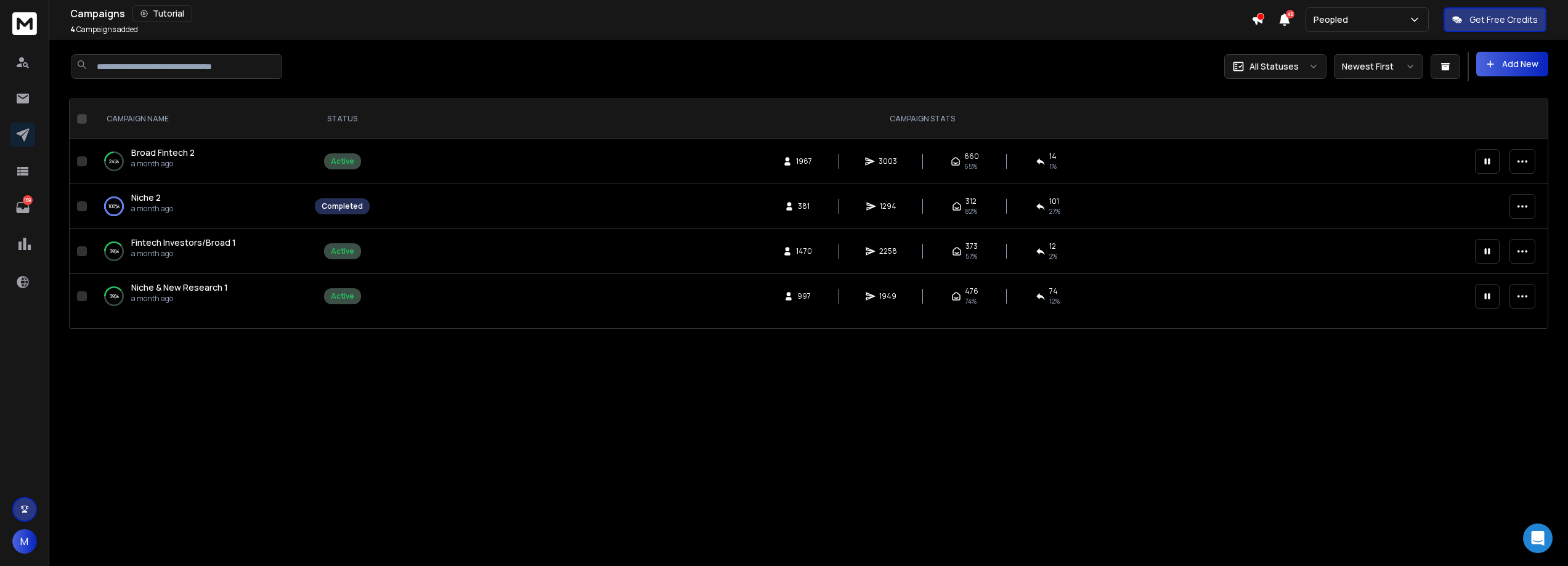
click at [212, 247] on span "Fintech Investors/Broad 1" at bounding box center [184, 242] width 105 height 12
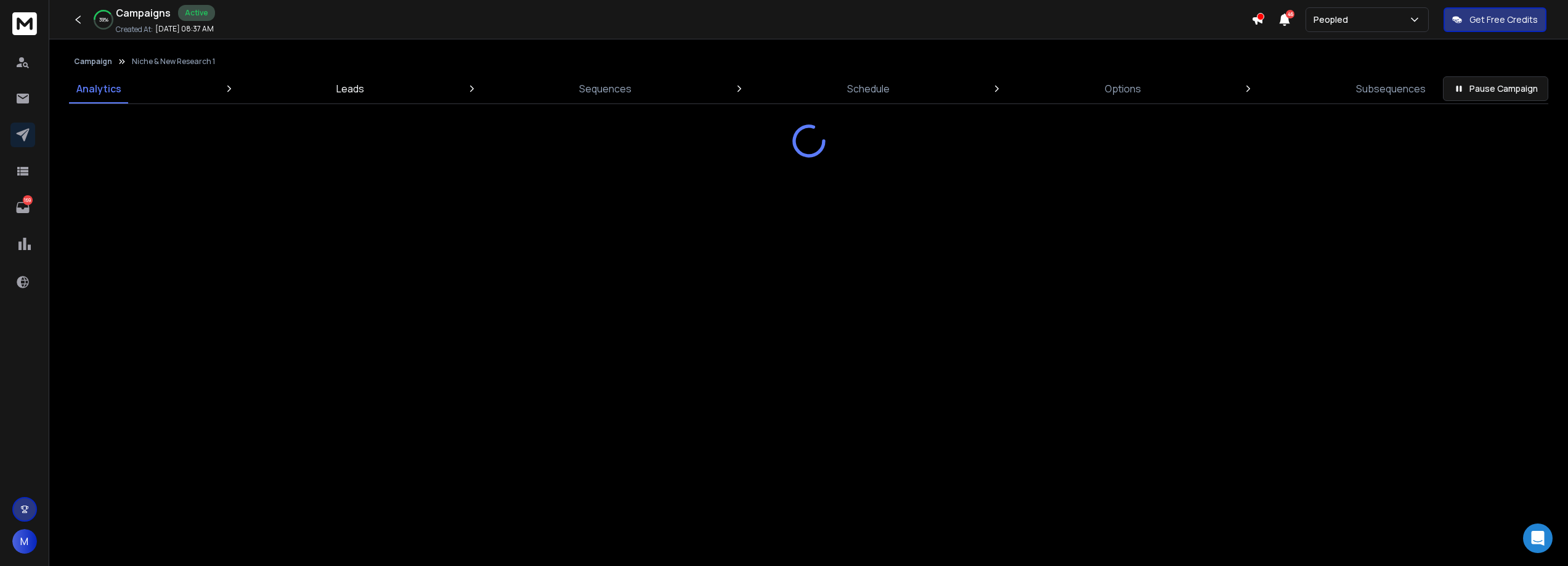
click at [356, 96] on link "Leads" at bounding box center [350, 89] width 43 height 29
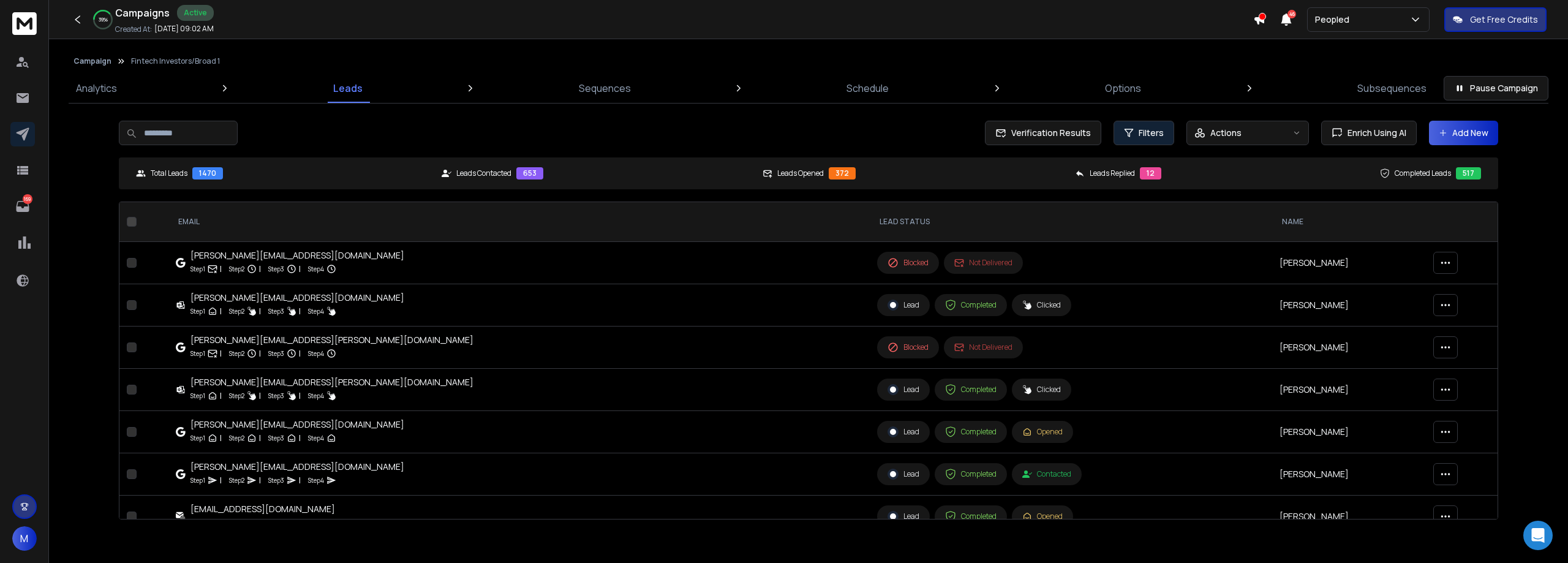
click at [1128, 136] on icon "button" at bounding box center [1129, 133] width 10 height 10
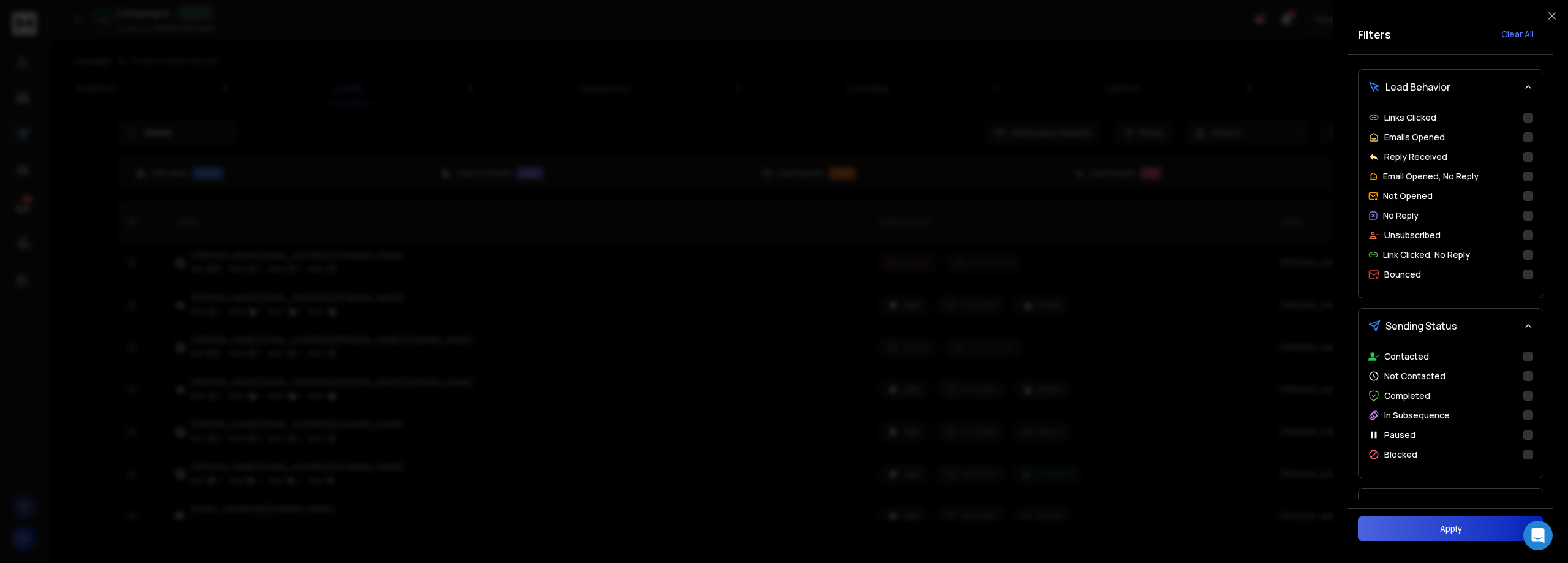
click at [1425, 378] on p "Not Contacted" at bounding box center [1414, 376] width 61 height 13
click at [1523, 378] on button "Not Contacted" at bounding box center [1528, 376] width 10 height 10
click at [1450, 530] on button "Apply" at bounding box center [1450, 528] width 185 height 24
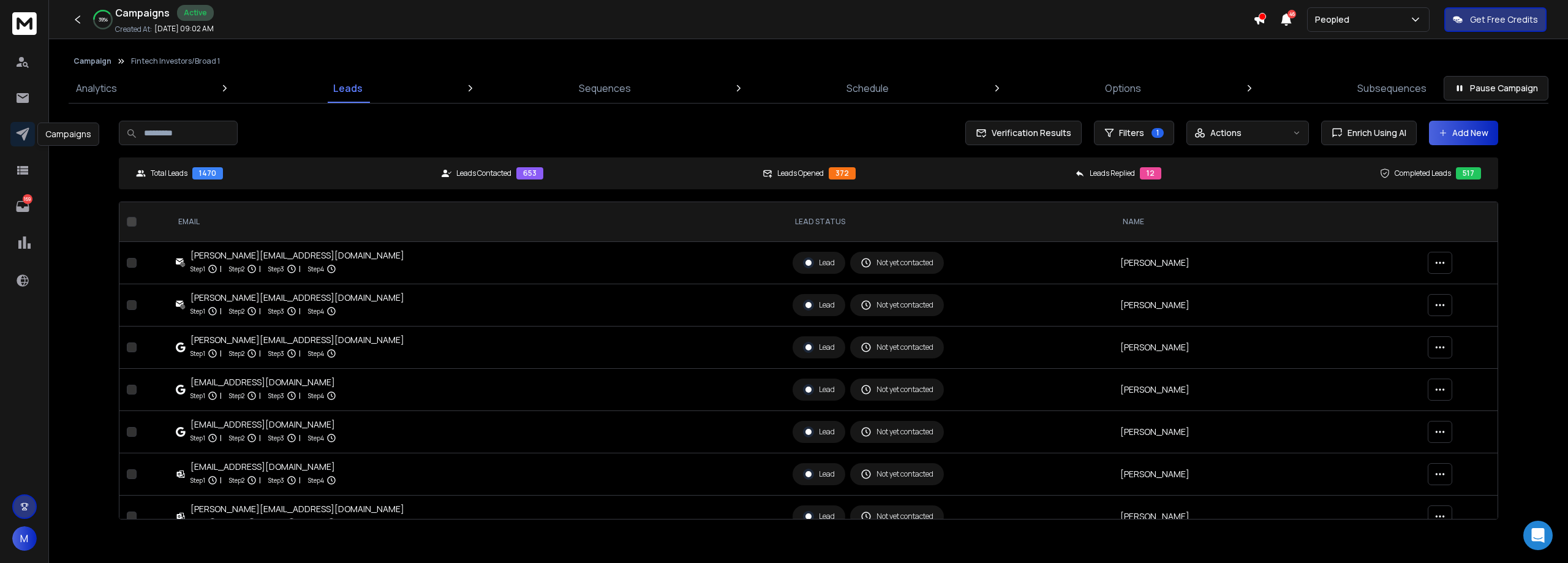
click at [27, 137] on icon at bounding box center [22, 133] width 15 height 15
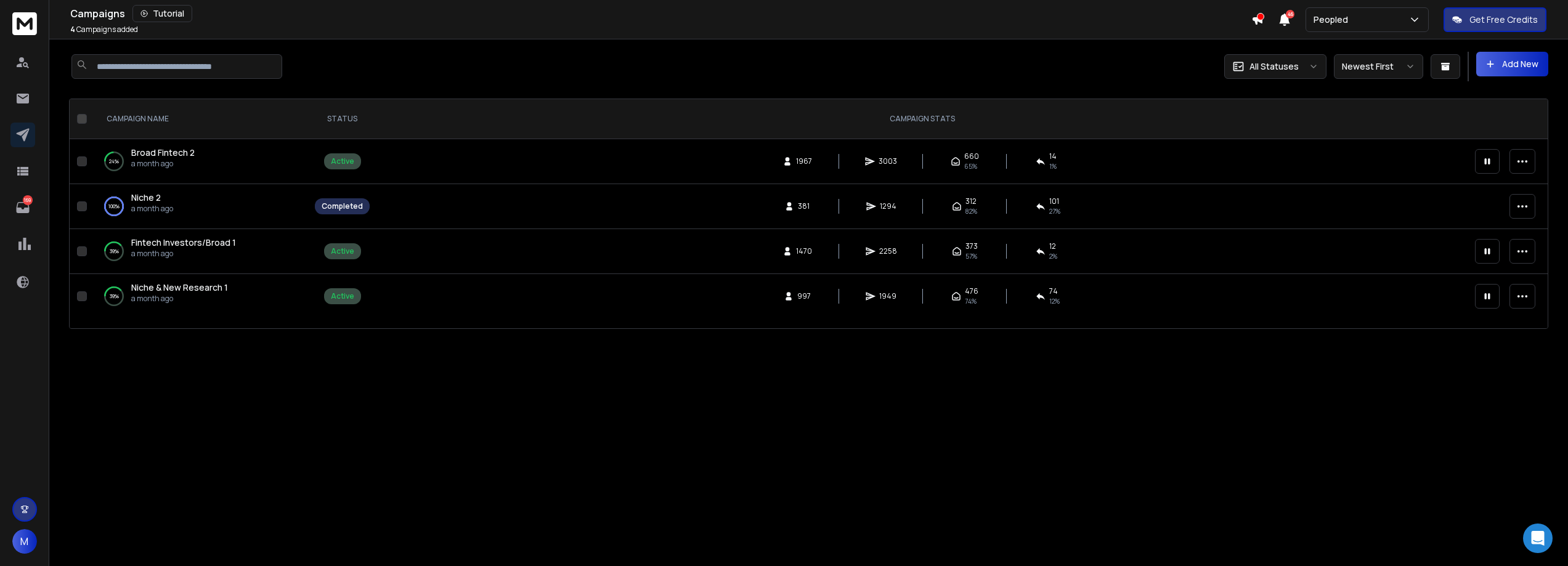
drag, startPoint x: 174, startPoint y: 166, endPoint x: 180, endPoint y: 133, distance: 33.5
click at [174, 165] on p "a month ago" at bounding box center [163, 164] width 64 height 10
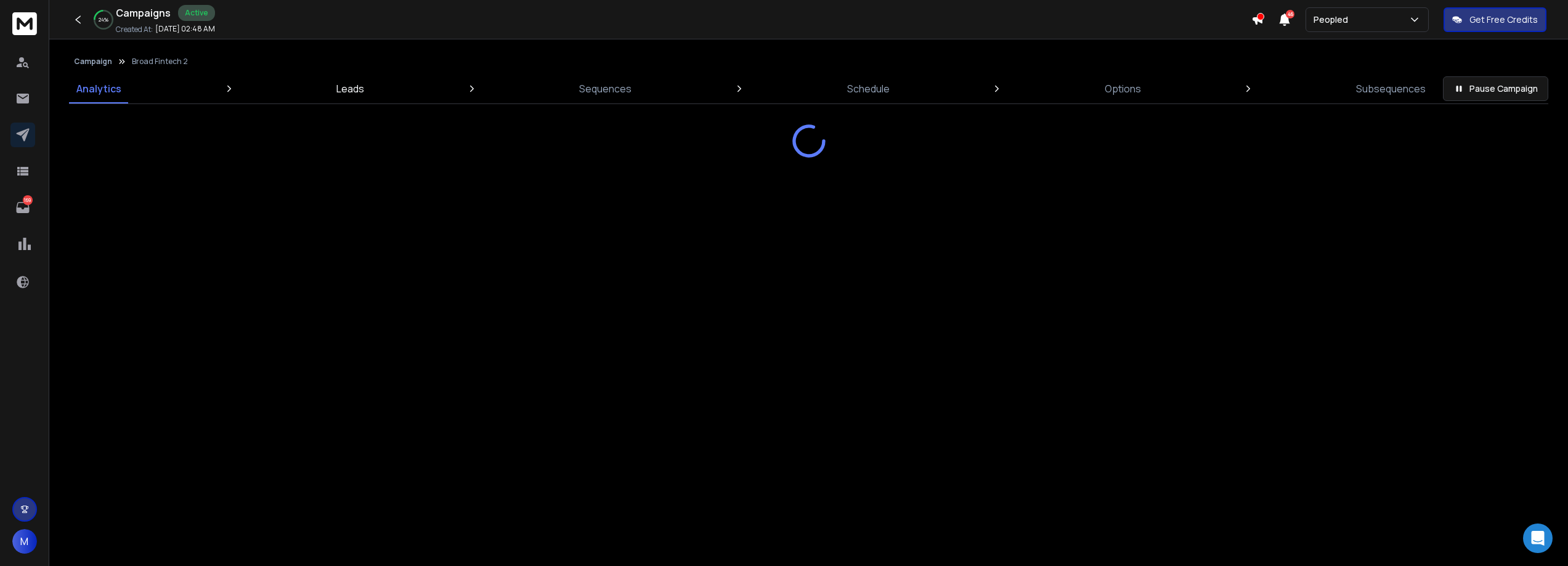
click at [339, 91] on p "Leads" at bounding box center [350, 88] width 28 height 15
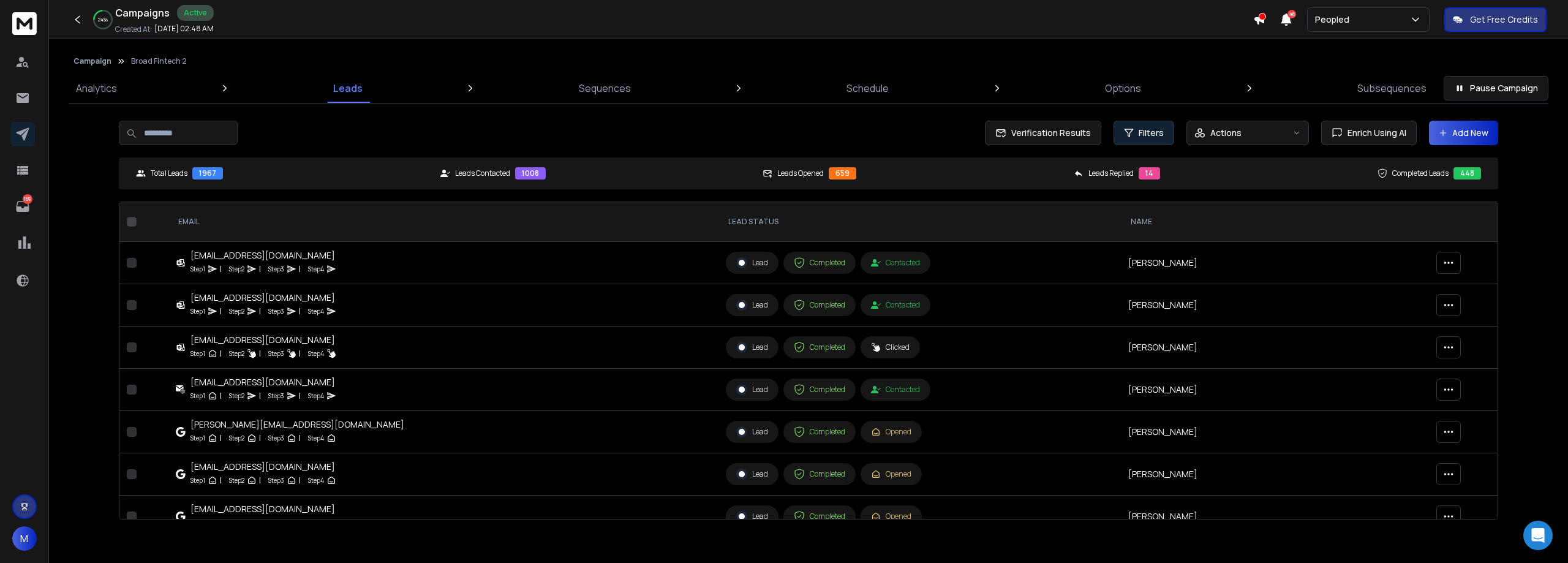
click at [1159, 132] on span "Filters" at bounding box center [1151, 133] width 25 height 13
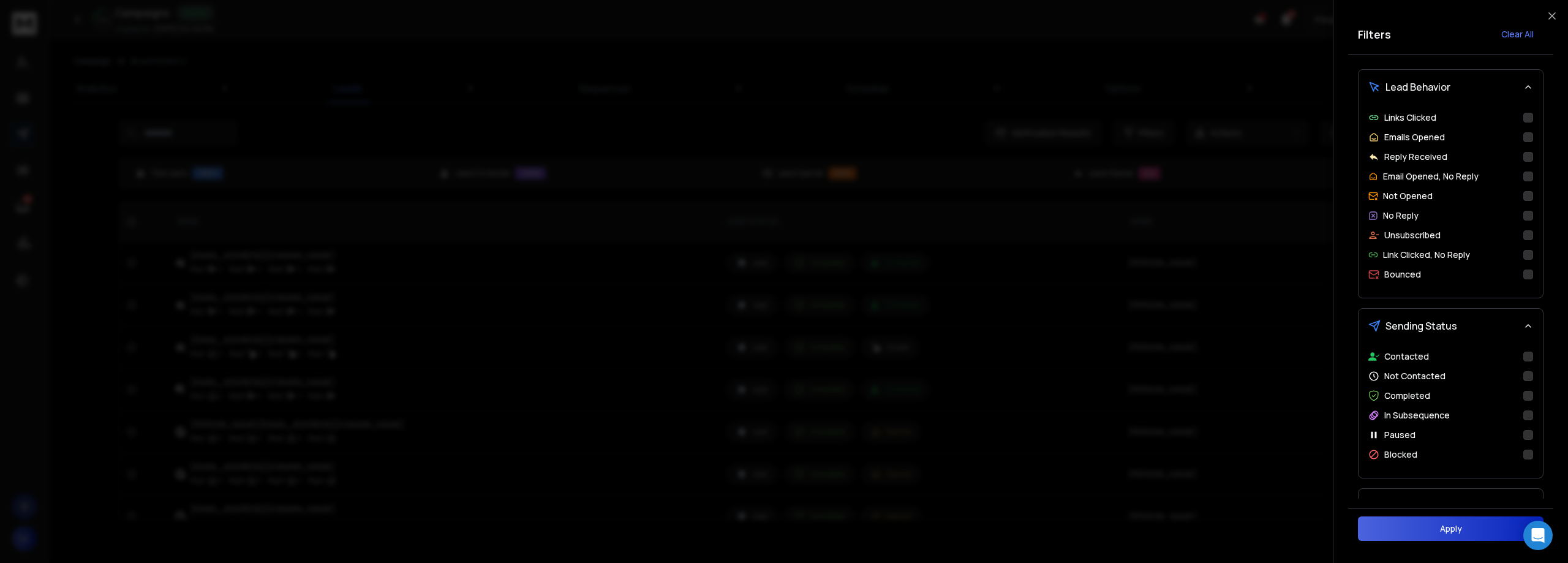
drag, startPoint x: 1409, startPoint y: 376, endPoint x: 1414, endPoint y: 384, distance: 9.4
click at [1409, 377] on p "Not Contacted" at bounding box center [1414, 376] width 61 height 13
click at [1523, 377] on button "Not Contacted" at bounding box center [1528, 376] width 10 height 10
click at [1415, 530] on button "Apply" at bounding box center [1450, 528] width 185 height 24
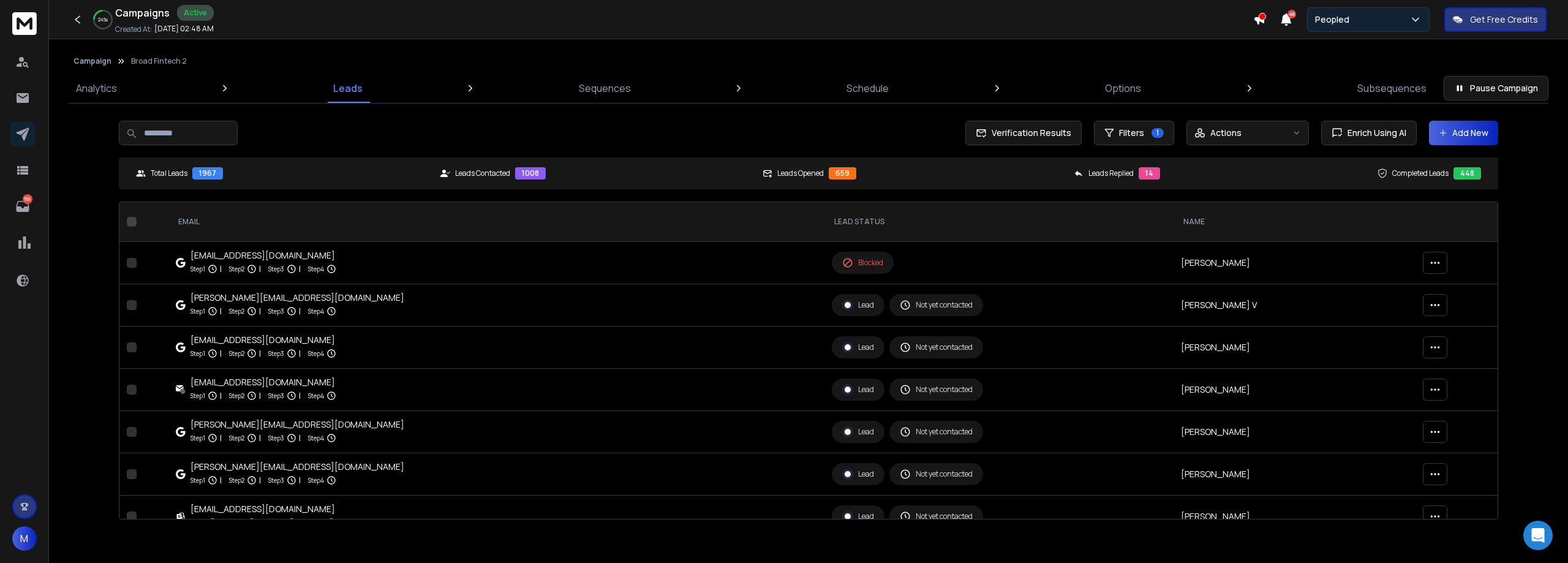
click at [1354, 18] on p "Peopled" at bounding box center [1335, 19] width 39 height 13
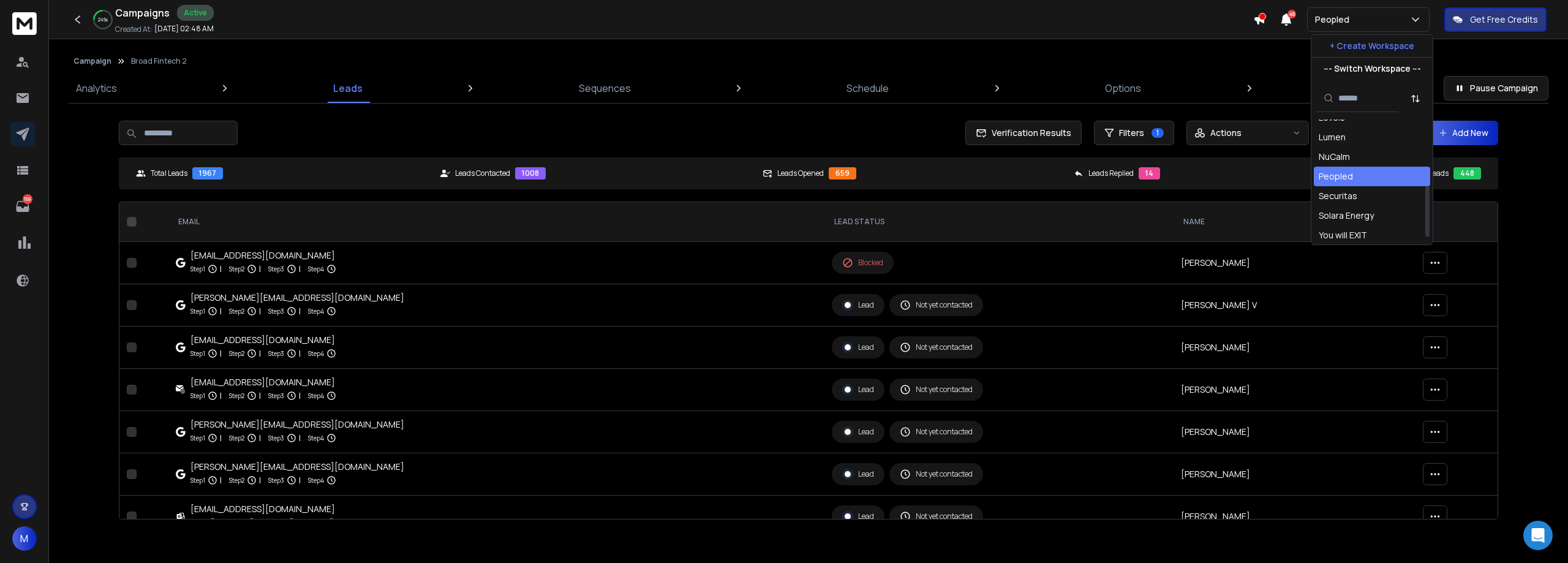
scroll to position [172, 0]
click at [1366, 194] on div "Securitas" at bounding box center [1371, 193] width 116 height 19
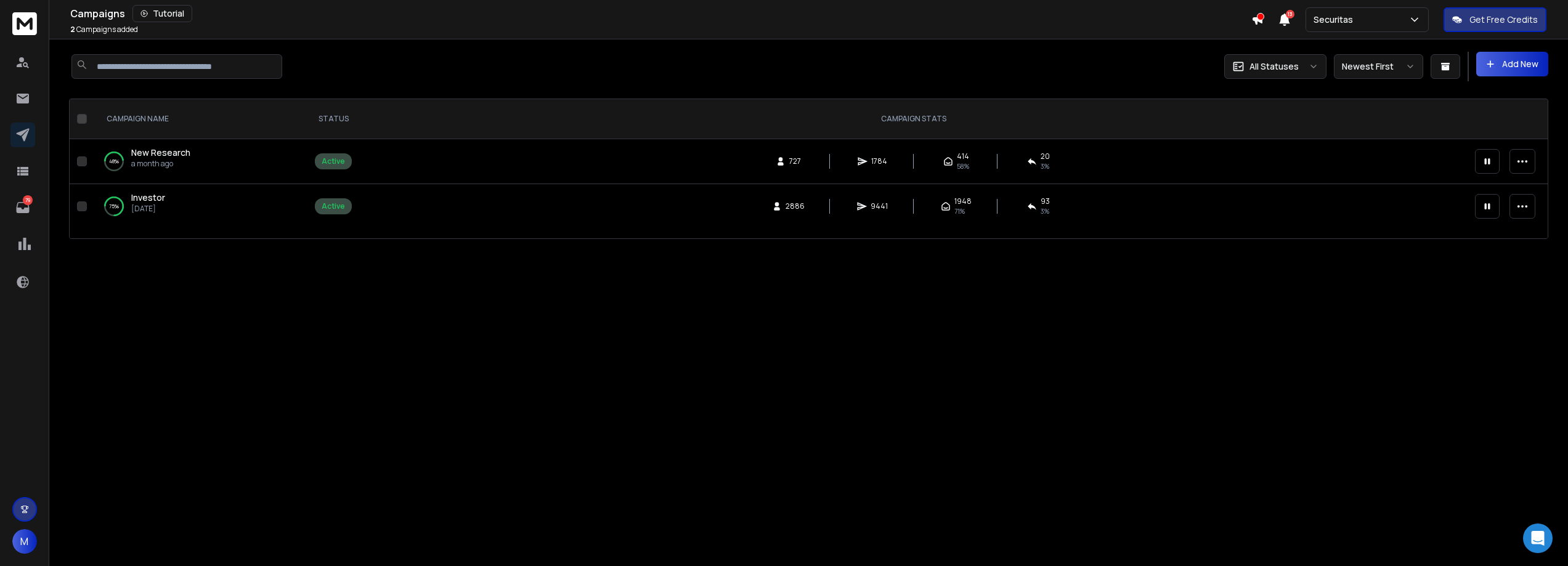
click at [181, 207] on div "75 % Investor [DATE]" at bounding box center [199, 206] width 191 height 29
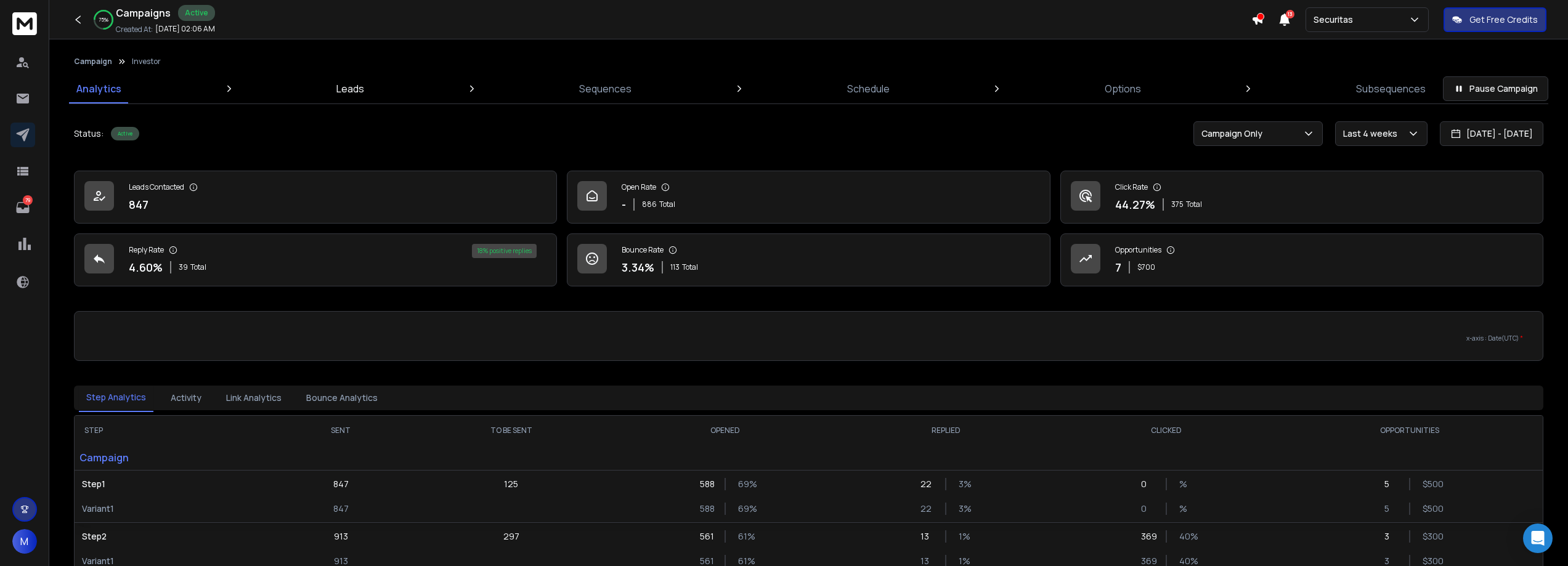
click at [345, 91] on p "Leads" at bounding box center [350, 88] width 28 height 15
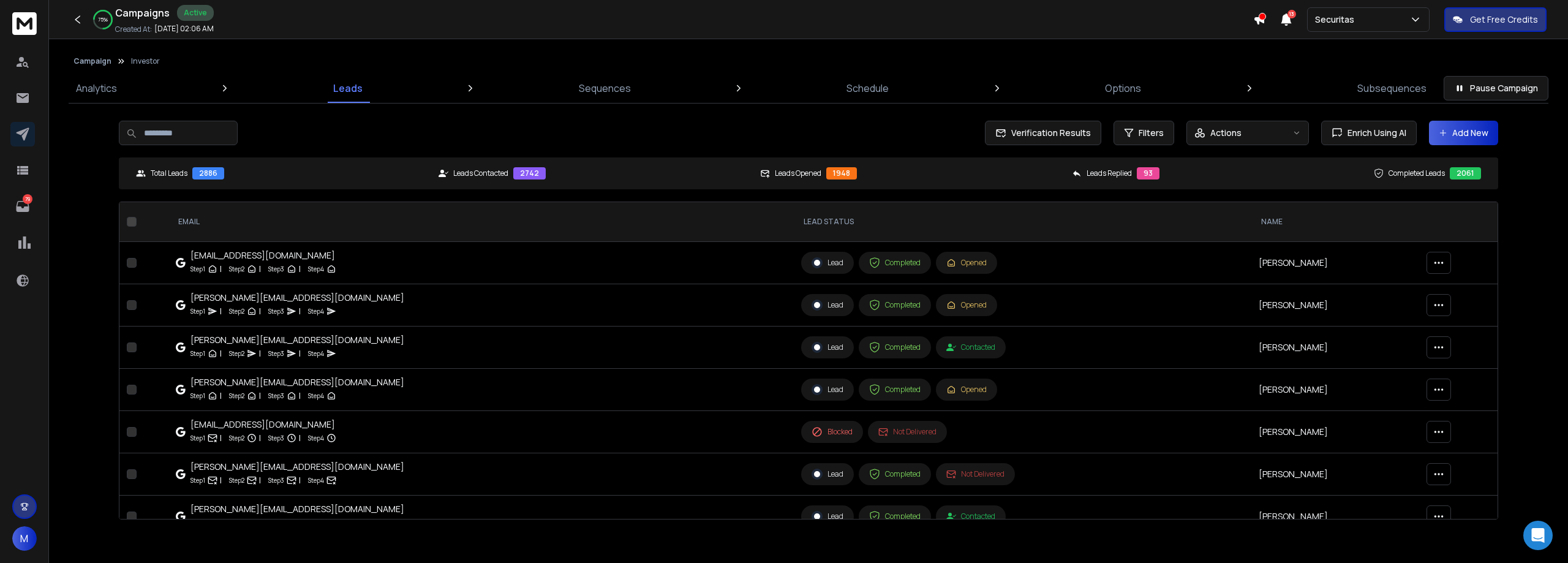
click at [1133, 117] on div "Verification Results Filters Actions Enrich Using AI Add New Total Leads 2886 L…" at bounding box center [809, 314] width 1480 height 396
click at [1139, 128] on span "Filters" at bounding box center [1151, 133] width 25 height 13
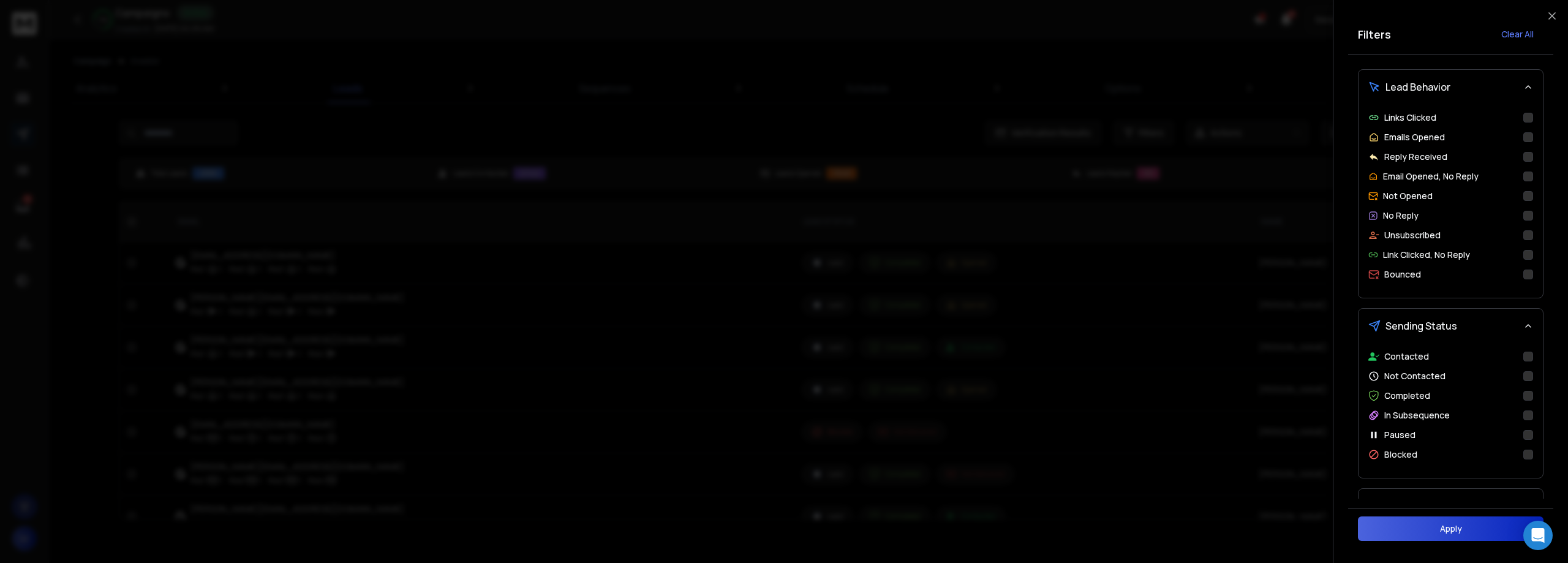
click at [1391, 377] on p "Not Contacted" at bounding box center [1414, 376] width 61 height 13
click at [1523, 377] on button "Not Contacted" at bounding box center [1528, 376] width 10 height 10
click at [1414, 523] on button "Apply" at bounding box center [1450, 528] width 185 height 24
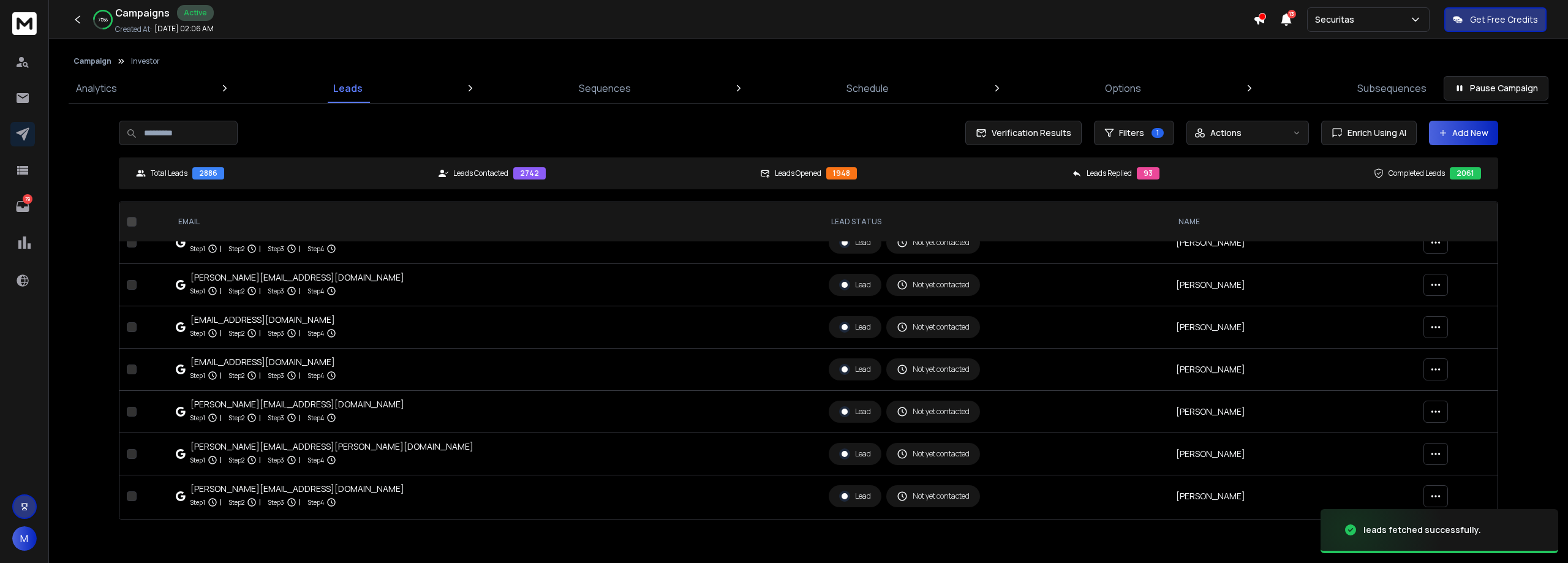
scroll to position [1846, 0]
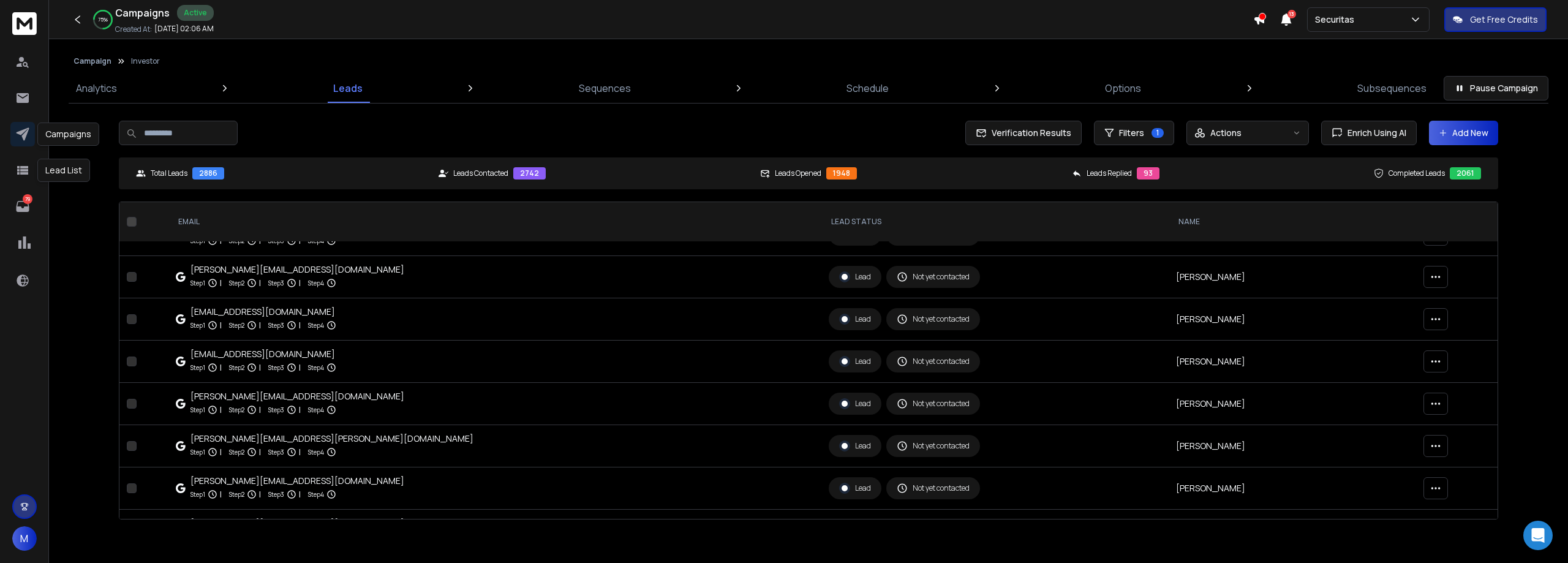
click at [17, 137] on icon at bounding box center [22, 133] width 15 height 15
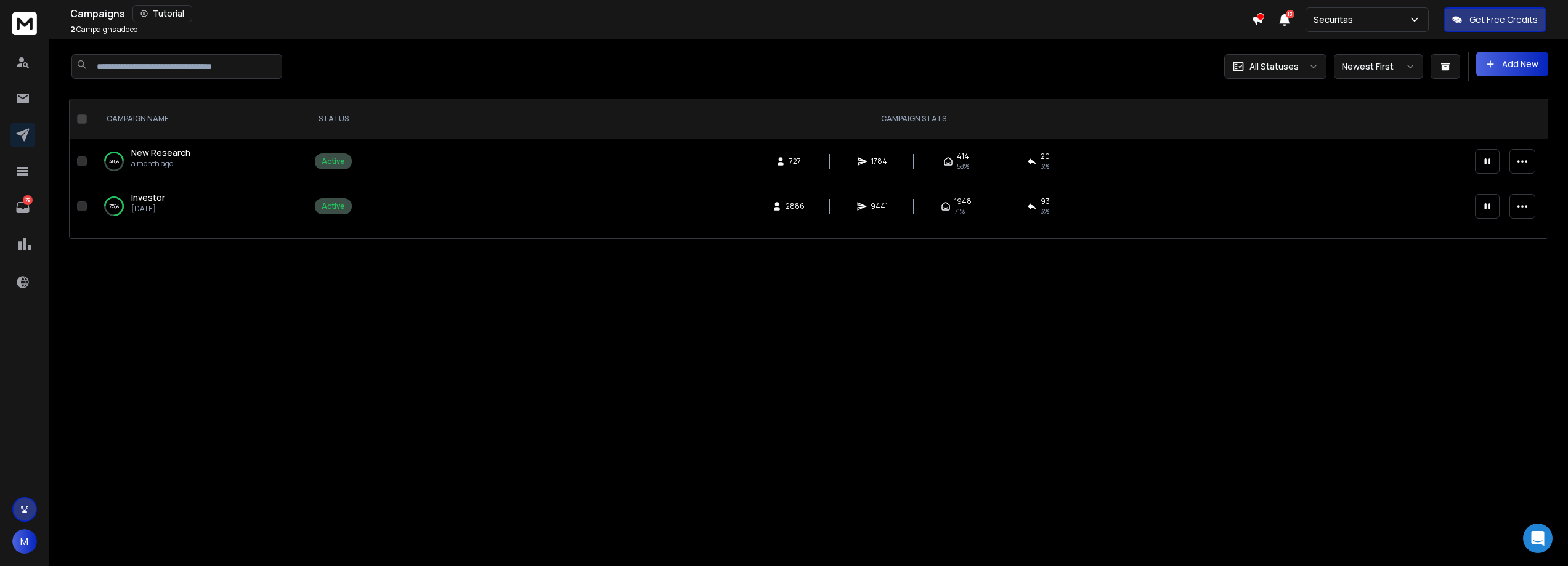
click at [173, 168] on p "a month ago" at bounding box center [161, 164] width 59 height 10
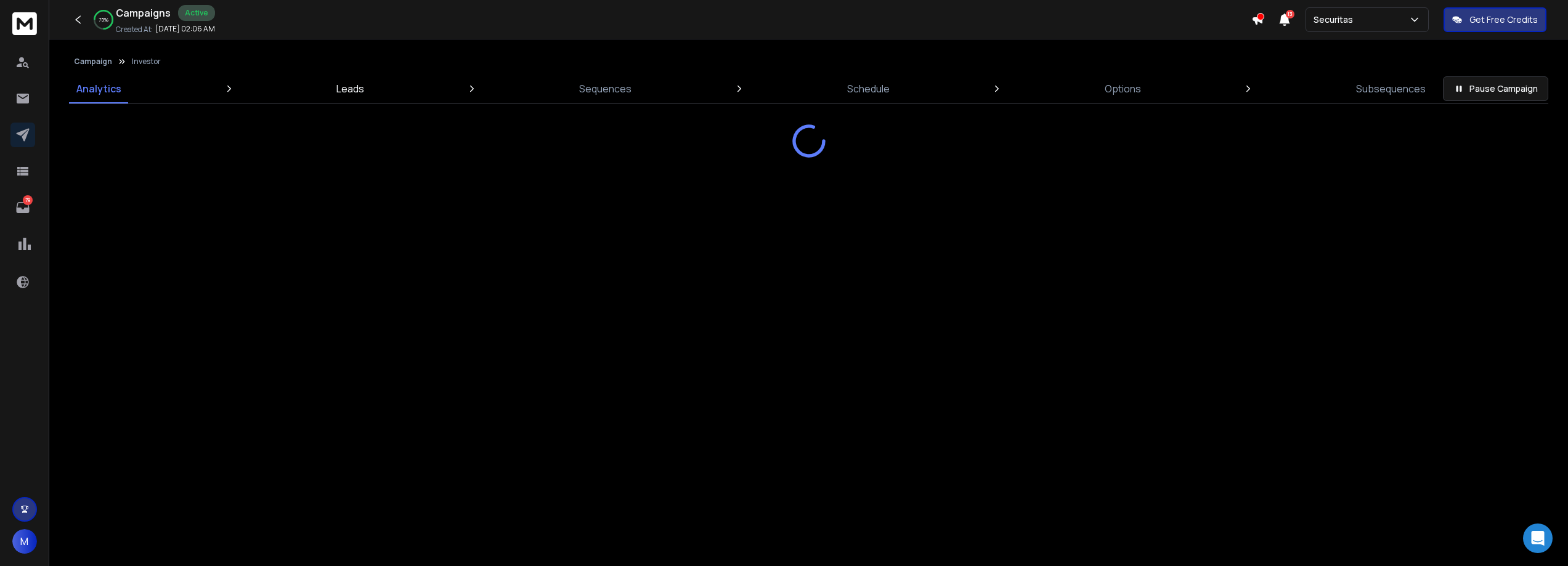
click at [349, 92] on p "Leads" at bounding box center [350, 88] width 28 height 15
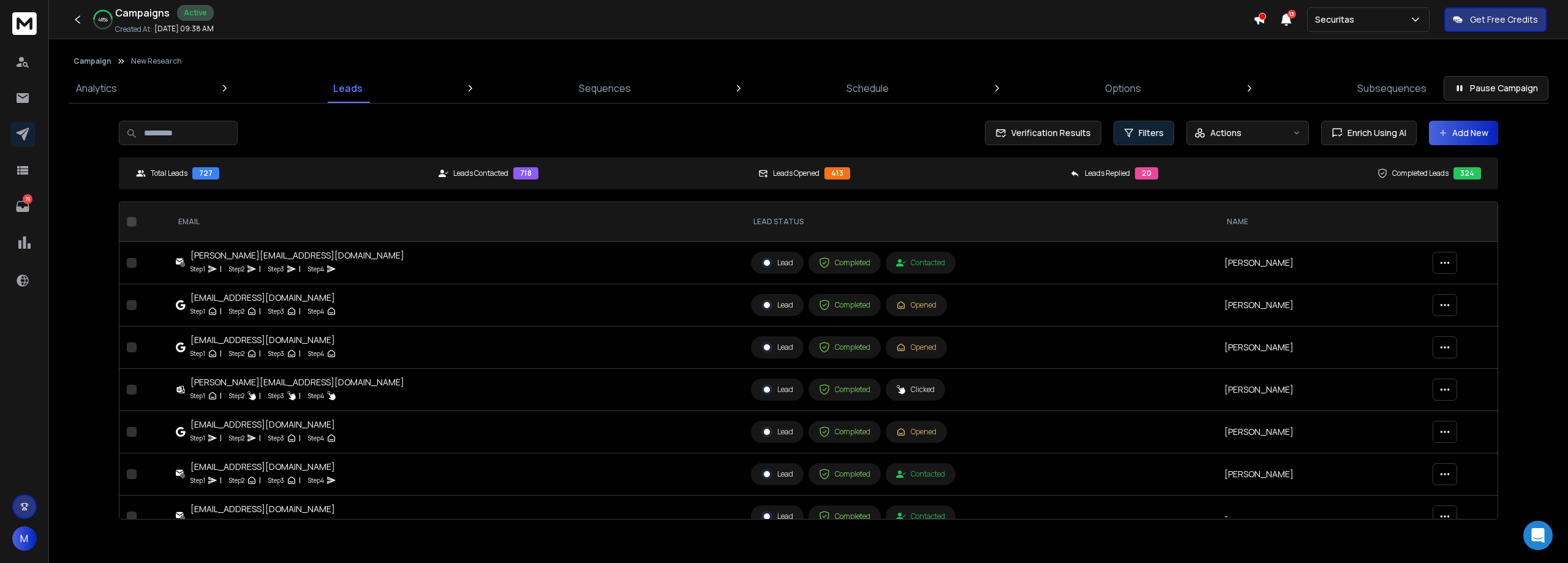
click at [1147, 122] on button "Filters" at bounding box center [1144, 133] width 60 height 24
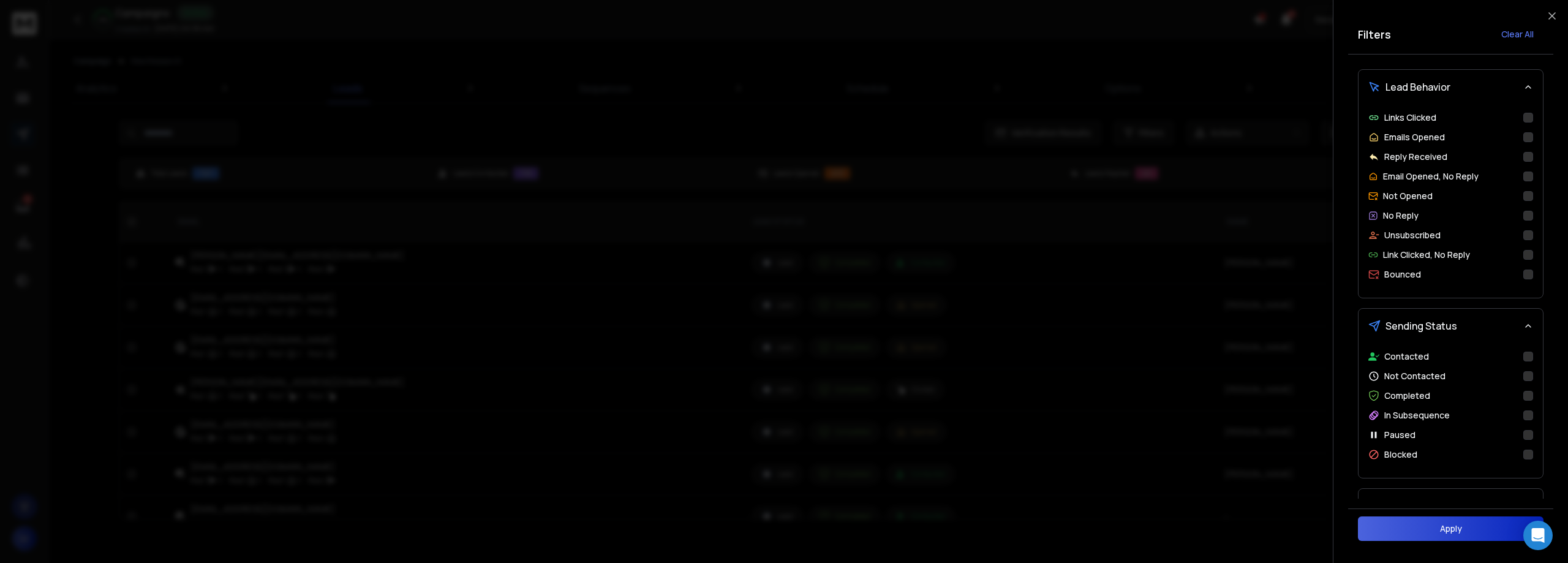
click at [1400, 372] on p "Not Contacted" at bounding box center [1414, 376] width 61 height 13
click at [1414, 379] on p "Not Contacted" at bounding box center [1414, 376] width 61 height 13
click at [1523, 379] on button "Not Contacted" at bounding box center [1528, 376] width 10 height 10
click at [1430, 519] on button "Apply" at bounding box center [1450, 528] width 185 height 24
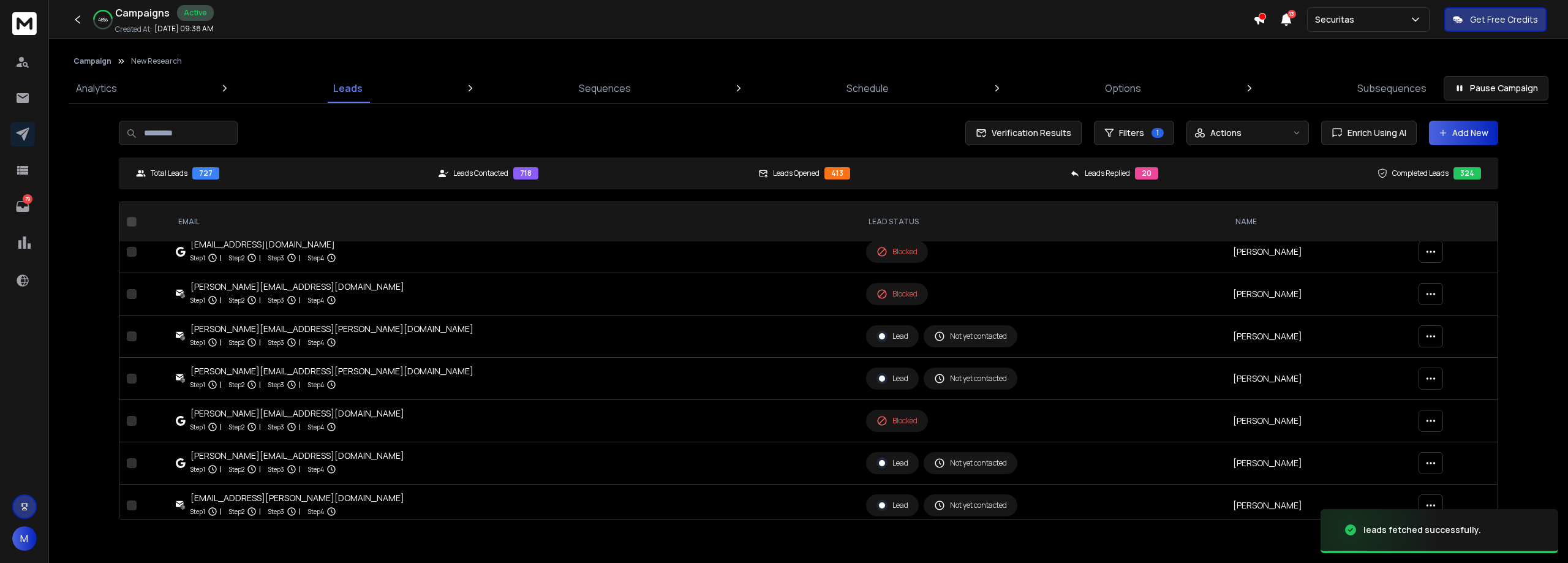
scroll to position [113, 0]
